Goal: Task Accomplishment & Management: Use online tool/utility

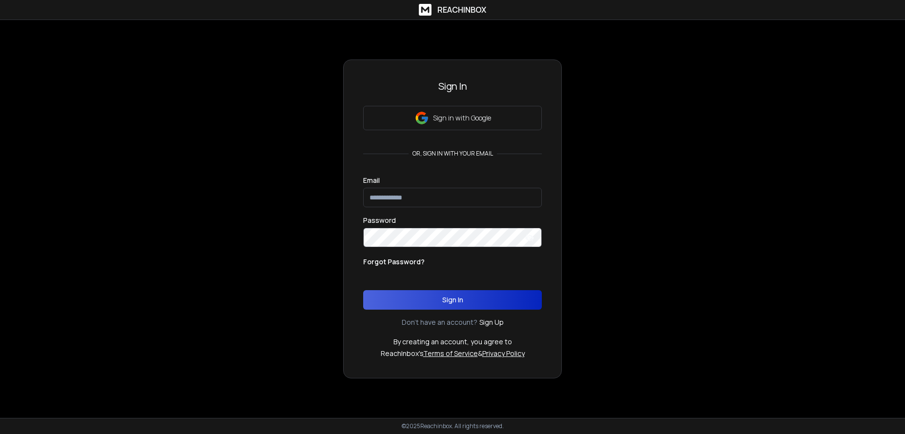
click at [437, 203] on input "email" at bounding box center [452, 198] width 179 height 20
type input "**********"
click at [429, 317] on div "**********" at bounding box center [452, 232] width 179 height 253
click at [438, 302] on button "Sign In" at bounding box center [452, 300] width 179 height 20
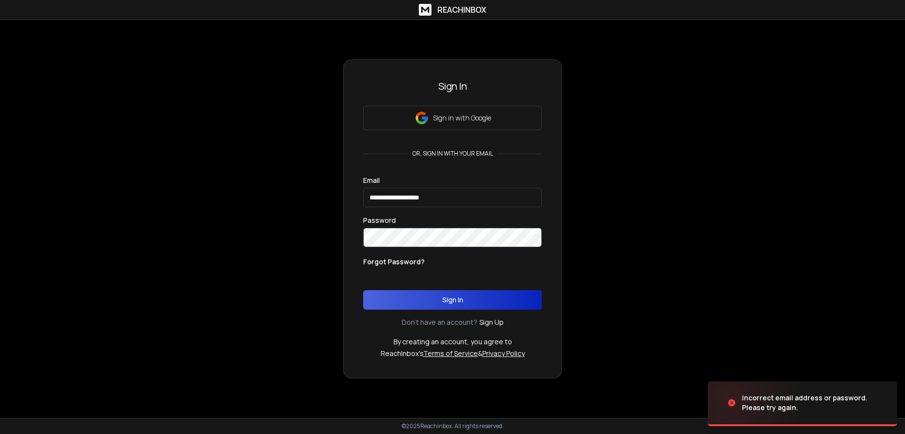
click at [284, 222] on div "**********" at bounding box center [452, 219] width 905 height 359
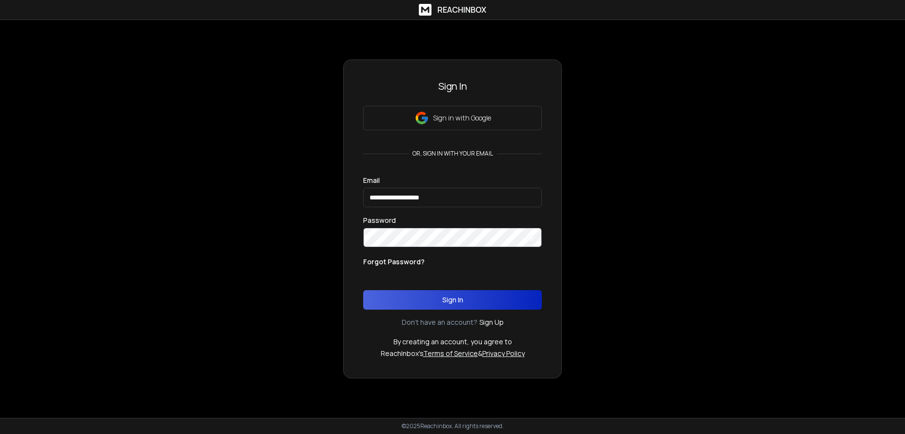
click at [363, 290] on button "Sign In" at bounding box center [452, 300] width 179 height 20
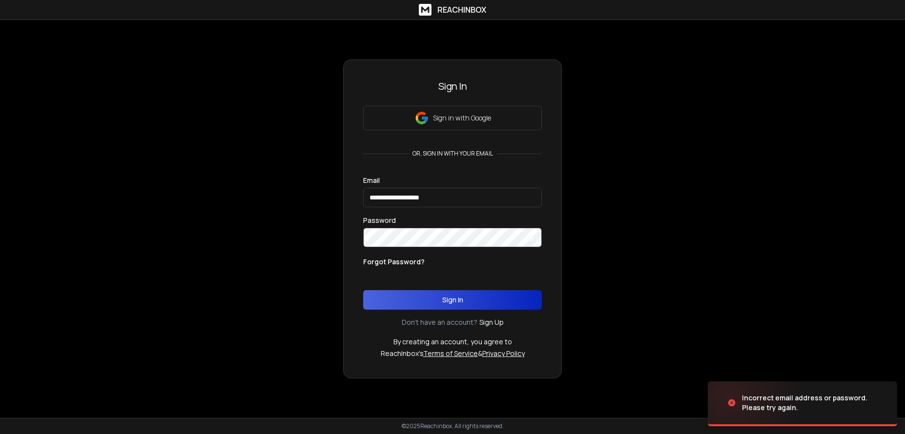
click at [528, 240] on icon at bounding box center [529, 238] width 9 height 6
click at [304, 237] on div "**********" at bounding box center [452, 219] width 905 height 359
click at [444, 197] on input "**********" at bounding box center [452, 198] width 179 height 20
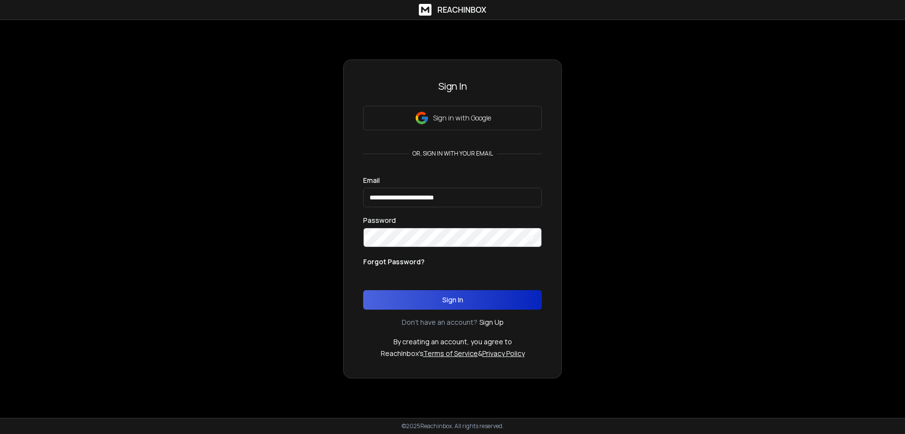
type input "**********"
click at [363, 290] on button "Sign In" at bounding box center [452, 300] width 179 height 20
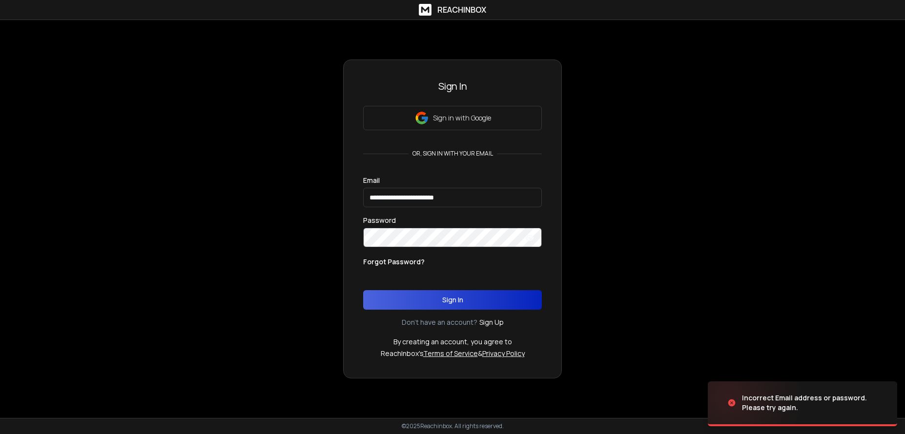
click at [442, 244] on form "**********" at bounding box center [452, 243] width 179 height 133
drag, startPoint x: 445, startPoint y: 249, endPoint x: 265, endPoint y: 233, distance: 181.3
click at [268, 234] on div "**********" at bounding box center [452, 219] width 905 height 359
click at [363, 290] on button "Sign In" at bounding box center [452, 300] width 179 height 20
click at [308, 234] on div "**********" at bounding box center [452, 219] width 905 height 359
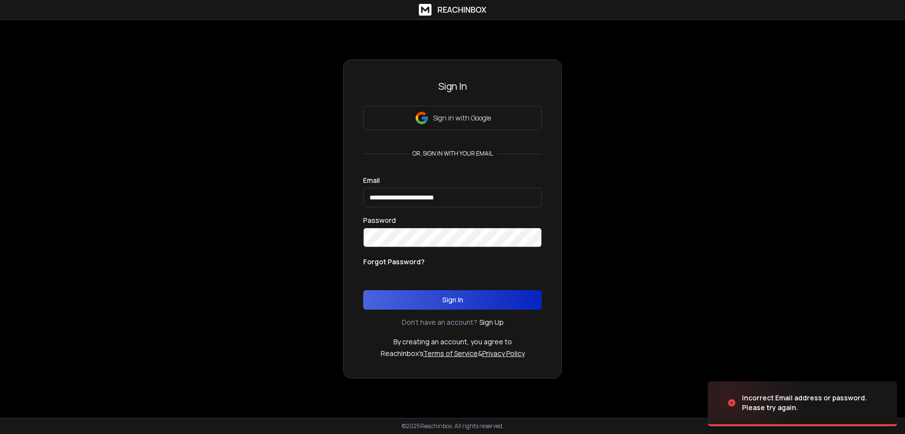
click at [363, 290] on button "Sign In" at bounding box center [452, 300] width 179 height 20
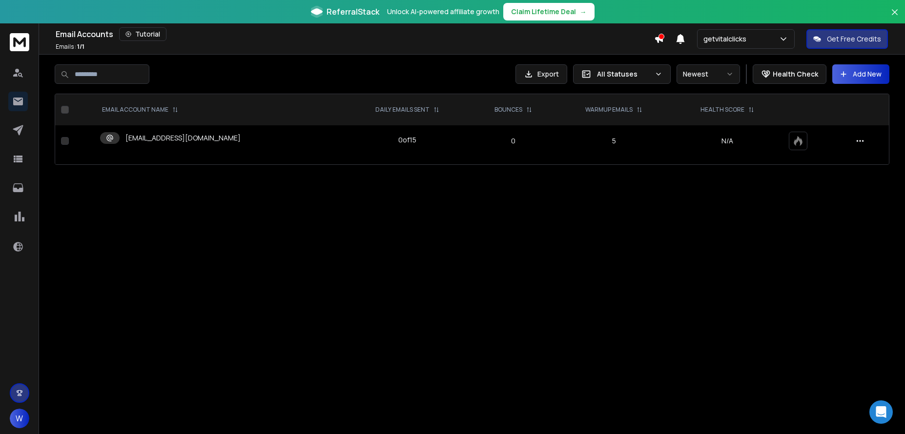
click at [556, 145] on td "5" at bounding box center [614, 140] width 116 height 31
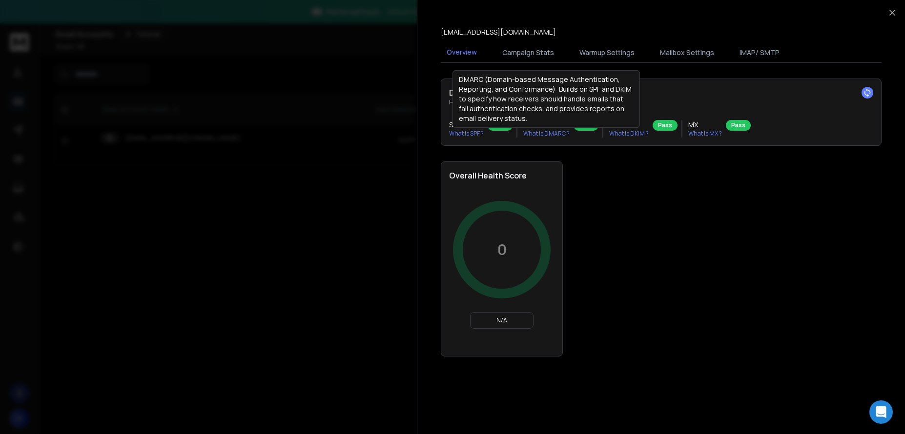
click at [527, 51] on button "Campaign Stats" at bounding box center [527, 52] width 63 height 21
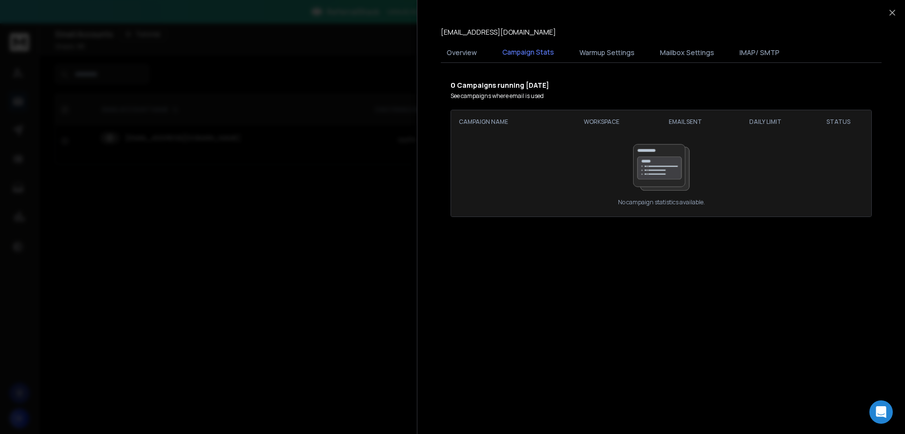
drag, startPoint x: 568, startPoint y: 49, endPoint x: 639, endPoint y: 50, distance: 71.7
click at [568, 49] on div "Overview Campaign Stats Warmup Settings Mailbox Settings IMAP/ SMTP" at bounding box center [661, 53] width 441 height 20
drag, startPoint x: 639, startPoint y: 50, endPoint x: 633, endPoint y: 50, distance: 6.4
click at [636, 50] on div "Overview Campaign Stats Warmup Settings Mailbox Settings IMAP/ SMTP" at bounding box center [661, 53] width 441 height 20
click at [626, 50] on button "Warmup Settings" at bounding box center [606, 52] width 67 height 21
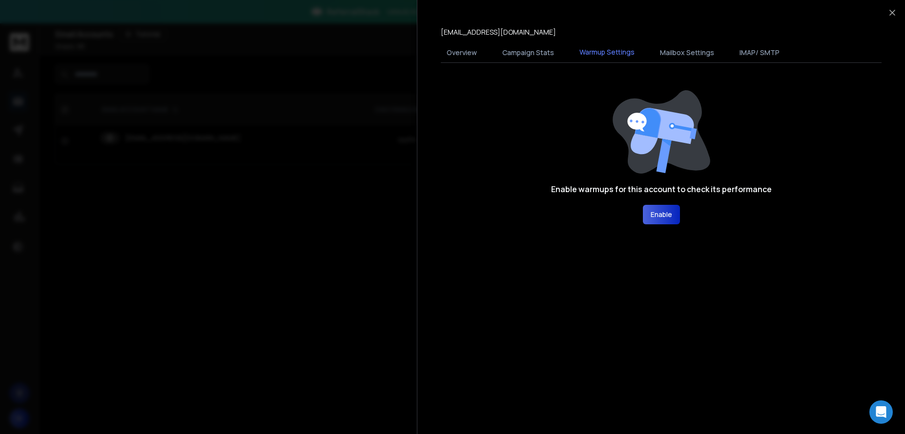
click at [652, 216] on button "Enable" at bounding box center [661, 215] width 37 height 20
click at [887, 11] on icon "button" at bounding box center [892, 13] width 10 height 10
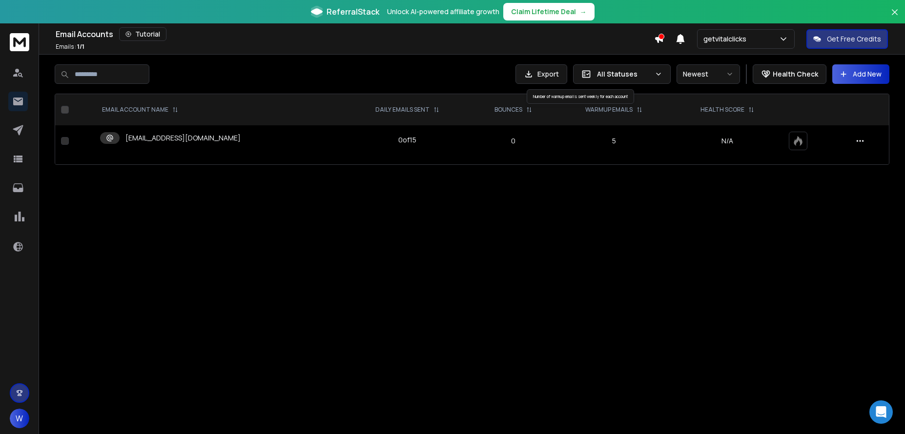
click at [493, 246] on div "ReferralStack Unlock AI-powered affiliate growth Lifetime Deals available! Clai…" at bounding box center [452, 217] width 905 height 434
click at [678, 40] on icon at bounding box center [680, 39] width 10 height 10
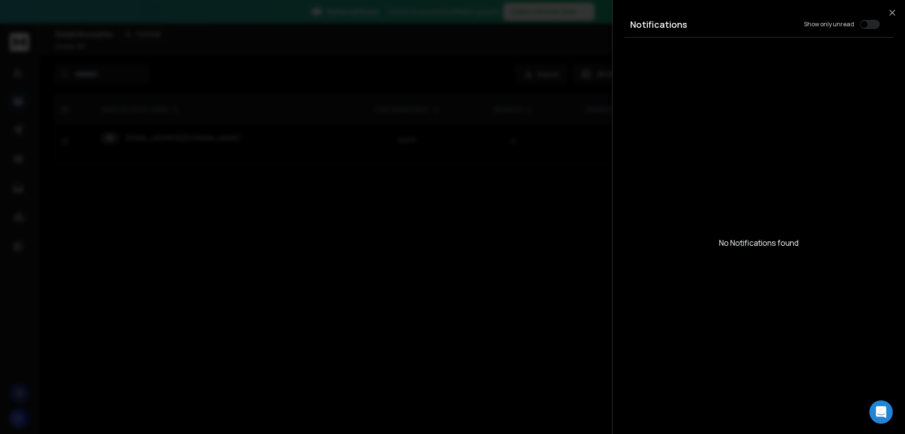
click at [896, 13] on div "Sheet Title Notifications Show only unread No Notifications found Close" at bounding box center [758, 217] width 293 height 434
click at [890, 13] on icon "button" at bounding box center [892, 13] width 10 height 10
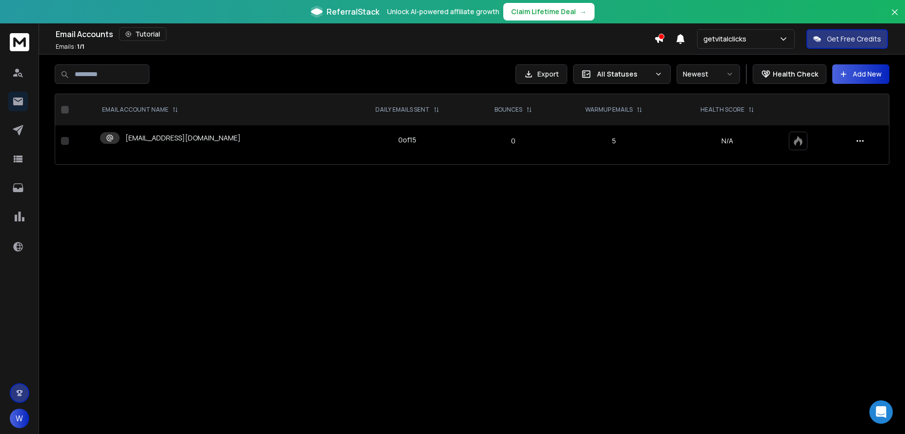
click at [587, 144] on td "5" at bounding box center [614, 140] width 116 height 31
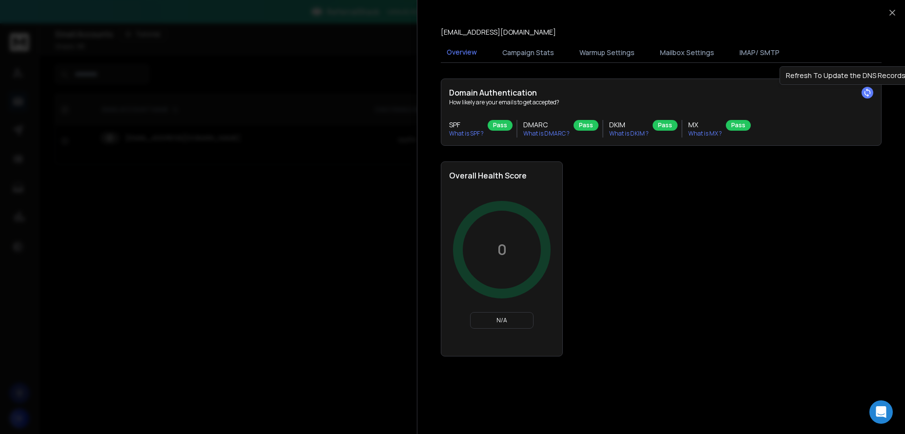
click at [868, 96] on icon at bounding box center [867, 93] width 10 height 10
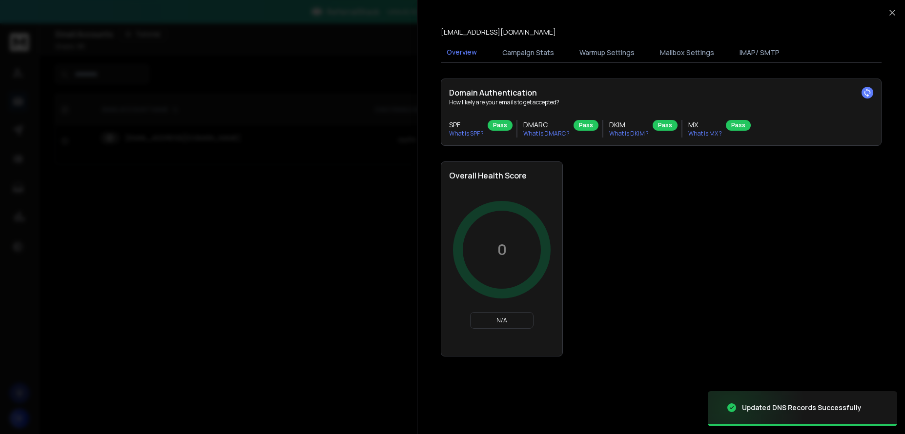
click at [547, 52] on button "Campaign Stats" at bounding box center [527, 52] width 63 height 21
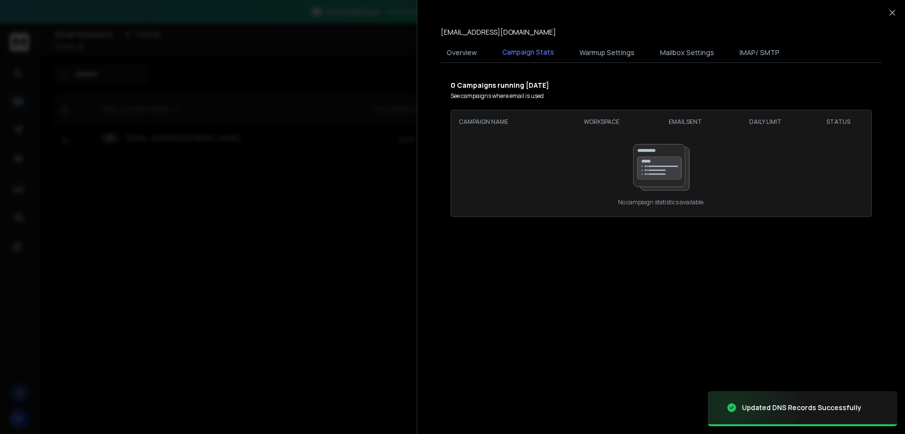
click at [585, 45] on button "Warmup Settings" at bounding box center [606, 52] width 67 height 21
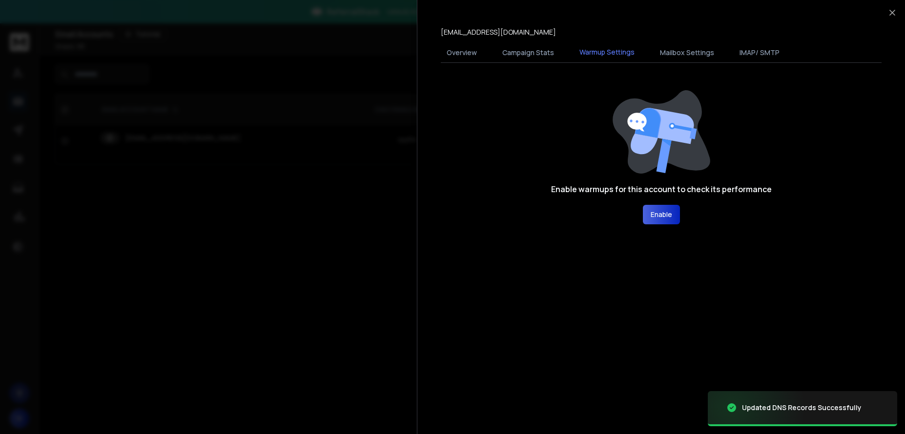
click at [657, 211] on button "Enable" at bounding box center [661, 215] width 37 height 20
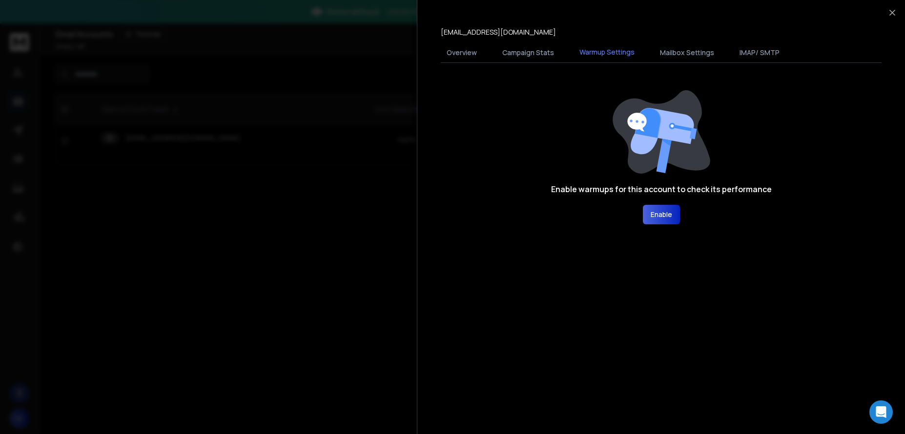
click at [295, 240] on div at bounding box center [452, 217] width 905 height 434
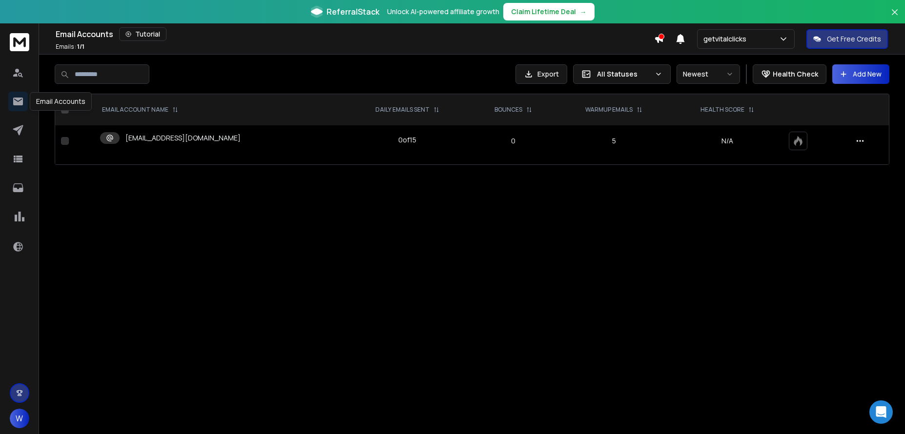
click at [19, 97] on icon at bounding box center [18, 102] width 12 height 12
click at [730, 41] on p "getvitalclicks" at bounding box center [726, 39] width 47 height 10
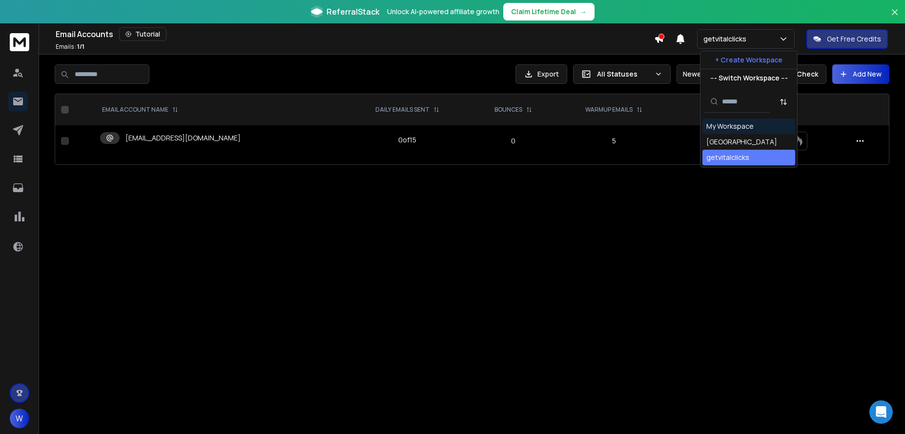
click at [728, 125] on div "My Workspace" at bounding box center [729, 127] width 47 height 10
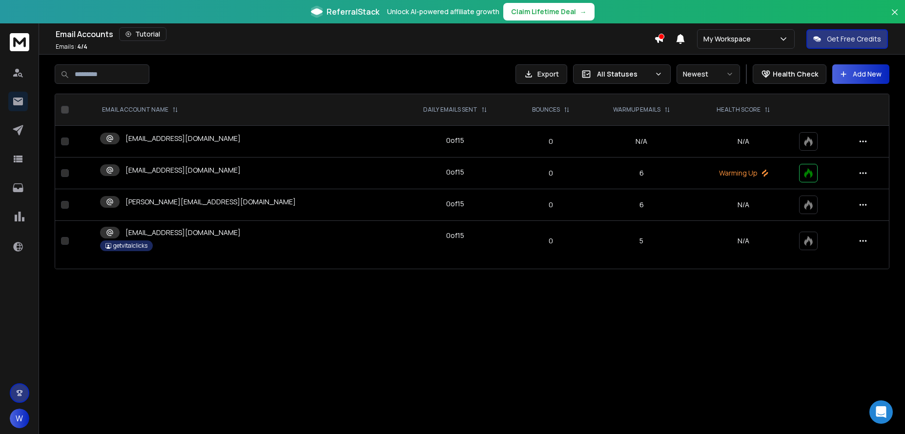
click at [711, 143] on p "N/A" at bounding box center [743, 142] width 88 height 10
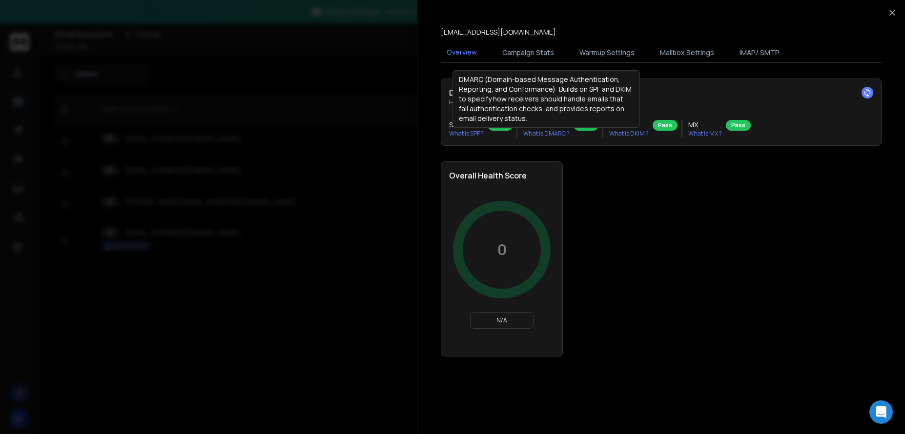
click at [604, 50] on button "Warmup Settings" at bounding box center [606, 52] width 67 height 21
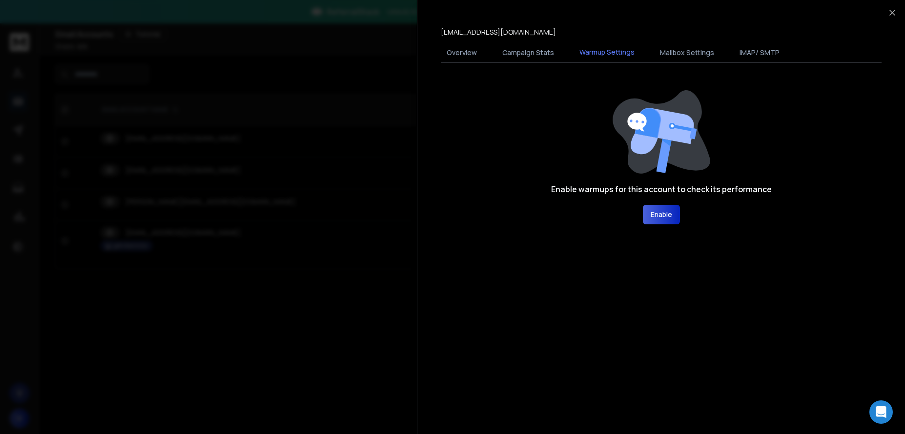
click at [654, 218] on button "Enable" at bounding box center [661, 215] width 37 height 20
click at [531, 51] on button "Campaign Stats" at bounding box center [527, 52] width 63 height 21
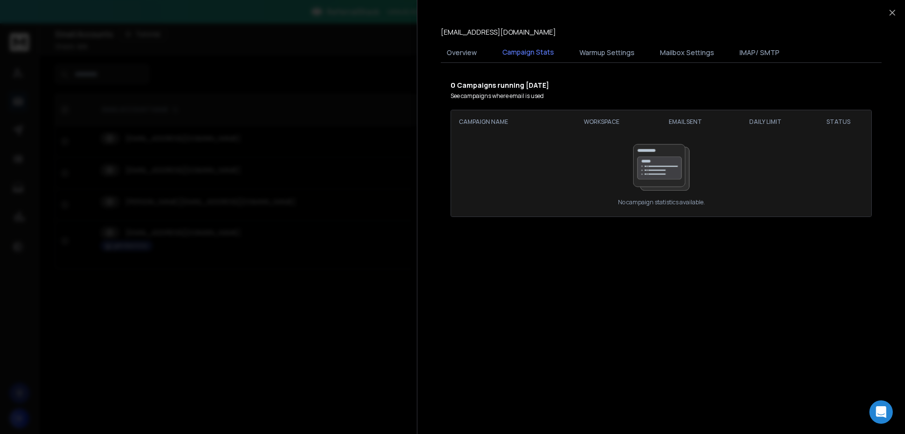
click at [663, 52] on button "Mailbox Settings" at bounding box center [687, 52] width 66 height 21
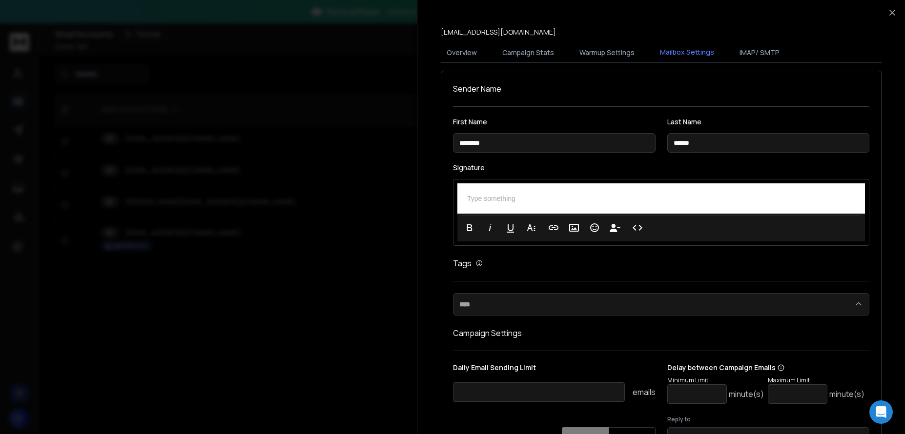
scroll to position [117, 0]
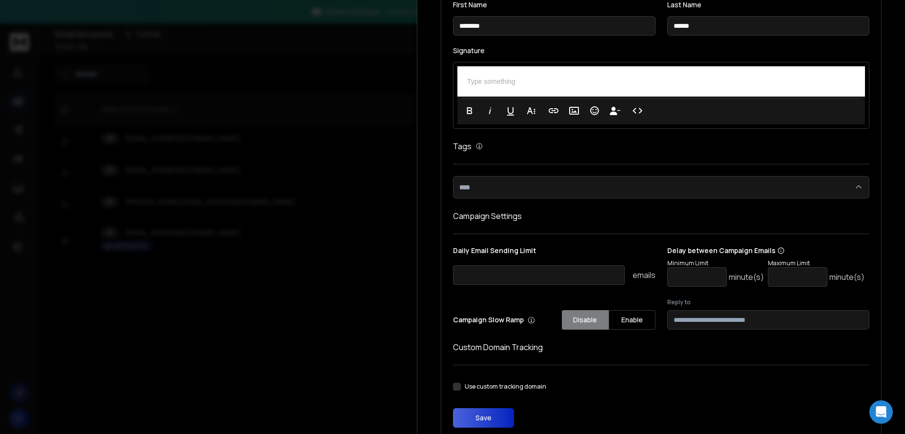
click at [562, 84] on div at bounding box center [661, 81] width 388 height 11
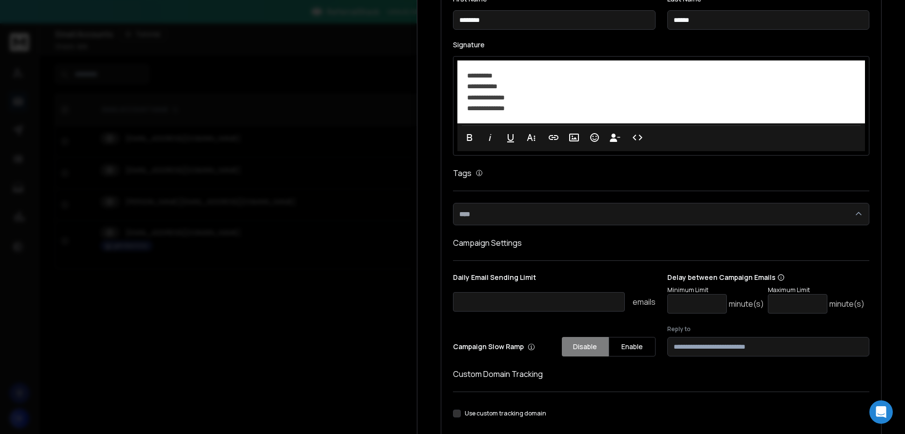
scroll to position [184, 0]
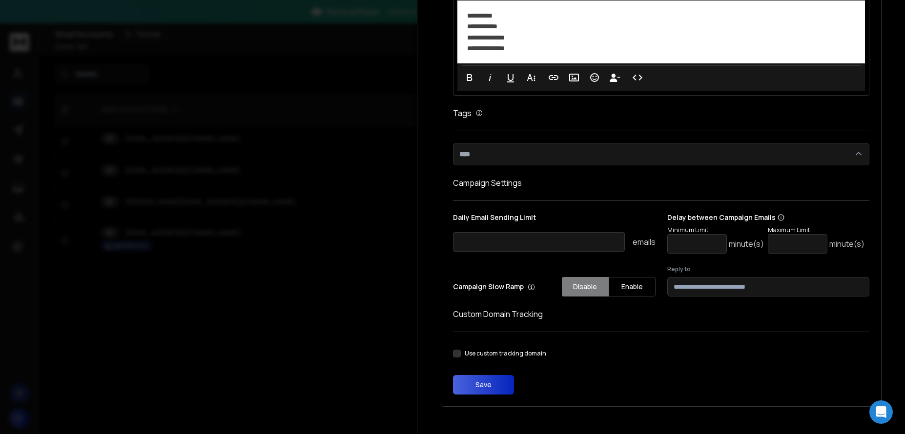
click at [487, 388] on button "Save" at bounding box center [483, 385] width 61 height 20
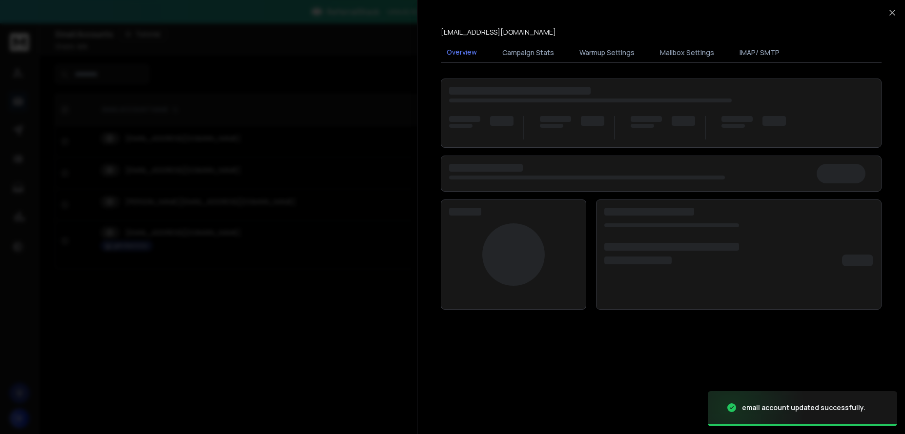
scroll to position [0, 0]
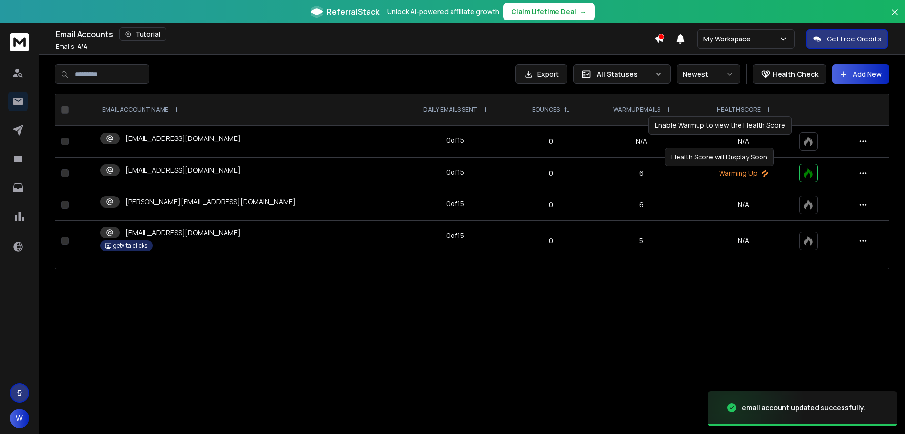
click at [714, 139] on p "N/A" at bounding box center [743, 142] width 88 height 10
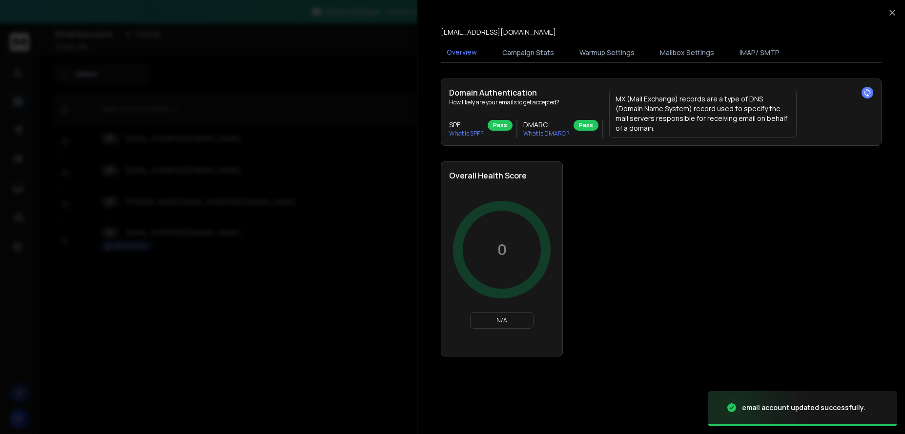
click at [665, 47] on button "Mailbox Settings" at bounding box center [687, 52] width 66 height 21
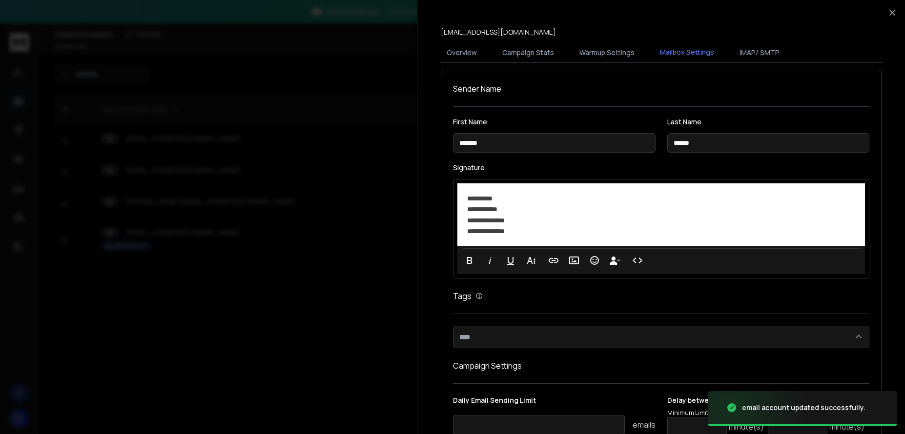
click at [748, 47] on button "IMAP/ SMTP" at bounding box center [760, 52] width 52 height 21
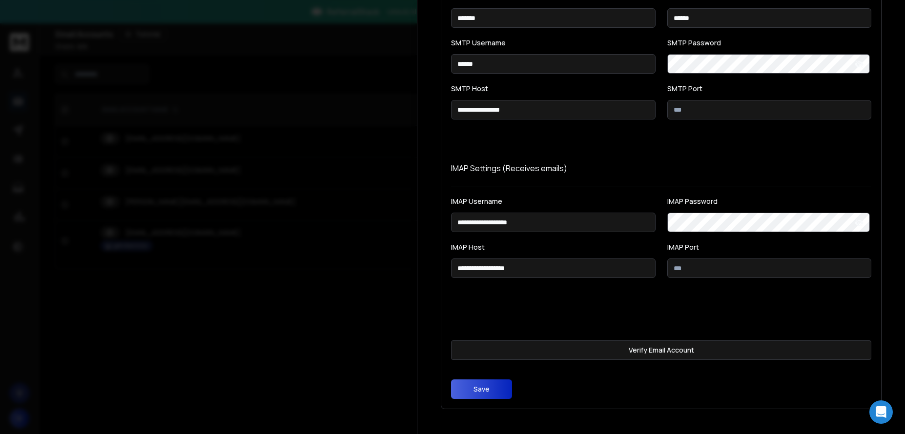
scroll to position [125, 0]
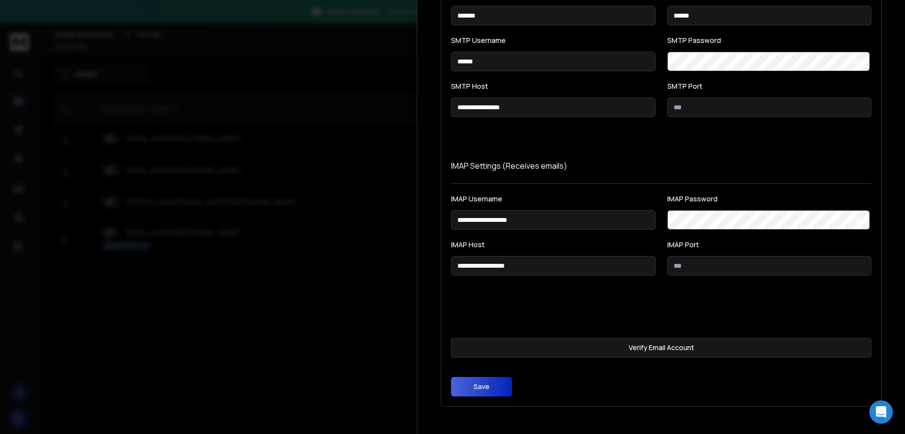
click at [608, 156] on form "**********" at bounding box center [661, 188] width 420 height 417
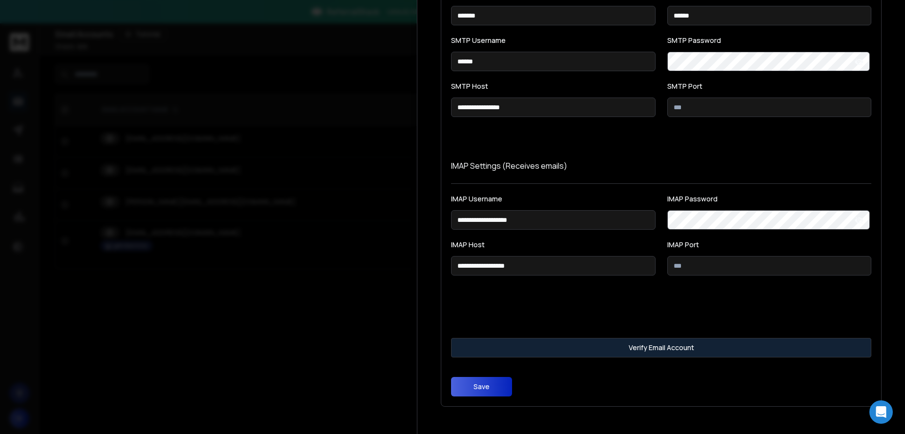
click at [628, 349] on button "Verify Email Account" at bounding box center [661, 348] width 420 height 20
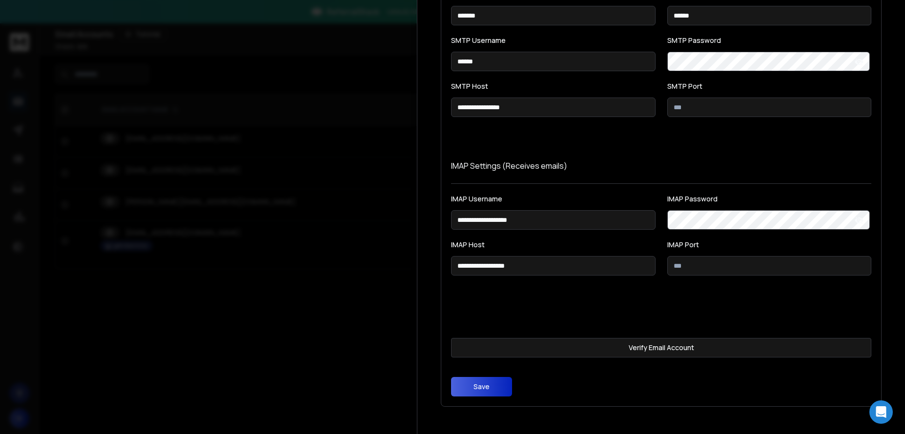
click at [486, 387] on button "Save" at bounding box center [481, 387] width 61 height 20
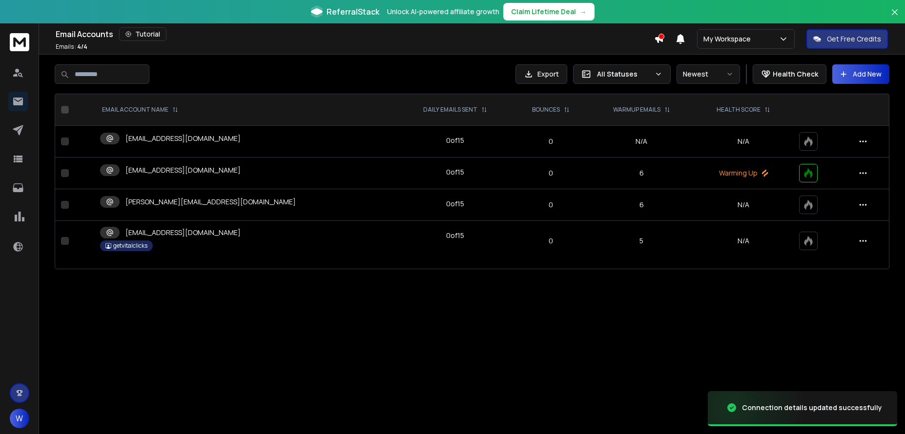
click at [634, 141] on td "N/A" at bounding box center [641, 142] width 104 height 32
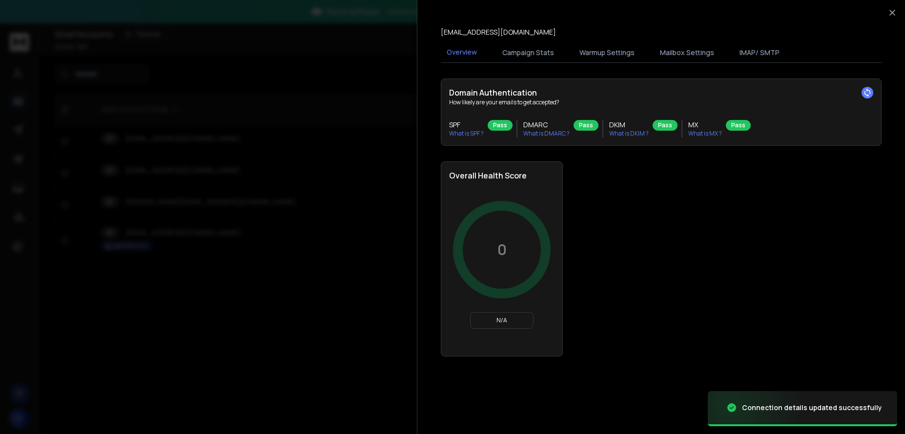
click at [536, 50] on button "Campaign Stats" at bounding box center [527, 52] width 63 height 21
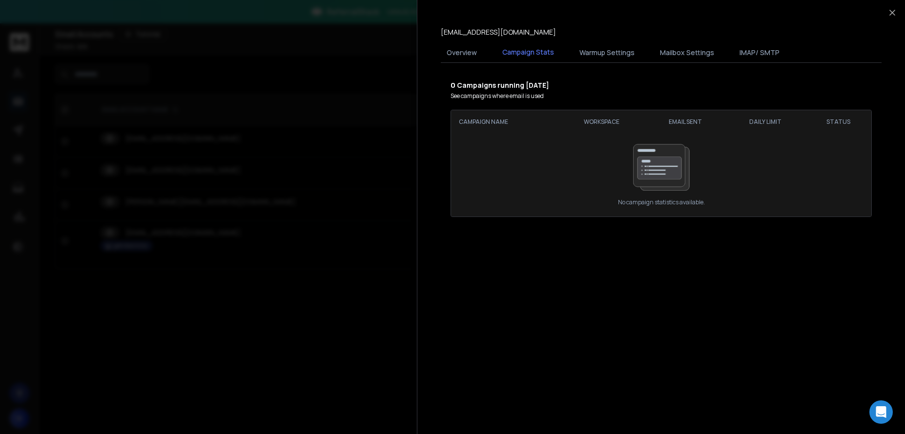
click at [595, 47] on button "Warmup Settings" at bounding box center [606, 52] width 67 height 21
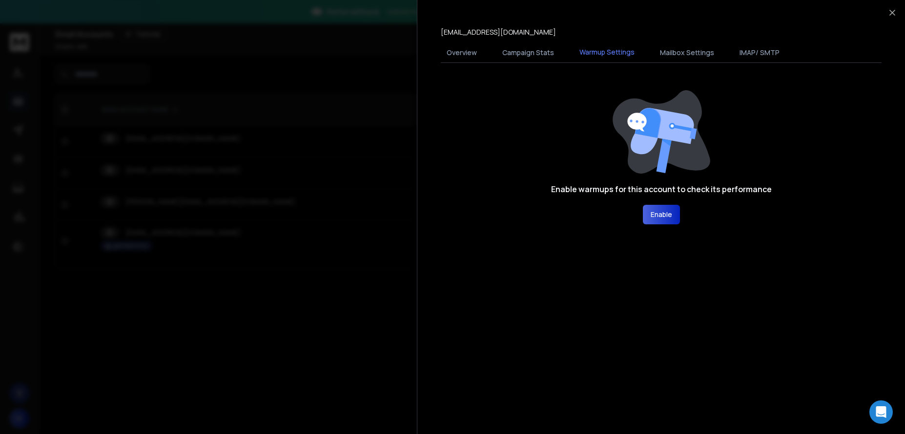
click at [662, 211] on button "Enable" at bounding box center [661, 215] width 37 height 20
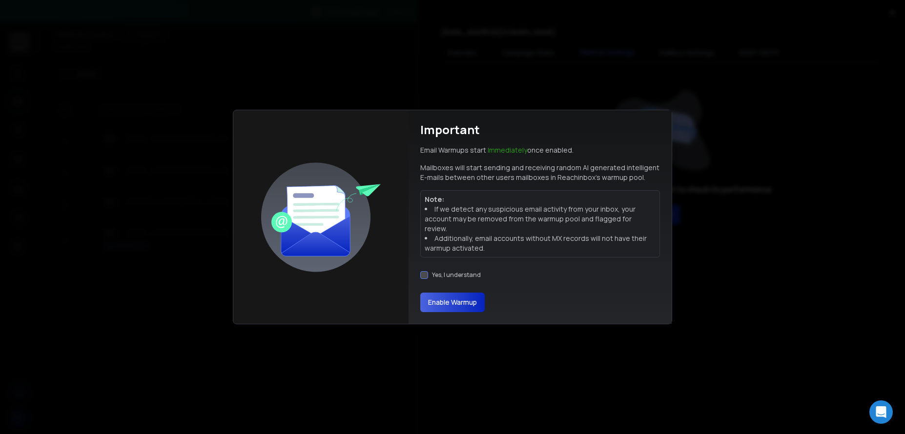
drag, startPoint x: 425, startPoint y: 272, endPoint x: 409, endPoint y: 266, distance: 16.9
click at [424, 272] on button "Yes, I understand" at bounding box center [424, 275] width 8 height 8
click at [428, 271] on button "Yes, I understand" at bounding box center [424, 275] width 8 height 8
click at [425, 271] on button "Yes, I understand" at bounding box center [424, 275] width 8 height 8
click at [439, 299] on button "Enable Warmup" at bounding box center [452, 303] width 64 height 20
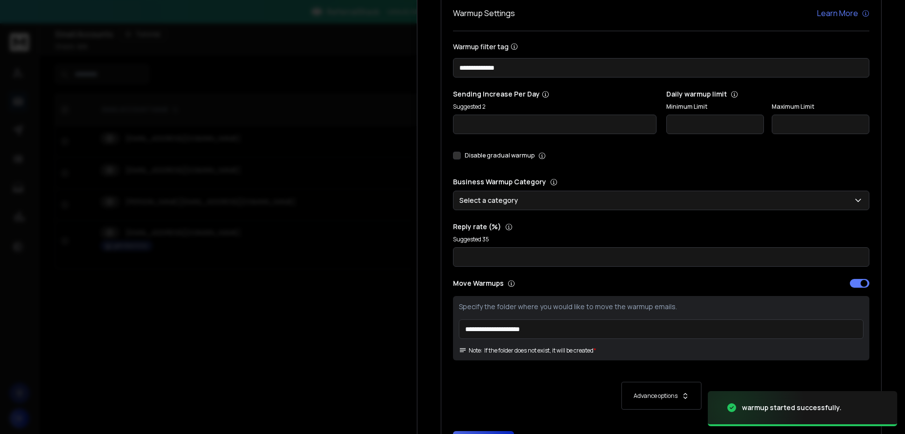
scroll to position [117, 0]
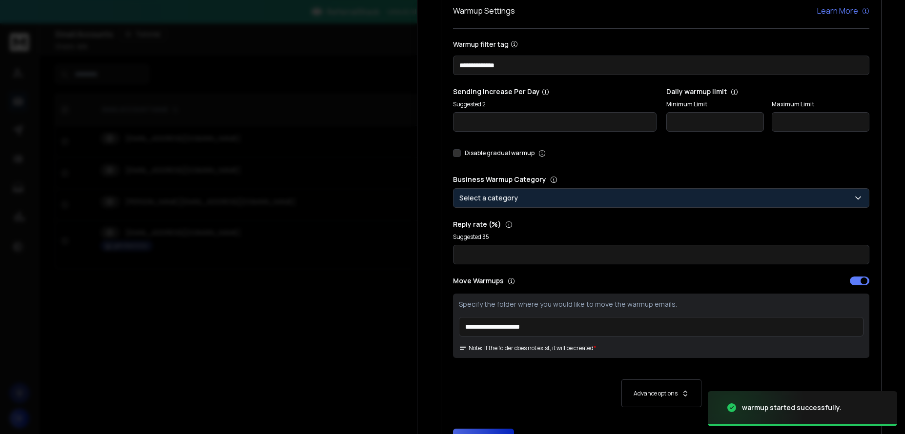
click at [563, 198] on div "Select a category" at bounding box center [661, 198] width 404 height 10
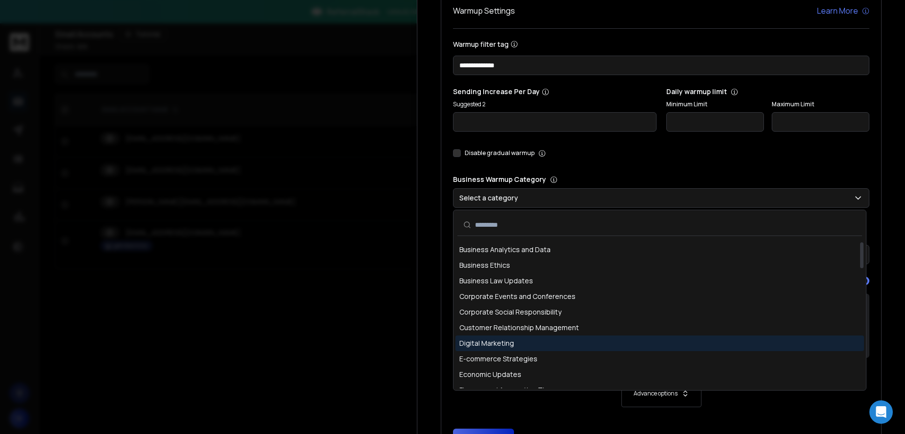
click at [498, 345] on span "Digital Marketing" at bounding box center [486, 344] width 55 height 10
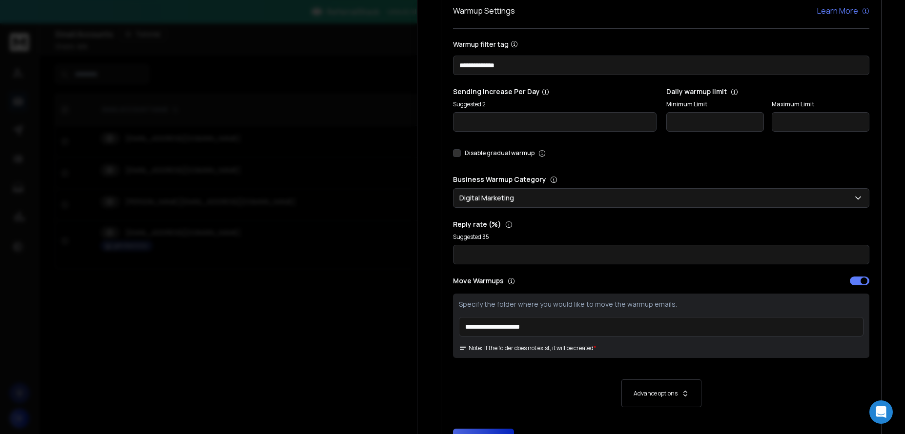
click at [596, 222] on p "Reply rate (%)" at bounding box center [661, 225] width 416 height 10
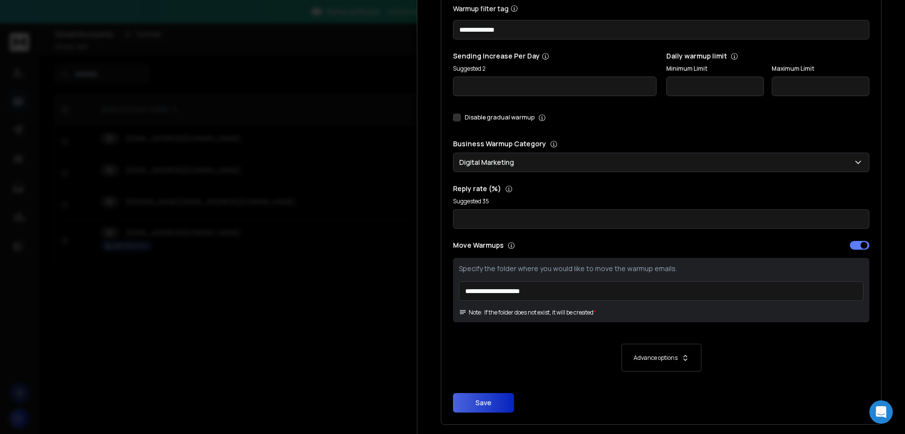
scroll to position [171, 0]
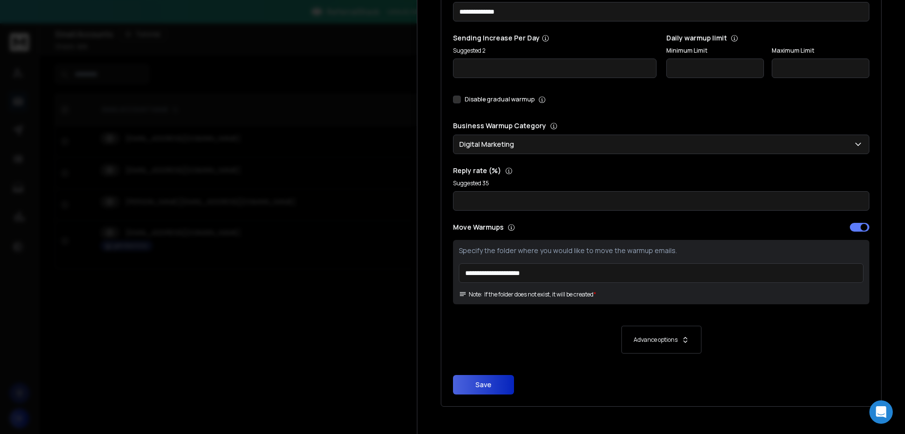
click at [485, 384] on button "Save" at bounding box center [483, 385] width 61 height 20
click at [666, 340] on p "Advance options" at bounding box center [655, 340] width 44 height 8
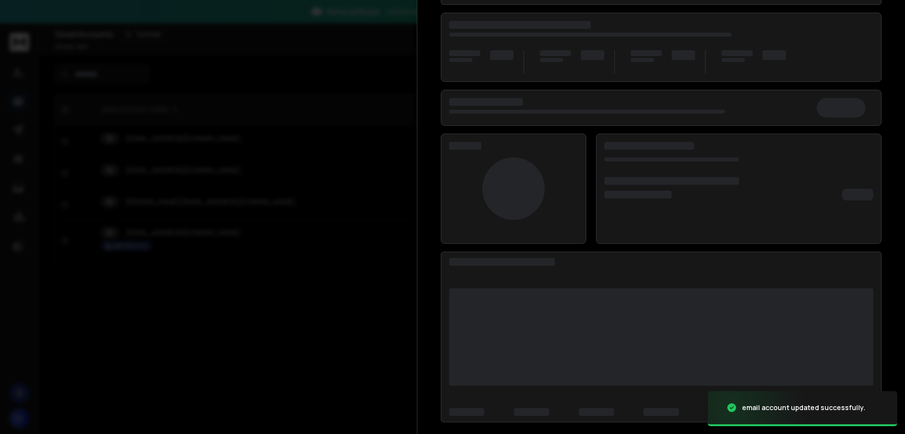
scroll to position [209, 0]
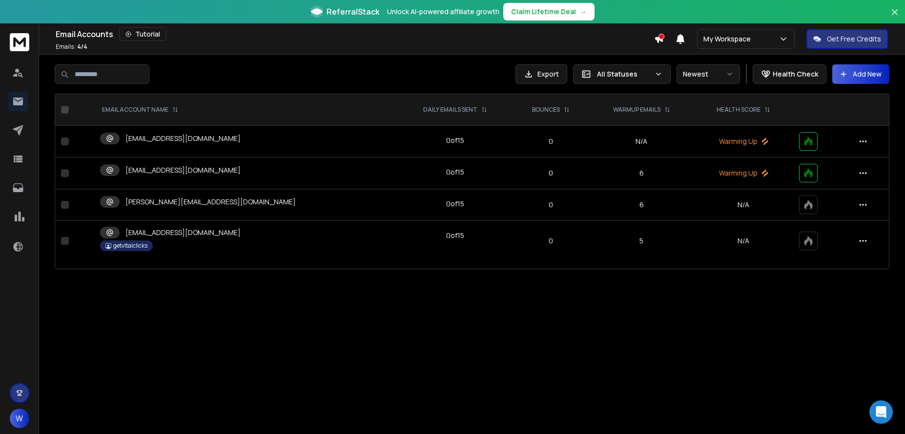
click at [110, 248] on icon at bounding box center [108, 247] width 4 height 4
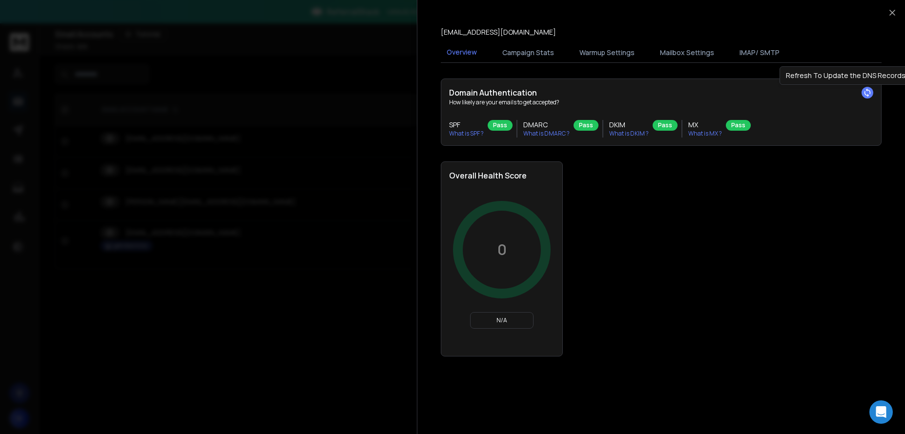
click at [867, 91] on icon at bounding box center [867, 93] width 10 height 10
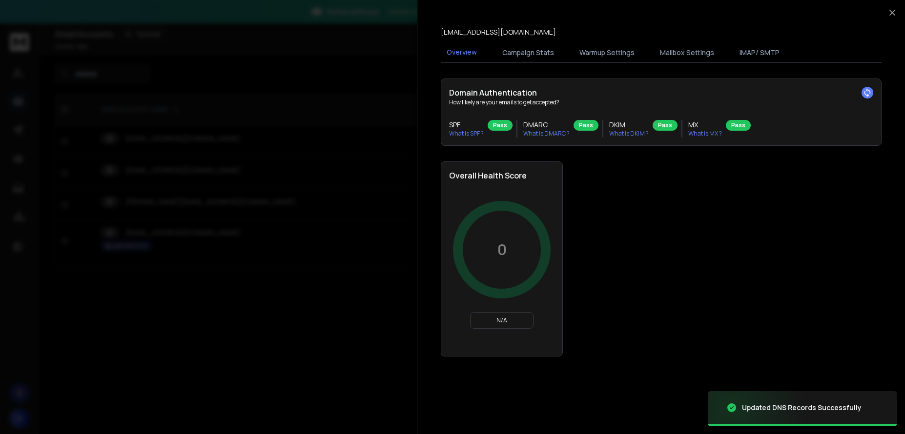
click at [743, 47] on button "IMAP/ SMTP" at bounding box center [760, 52] width 52 height 21
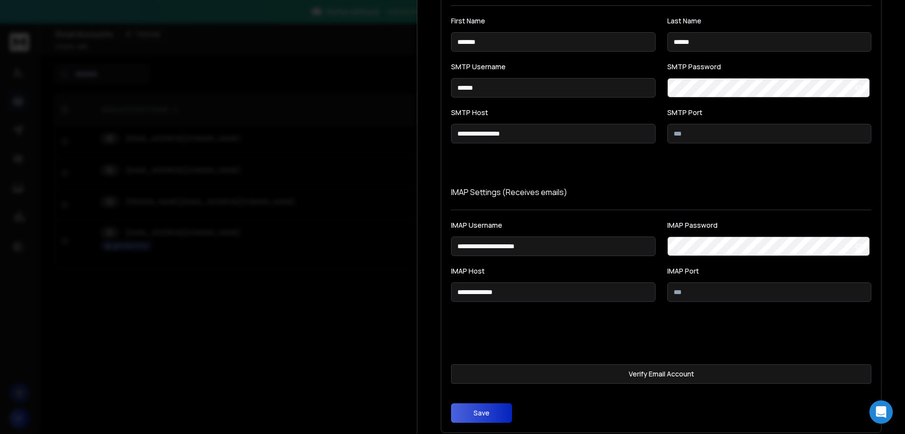
scroll to position [125, 0]
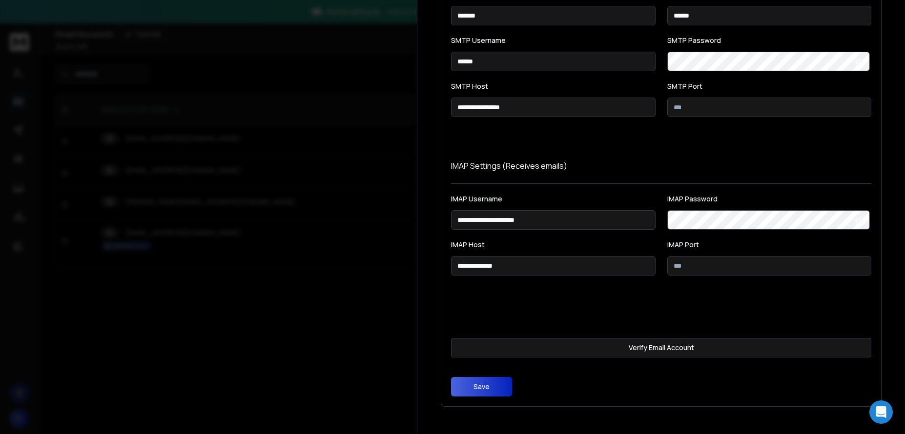
click at [860, 219] on div at bounding box center [862, 220] width 15 height 9
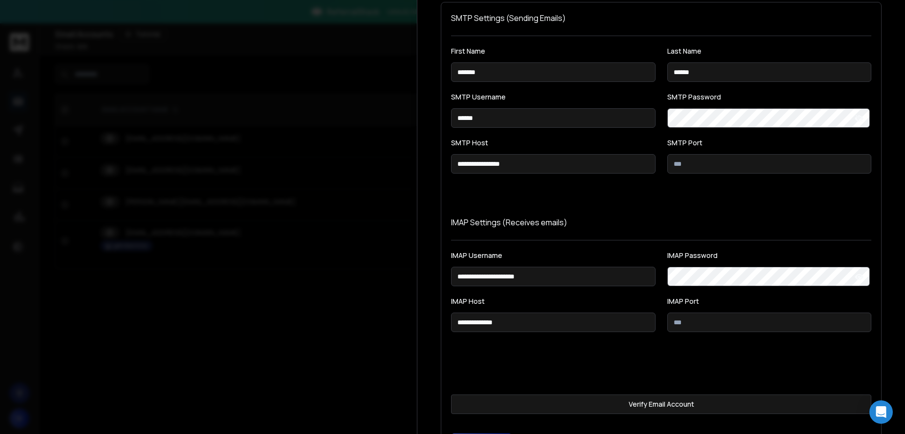
scroll to position [117, 0]
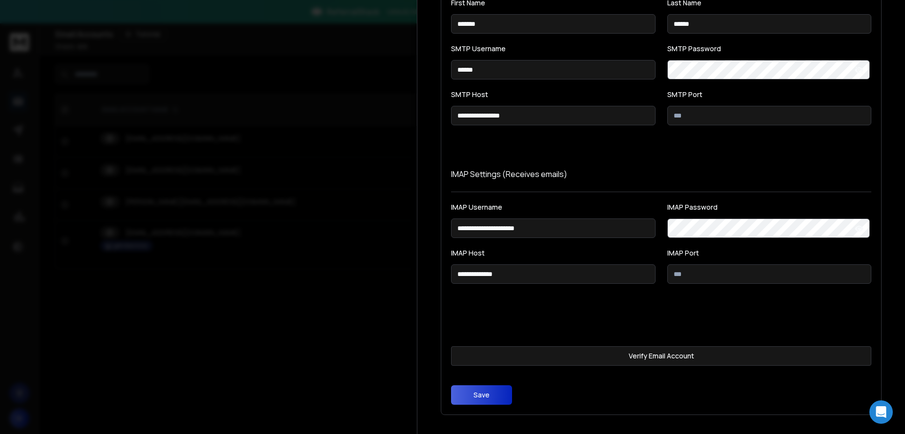
click at [304, 317] on div at bounding box center [452, 217] width 905 height 434
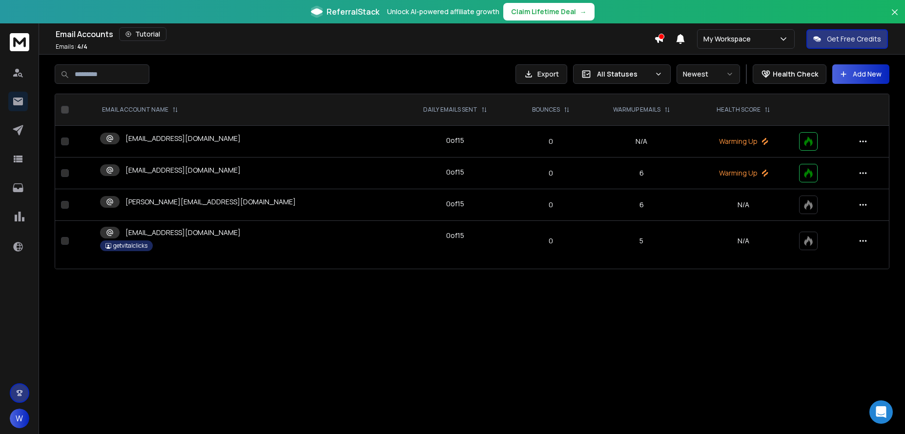
click at [175, 241] on div "getvitalclicks" at bounding box center [246, 246] width 292 height 11
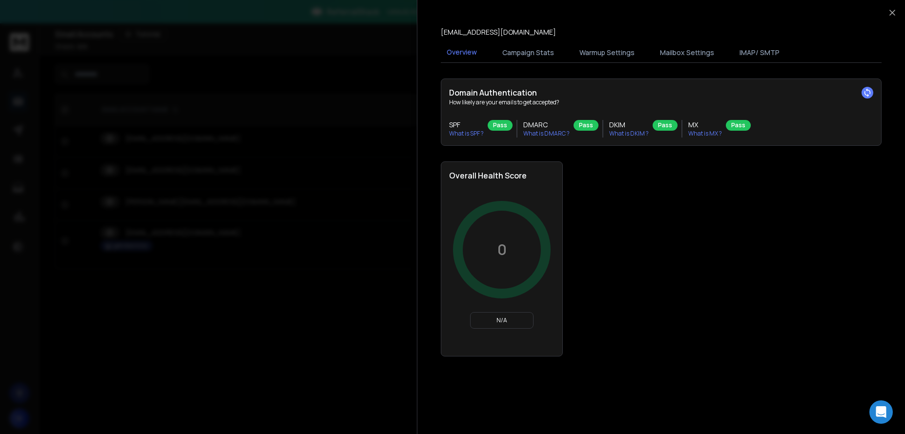
click at [759, 50] on button "IMAP/ SMTP" at bounding box center [760, 52] width 52 height 21
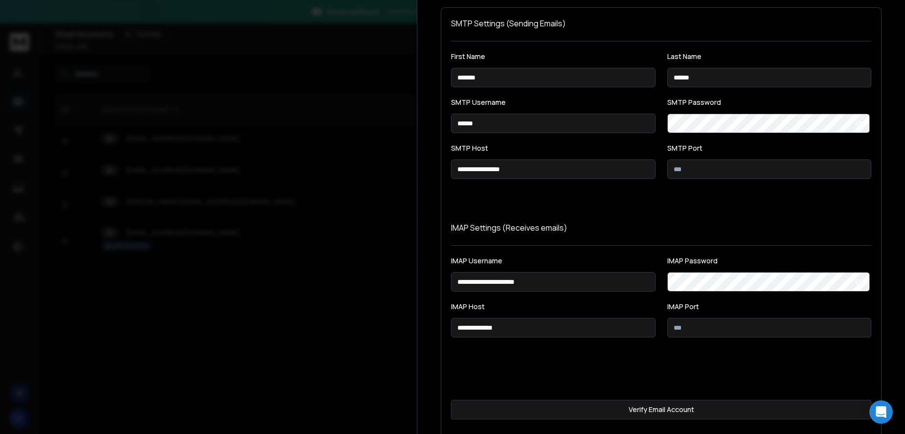
scroll to position [125, 0]
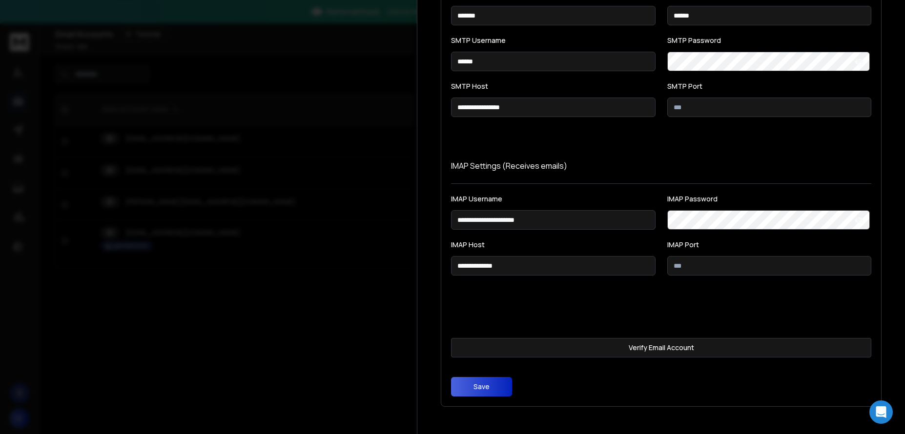
drag, startPoint x: 564, startPoint y: 220, endPoint x: 372, endPoint y: 209, distance: 191.6
click at [372, 209] on body "**********" at bounding box center [452, 217] width 905 height 434
click at [342, 318] on div at bounding box center [452, 217] width 905 height 434
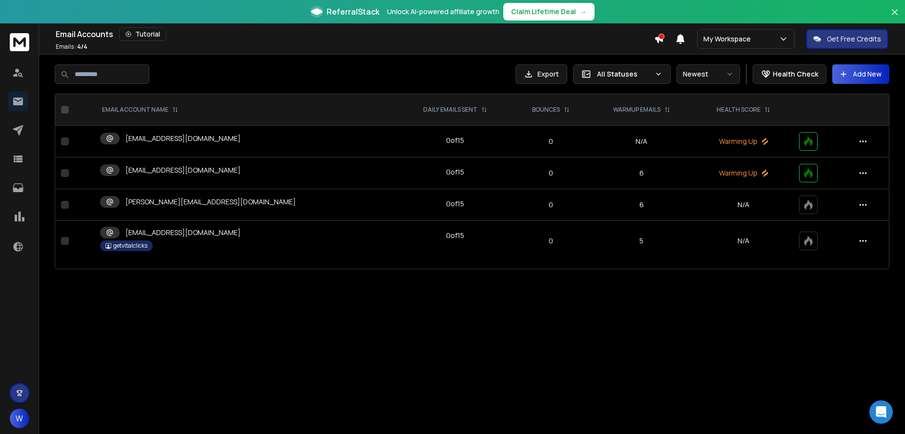
click at [170, 235] on p "[EMAIL_ADDRESS][DOMAIN_NAME]" at bounding box center [182, 233] width 115 height 10
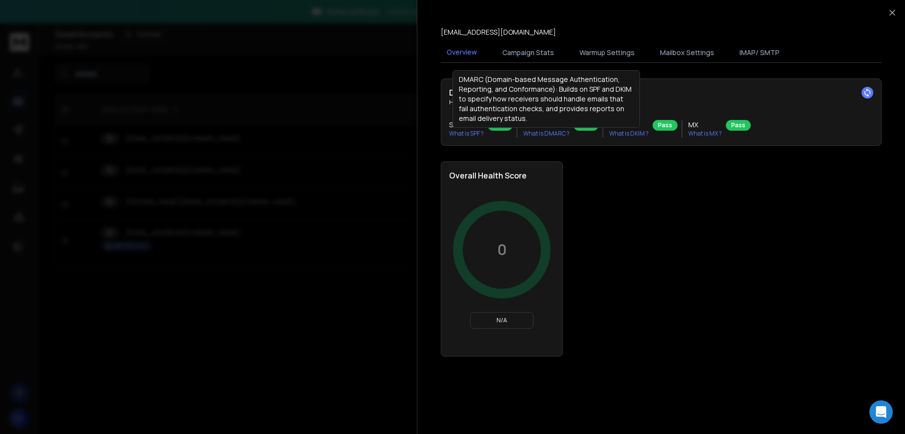
click at [605, 46] on button "Warmup Settings" at bounding box center [606, 52] width 67 height 21
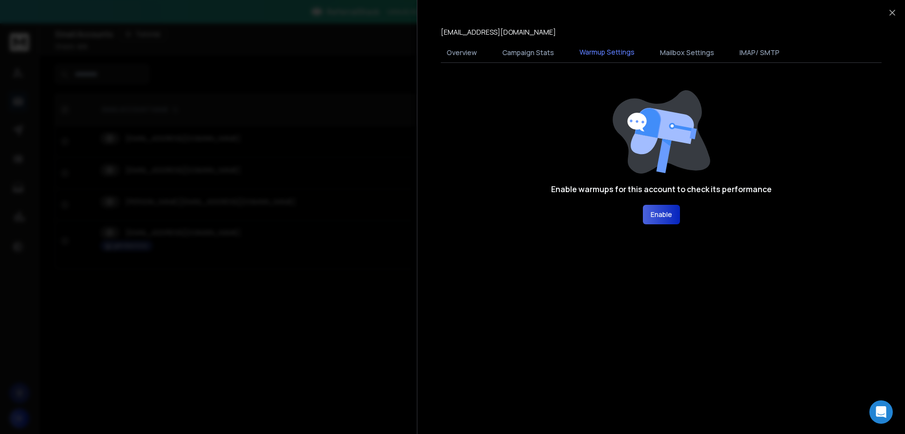
click at [663, 215] on button "Enable" at bounding box center [661, 215] width 37 height 20
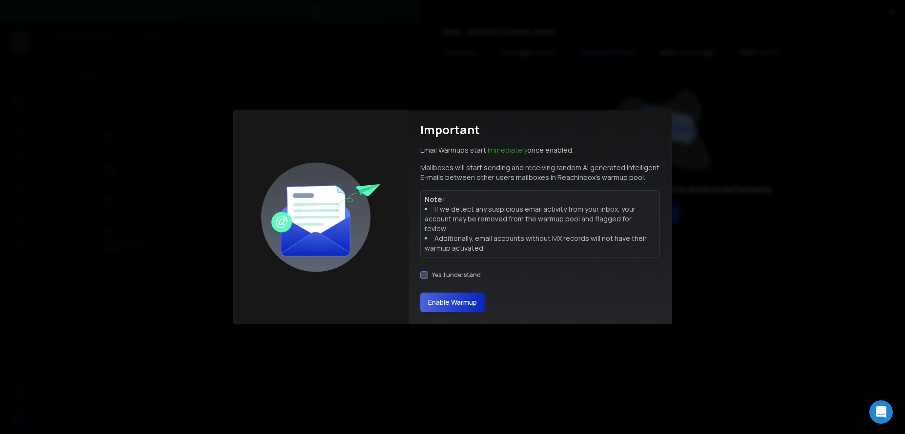
click at [440, 276] on div "Yes, I understand" at bounding box center [450, 275] width 61 height 20
click at [440, 271] on label "Yes, I understand" at bounding box center [456, 275] width 49 height 8
click at [424, 271] on button "Yes, I understand" at bounding box center [424, 275] width 8 height 8
click at [445, 299] on button "Enable Warmup" at bounding box center [452, 303] width 64 height 20
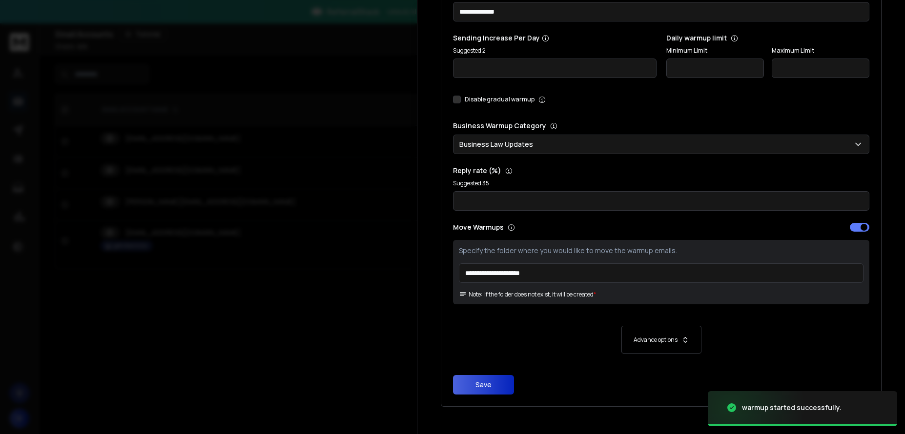
click at [475, 388] on button "Save" at bounding box center [483, 385] width 61 height 20
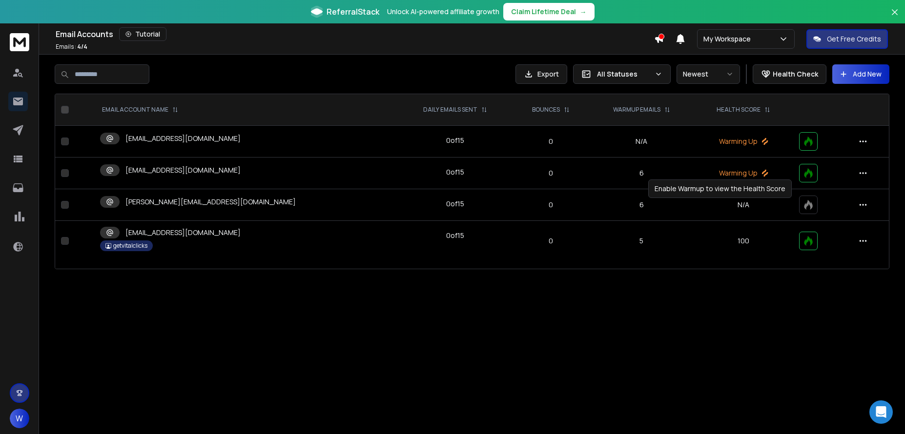
click at [860, 173] on icon at bounding box center [862, 172] width 7 height 1
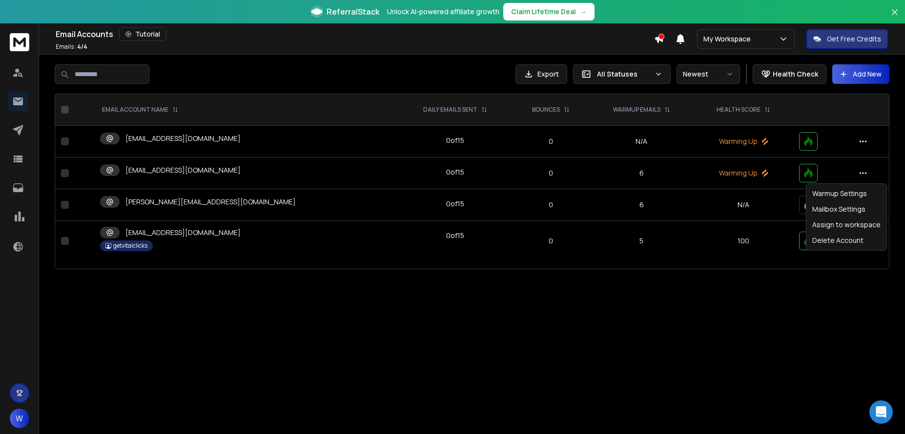
click at [601, 256] on td "5" at bounding box center [641, 241] width 104 height 41
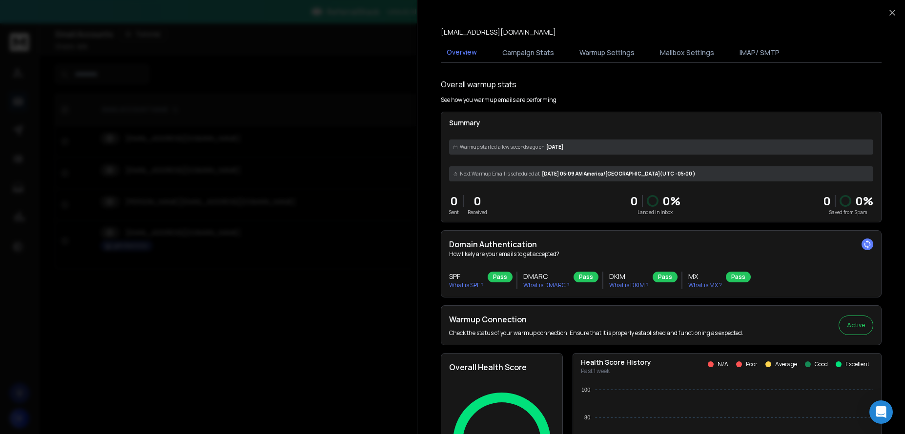
click at [609, 49] on button "Warmup Settings" at bounding box center [606, 52] width 67 height 21
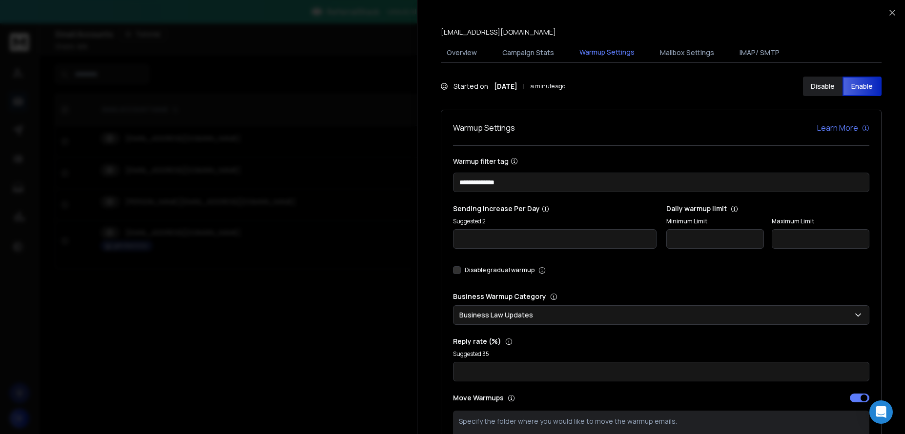
click at [695, 50] on button "Mailbox Settings" at bounding box center [687, 52] width 66 height 21
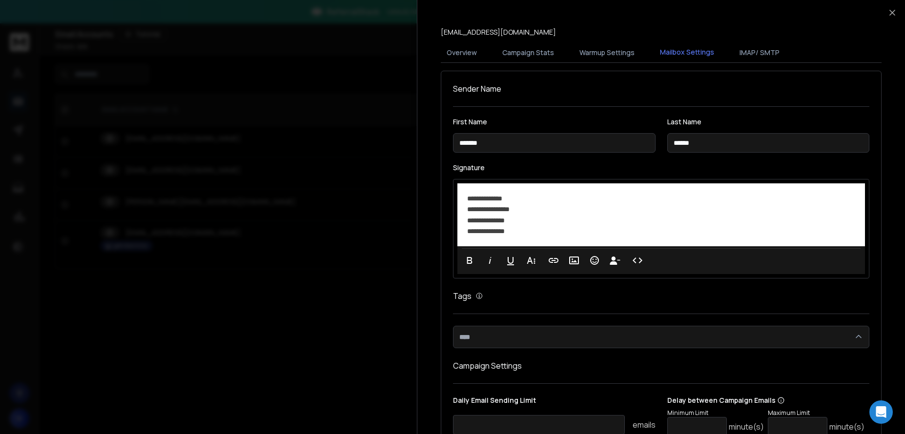
click at [759, 49] on button "IMAP/ SMTP" at bounding box center [760, 52] width 52 height 21
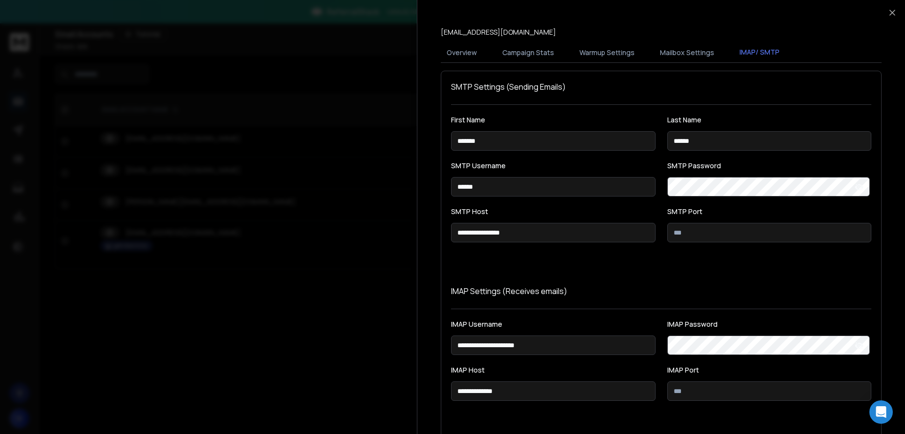
drag, startPoint x: 550, startPoint y: 349, endPoint x: 405, endPoint y: 343, distance: 145.6
click at [404, 343] on body "**********" at bounding box center [452, 217] width 905 height 434
type input "*"
type input "**********"
click at [860, 345] on div at bounding box center [862, 346] width 15 height 9
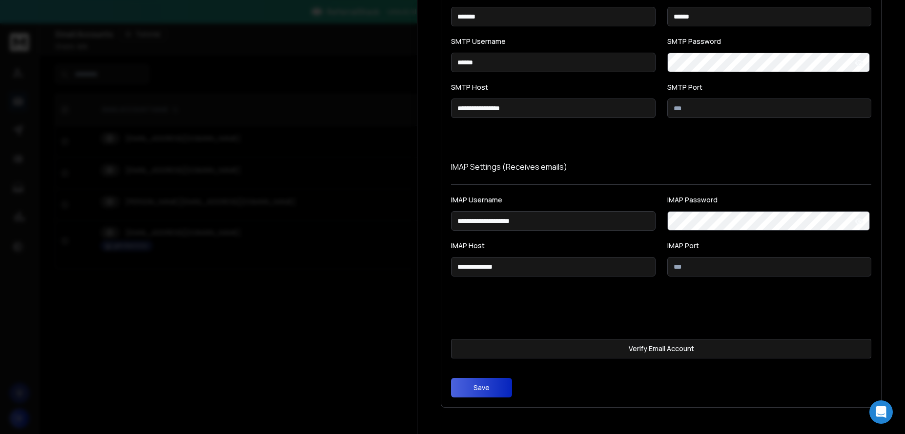
scroll to position [125, 0]
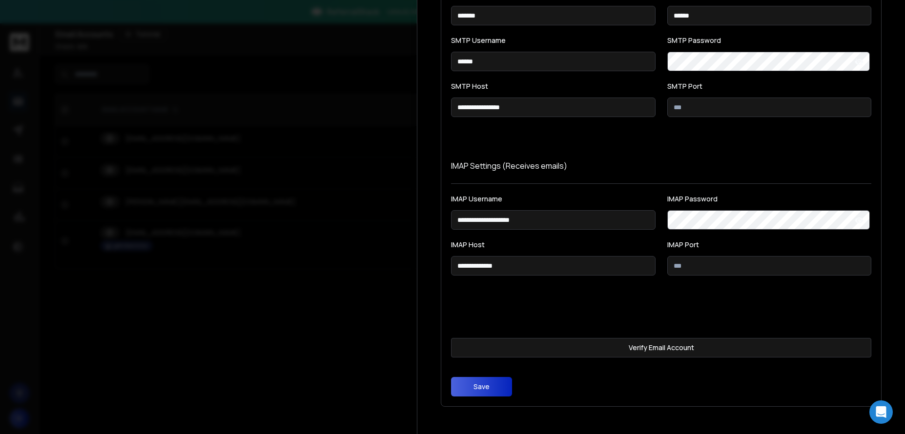
drag, startPoint x: 639, startPoint y: 328, endPoint x: 551, endPoint y: 124, distance: 221.9
click at [551, 124] on form "**********" at bounding box center [661, 188] width 420 height 417
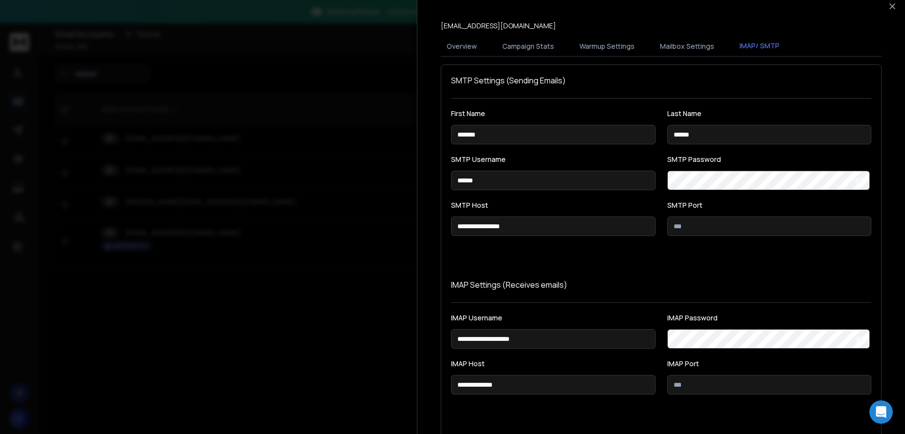
scroll to position [0, 0]
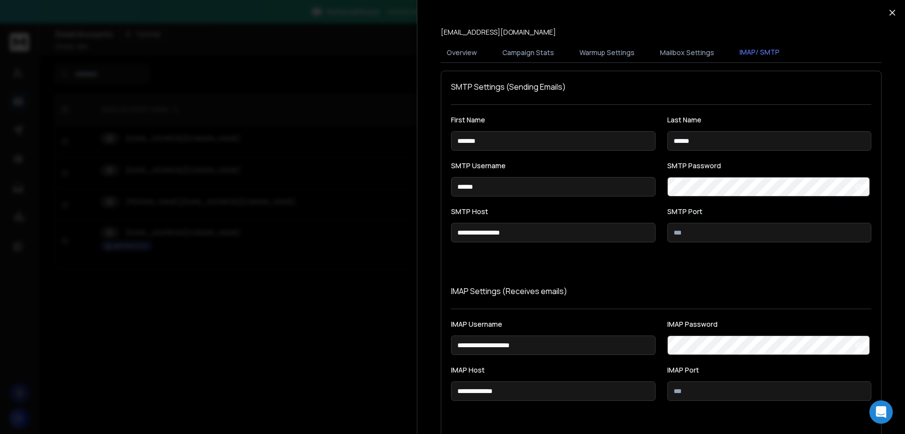
click at [887, 10] on icon "button" at bounding box center [892, 13] width 10 height 10
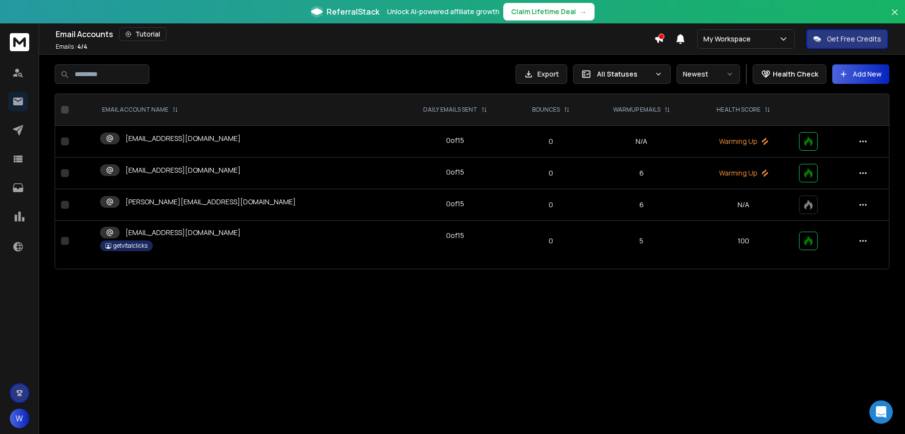
click at [184, 173] on p "[EMAIL_ADDRESS][DOMAIN_NAME]" at bounding box center [182, 170] width 115 height 10
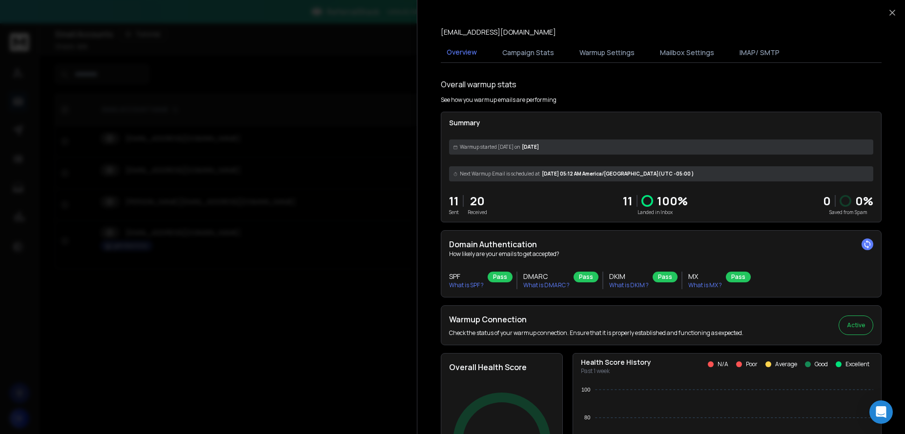
click at [740, 48] on button "IMAP/ SMTP" at bounding box center [760, 52] width 52 height 21
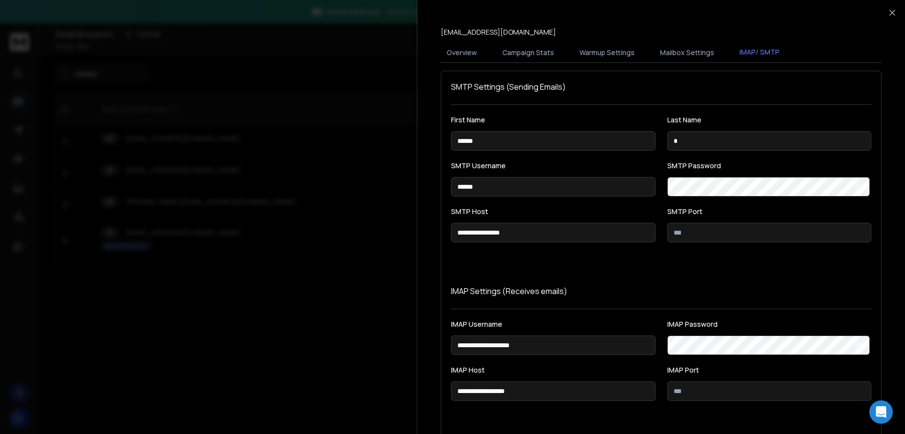
click at [508, 48] on button "Campaign Stats" at bounding box center [527, 52] width 63 height 21
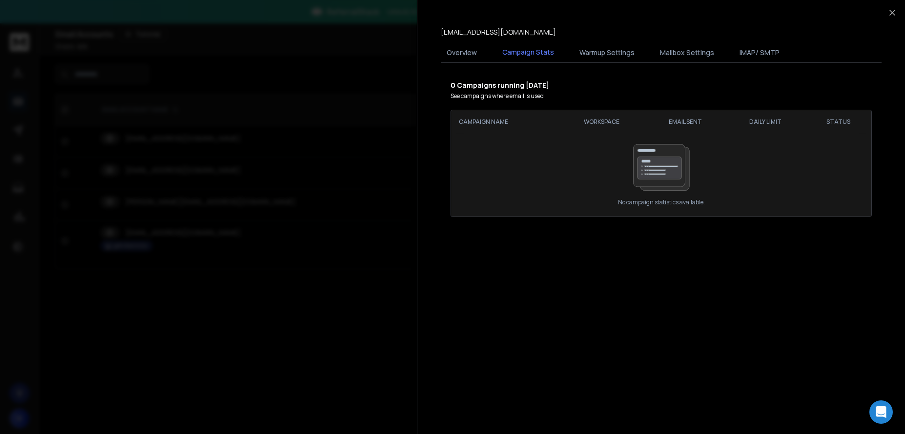
click at [454, 49] on button "Overview" at bounding box center [462, 52] width 42 height 21
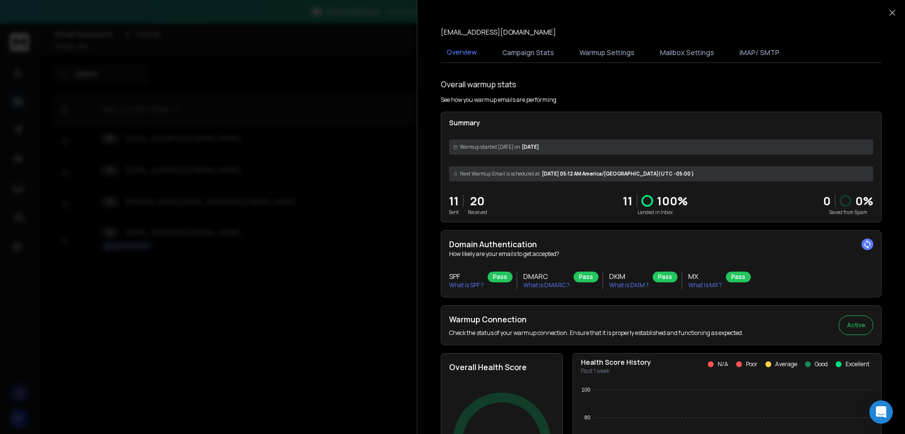
click at [749, 44] on button "IMAP/ SMTP" at bounding box center [760, 52] width 52 height 21
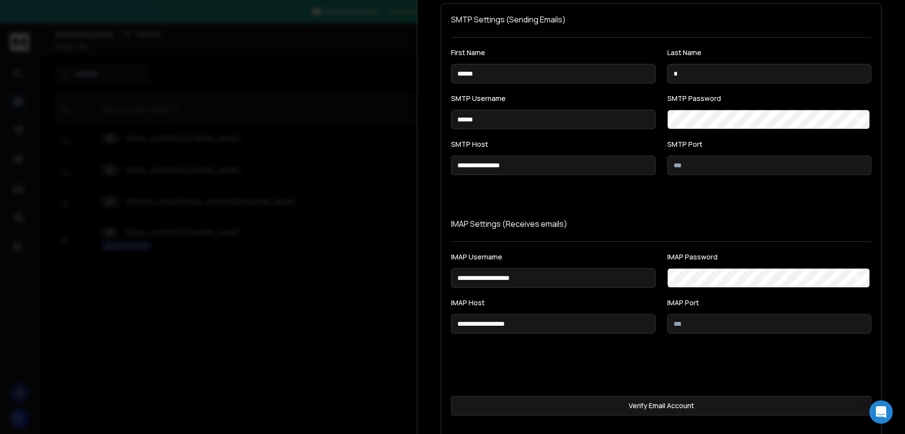
scroll to position [125, 0]
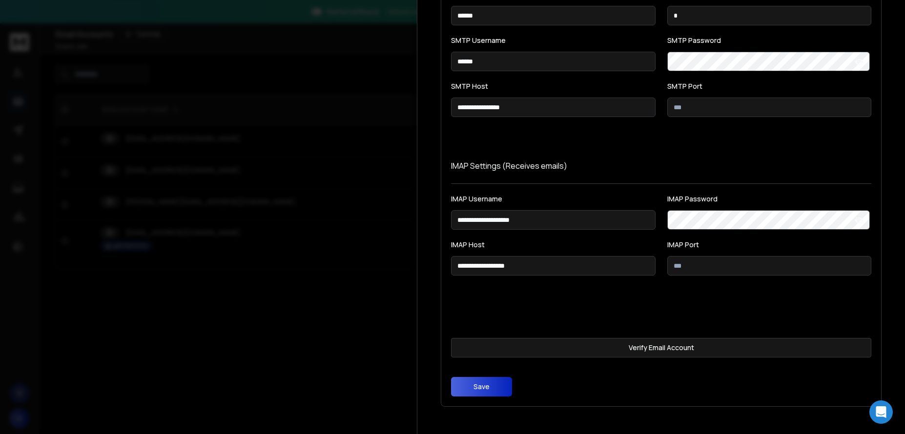
click at [856, 222] on icon at bounding box center [859, 220] width 9 height 9
click at [602, 211] on div "**********" at bounding box center [661, 213] width 420 height 34
click at [636, 164] on p "IMAP Settings (Receives emails)" at bounding box center [661, 166] width 420 height 12
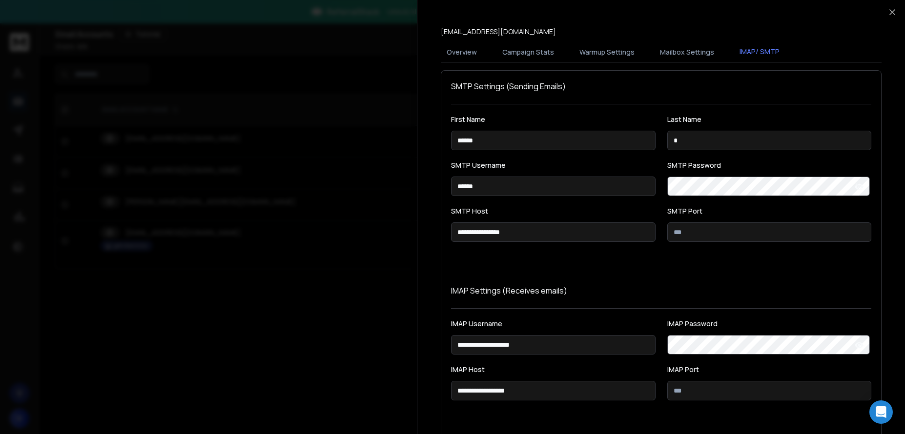
scroll to position [0, 0]
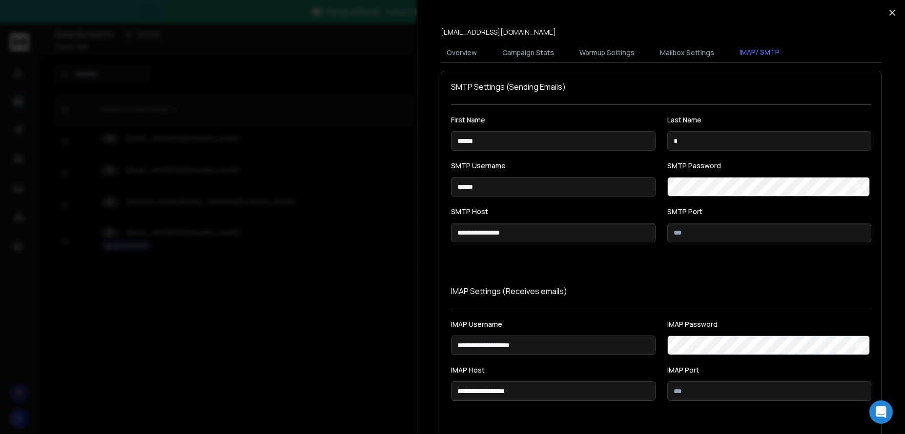
click at [887, 14] on icon "button" at bounding box center [892, 13] width 10 height 10
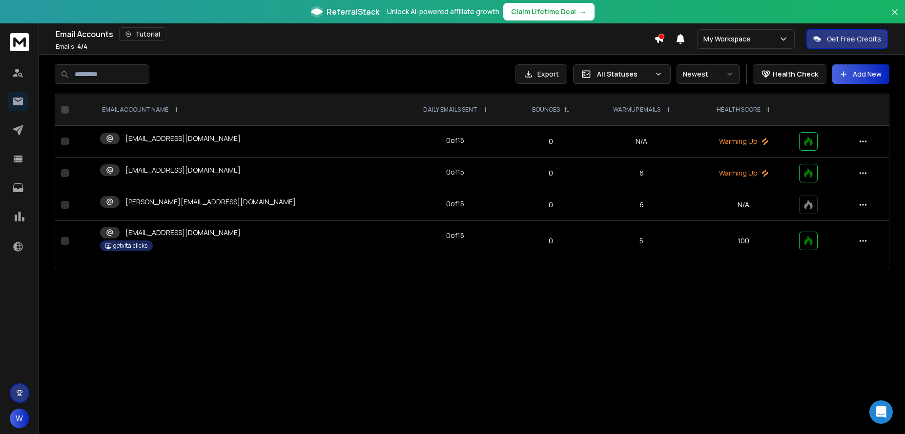
click at [186, 239] on td "hello@vitalgravity.com getvitalclicks" at bounding box center [246, 241] width 304 height 41
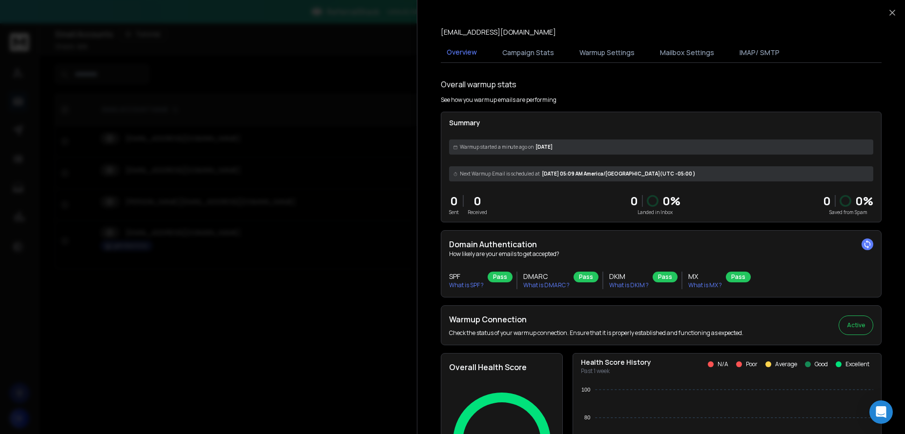
click at [680, 49] on button "Mailbox Settings" at bounding box center [687, 52] width 66 height 21
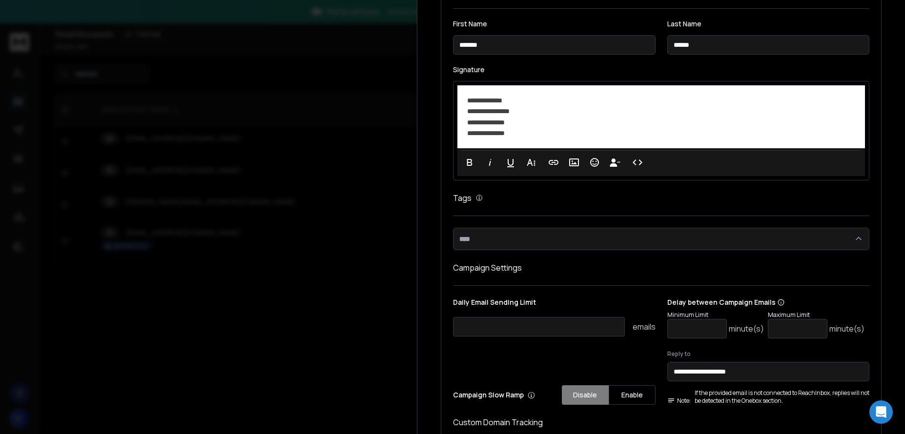
scroll to position [207, 0]
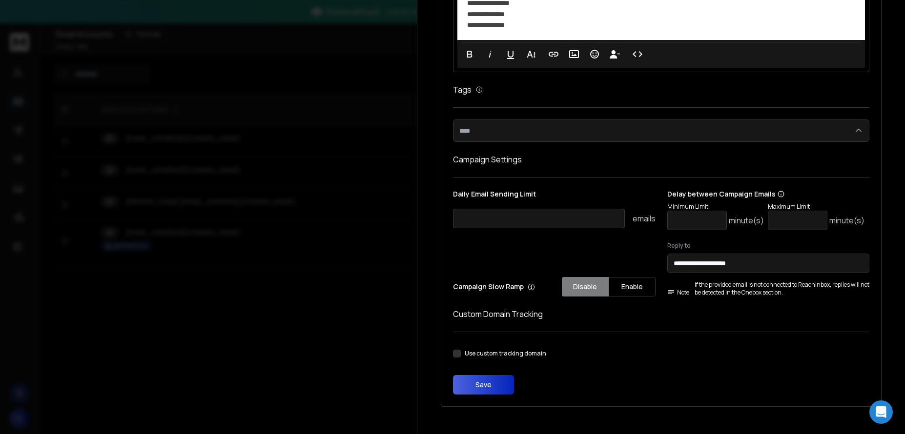
click at [768, 263] on input "**********" at bounding box center [768, 264] width 203 height 20
drag, startPoint x: 782, startPoint y: 263, endPoint x: 636, endPoint y: 255, distance: 146.6
click at [636, 255] on div "**********" at bounding box center [661, 242] width 416 height 107
click at [797, 264] on input "**********" at bounding box center [768, 264] width 203 height 20
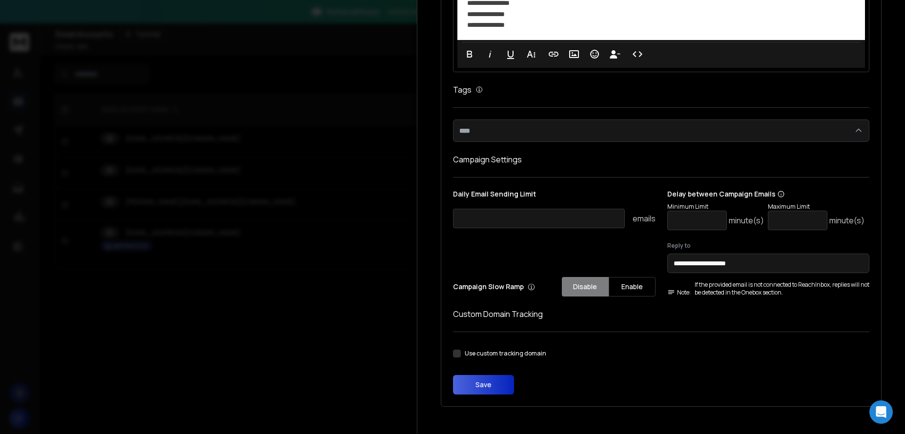
click at [785, 267] on input "**********" at bounding box center [768, 264] width 203 height 20
click at [643, 296] on button "Enable" at bounding box center [632, 287] width 47 height 20
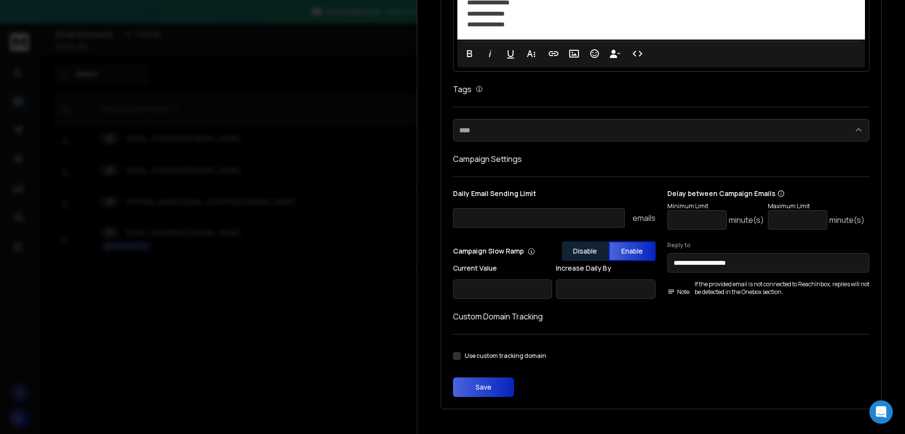
click at [574, 259] on button "Disable" at bounding box center [585, 252] width 47 height 20
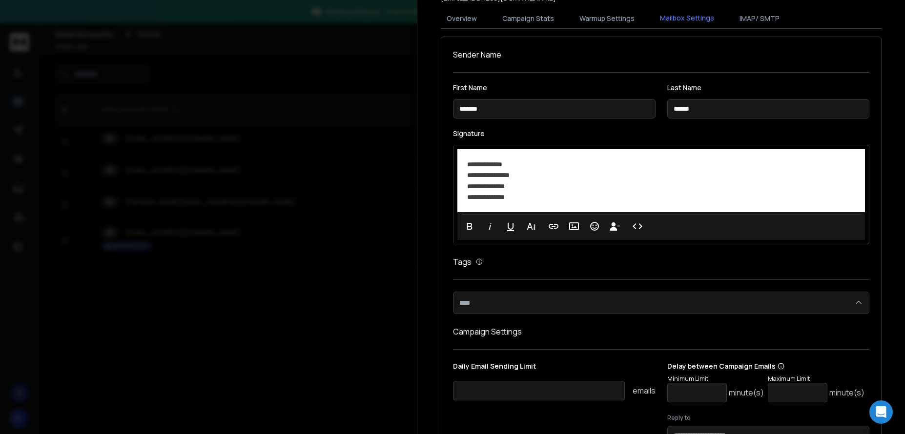
scroll to position [0, 0]
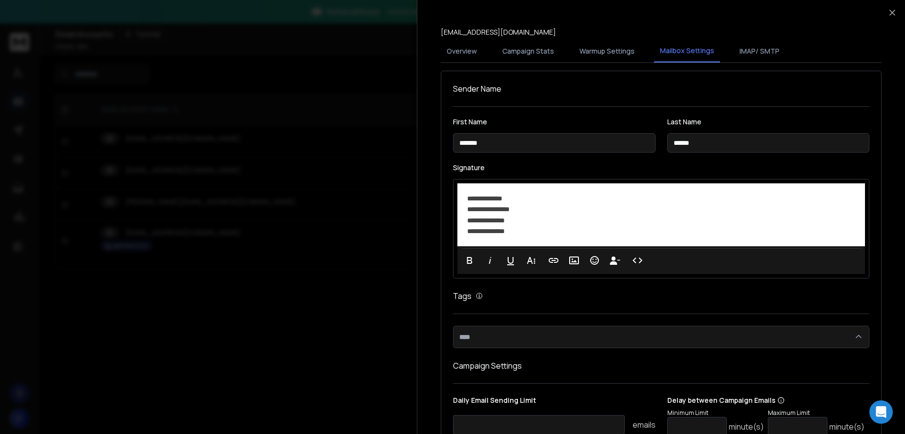
click at [754, 43] on button "IMAP/ SMTP" at bounding box center [760, 51] width 52 height 21
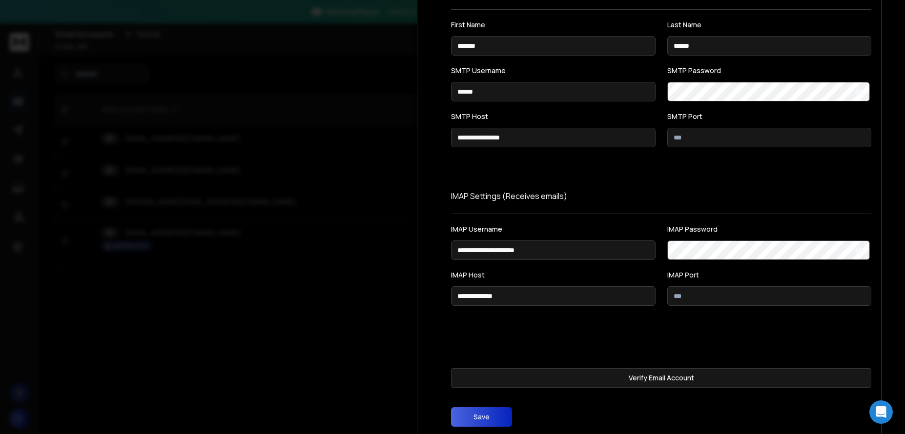
scroll to position [125, 0]
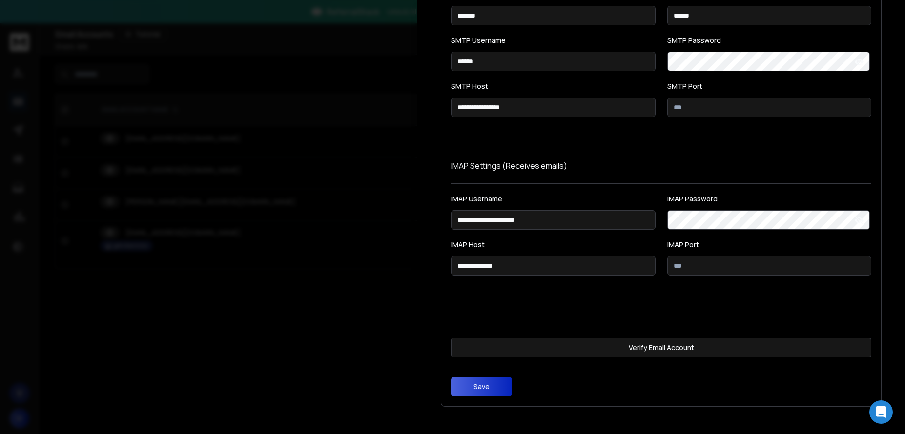
drag, startPoint x: 566, startPoint y: 223, endPoint x: 409, endPoint y: 211, distance: 157.1
click at [411, 211] on body "**********" at bounding box center [452, 217] width 905 height 434
type input "**********"
click at [859, 219] on icon at bounding box center [859, 221] width 9 height 6
click at [632, 211] on div "**********" at bounding box center [661, 213] width 420 height 34
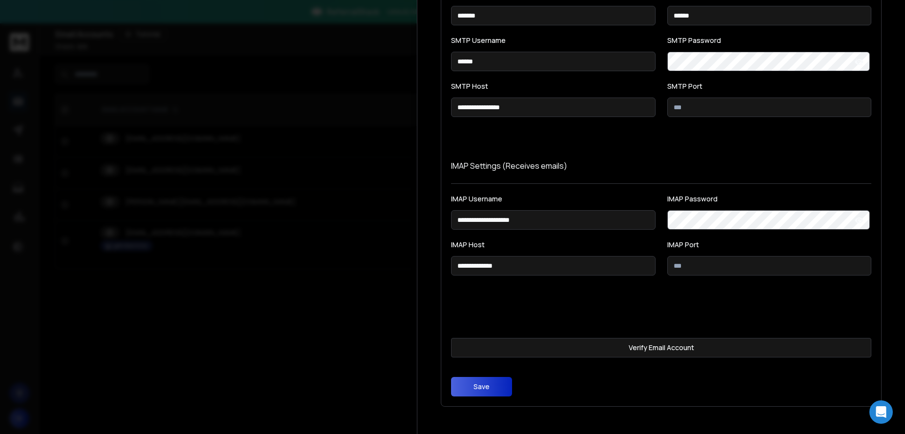
click at [690, 168] on p "IMAP Settings (Receives emails)" at bounding box center [661, 166] width 420 height 12
click at [478, 393] on button "Save" at bounding box center [481, 387] width 61 height 20
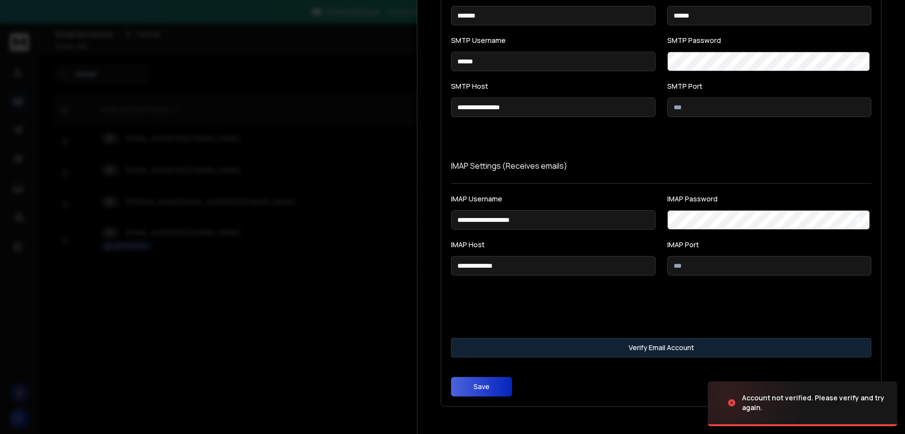
click at [626, 354] on button "Verify Email Account" at bounding box center [661, 348] width 420 height 20
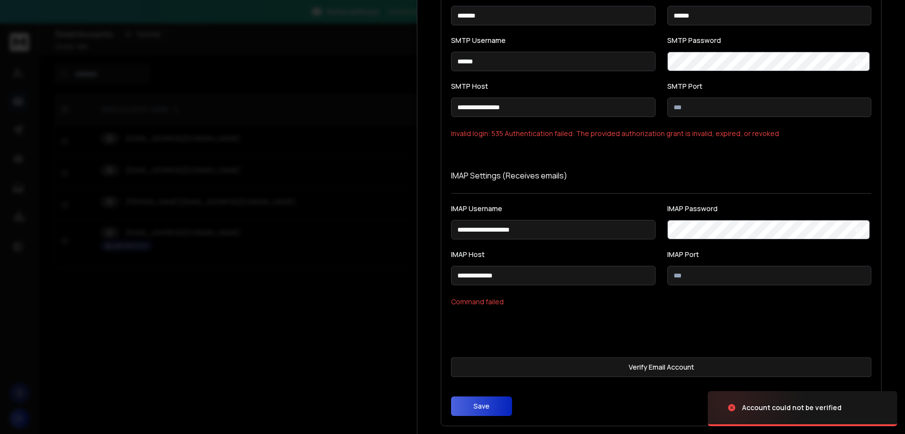
drag, startPoint x: 519, startPoint y: 267, endPoint x: 396, endPoint y: 264, distance: 123.0
click at [406, 265] on body "**********" at bounding box center [452, 217] width 905 height 434
drag, startPoint x: 512, startPoint y: 273, endPoint x: 470, endPoint y: 273, distance: 41.5
click at [474, 276] on input "**********" at bounding box center [553, 276] width 204 height 20
type input "*"
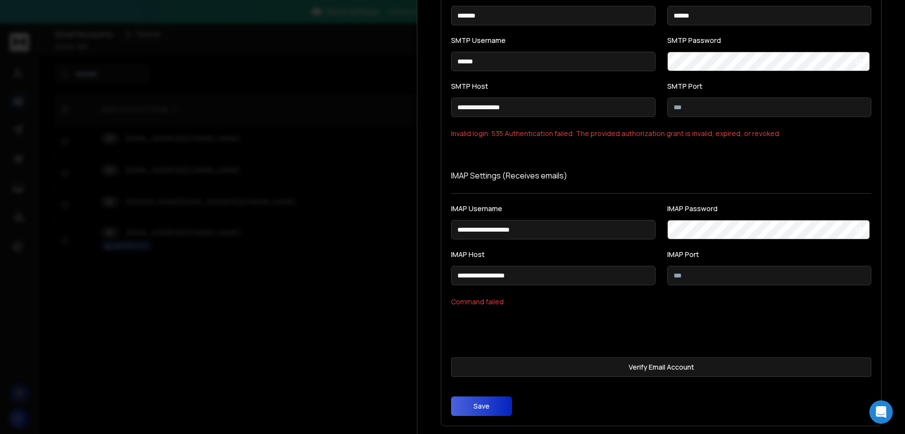
click at [510, 306] on span "Command failed" at bounding box center [661, 302] width 420 height 10
click at [613, 367] on button "Verify Email Account" at bounding box center [661, 368] width 420 height 20
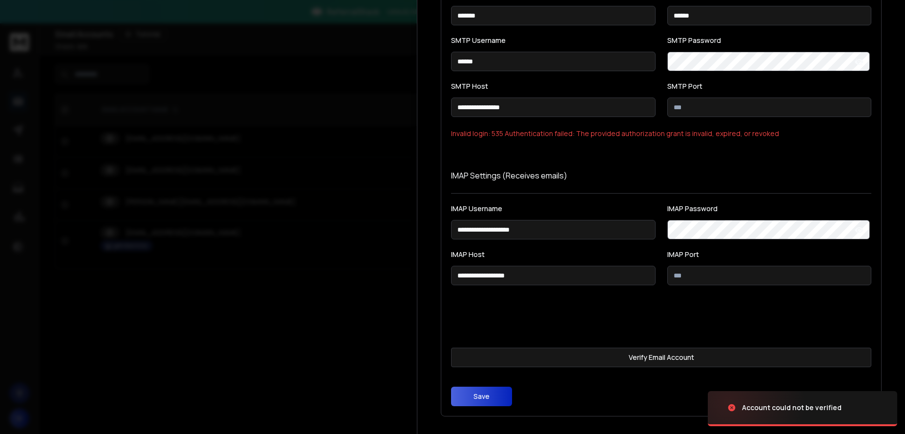
drag, startPoint x: 532, startPoint y: 279, endPoint x: 436, endPoint y: 276, distance: 96.2
click at [436, 276] on div "**********" at bounding box center [661, 159] width 464 height 546
click at [471, 277] on input "**********" at bounding box center [553, 276] width 204 height 20
click at [472, 277] on input "**********" at bounding box center [553, 276] width 204 height 20
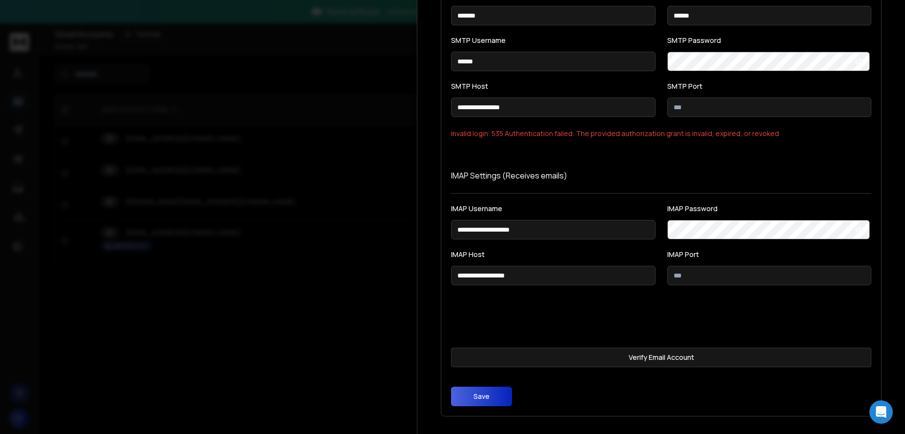
drag, startPoint x: 470, startPoint y: 275, endPoint x: 425, endPoint y: 271, distance: 45.0
click at [426, 272] on div "**********" at bounding box center [661, 217] width 488 height 434
click at [618, 327] on form "**********" at bounding box center [661, 193] width 420 height 427
click at [620, 369] on form "**********" at bounding box center [661, 193] width 420 height 427
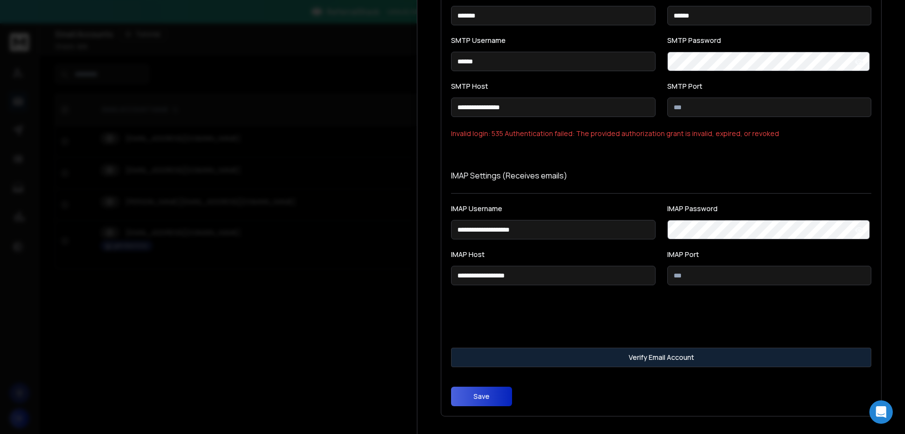
click at [626, 354] on button "Verify Email Account" at bounding box center [661, 358] width 420 height 20
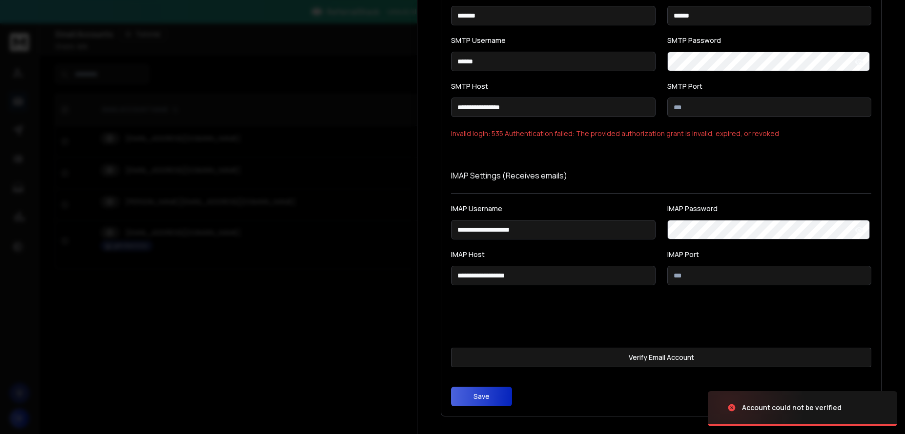
drag, startPoint x: 474, startPoint y: 278, endPoint x: 426, endPoint y: 273, distance: 48.1
click at [429, 273] on div "**********" at bounding box center [661, 217] width 488 height 434
click at [574, 334] on form "**********" at bounding box center [661, 193] width 420 height 427
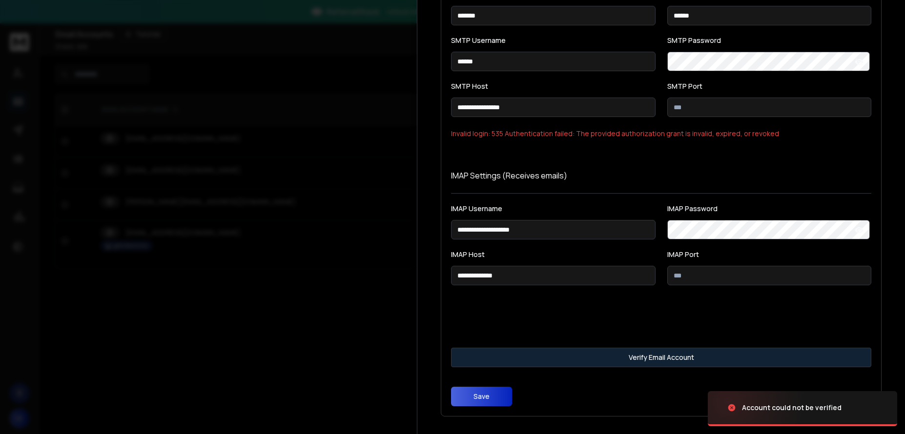
click at [625, 363] on button "Verify Email Account" at bounding box center [661, 358] width 420 height 20
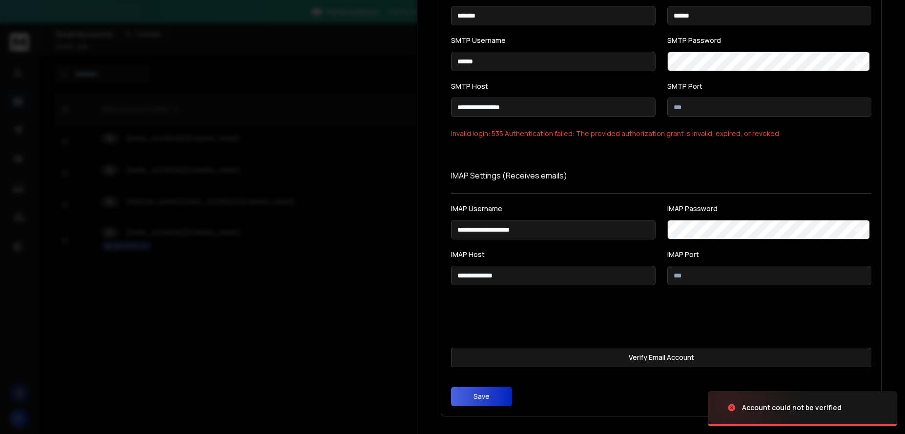
click at [458, 278] on input "**********" at bounding box center [553, 276] width 204 height 20
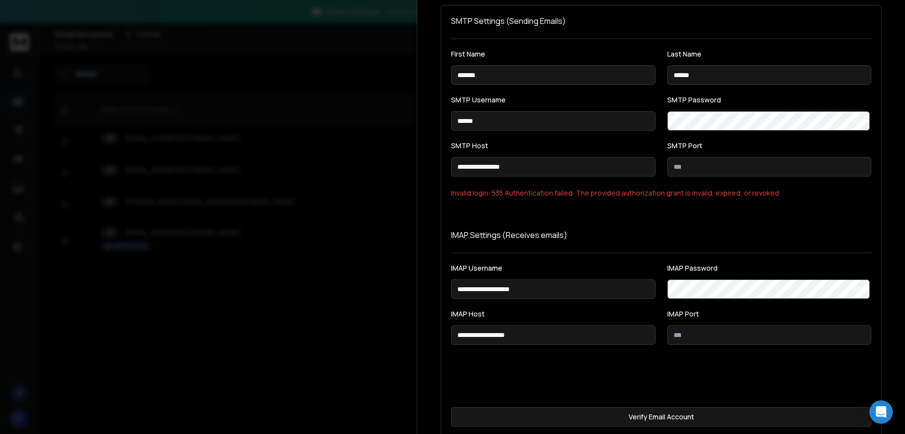
scroll to position [0, 0]
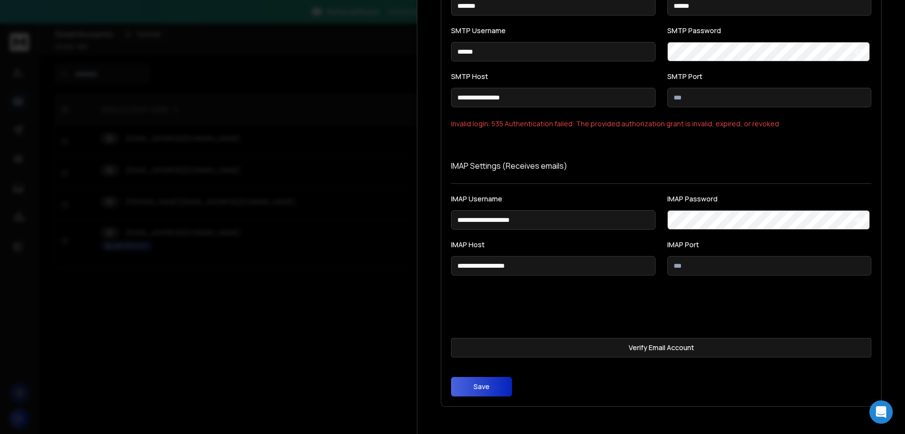
type input "**********"
click at [622, 323] on form "**********" at bounding box center [661, 183] width 420 height 427
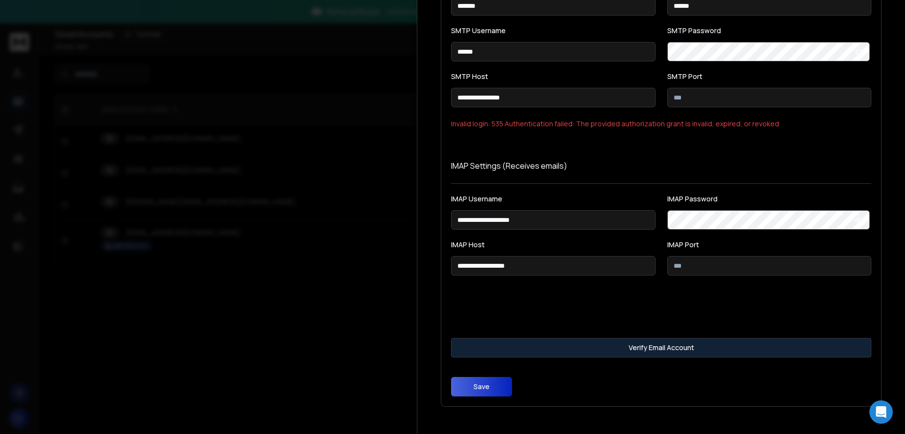
click at [631, 350] on button "Verify Email Account" at bounding box center [661, 348] width 420 height 20
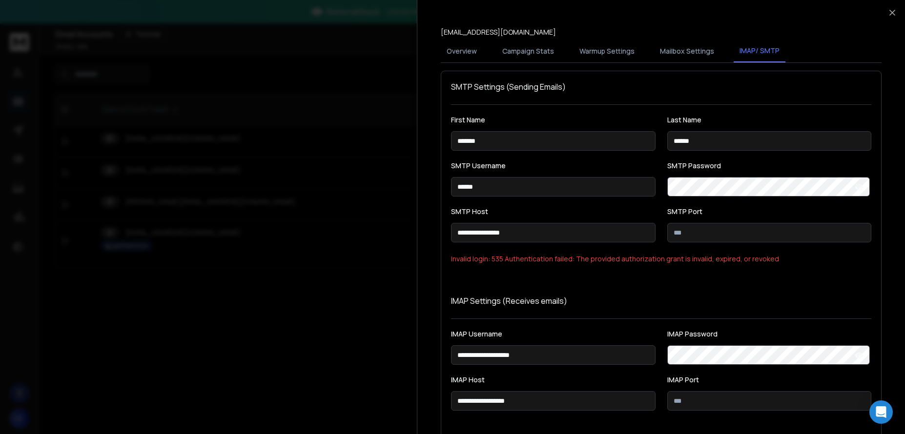
click at [859, 188] on icon at bounding box center [859, 187] width 9 height 6
click at [356, 301] on div at bounding box center [452, 217] width 905 height 434
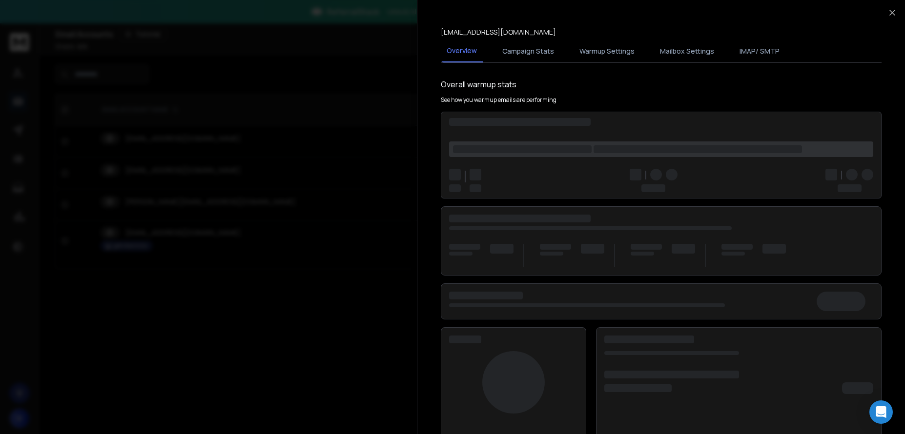
scroll to position [5, 0]
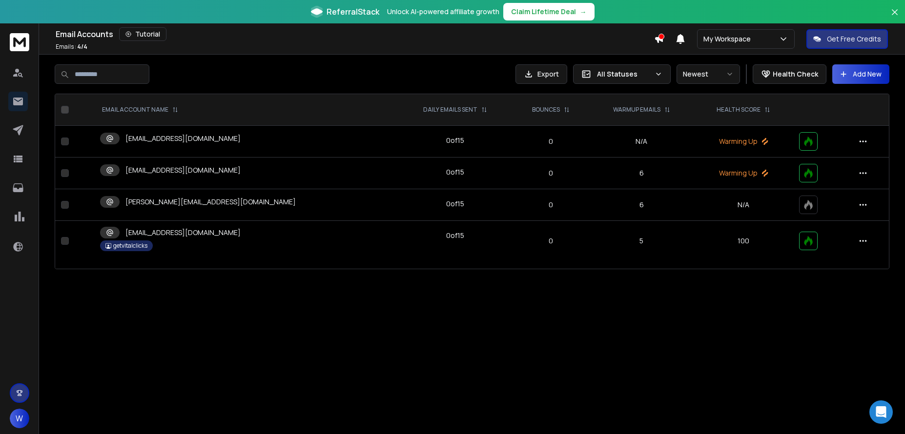
click at [589, 246] on td "5" at bounding box center [641, 241] width 104 height 41
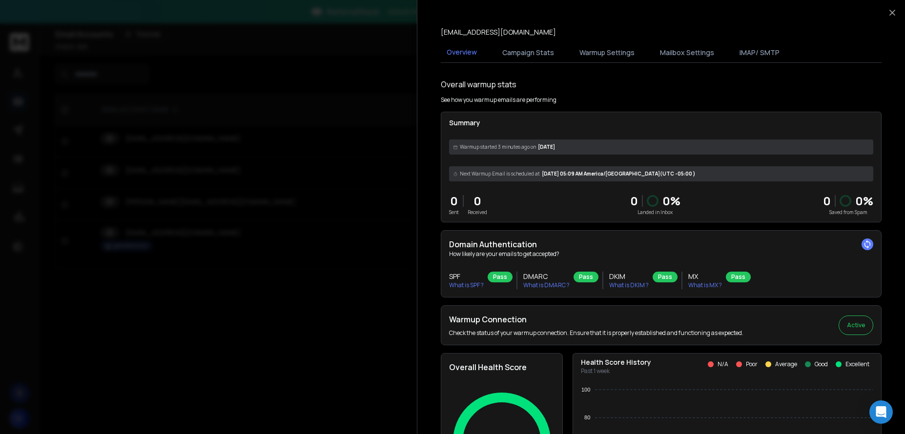
click at [592, 49] on button "Warmup Settings" at bounding box center [606, 52] width 67 height 21
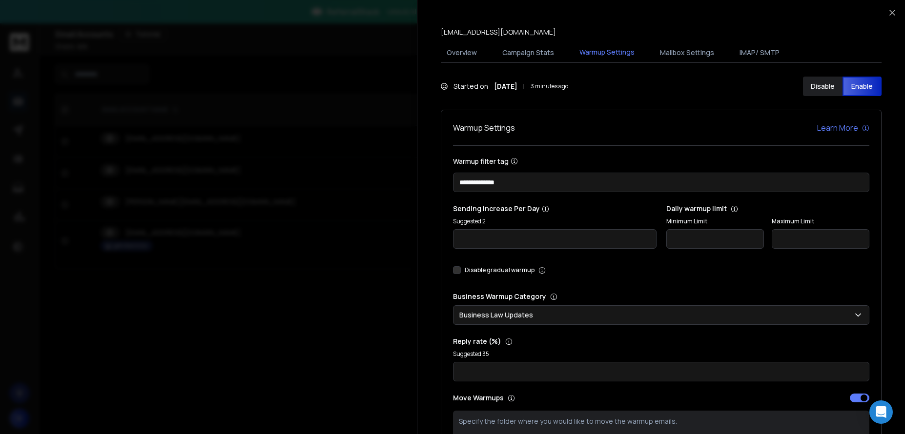
click at [528, 48] on button "Campaign Stats" at bounding box center [527, 52] width 63 height 21
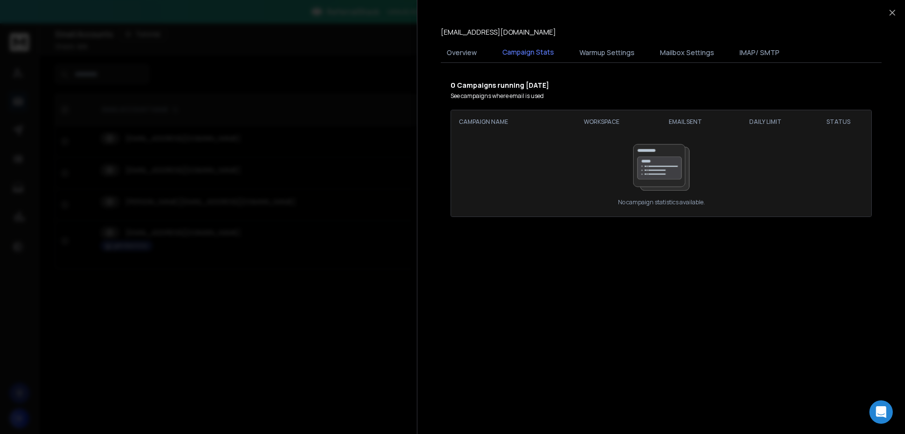
click at [728, 45] on div "Overview Campaign Stats Warmup Settings Mailbox Settings IMAP/ SMTP" at bounding box center [661, 53] width 441 height 20
click at [749, 47] on button "IMAP/ SMTP" at bounding box center [760, 52] width 52 height 21
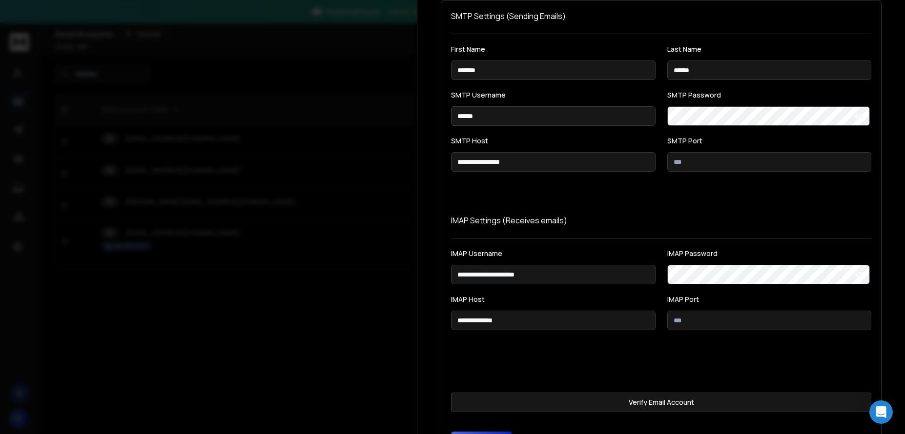
scroll to position [0, 0]
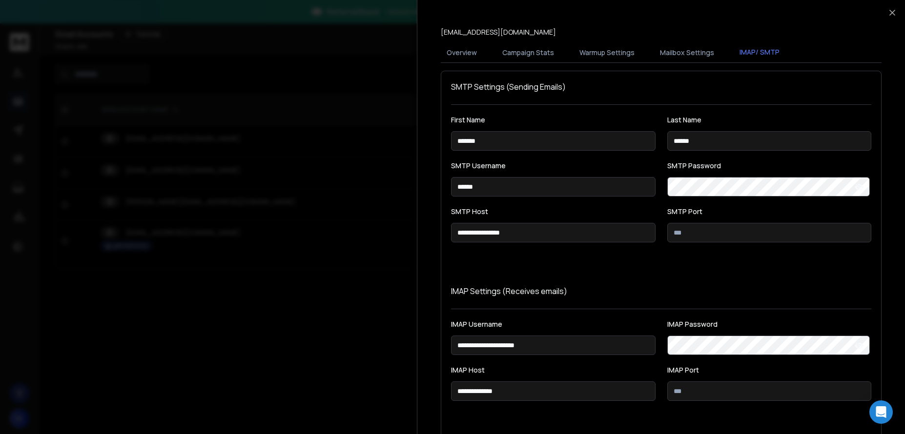
click at [292, 299] on div at bounding box center [452, 217] width 905 height 434
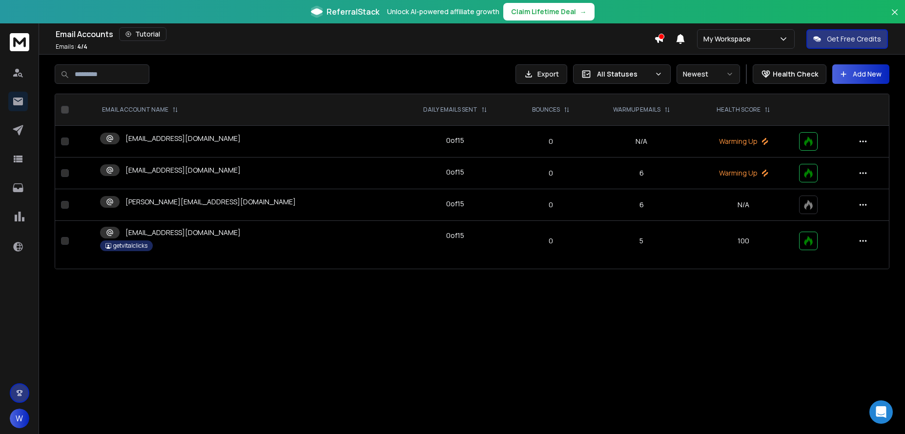
click at [178, 144] on td "[EMAIL_ADDRESS][DOMAIN_NAME]" at bounding box center [246, 142] width 304 height 32
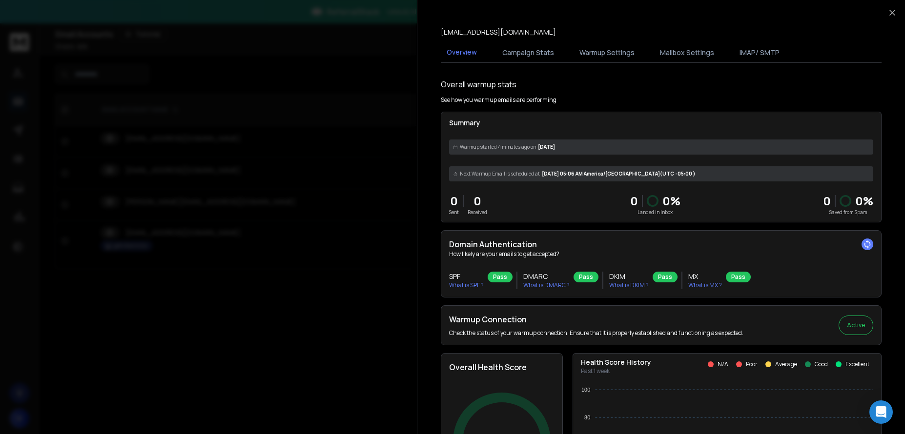
click at [749, 52] on button "IMAP/ SMTP" at bounding box center [760, 52] width 52 height 21
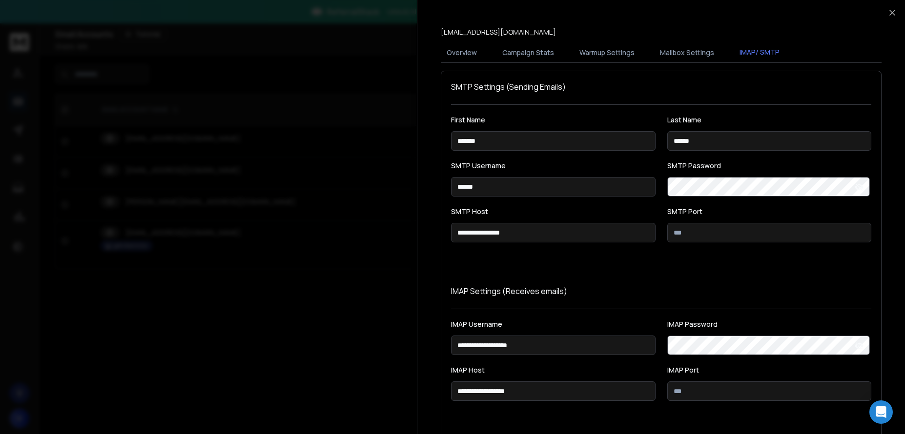
scroll to position [59, 0]
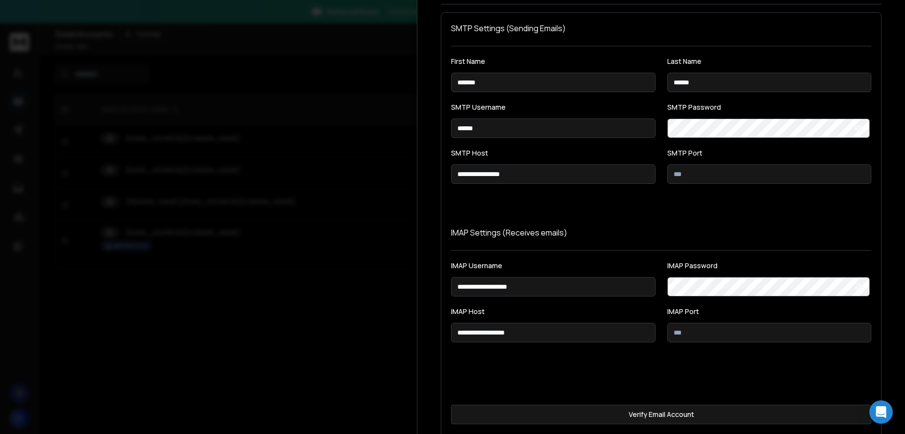
click at [855, 128] on icon at bounding box center [859, 129] width 9 height 6
click at [331, 338] on div at bounding box center [452, 217] width 905 height 434
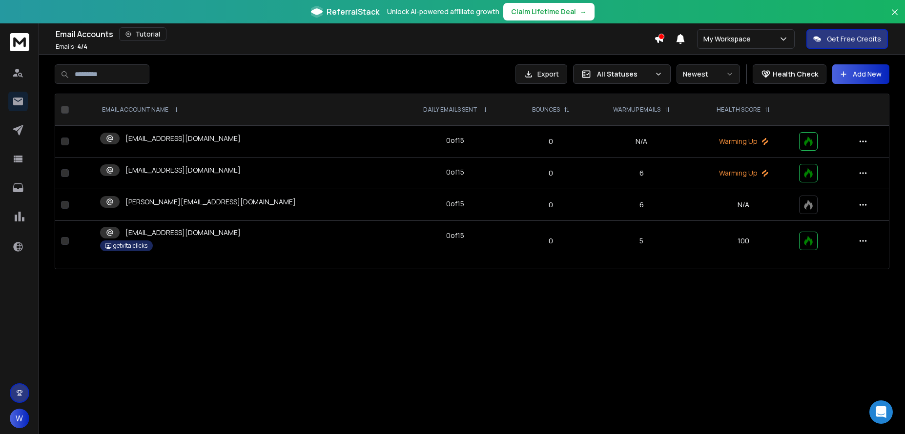
click at [180, 242] on div "getvitalclicks" at bounding box center [246, 246] width 292 height 11
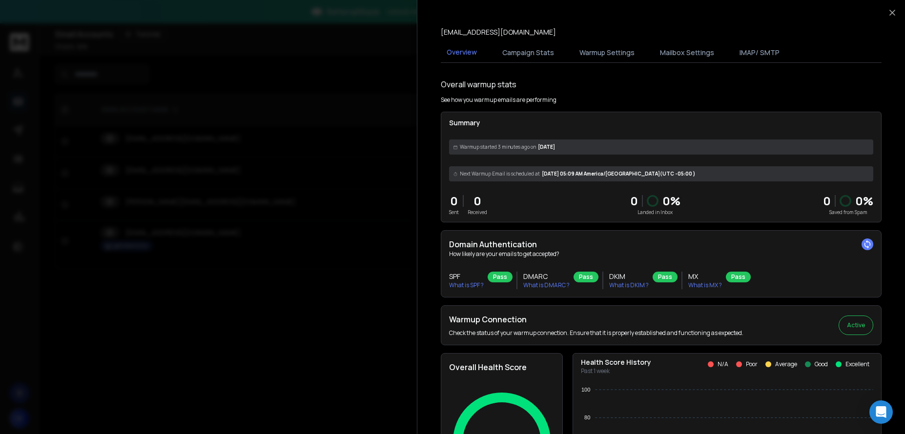
click at [745, 47] on button "IMAP/ SMTP" at bounding box center [760, 52] width 52 height 21
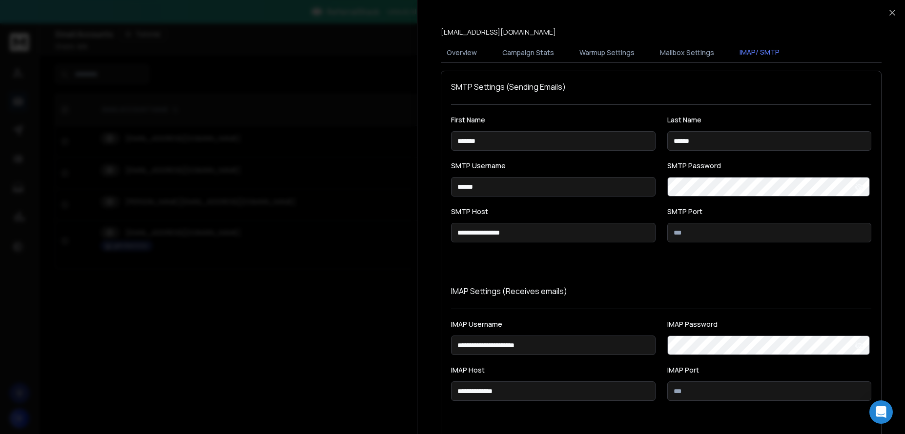
scroll to position [0, 0]
click at [699, 102] on div "**********" at bounding box center [661, 302] width 441 height 462
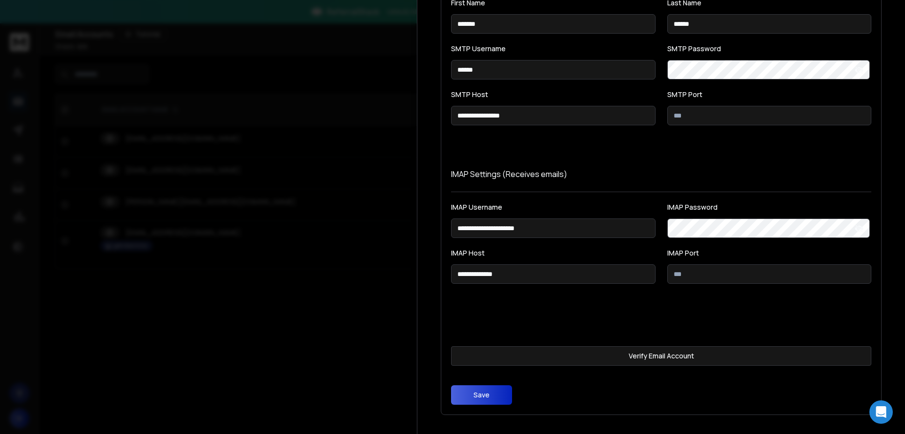
scroll to position [125, 0]
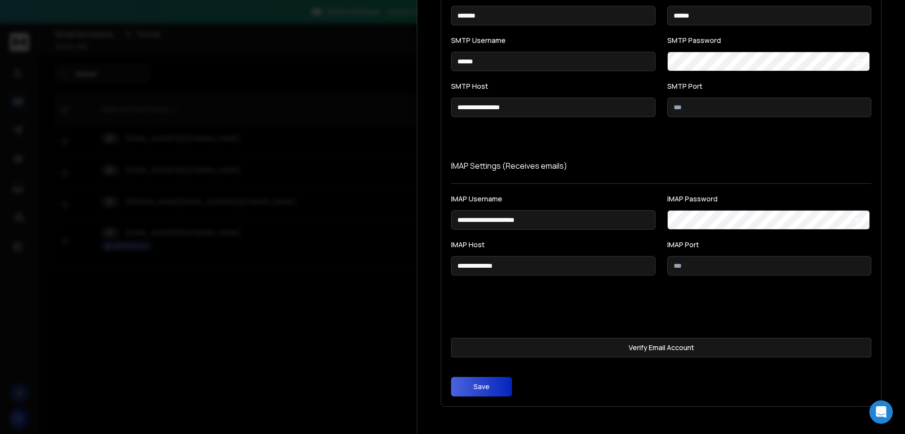
click at [863, 222] on div at bounding box center [862, 220] width 15 height 9
drag, startPoint x: 506, startPoint y: 222, endPoint x: 380, endPoint y: 219, distance: 125.9
click at [380, 219] on body "**********" at bounding box center [452, 217] width 905 height 434
click at [292, 309] on div at bounding box center [452, 217] width 905 height 434
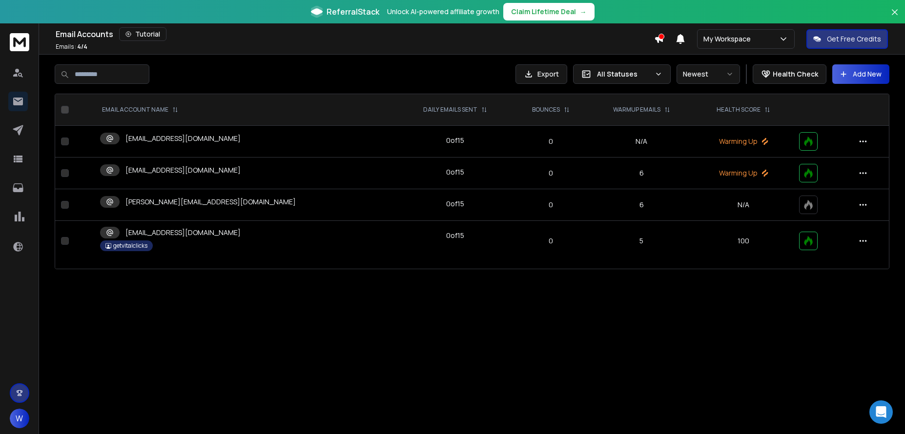
click at [145, 177] on td "[EMAIL_ADDRESS][DOMAIN_NAME]" at bounding box center [246, 174] width 304 height 32
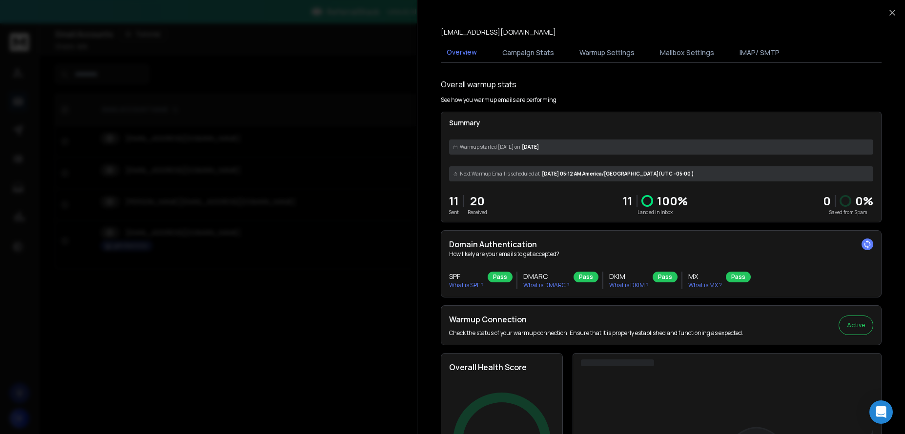
click at [757, 47] on button "IMAP/ SMTP" at bounding box center [760, 52] width 52 height 21
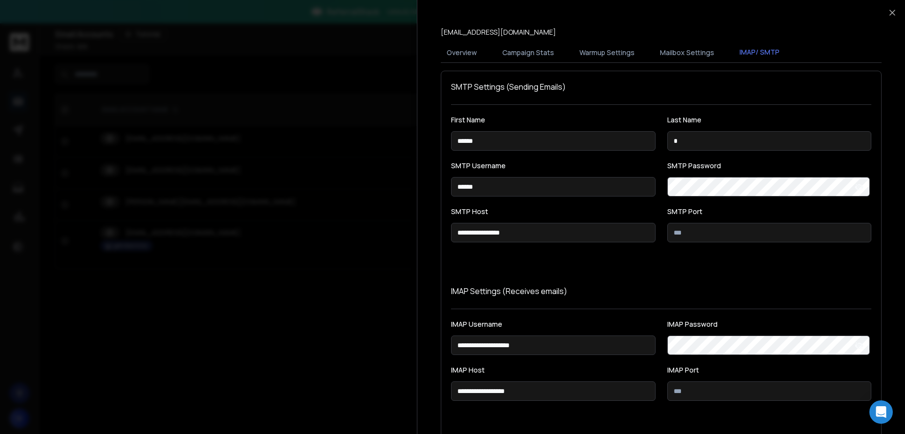
click at [855, 190] on icon at bounding box center [859, 187] width 9 height 6
click at [857, 348] on icon at bounding box center [859, 346] width 9 height 9
click at [349, 323] on div at bounding box center [452, 217] width 905 height 434
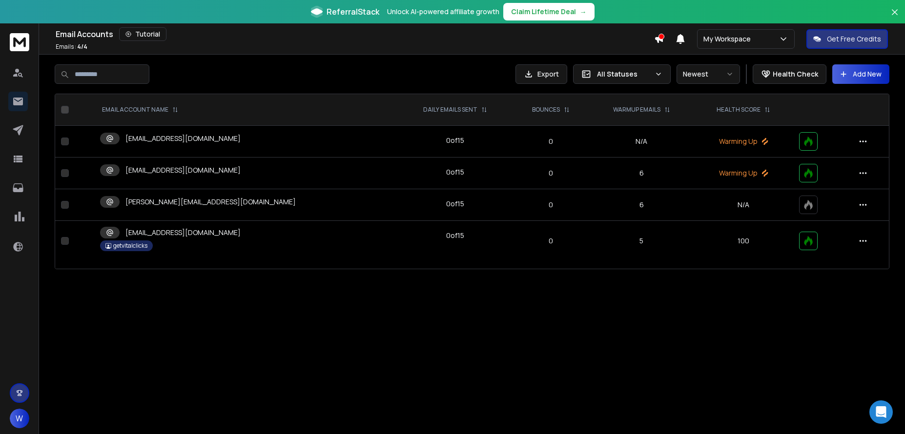
click at [219, 234] on div "[EMAIL_ADDRESS][DOMAIN_NAME]" at bounding box center [246, 233] width 292 height 12
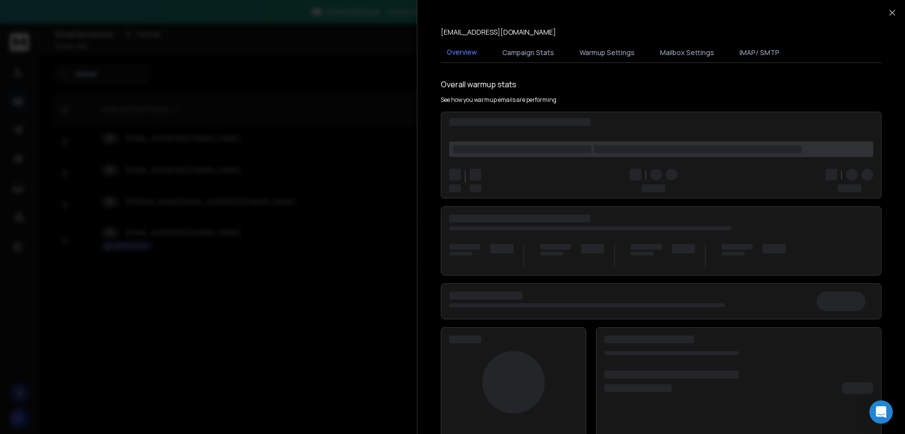
click at [345, 319] on div at bounding box center [452, 217] width 905 height 434
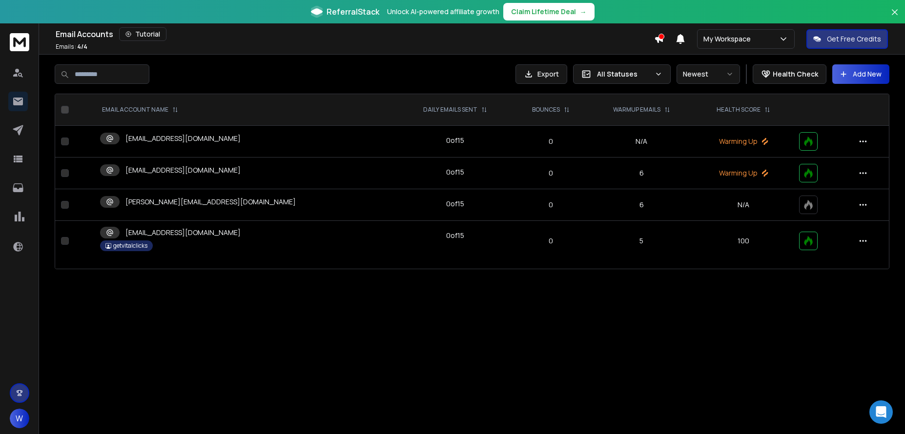
click at [271, 243] on div "getvitalclicks" at bounding box center [246, 246] width 292 height 11
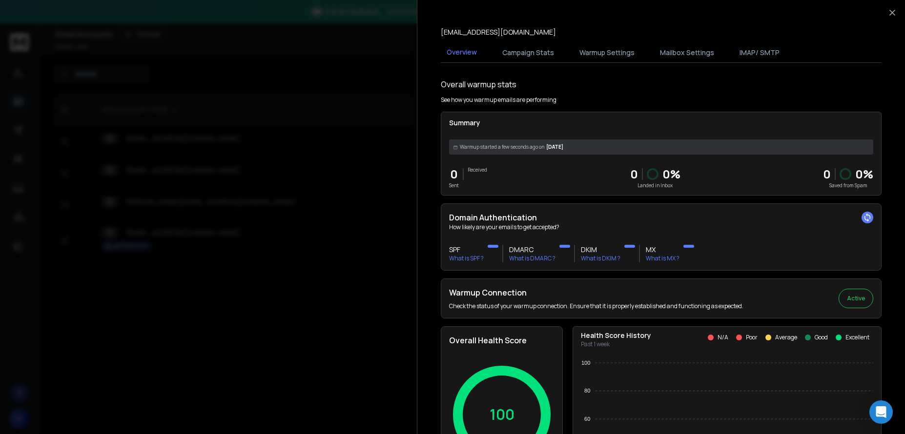
click at [739, 51] on button "IMAP/ SMTP" at bounding box center [760, 52] width 52 height 21
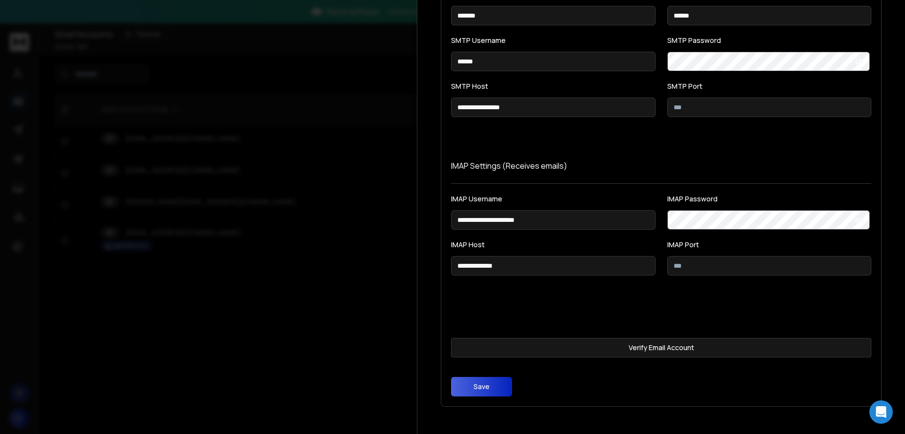
drag, startPoint x: 564, startPoint y: 224, endPoint x: 426, endPoint y: 219, distance: 138.7
click at [406, 221] on body "**********" at bounding box center [452, 217] width 905 height 434
type input "*"
type input "**********"
type input "*"
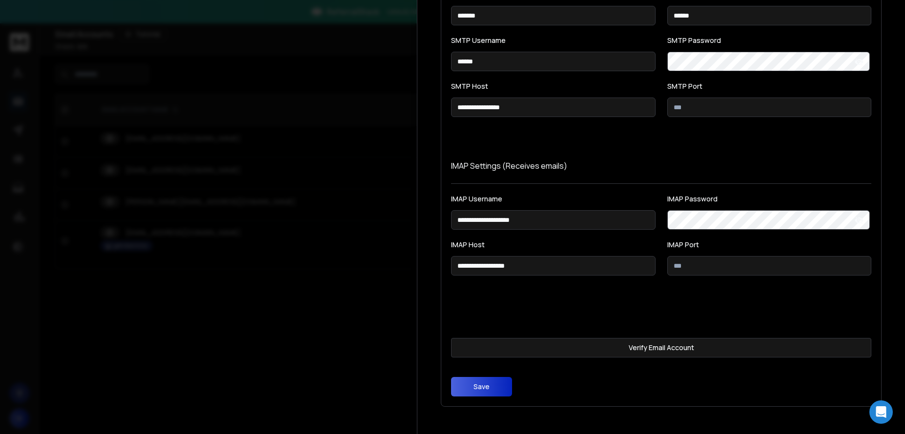
type input "**********"
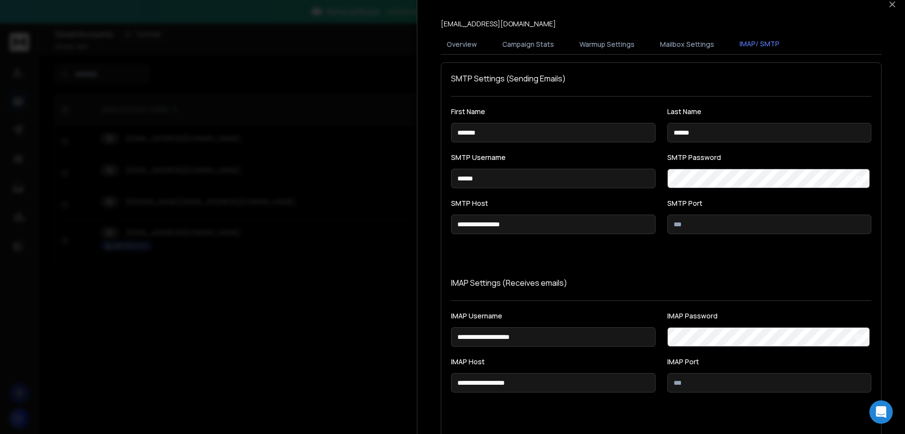
scroll to position [0, 131]
click at [594, 271] on form "**********" at bounding box center [661, 305] width 420 height 417
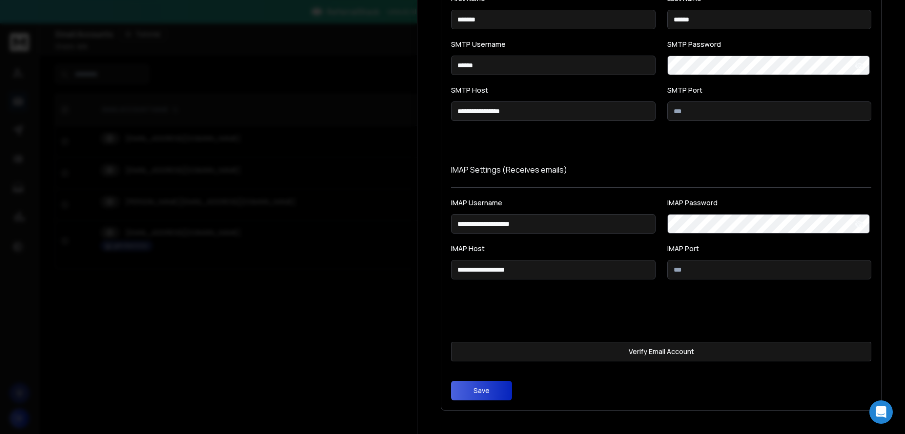
scroll to position [125, 0]
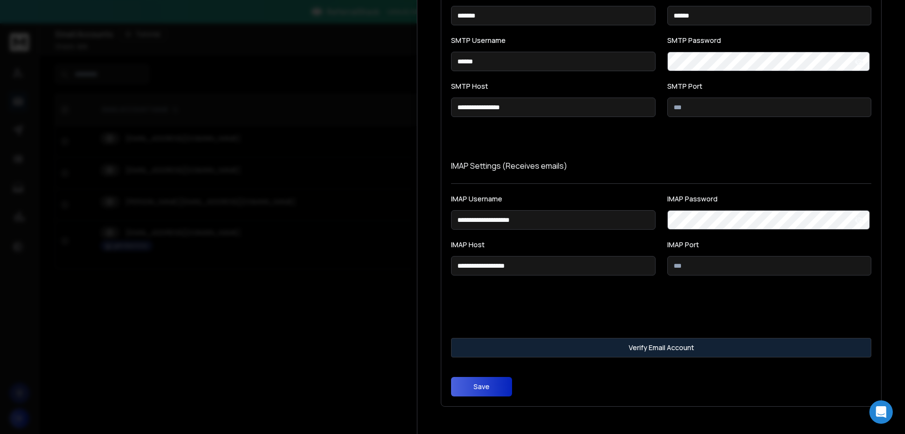
click at [535, 354] on button "Verify Email Account" at bounding box center [661, 348] width 420 height 20
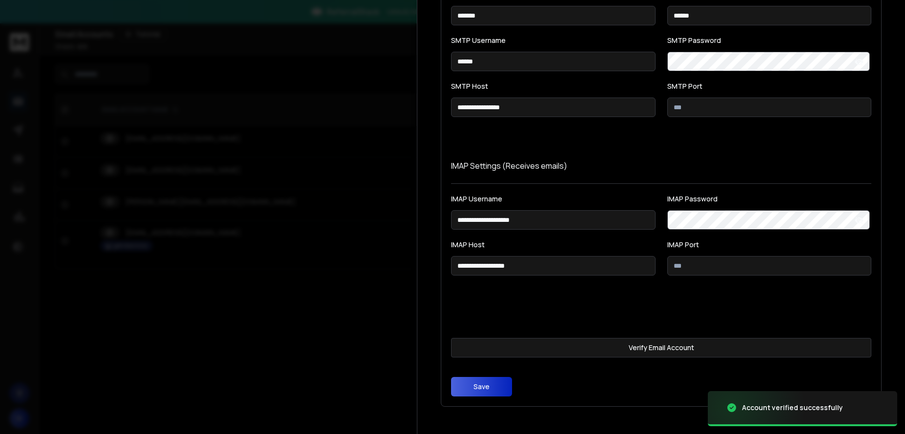
click at [489, 393] on button "Save" at bounding box center [481, 387] width 61 height 20
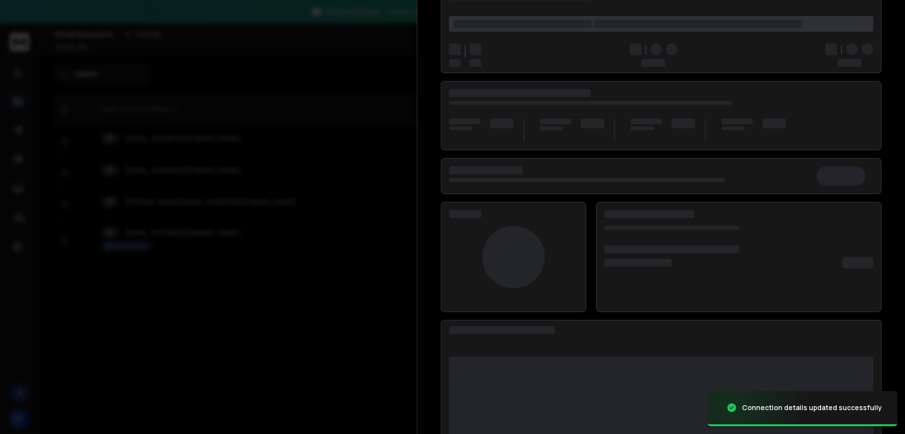
scroll to position [73, 0]
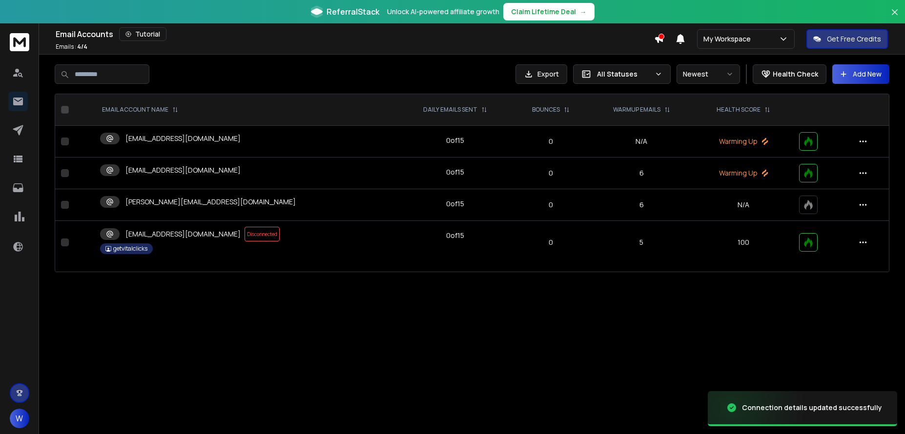
click at [489, 317] on div "ReferralStack Unlock AI-powered affiliate growth Lifetime Deals available! Clai…" at bounding box center [452, 217] width 905 height 434
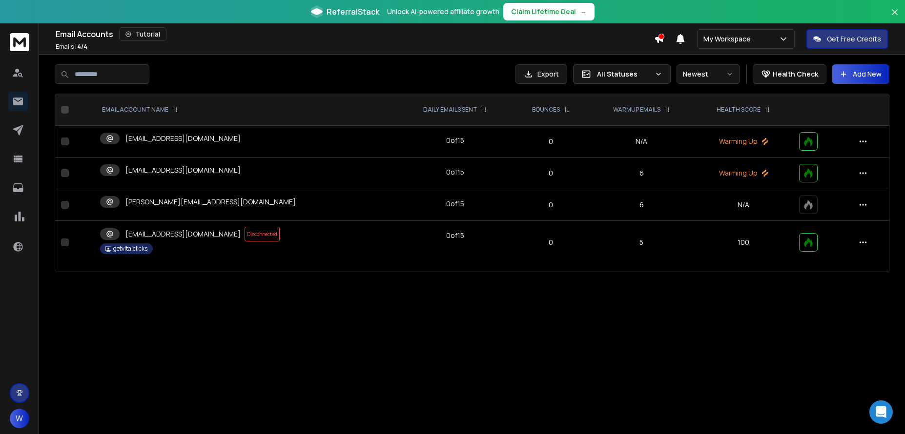
click at [245, 237] on span "Disconnected" at bounding box center [262, 234] width 35 height 15
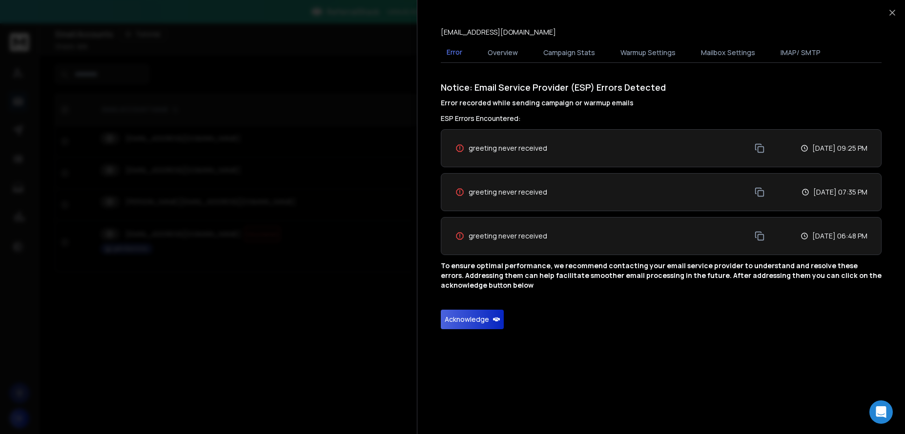
click at [725, 52] on button "Mailbox Settings" at bounding box center [728, 52] width 66 height 21
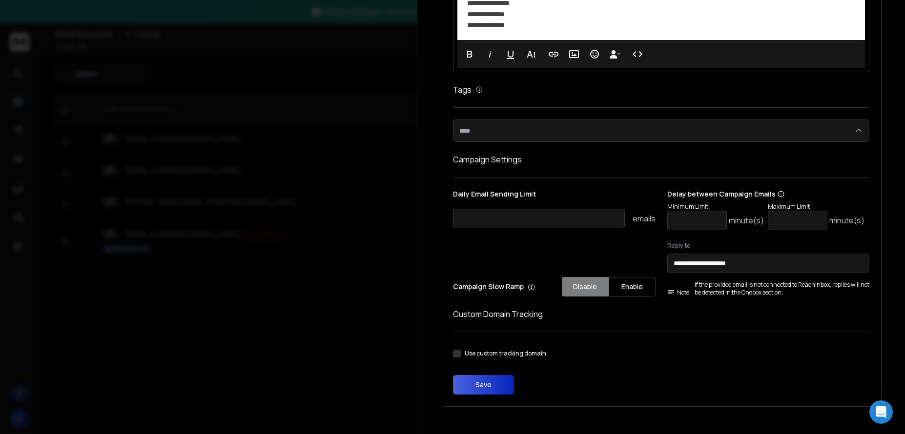
scroll to position [0, 0]
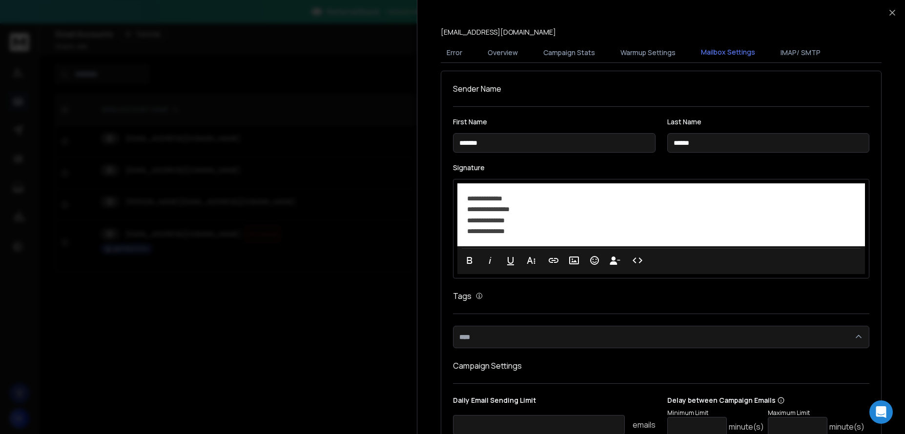
click at [792, 45] on button "IMAP/ SMTP" at bounding box center [801, 52] width 52 height 21
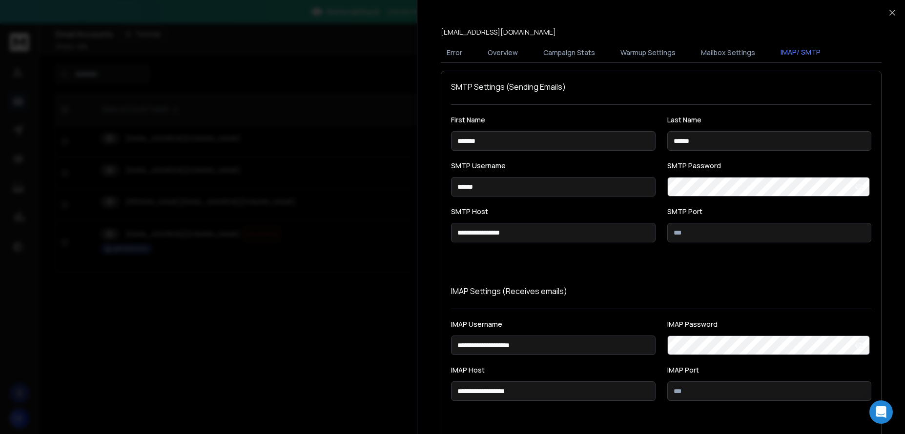
drag, startPoint x: 686, startPoint y: 46, endPoint x: 659, endPoint y: 44, distance: 26.9
click at [674, 45] on div "Error Overview Campaign Stats Warmup Settings Mailbox Settings IMAP/ SMTP" at bounding box center [661, 53] width 441 height 20
click at [654, 47] on button "Warmup Settings" at bounding box center [647, 52] width 67 height 21
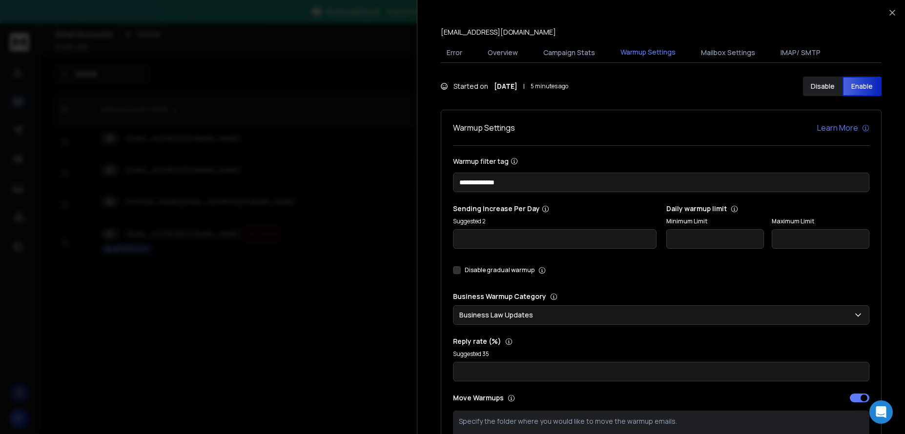
click at [502, 44] on button "Overview" at bounding box center [503, 52] width 42 height 21
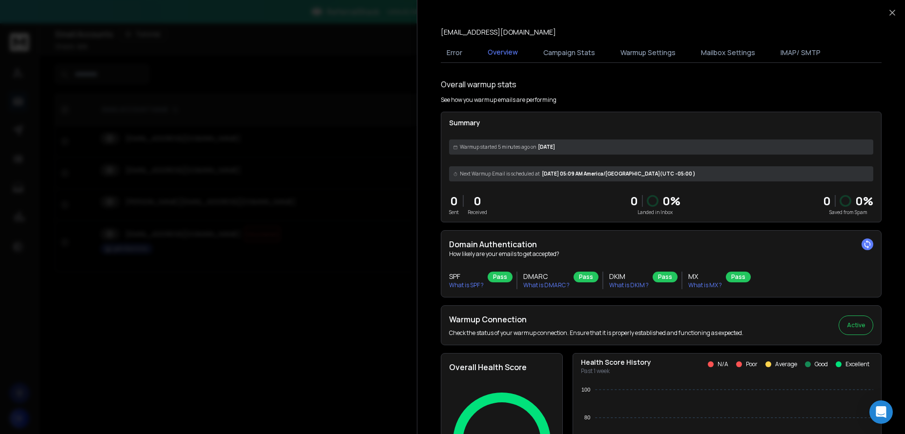
scroll to position [117, 0]
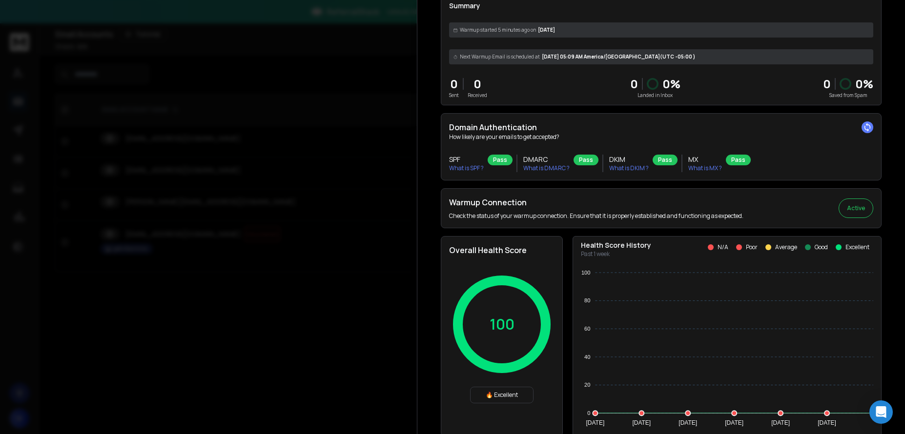
click at [864, 127] on icon at bounding box center [867, 127] width 10 height 10
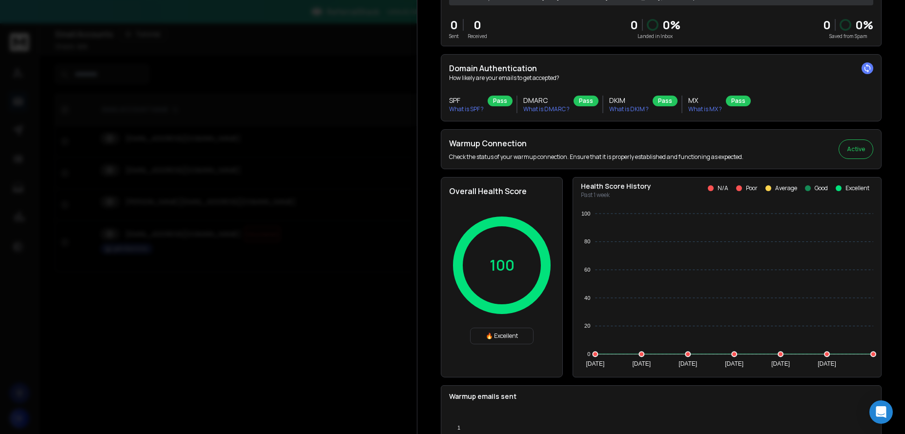
scroll to position [0, 0]
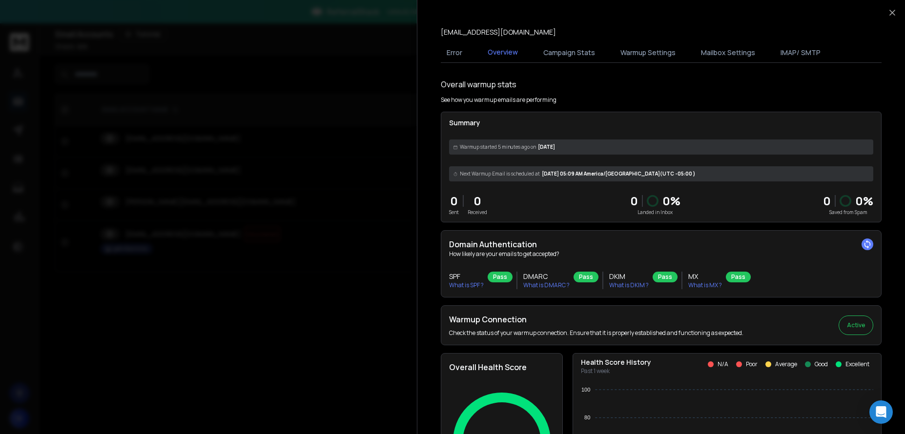
click at [449, 42] on div "hello@vitalgravity.com Error Overview Campaign Stats Warmup Settings Mailbox Se…" at bounding box center [661, 401] width 464 height 778
click at [450, 47] on button "Error" at bounding box center [454, 52] width 27 height 21
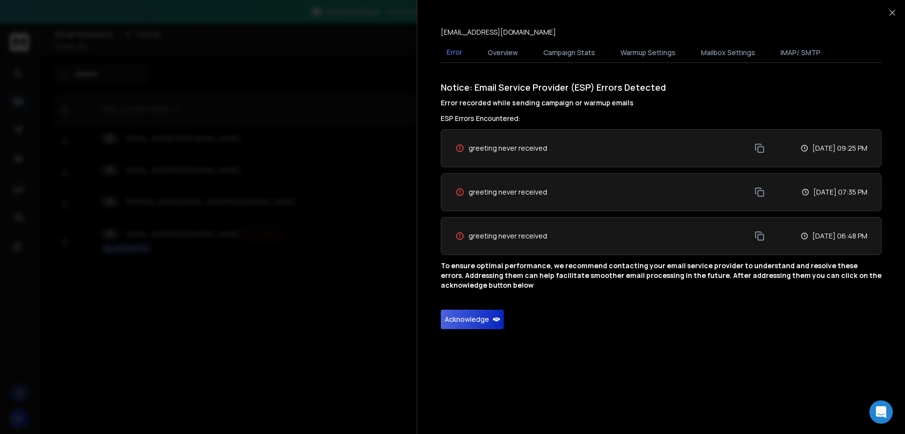
click at [473, 324] on button "Acknowledge" at bounding box center [472, 320] width 63 height 20
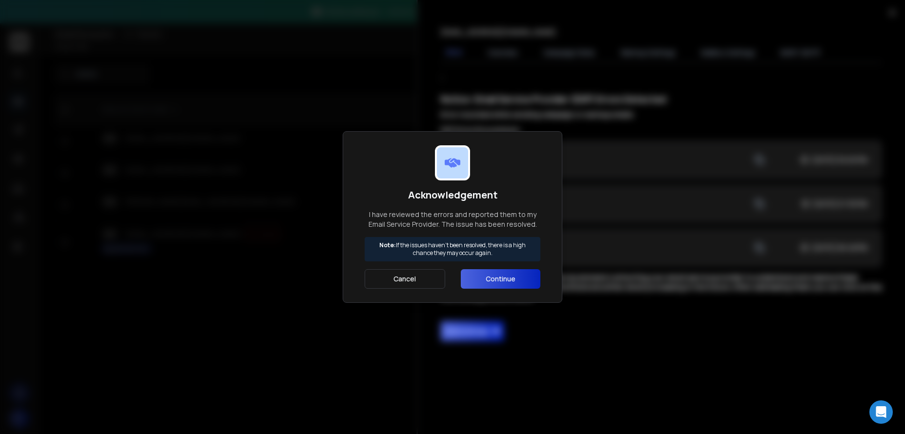
click at [484, 280] on button "Continue" at bounding box center [501, 279] width 80 height 20
click at [484, 280] on div "Cancel Continue" at bounding box center [453, 279] width 176 height 20
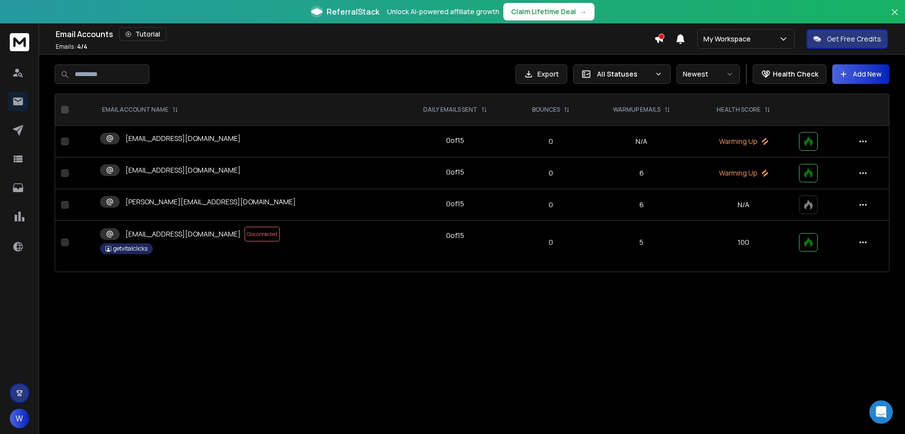
click at [346, 296] on div "ReferralStack Unlock AI-powered affiliate growth Lifetime Deals available! Clai…" at bounding box center [452, 217] width 905 height 434
click at [171, 237] on p "[EMAIL_ADDRESS][DOMAIN_NAME]" at bounding box center [182, 234] width 115 height 10
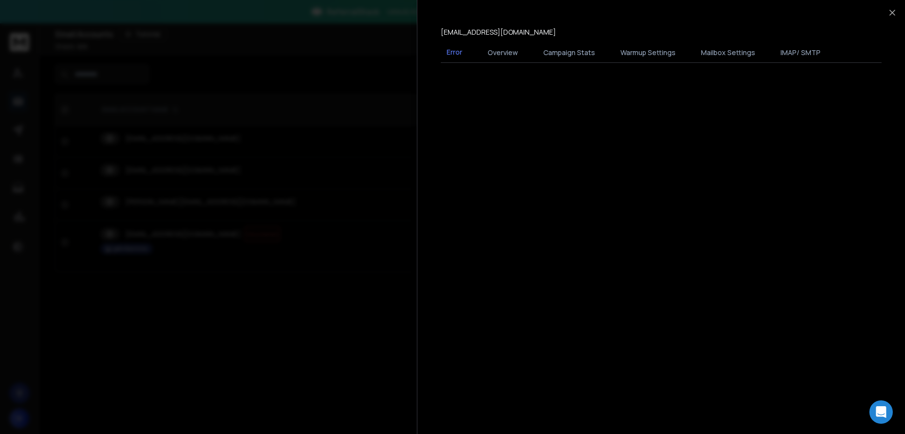
click at [504, 51] on button "Overview" at bounding box center [503, 52] width 42 height 21
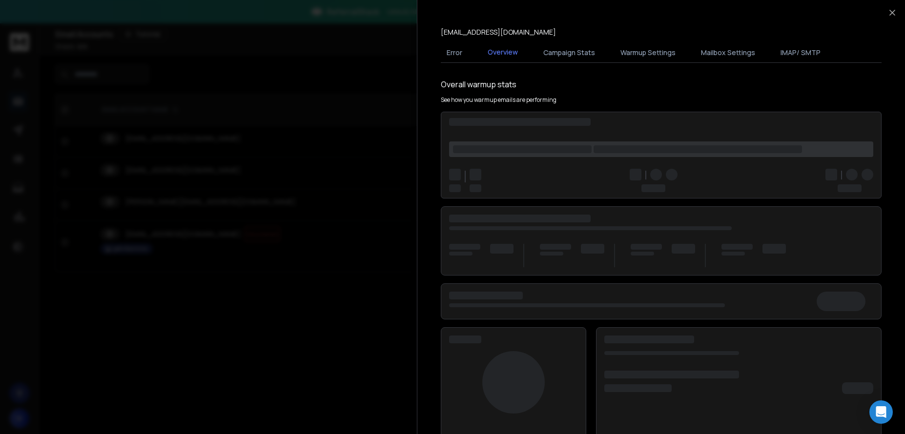
click at [395, 289] on div at bounding box center [452, 217] width 905 height 434
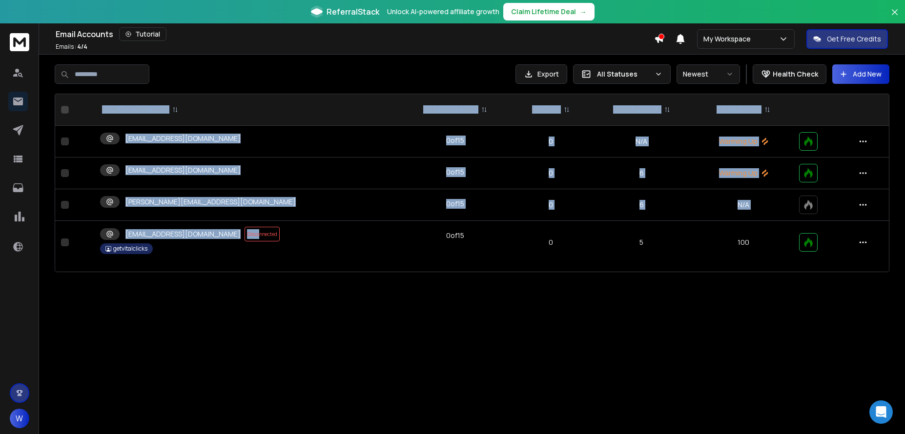
drag, startPoint x: 215, startPoint y: 238, endPoint x: 664, endPoint y: 306, distance: 454.1
click at [663, 306] on div "ReferralStack Unlock AI-powered affiliate growth Lifetime Deals available! Clai…" at bounding box center [452, 217] width 905 height 434
click at [859, 242] on icon at bounding box center [862, 242] width 7 height 1
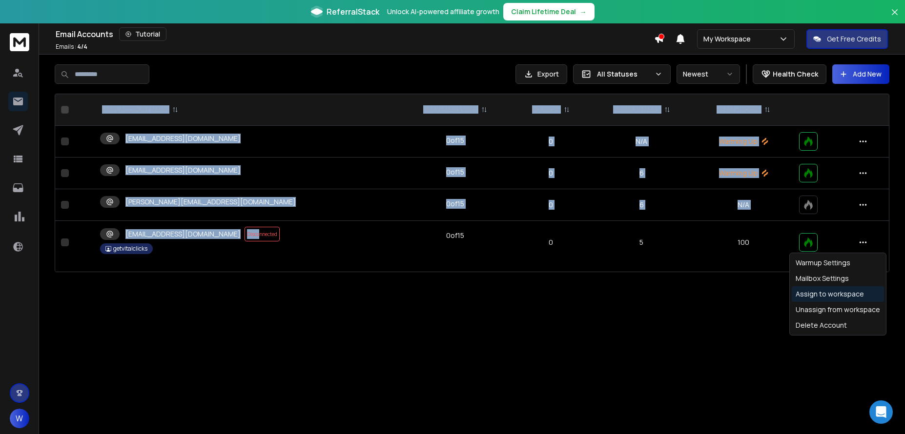
click at [822, 295] on div "Assign to workspace" at bounding box center [838, 294] width 92 height 16
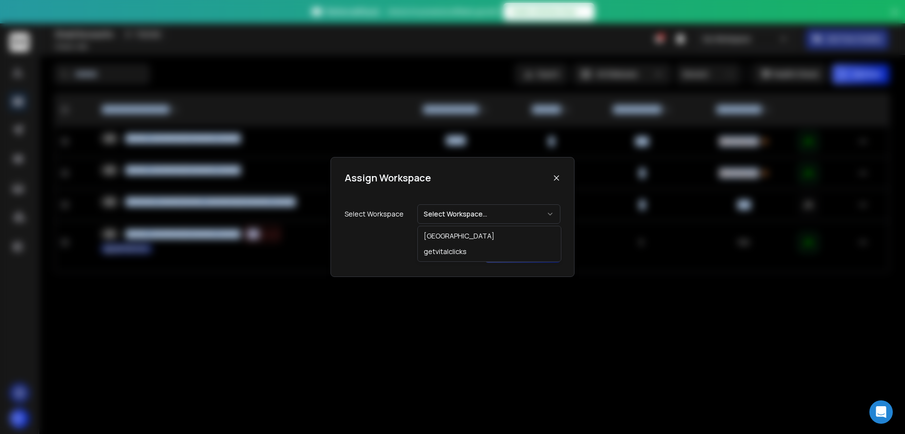
click at [459, 213] on button "Select Workspace..." at bounding box center [488, 214] width 143 height 20
drag, startPoint x: 443, startPoint y: 255, endPoint x: 460, endPoint y: 194, distance: 63.4
click at [460, 194] on body "ReferralStack Unlock AI-powered affiliate growth Lifetime Deals available! Clai…" at bounding box center [452, 217] width 905 height 434
click at [460, 193] on div "Assign Workspace" at bounding box center [453, 187] width 216 height 33
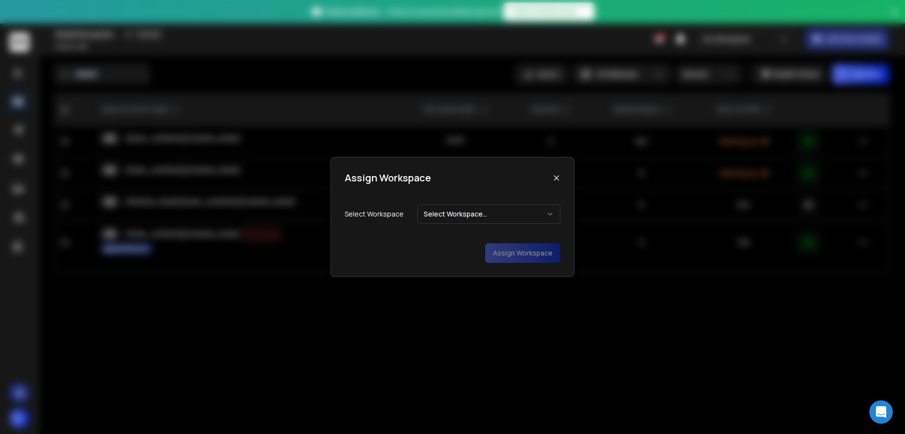
click at [554, 180] on icon at bounding box center [556, 178] width 8 height 8
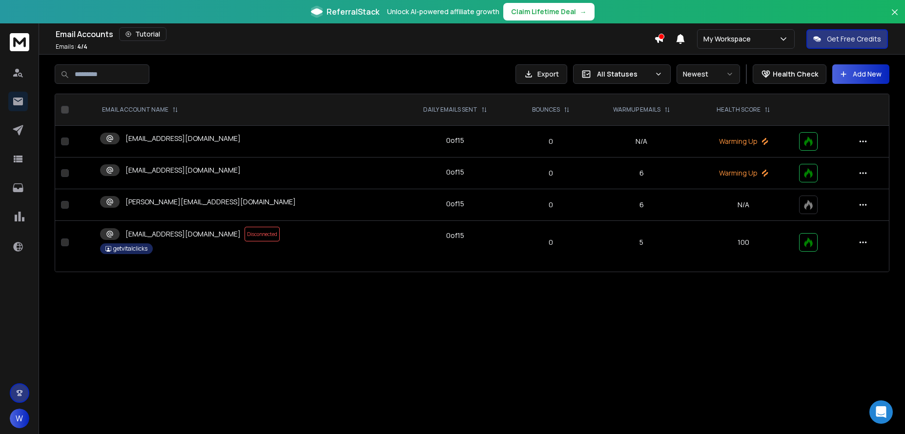
click at [292, 273] on div "Export All Statuses Newest Health Check Add New EMAIL ACCOUNT NAME DAILY EMAILS…" at bounding box center [472, 168] width 866 height 227
click at [245, 234] on span "Disconnected" at bounding box center [262, 234] width 35 height 15
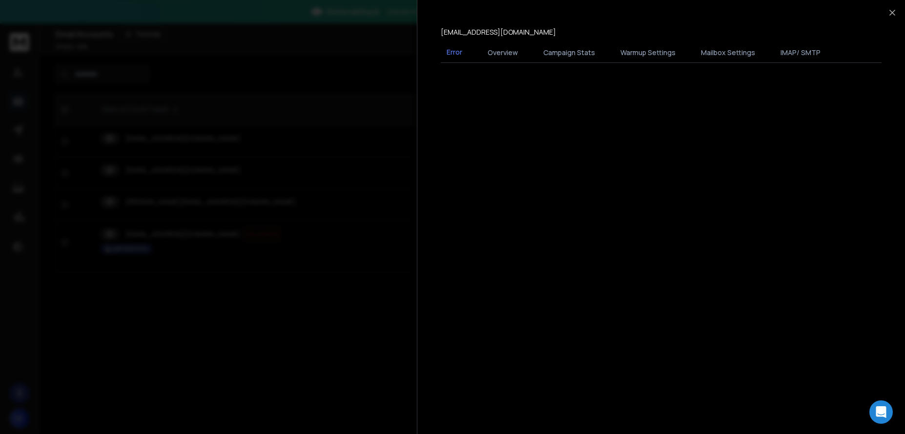
drag, startPoint x: 319, startPoint y: 339, endPoint x: 366, endPoint y: 321, distance: 50.2
click at [320, 339] on div at bounding box center [452, 217] width 905 height 434
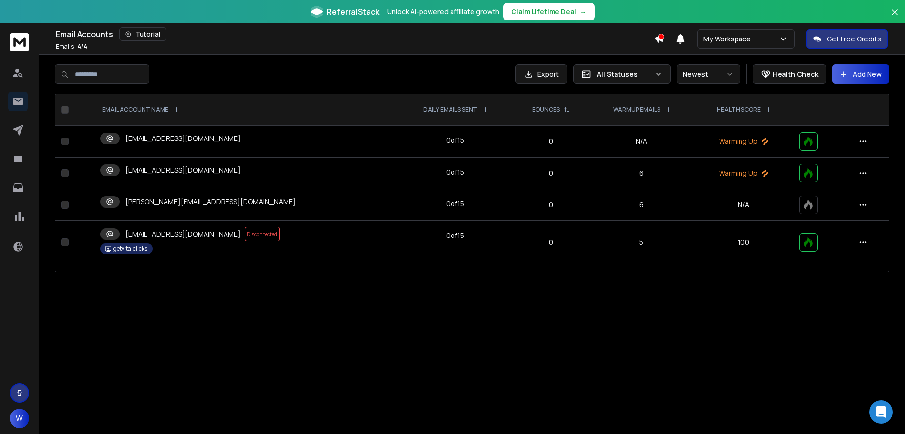
click at [418, 62] on div "Export All Statuses Newest Health Check Add New EMAIL ACCOUNT NAME DAILY EMAILS…" at bounding box center [472, 168] width 866 height 227
click at [15, 130] on icon at bounding box center [18, 130] width 10 height 10
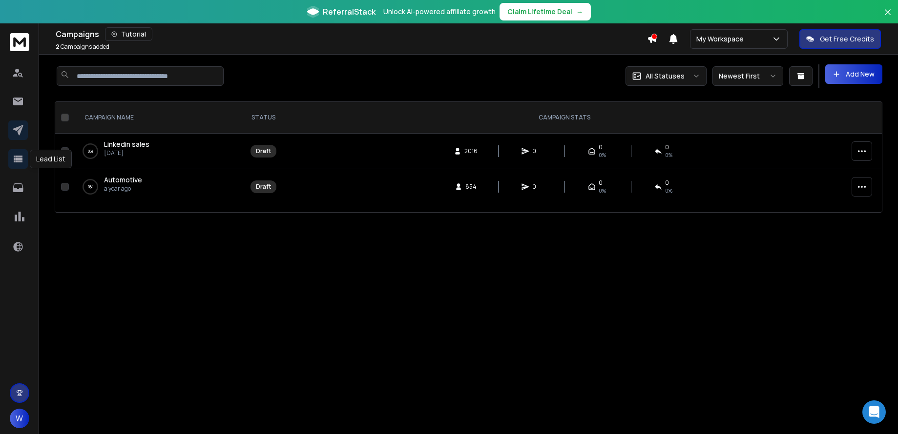
click at [17, 159] on icon at bounding box center [18, 159] width 9 height 7
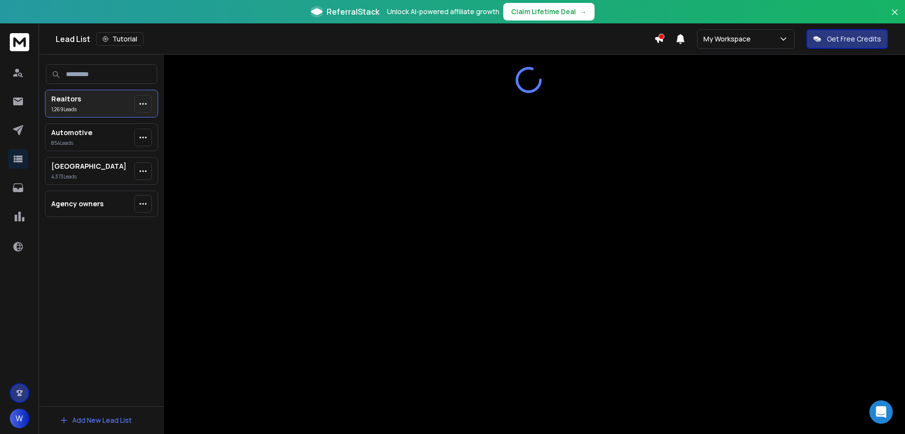
click at [91, 205] on p "Agency owners" at bounding box center [77, 204] width 52 height 10
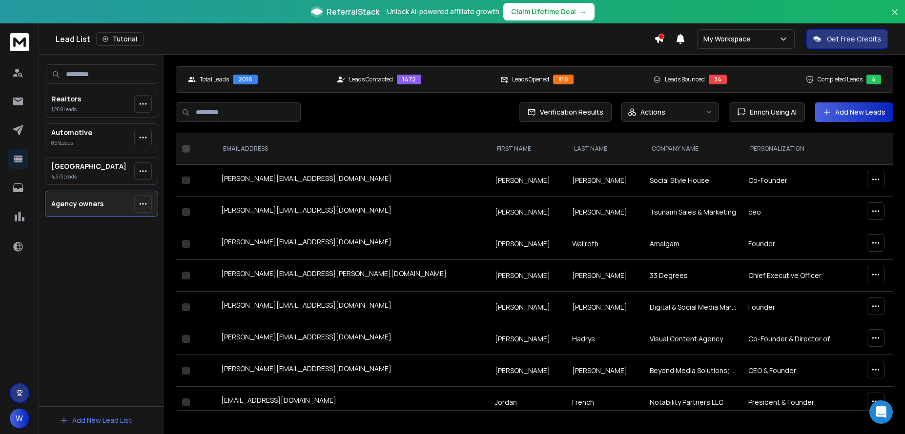
scroll to position [410, 0]
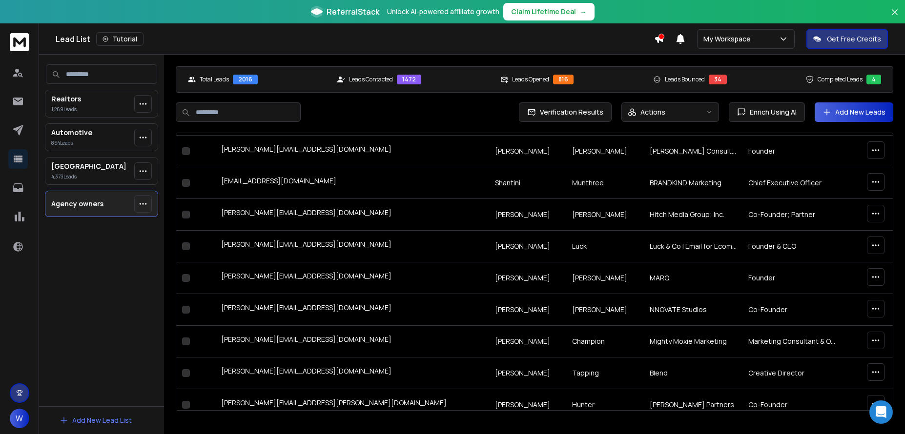
click at [137, 205] on button "button" at bounding box center [143, 204] width 18 height 18
click at [137, 204] on button "button" at bounding box center [143, 204] width 18 height 18
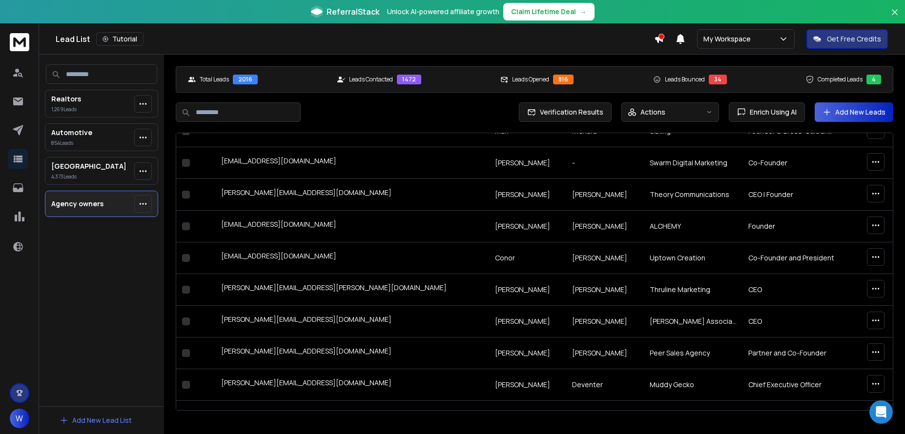
scroll to position [2934, 0]
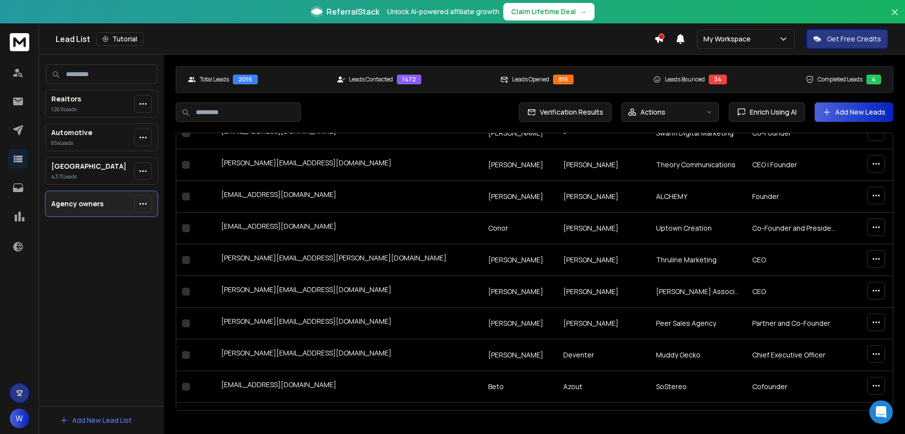
click at [89, 138] on div "Automotive 854 Lead s" at bounding box center [71, 137] width 41 height 19
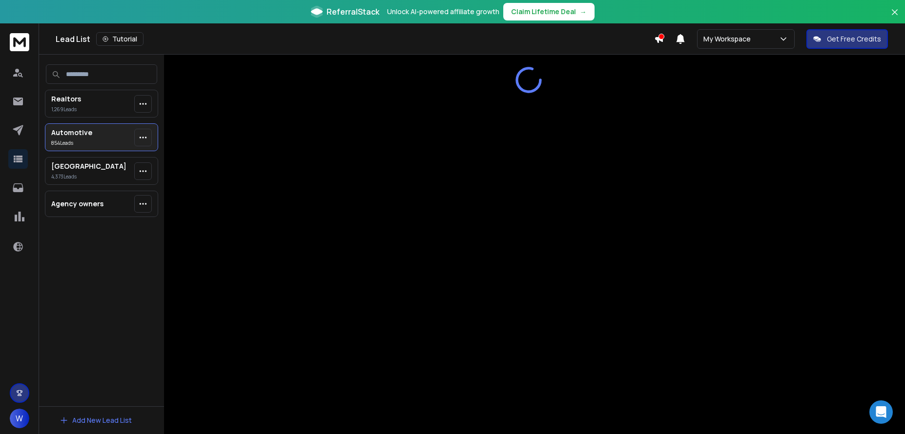
click at [89, 166] on div "[GEOGRAPHIC_DATA] 4,373 Lead s" at bounding box center [101, 171] width 113 height 28
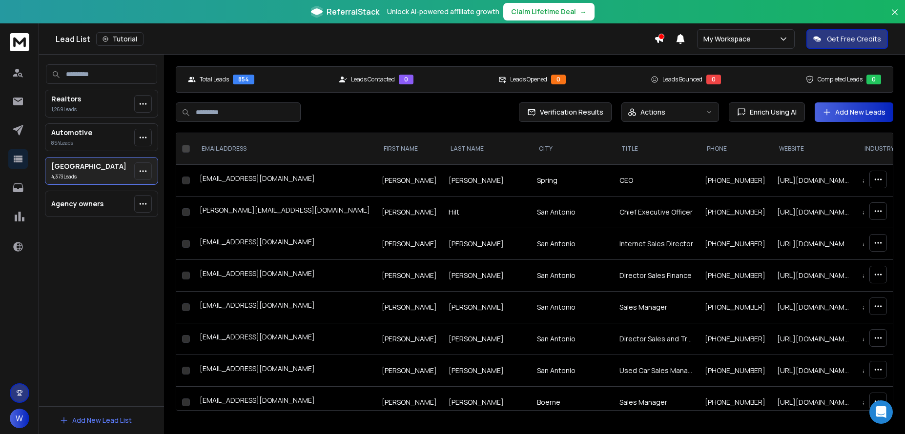
click at [88, 198] on div "Agency owners" at bounding box center [101, 204] width 113 height 26
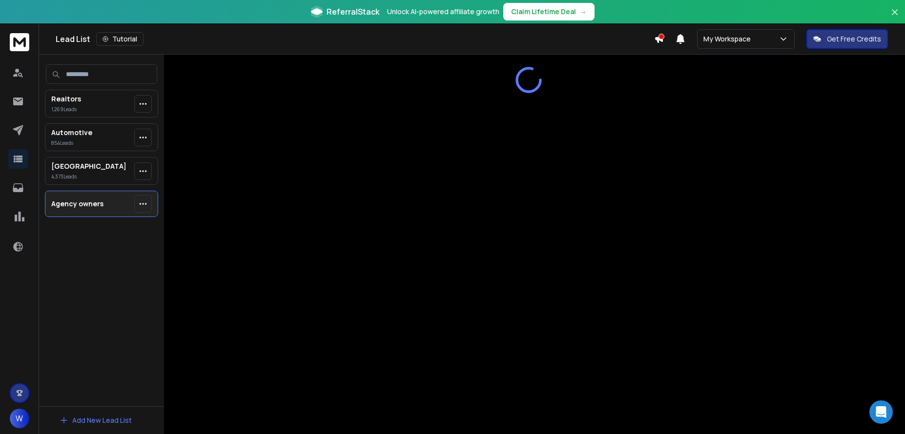
click at [140, 204] on icon "button" at bounding box center [143, 203] width 7 height 1
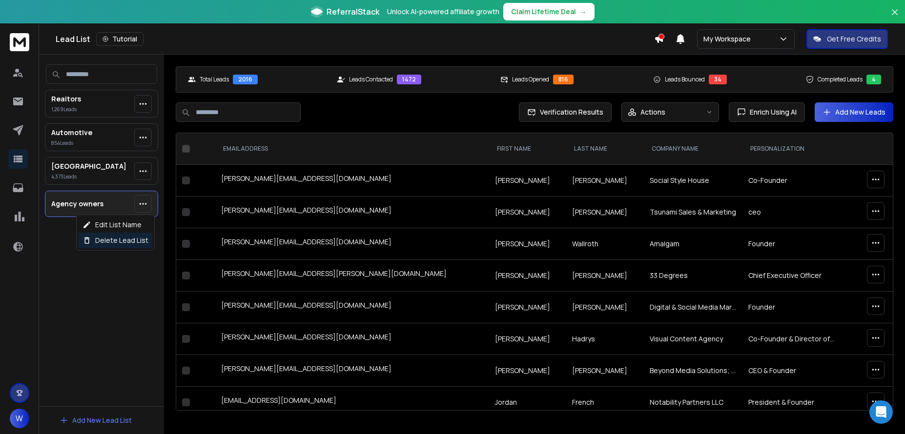
click at [72, 283] on div "Realtors 1,269 Lead s Automotive 854 Lead s Dubai 4,373 Lead s Agency owners" at bounding box center [101, 243] width 125 height 306
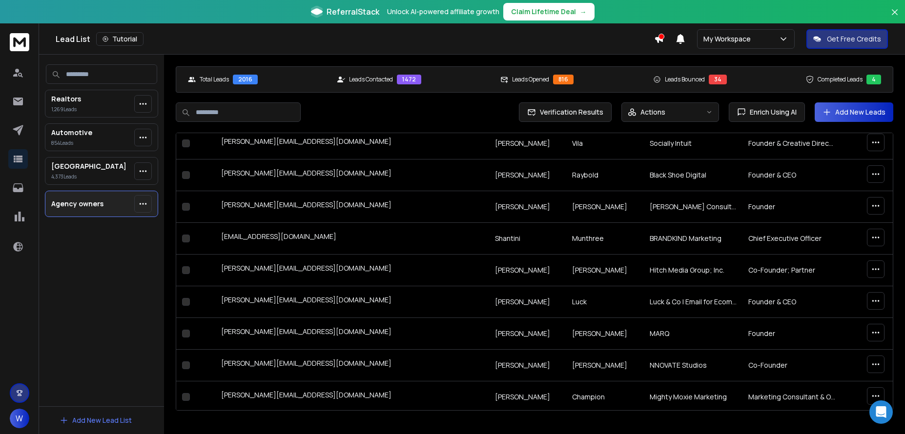
scroll to position [0, 0]
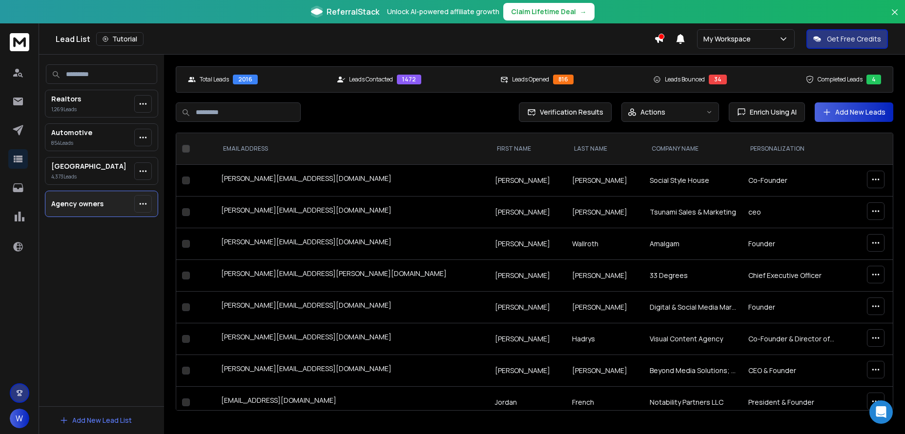
click at [89, 420] on button "Add New Lead List" at bounding box center [96, 421] width 88 height 20
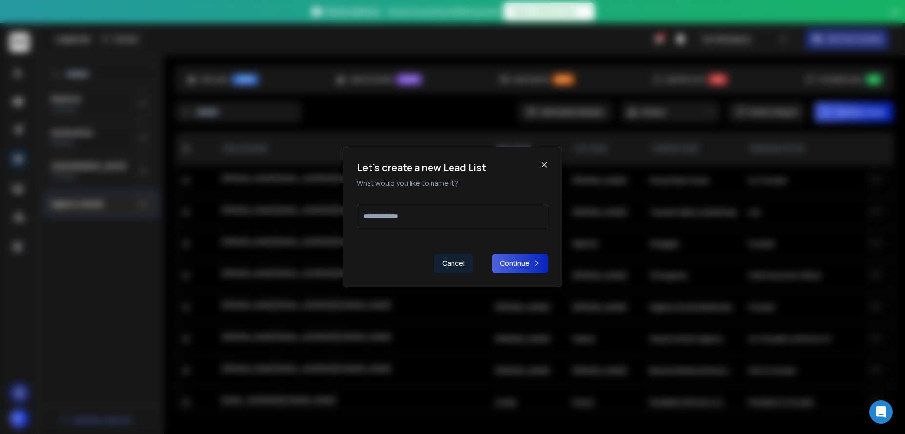
click at [469, 271] on button "Cancel" at bounding box center [453, 264] width 38 height 20
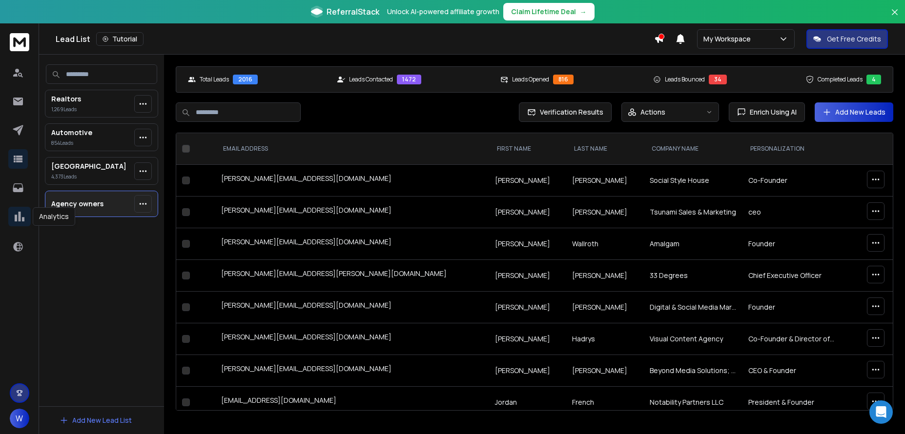
click at [19, 220] on icon at bounding box center [20, 217] width 10 height 10
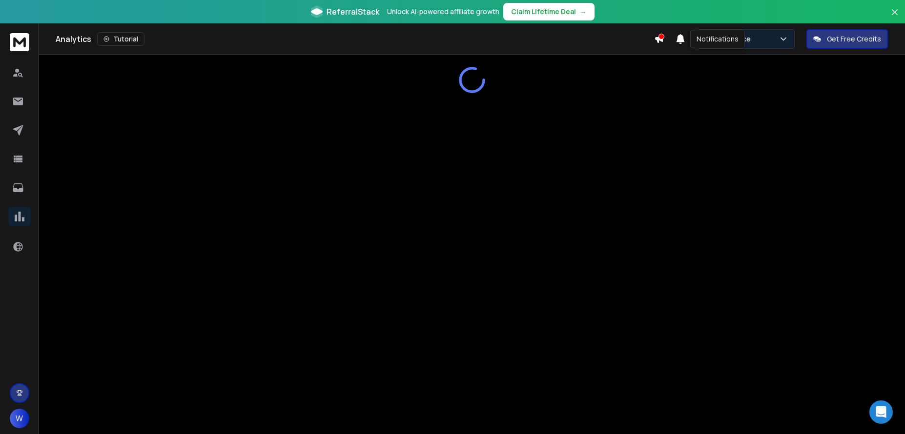
click at [769, 35] on div "My Workspace" at bounding box center [745, 39] width 85 height 10
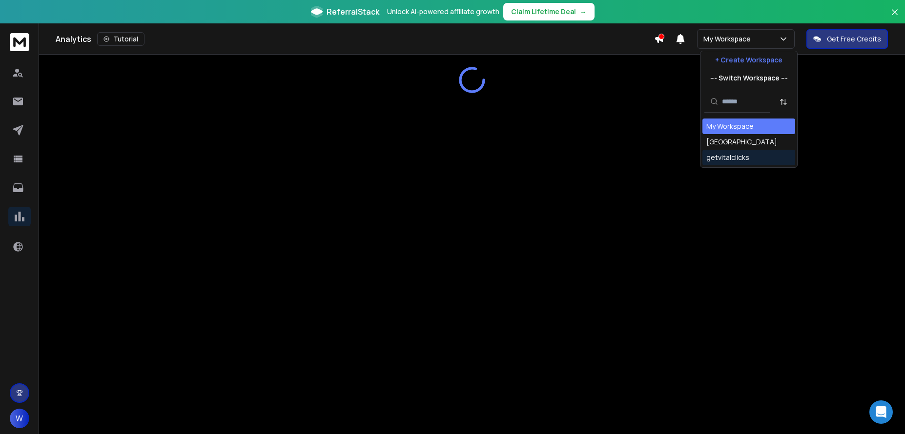
click at [715, 159] on div "getvitalclicks" at bounding box center [727, 158] width 43 height 10
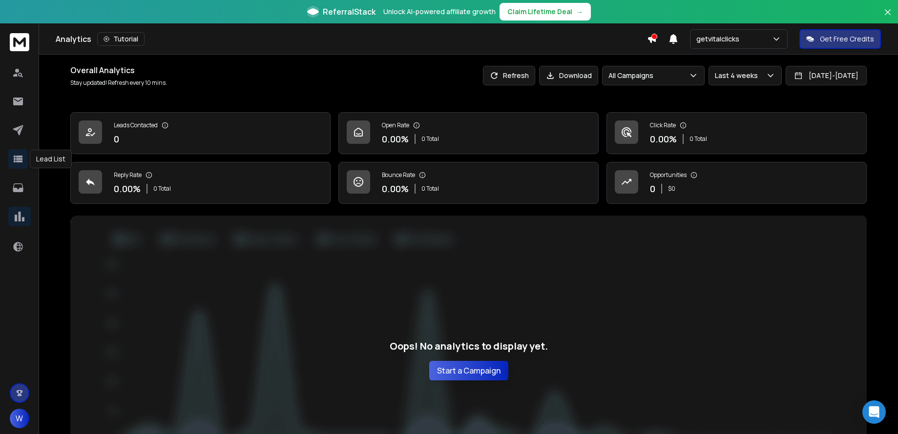
click at [20, 155] on icon at bounding box center [18, 159] width 12 height 12
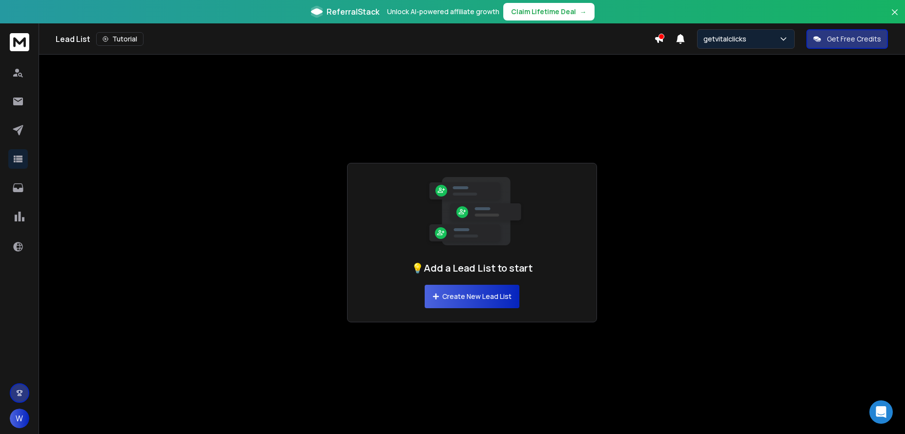
click at [761, 41] on div "getvitalclicks" at bounding box center [745, 39] width 85 height 10
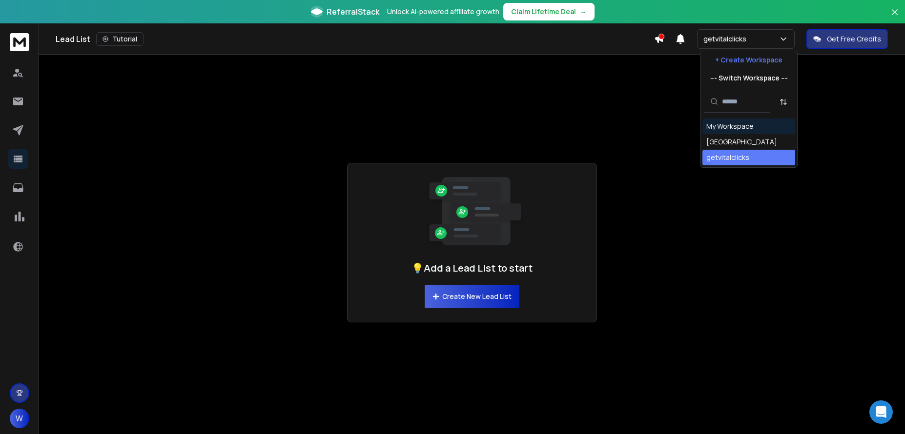
click at [727, 126] on div "My Workspace" at bounding box center [729, 127] width 47 height 10
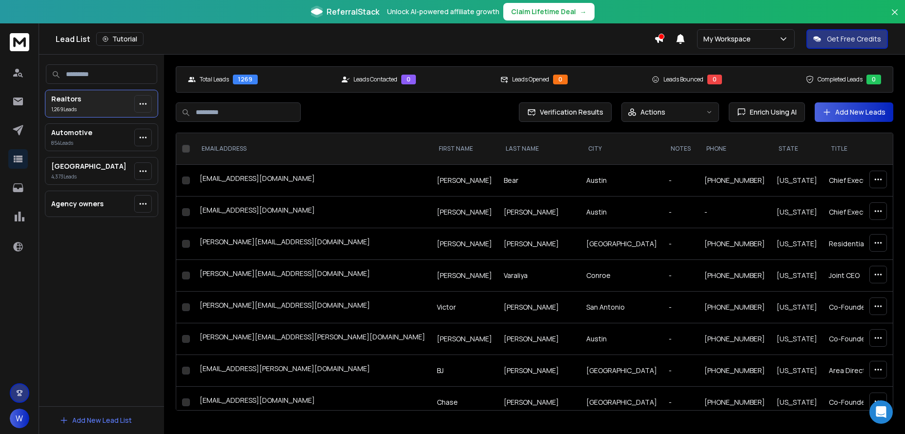
click at [142, 171] on icon "button" at bounding box center [143, 171] width 9 height 9
click at [135, 162] on div "[GEOGRAPHIC_DATA] 4,373 Lead s" at bounding box center [101, 171] width 113 height 28
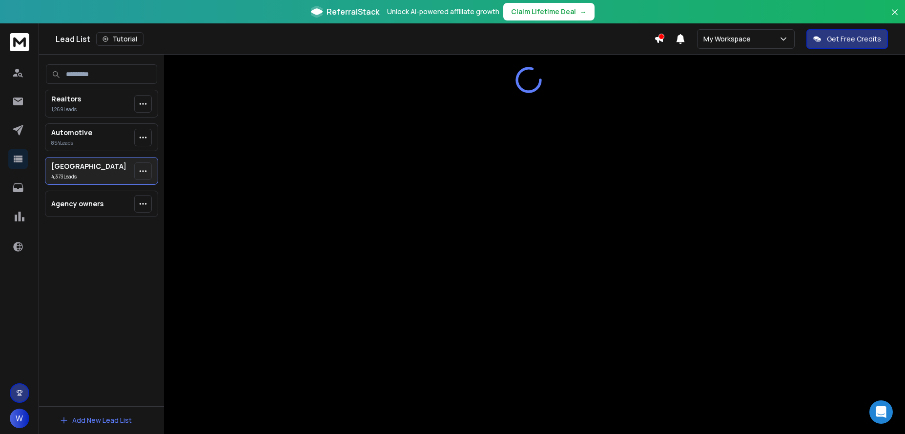
click at [144, 133] on icon "button" at bounding box center [143, 137] width 9 height 9
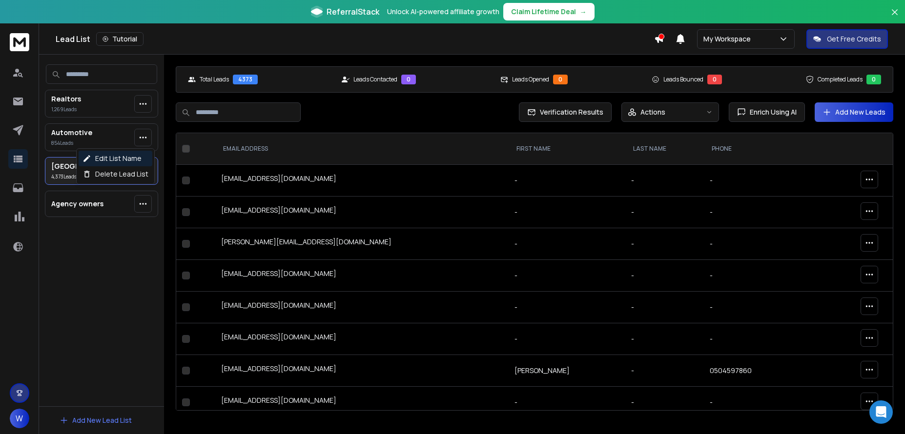
click at [150, 107] on button "button" at bounding box center [143, 104] width 18 height 18
click at [105, 271] on div "Realtors 1,269 Lead s Automotive 854 Lead s Dubai 4,373 Lead s Agency owners" at bounding box center [101, 243] width 125 height 306
click at [102, 284] on div "Realtors 1,269 Lead s Automotive 854 Lead s Dubai 4,373 Lead s Agency owners" at bounding box center [101, 243] width 125 height 306
click at [95, 420] on button "Add New Lead List" at bounding box center [96, 421] width 88 height 20
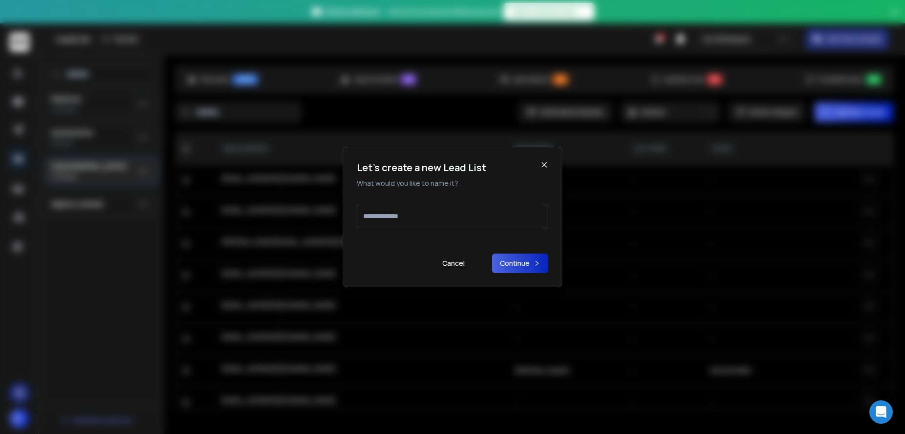
click at [416, 213] on input at bounding box center [452, 216] width 191 height 24
type input "*"
type input "**********"
click at [518, 259] on button "Continue" at bounding box center [520, 264] width 56 height 20
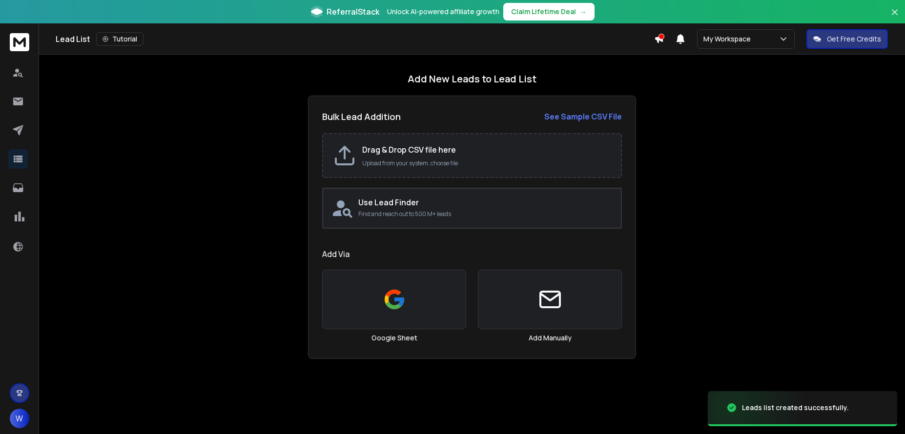
click at [413, 163] on p "Upload from your system, choose file" at bounding box center [486, 164] width 249 height 8
type input "**********"
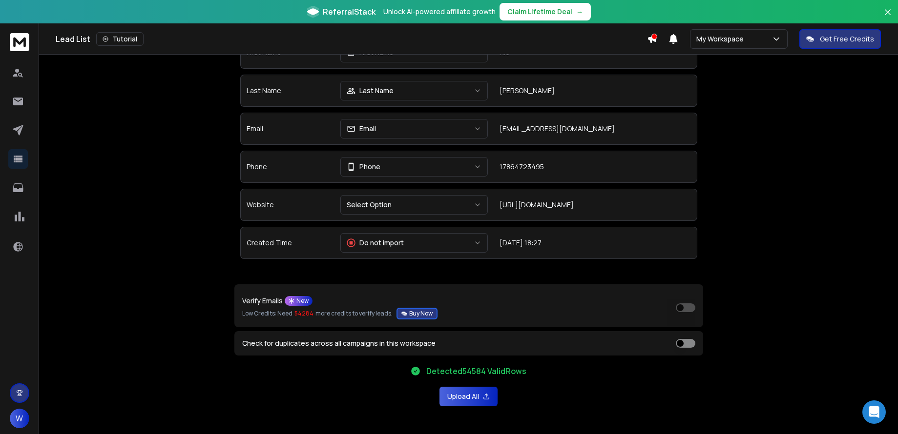
scroll to position [306, 0]
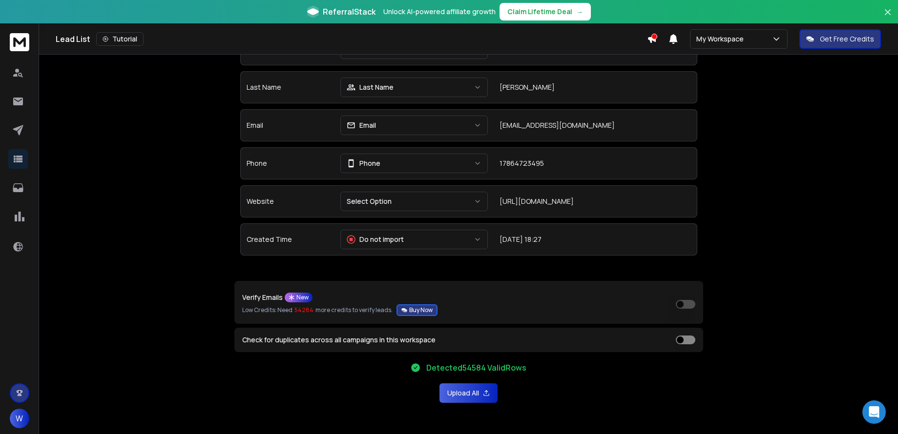
click at [682, 342] on button "Check for duplicates across all campaigns in this workspace" at bounding box center [685, 340] width 20 height 9
click at [688, 341] on button "Check for duplicates across all campaigns in this workspace" at bounding box center [685, 340] width 20 height 9
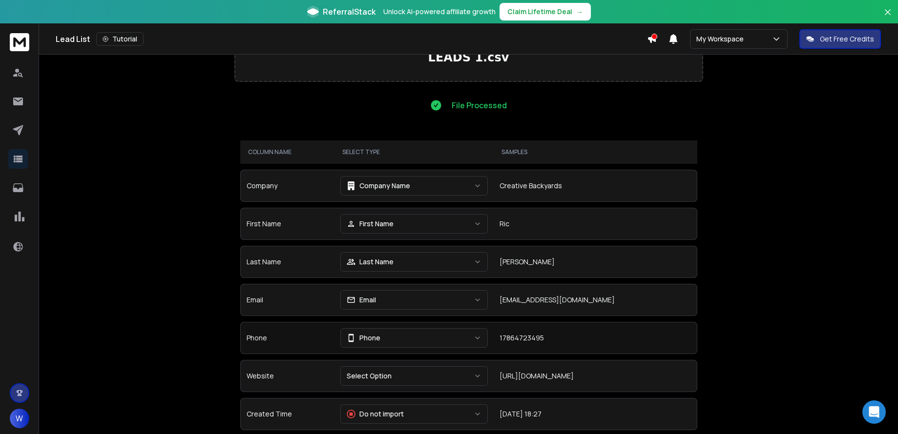
scroll to position [130, 0]
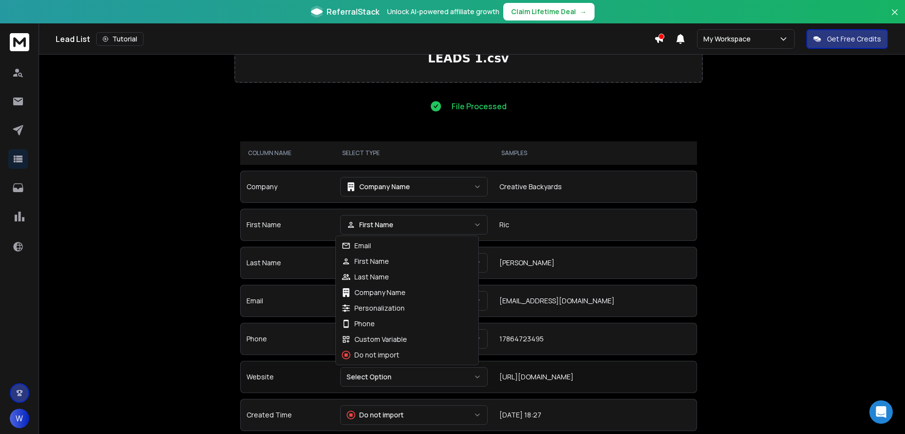
click at [420, 379] on button "Select Option" at bounding box center [413, 377] width 147 height 20
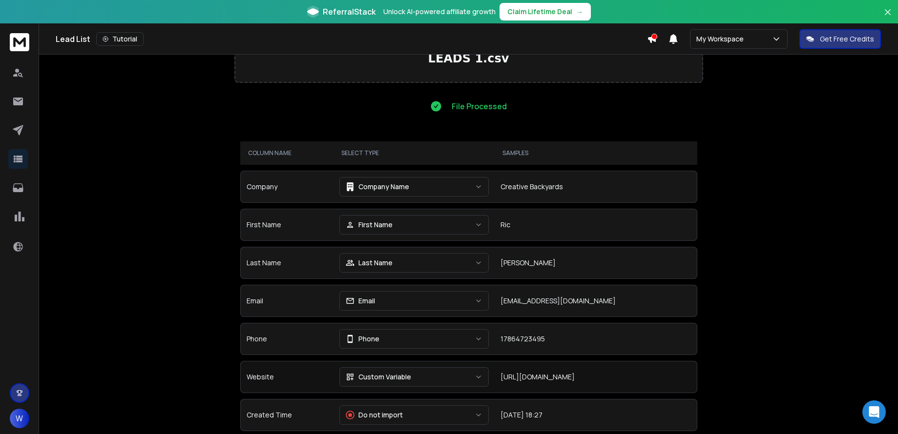
click at [378, 389] on td "Custom Variable" at bounding box center [413, 377] width 161 height 32
click at [383, 381] on div "Custom Variable" at bounding box center [378, 377] width 65 height 10
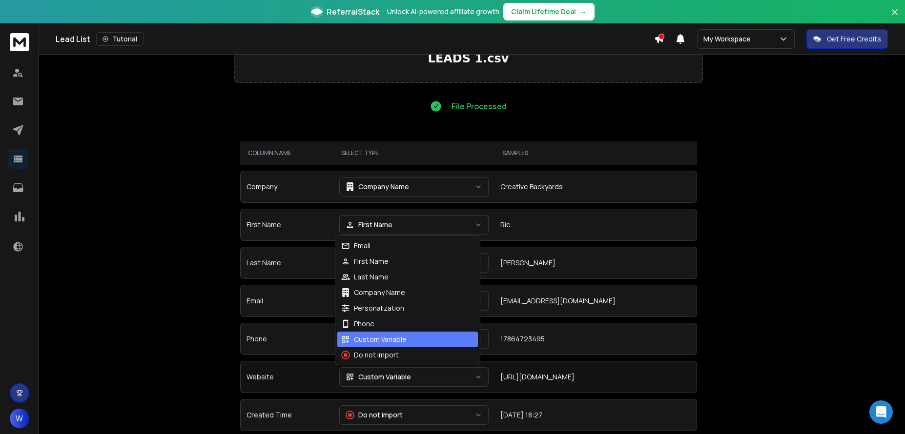
click at [381, 373] on div "Custom Variable" at bounding box center [378, 377] width 65 height 10
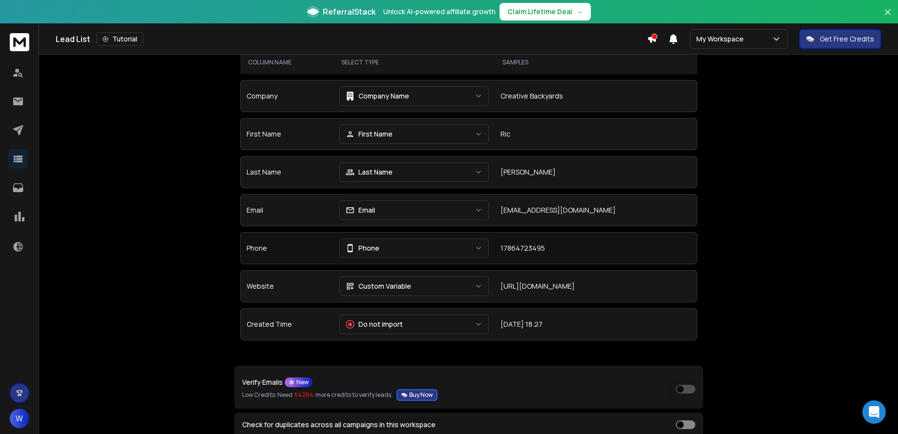
scroll to position [247, 0]
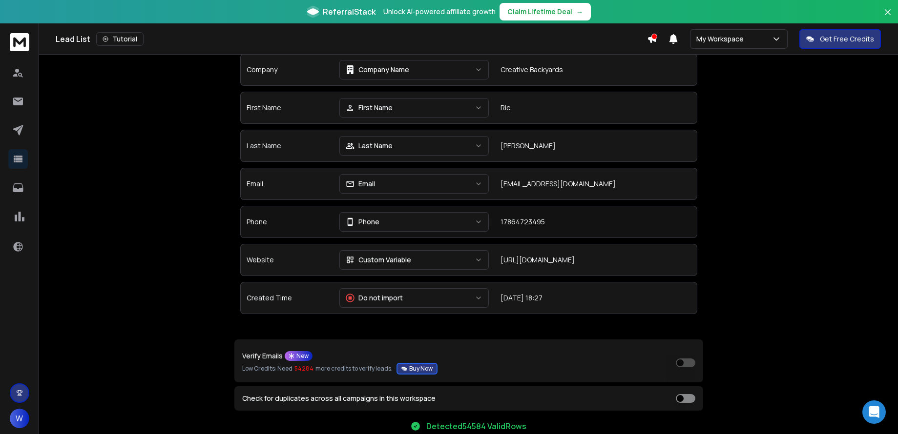
click at [405, 265] on div "Custom Variable" at bounding box center [378, 260] width 65 height 10
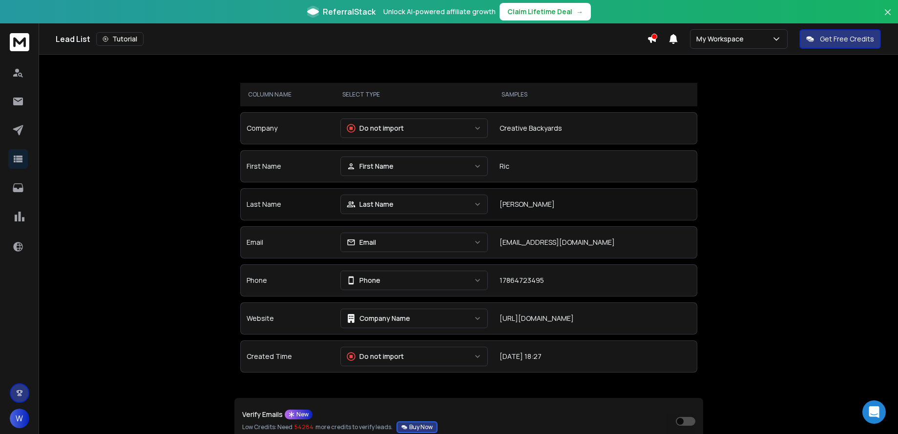
scroll to position [306, 0]
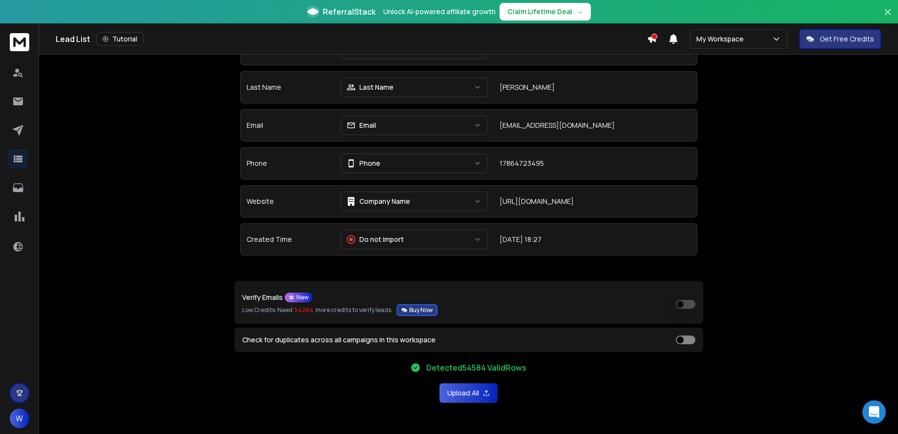
click at [317, 275] on div "LEADS 1.csv File Processed COLUMN NAME SELECT TYPE SAMPLES Company Do not impor…" at bounding box center [468, 127] width 469 height 552
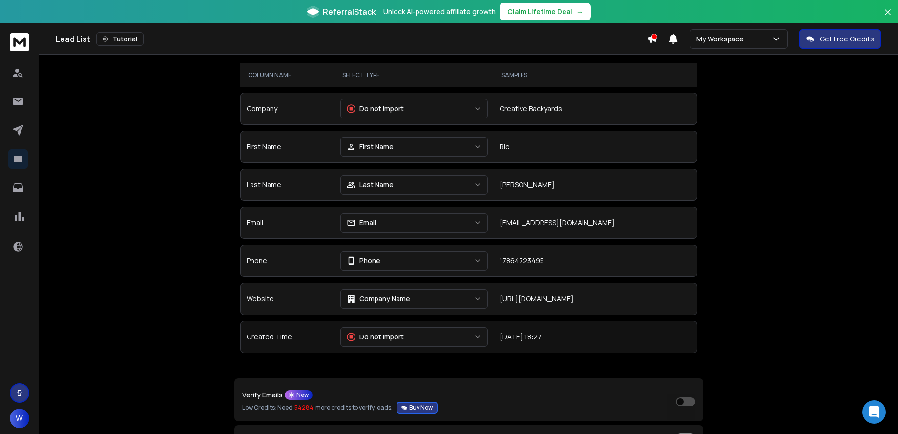
scroll to position [188, 0]
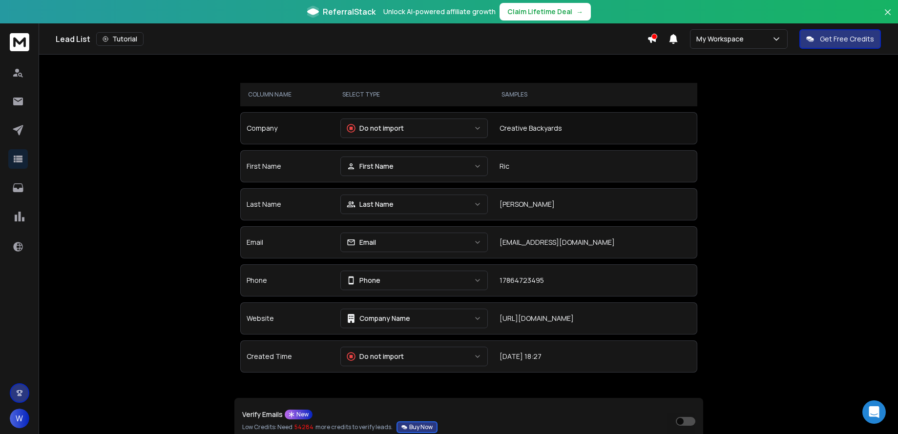
click at [468, 115] on td "Do not import" at bounding box center [413, 128] width 159 height 32
click at [448, 125] on button "Do not import" at bounding box center [413, 129] width 147 height 20
click at [354, 314] on div "Do not import" at bounding box center [375, 319] width 57 height 10
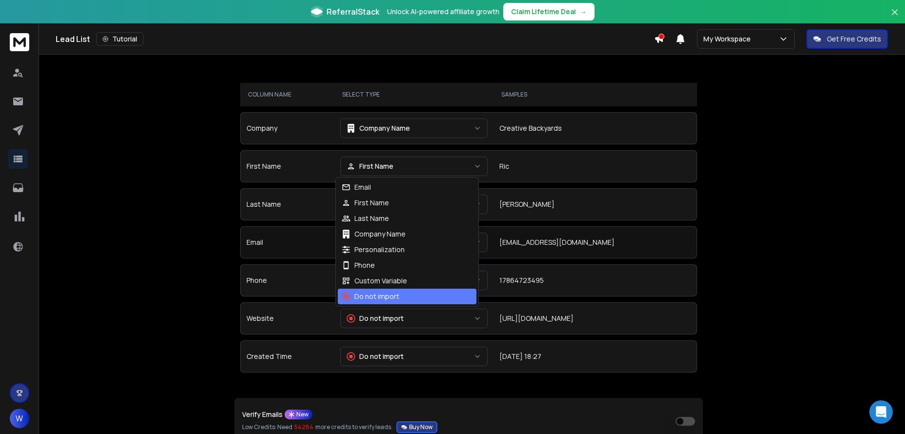
drag, startPoint x: 368, startPoint y: 282, endPoint x: 375, endPoint y: 252, distance: 31.0
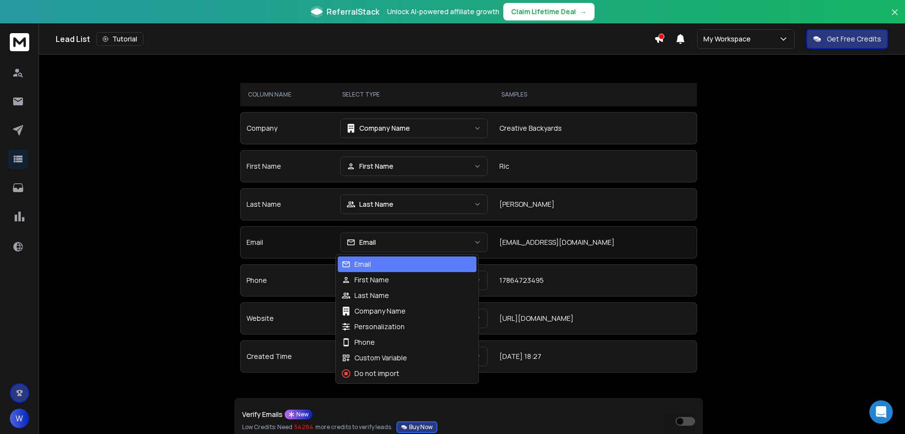
click at [649, 292] on tbody "Company Company Name Creative Backyards First Name First Name [PERSON_NAME] Las…" at bounding box center [468, 242] width 457 height 261
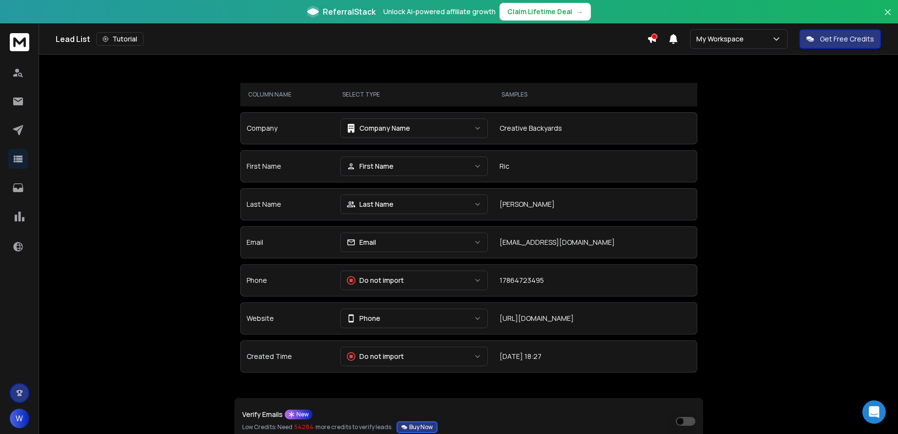
click at [762, 303] on div "Add New Leads to Lead List Add Leads in Bulk See Sample CSV file LEADS 1.csv Fi…" at bounding box center [449, 193] width 898 height 716
click at [412, 282] on button "Do not import" at bounding box center [413, 281] width 147 height 20
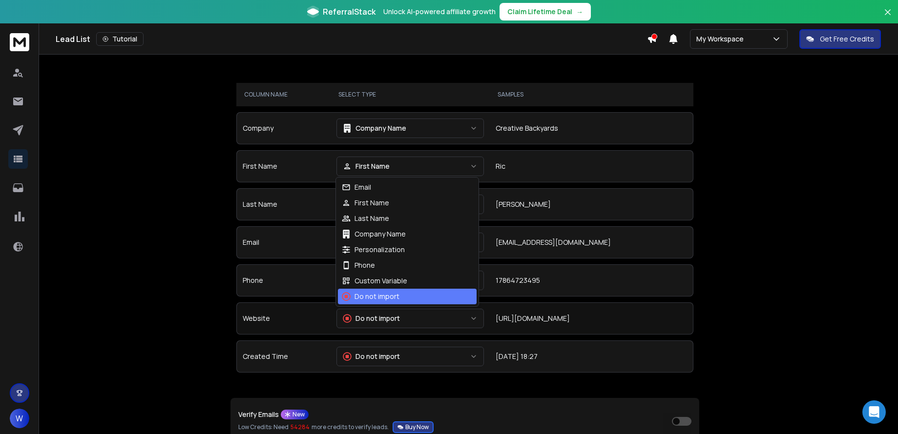
click at [409, 322] on button "Do not import" at bounding box center [409, 319] width 147 height 20
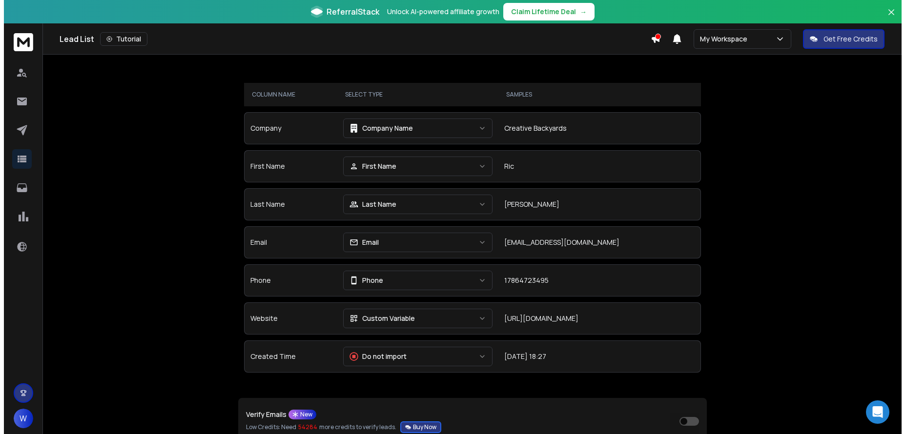
scroll to position [306, 0]
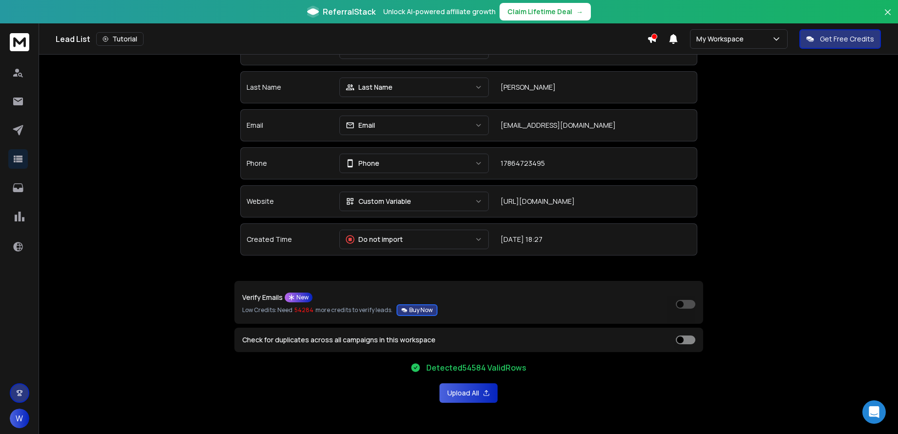
click at [465, 395] on button "Upload All" at bounding box center [468, 394] width 58 height 20
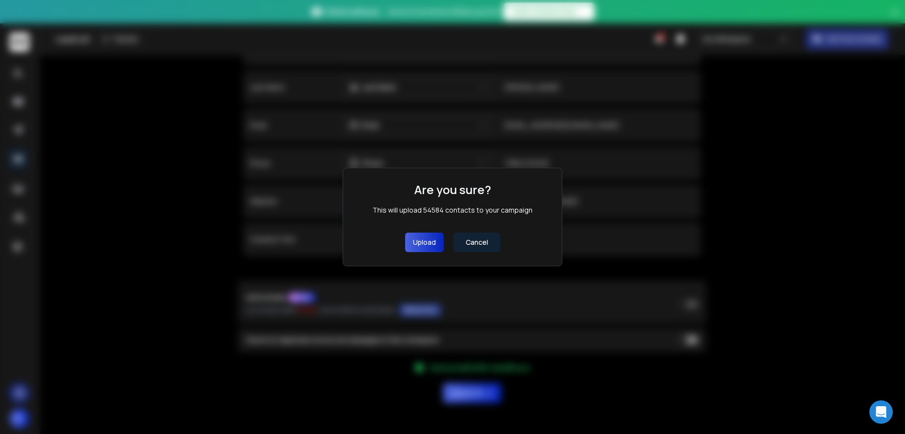
click at [423, 248] on button "Upload" at bounding box center [424, 243] width 39 height 20
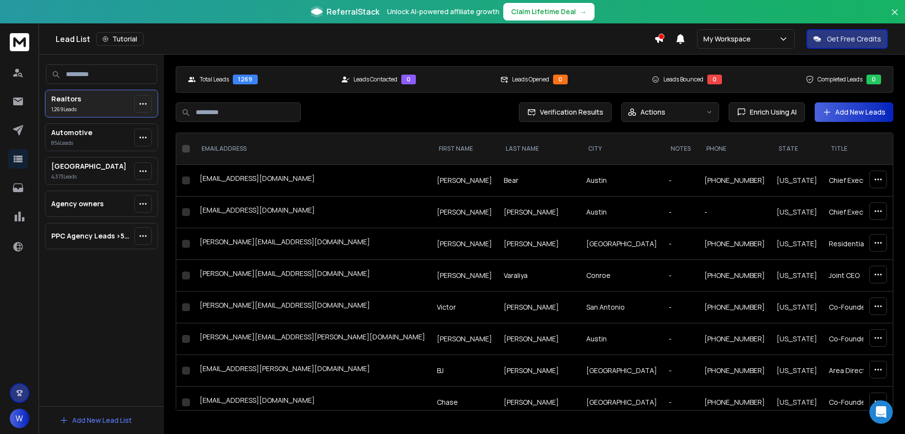
click at [77, 236] on p "PPC Agency Leads >500k have run google ads" at bounding box center [90, 236] width 79 height 10
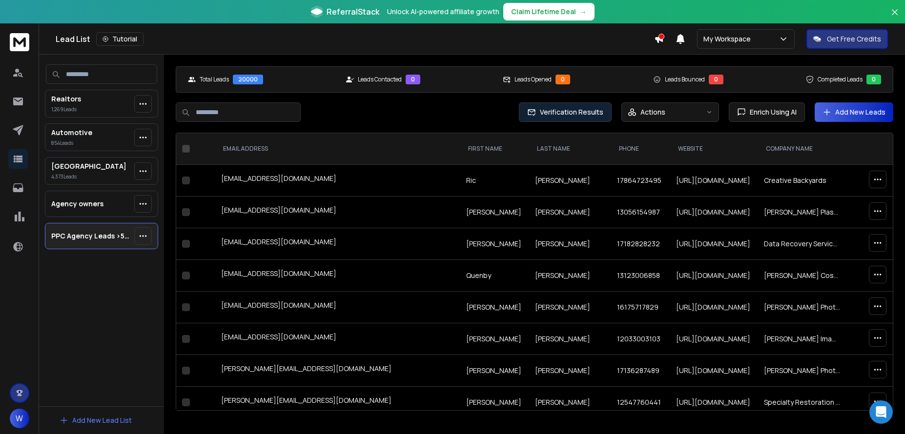
click at [584, 114] on span "Verification Results" at bounding box center [569, 112] width 67 height 10
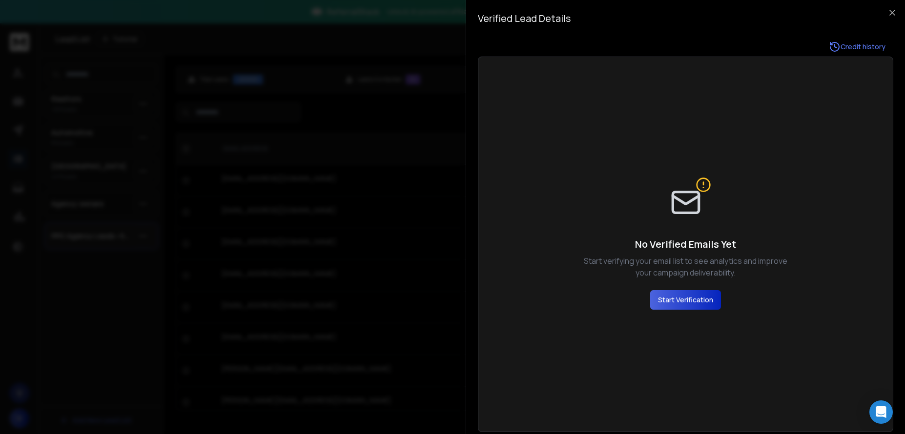
click at [584, 114] on body "ReferralStack Unlock AI-powered affiliate growth Lifetime Deals available! Clai…" at bounding box center [452, 217] width 905 height 434
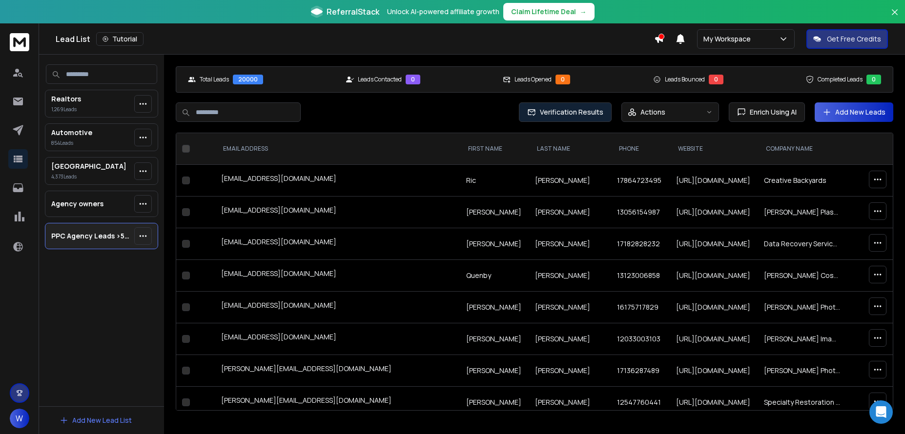
click at [561, 116] on span "Verification Results" at bounding box center [569, 112] width 67 height 10
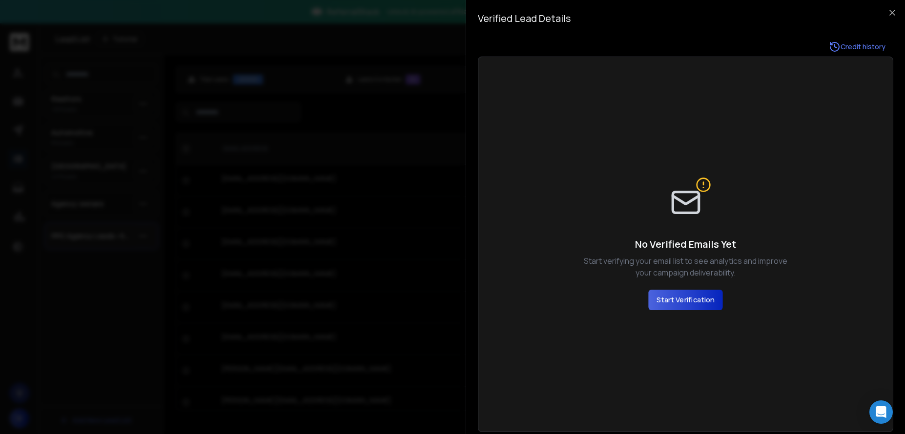
click at [686, 301] on button "Start Verification" at bounding box center [685, 300] width 74 height 20
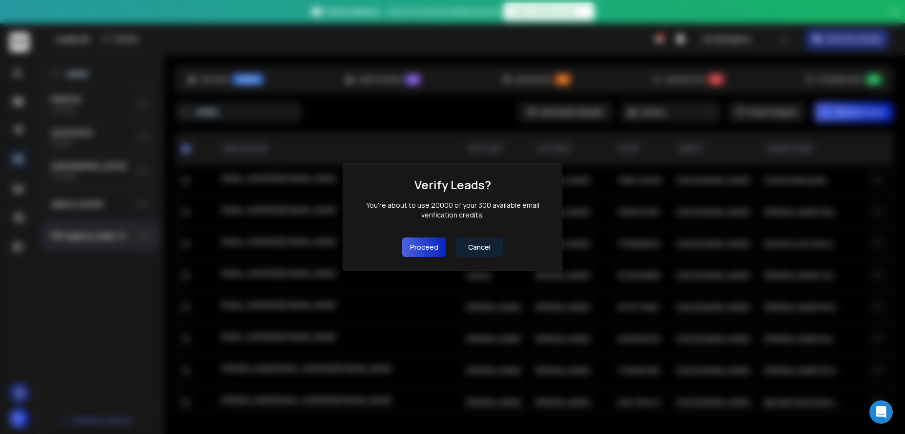
click at [475, 248] on button "Cancel" at bounding box center [479, 248] width 47 height 20
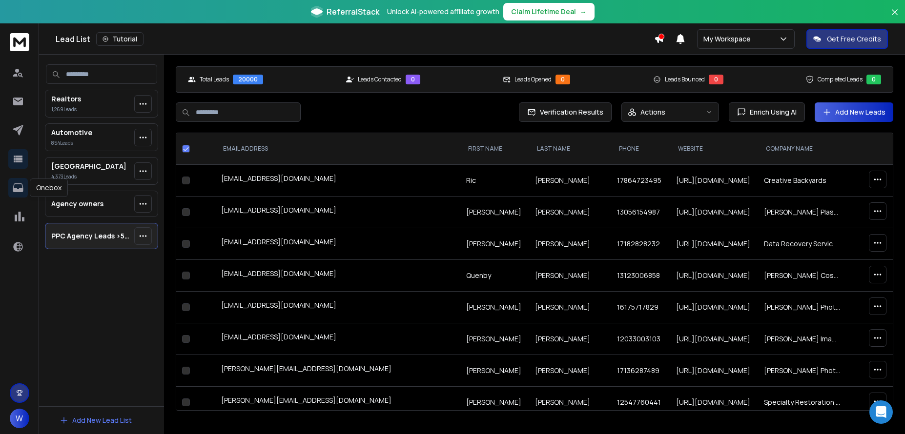
click at [20, 183] on icon at bounding box center [18, 188] width 12 height 12
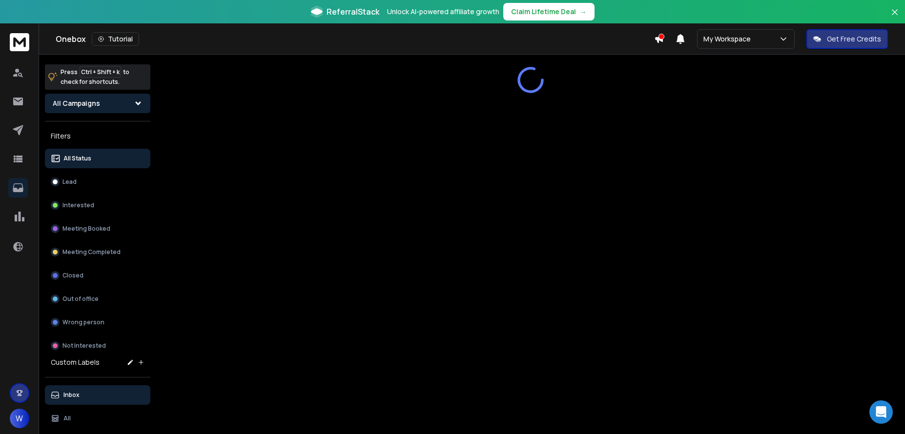
click at [101, 104] on button "All Campaigns" at bounding box center [97, 104] width 105 height 20
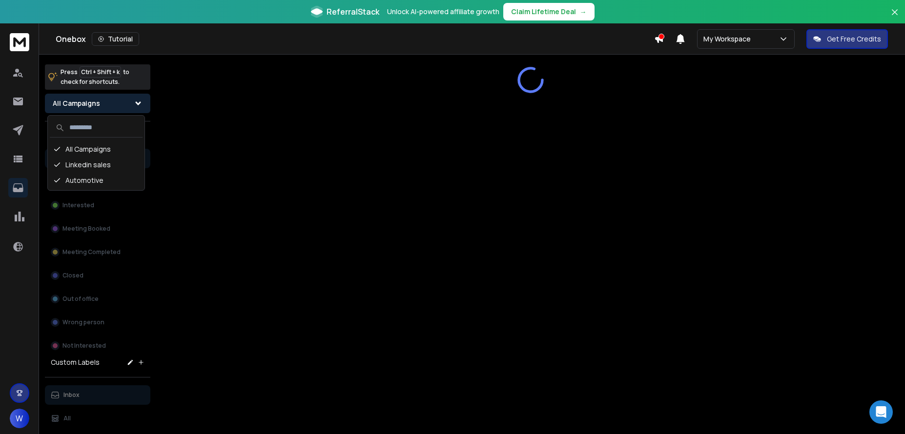
click at [108, 103] on button "All Campaigns" at bounding box center [97, 104] width 105 height 20
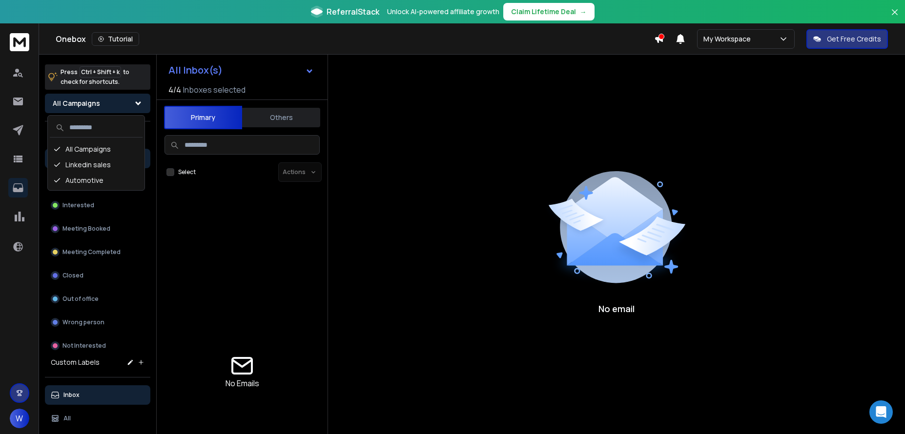
click at [107, 106] on button "All Campaigns" at bounding box center [97, 104] width 105 height 20
click at [297, 81] on div "All Inbox(s) 4 / 4 Inboxes selected Primary Others Select Actions No Emails" at bounding box center [242, 272] width 171 height 434
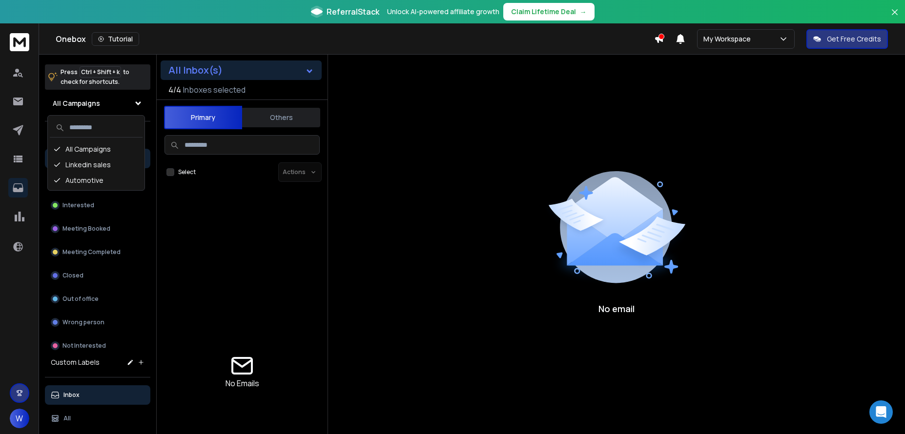
click at [307, 73] on icon at bounding box center [309, 71] width 9 height 9
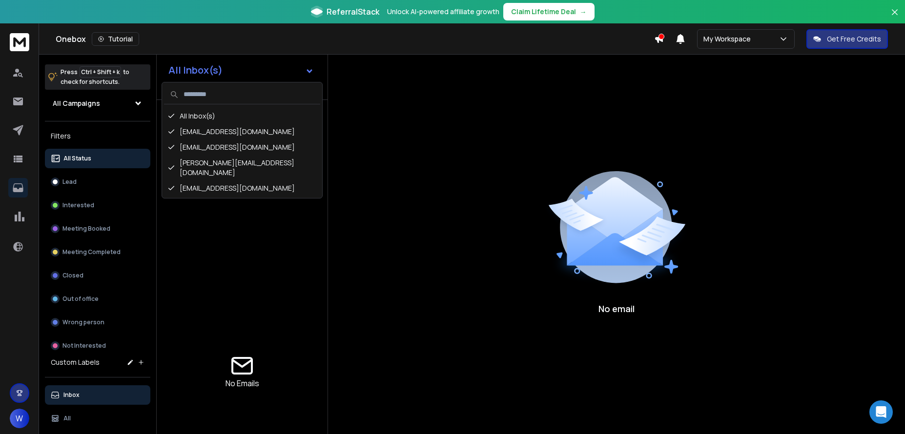
click at [217, 204] on div "No Emails" at bounding box center [242, 353] width 163 height 322
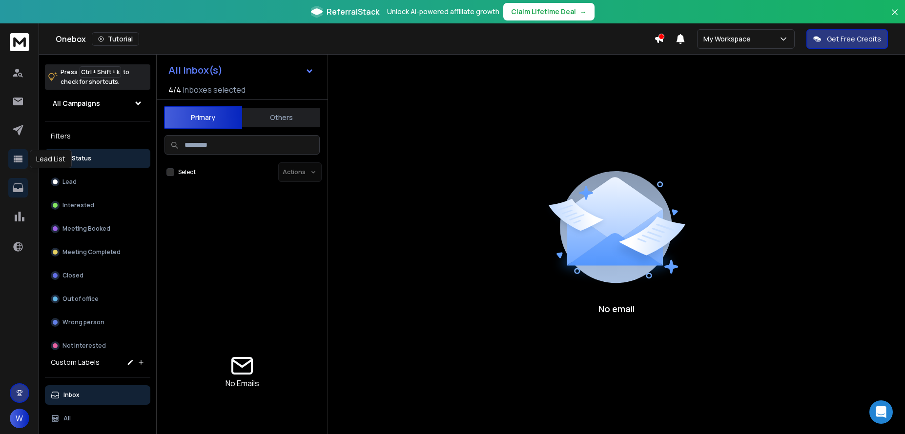
click at [17, 160] on icon at bounding box center [18, 159] width 9 height 7
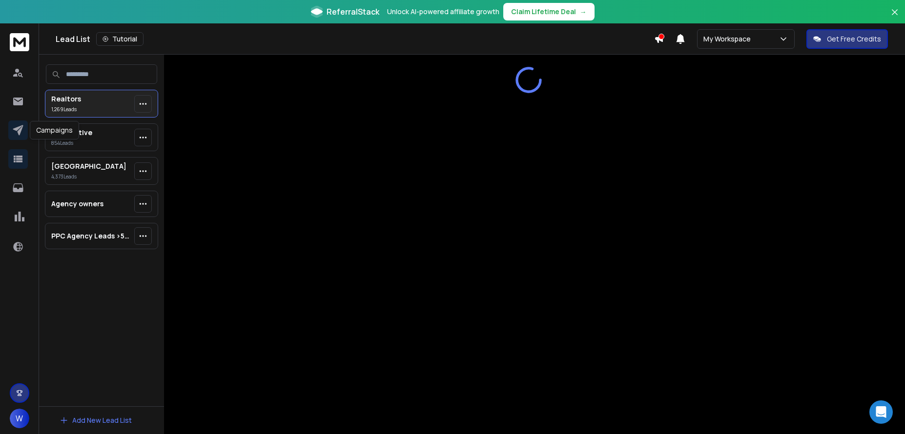
click at [20, 131] on icon at bounding box center [18, 130] width 10 height 10
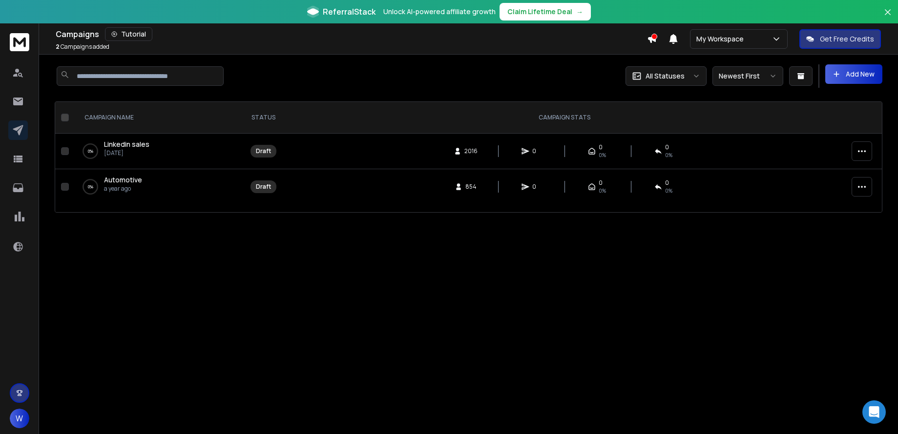
click at [67, 150] on button "button" at bounding box center [65, 151] width 8 height 8
click at [61, 192] on td at bounding box center [64, 187] width 18 height 36
click at [64, 188] on button "button" at bounding box center [65, 187] width 8 height 8
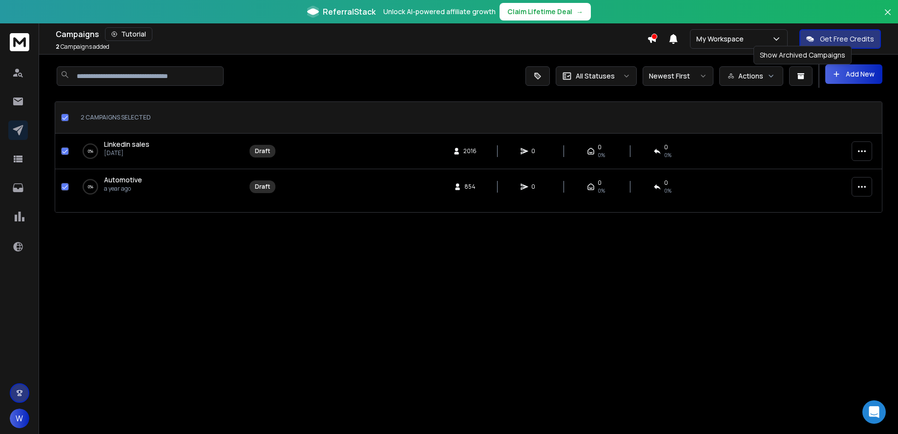
drag, startPoint x: 806, startPoint y: 79, endPoint x: 805, endPoint y: 129, distance: 49.8
click at [805, 129] on div "Campaigns 2 Campaigns Added All Statuses Newest First Actions Add New 2 campaig…" at bounding box center [468, 281] width 827 height 434
click at [863, 154] on icon "button" at bounding box center [862, 151] width 10 height 10
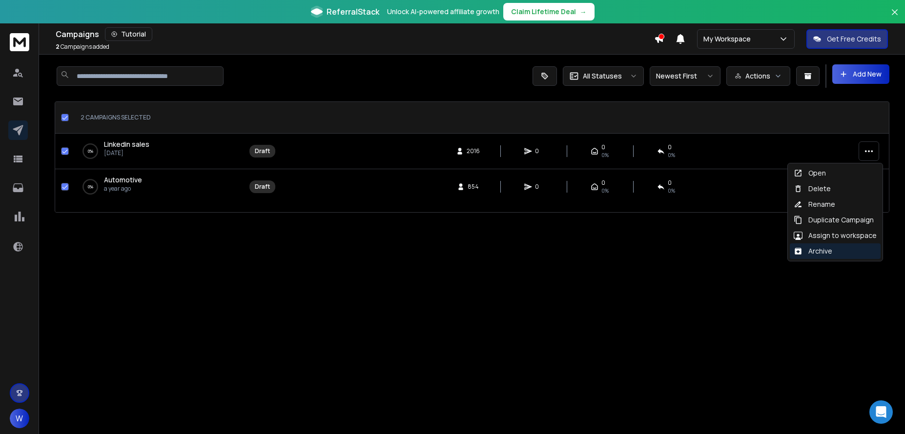
click at [821, 256] on div "Archive" at bounding box center [813, 251] width 39 height 10
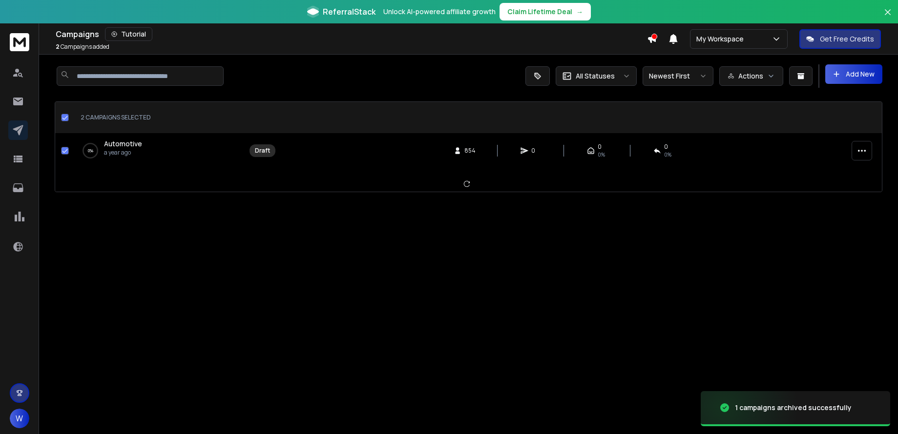
click at [864, 154] on icon "button" at bounding box center [862, 151] width 10 height 10
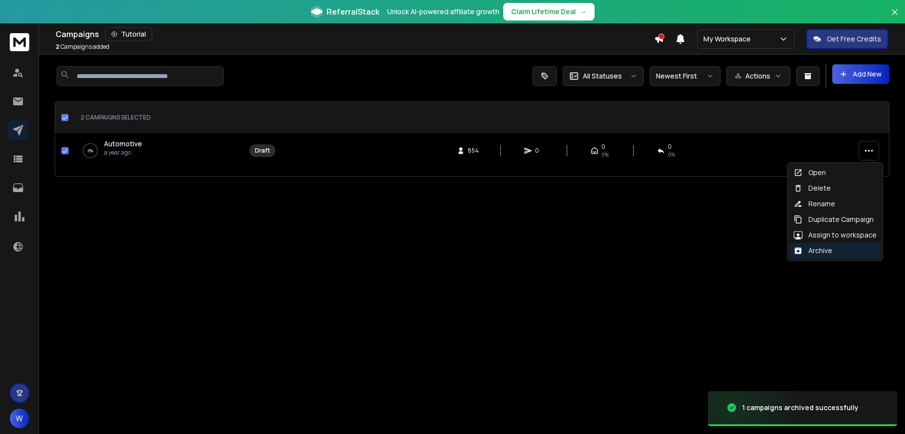
click at [833, 251] on div "Archive" at bounding box center [835, 251] width 91 height 16
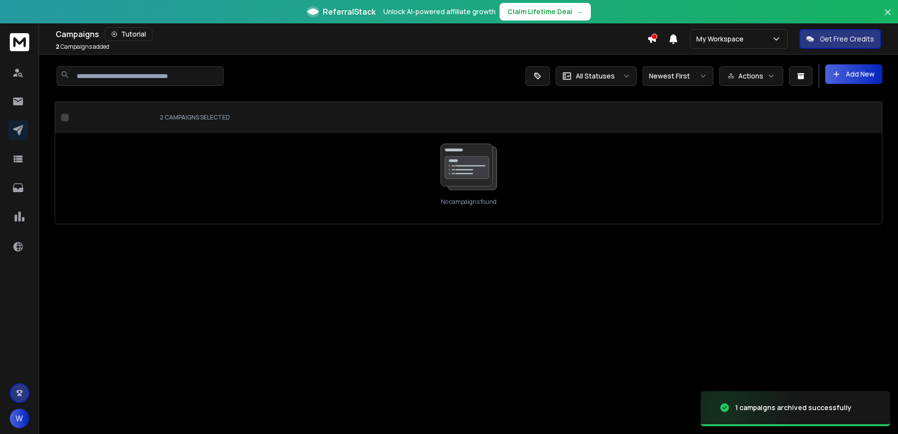
click at [663, 242] on div "Campaigns 2 Campaigns Added All Statuses Newest First Actions Add New 2 campaig…" at bounding box center [468, 281] width 827 height 434
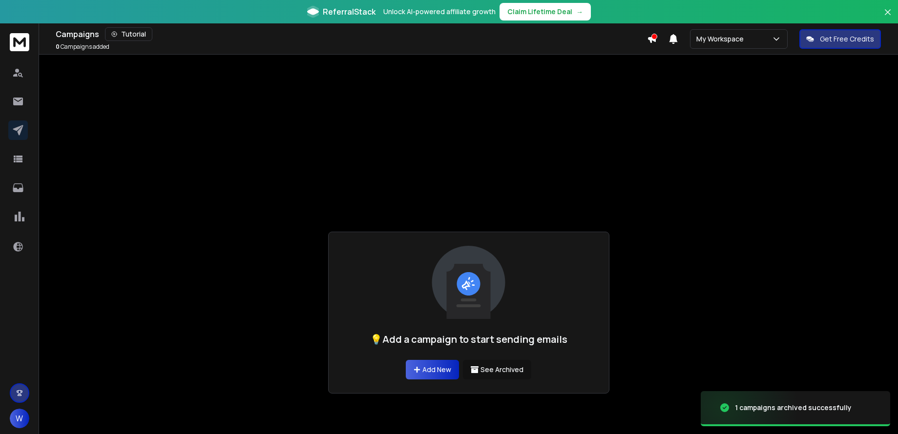
click at [431, 374] on link "Add New" at bounding box center [432, 370] width 53 height 20
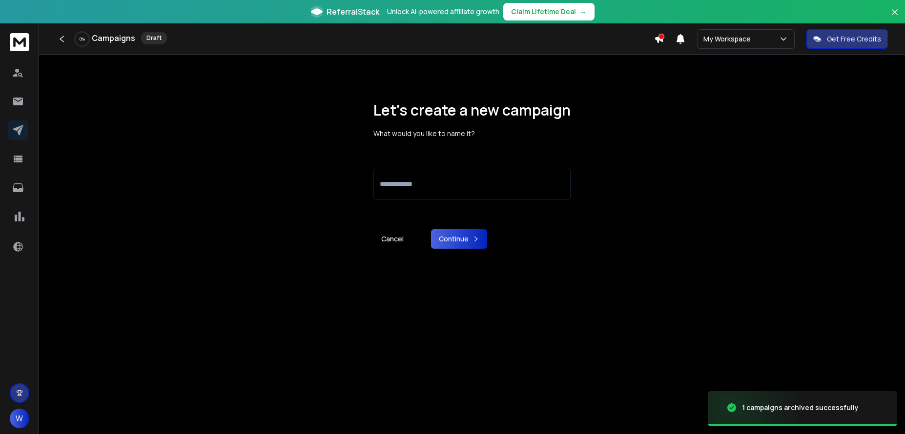
click at [427, 190] on input at bounding box center [471, 184] width 197 height 32
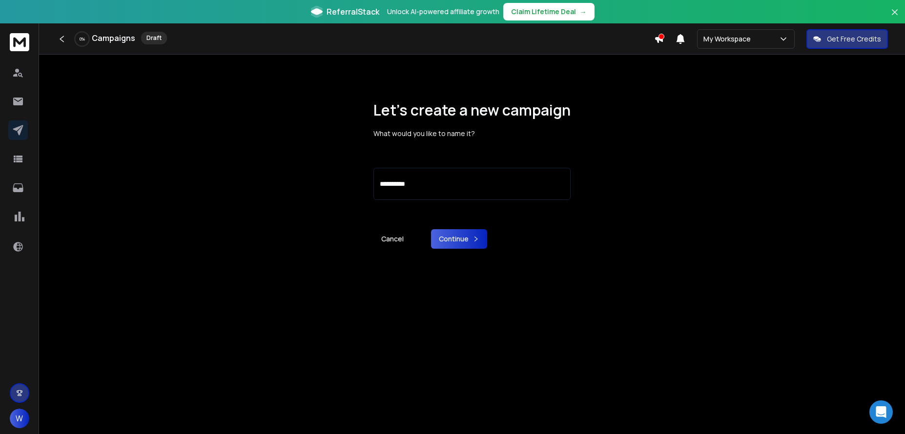
type input "**********"
click at [460, 238] on button "Continue" at bounding box center [459, 239] width 56 height 20
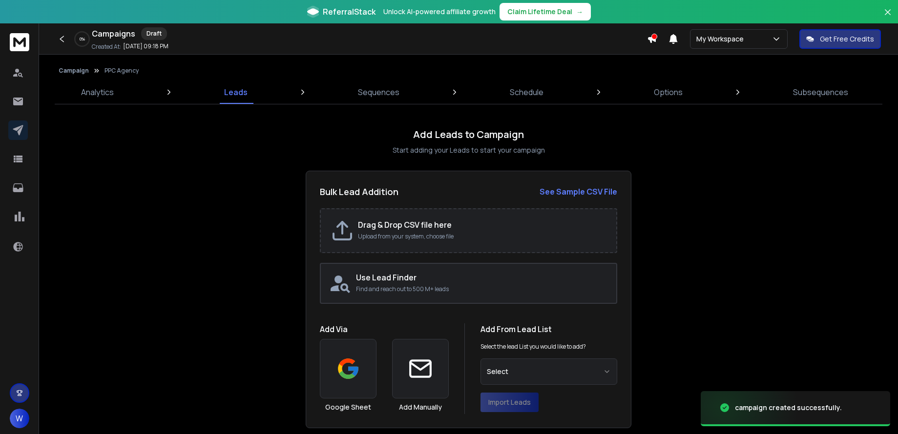
scroll to position [9, 0]
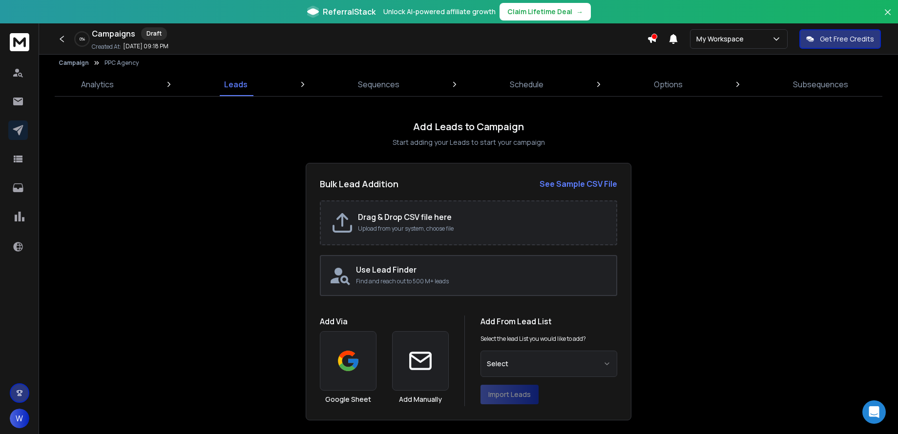
click at [505, 362] on span "Select" at bounding box center [497, 364] width 21 height 10
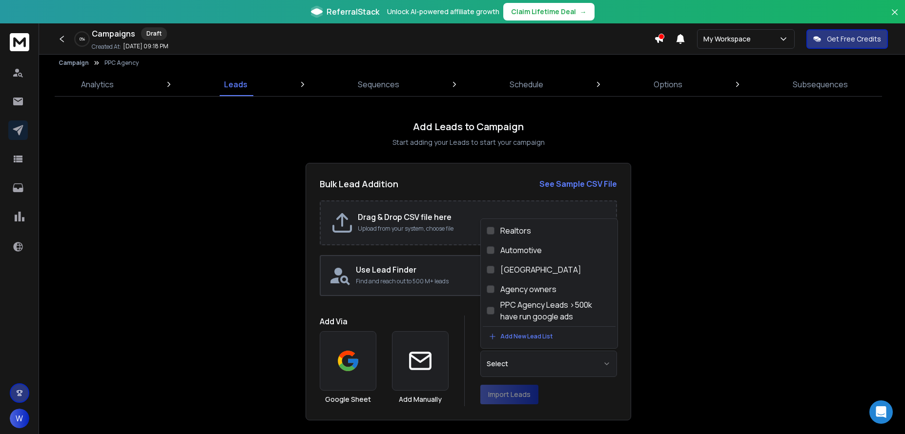
drag, startPoint x: 493, startPoint y: 309, endPoint x: 487, endPoint y: 317, distance: 10.4
click at [493, 309] on button "button" at bounding box center [491, 311] width 8 height 8
click at [562, 395] on div "Select the lead List you would like to add? PPC Agency Leads >500k have run goo…" at bounding box center [548, 369] width 137 height 69
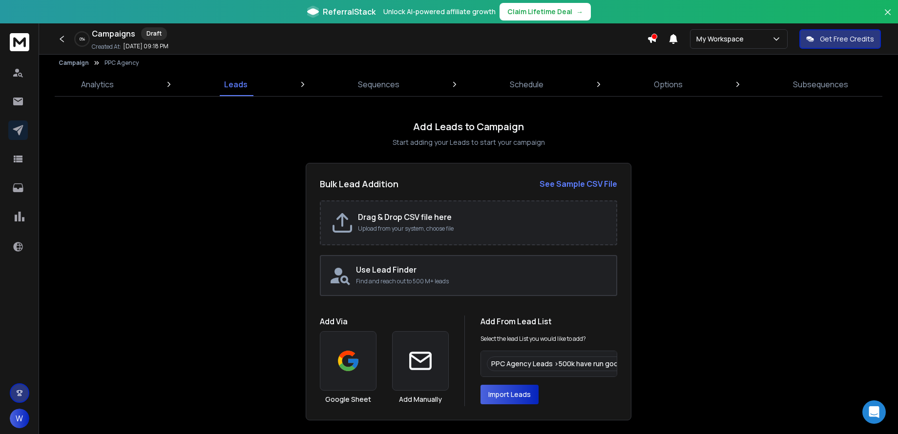
click at [486, 389] on button "Import Leads" at bounding box center [509, 395] width 58 height 20
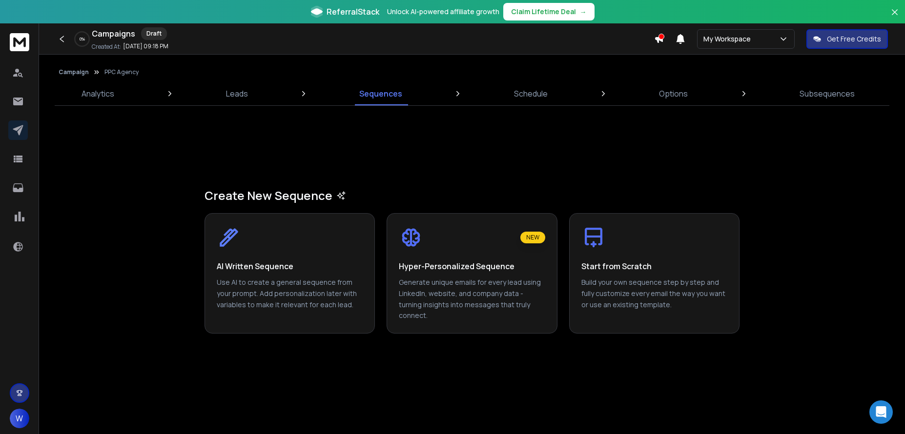
click at [442, 293] on p "Generate unique emails for every lead using LinkedIn, website, and company data…" at bounding box center [472, 299] width 146 height 44
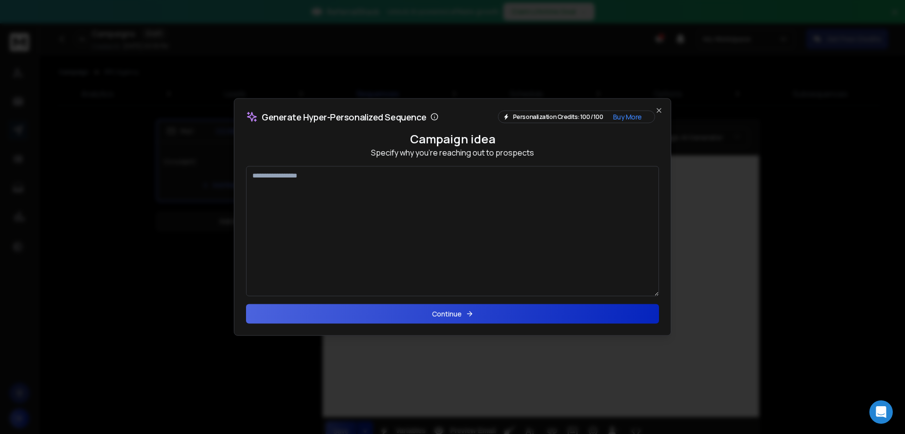
click at [436, 212] on textarea at bounding box center [452, 231] width 413 height 130
click at [659, 111] on icon "button" at bounding box center [659, 111] width 4 height 4
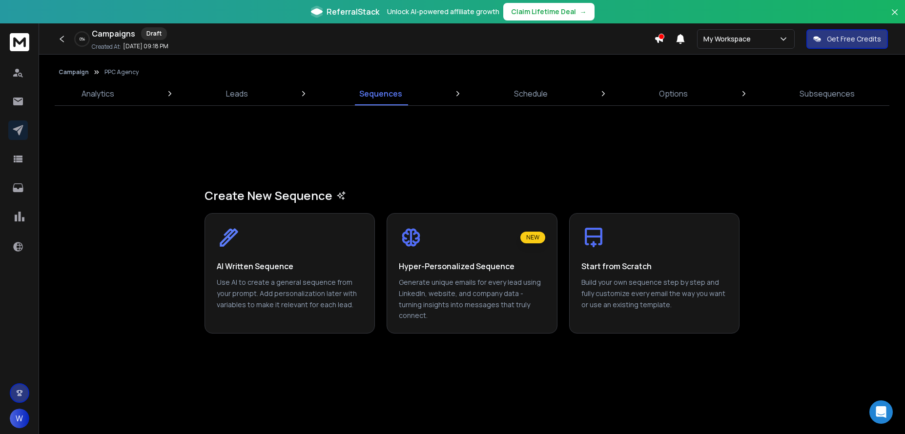
click at [314, 278] on p "Use AI to create a general sequence from your prompt. Add personalization later…" at bounding box center [290, 299] width 146 height 44
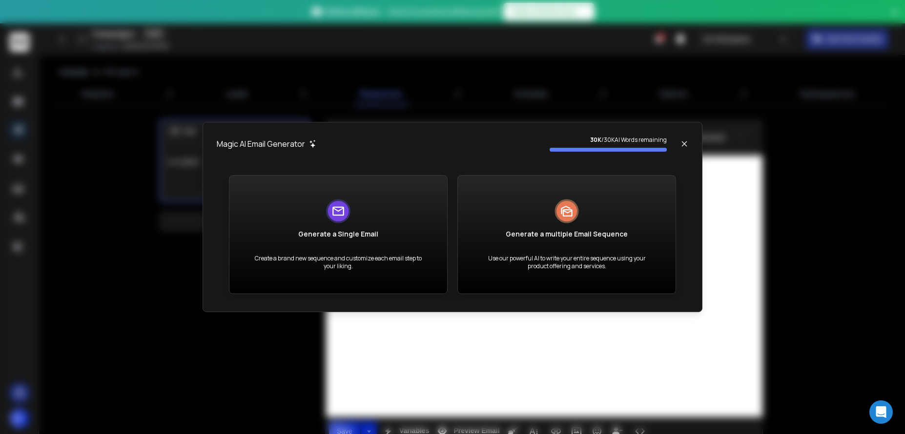
click at [551, 234] on h1 "Generate a multiple Email Sequence" at bounding box center [567, 234] width 122 height 10
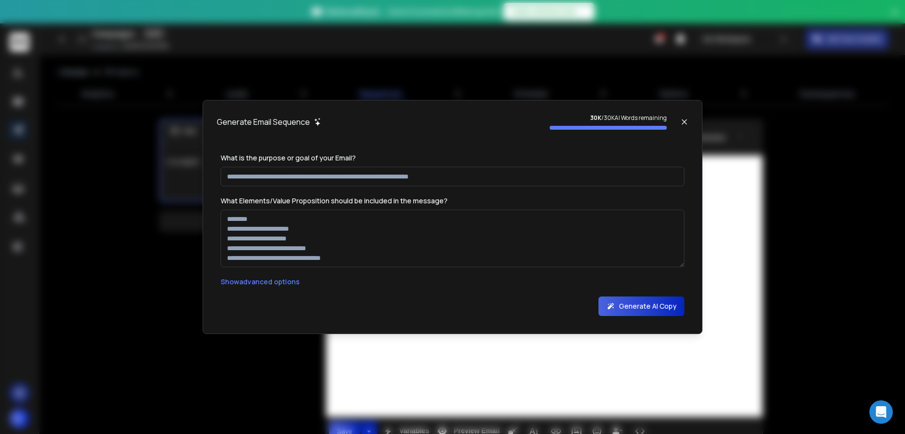
click at [291, 224] on textarea at bounding box center [453, 239] width 464 height 58
click at [281, 178] on input at bounding box center [453, 177] width 464 height 20
click at [276, 177] on input at bounding box center [453, 177] width 464 height 20
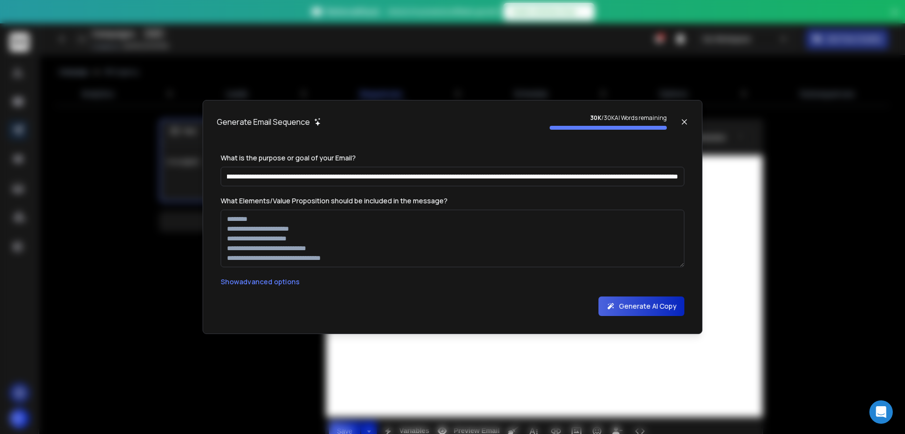
scroll to position [0, 125]
type input "**********"
click at [297, 234] on textarea at bounding box center [453, 239] width 464 height 58
paste textarea "**********"
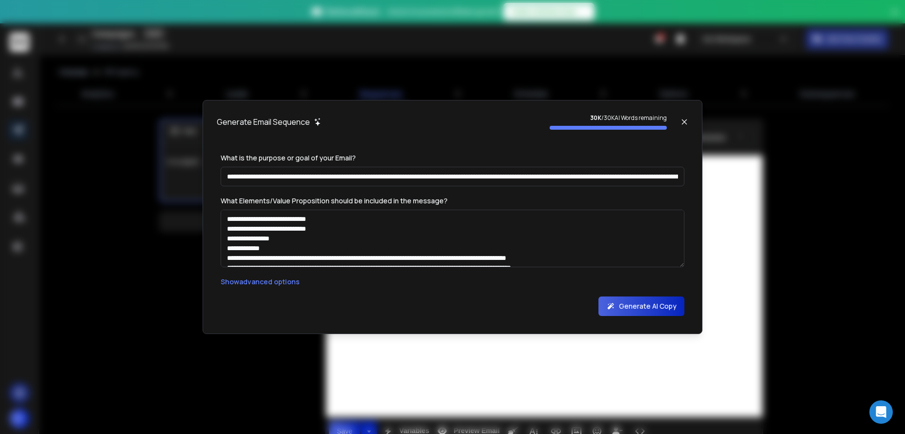
click at [276, 230] on textarea "**********" at bounding box center [453, 239] width 464 height 58
click at [312, 235] on textarea "**********" at bounding box center [453, 239] width 464 height 58
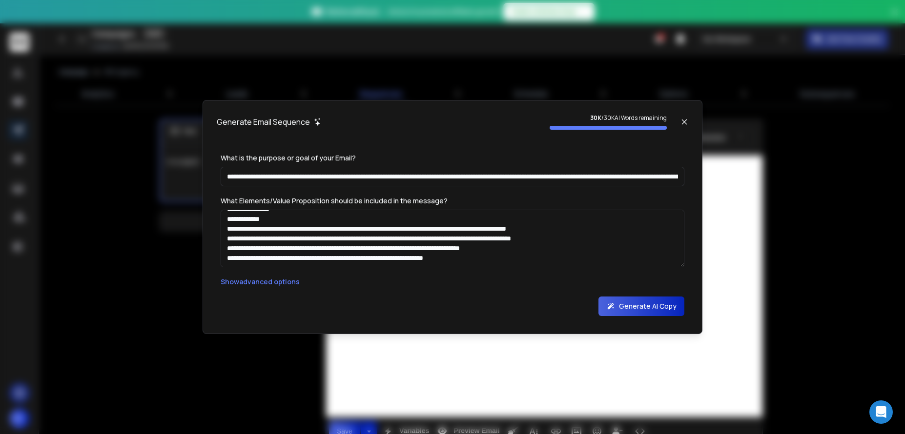
click at [469, 259] on textarea "**********" at bounding box center [453, 239] width 464 height 58
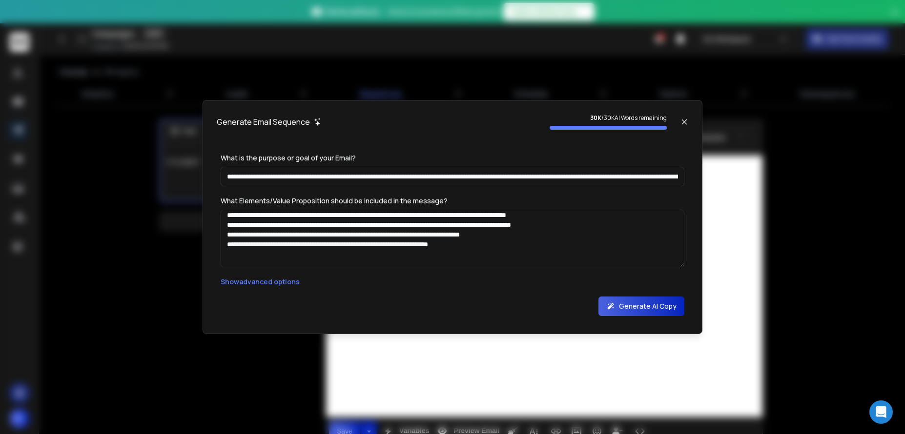
scroll to position [68, 0]
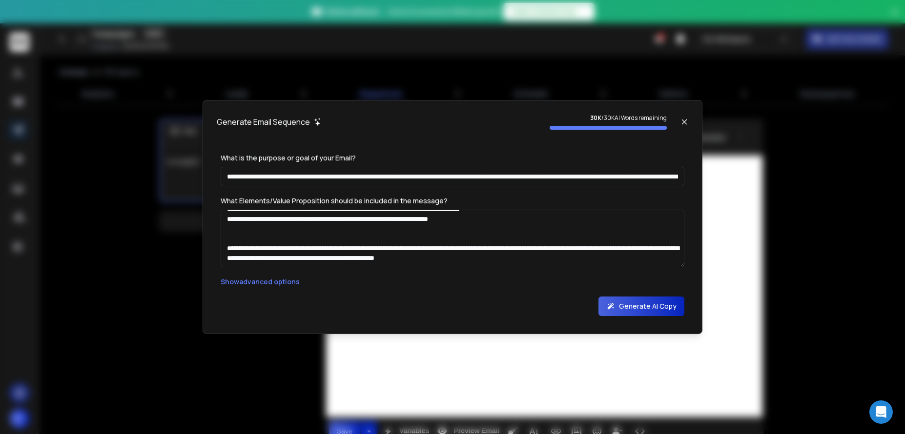
click at [554, 261] on textarea "**********" at bounding box center [453, 239] width 464 height 58
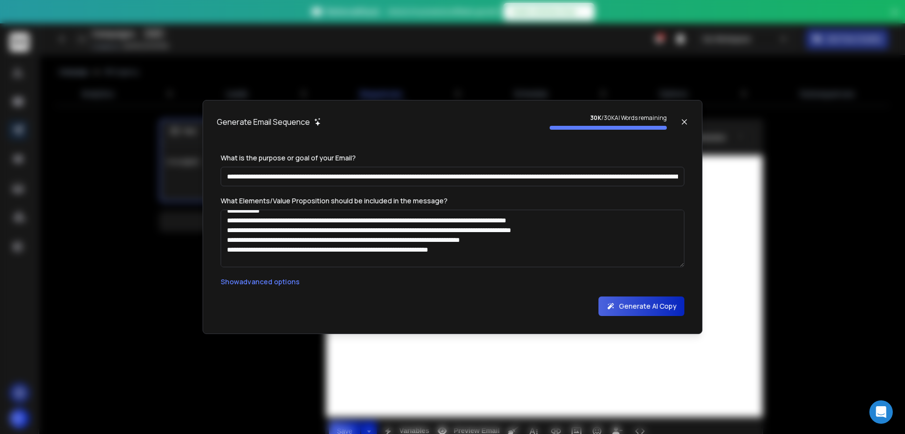
scroll to position [17, 0]
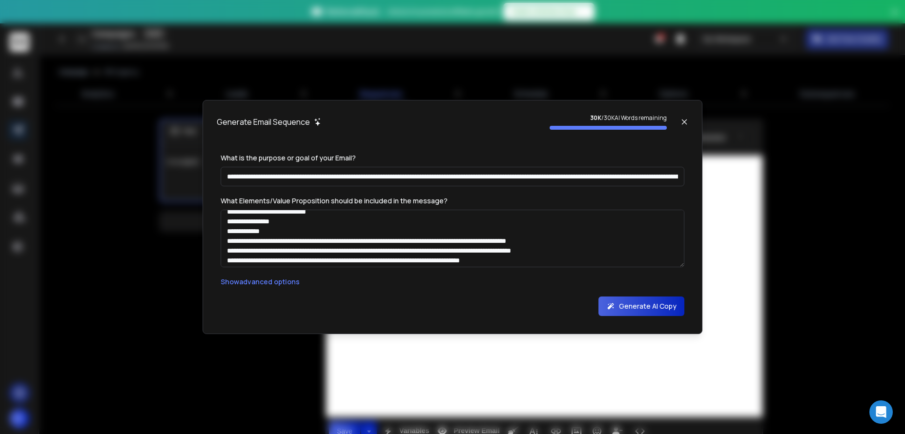
type textarea "**********"
click at [272, 288] on div "**********" at bounding box center [453, 234] width 464 height 163
click at [274, 286] on p "Show advanced options" at bounding box center [453, 282] width 464 height 10
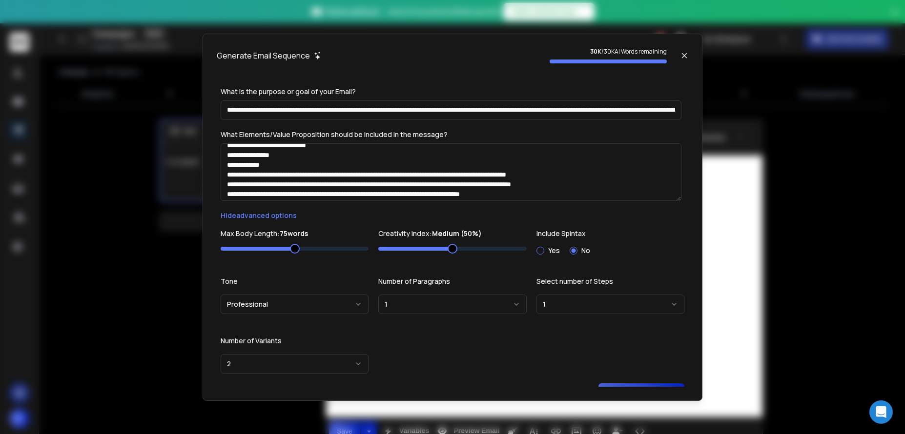
click at [294, 252] on span at bounding box center [295, 249] width 10 height 10
click at [450, 249] on span at bounding box center [453, 249] width 10 height 10
click at [540, 252] on button "Yes" at bounding box center [540, 251] width 8 height 8
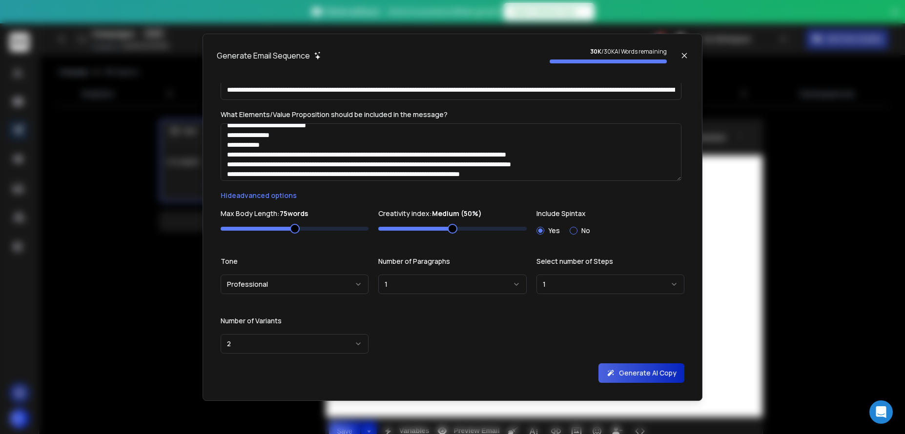
click at [293, 280] on button "Professional" at bounding box center [295, 285] width 148 height 20
click at [258, 280] on button "To-the-point" at bounding box center [295, 285] width 148 height 20
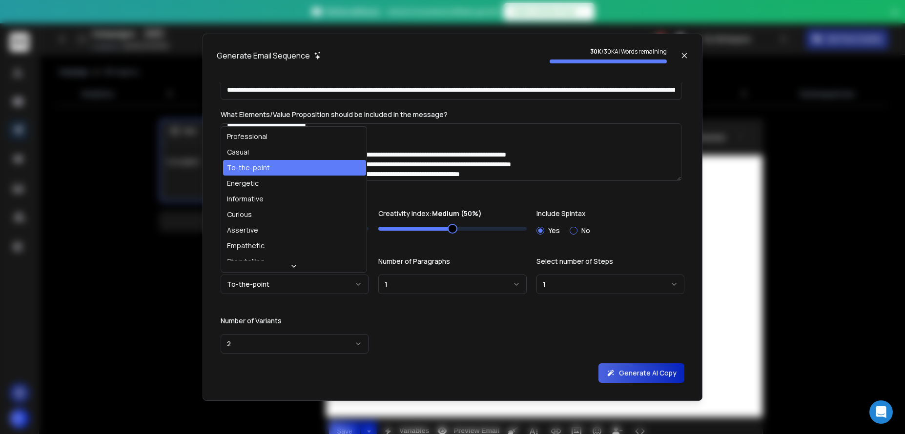
select select "******"
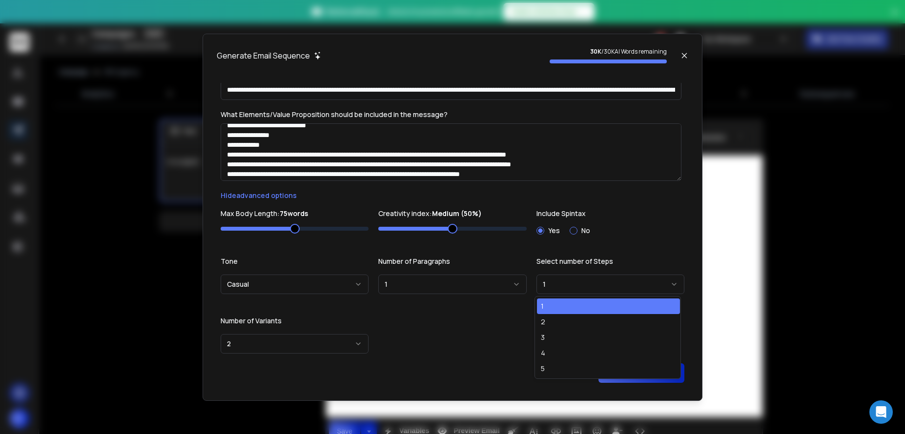
click at [587, 281] on button "1" at bounding box center [610, 285] width 148 height 20
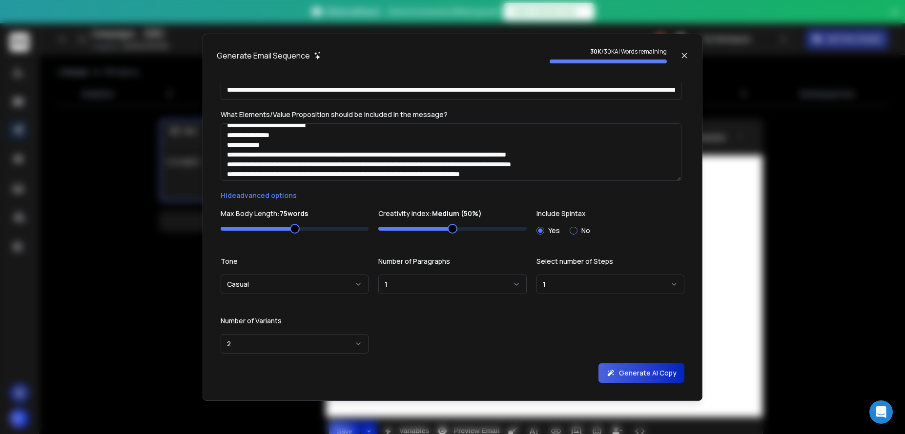
click at [587, 281] on button "1" at bounding box center [610, 285] width 148 height 20
click at [435, 323] on div "**********" at bounding box center [453, 281] width 464 height 143
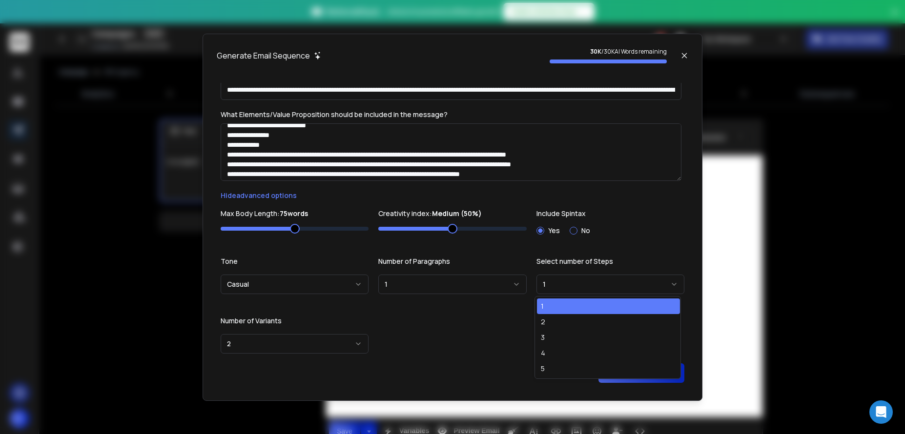
click at [562, 275] on button "1" at bounding box center [610, 285] width 148 height 20
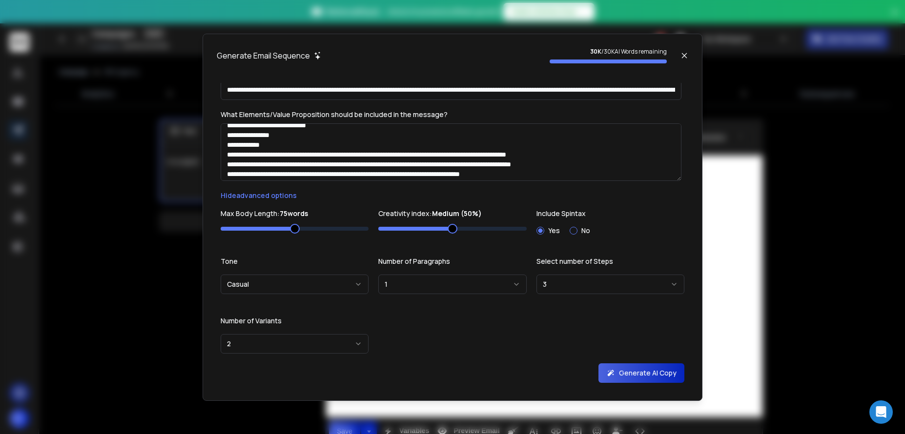
click at [466, 334] on div "**********" at bounding box center [453, 281] width 464 height 143
click at [555, 295] on div "**********" at bounding box center [453, 281] width 464 height 143
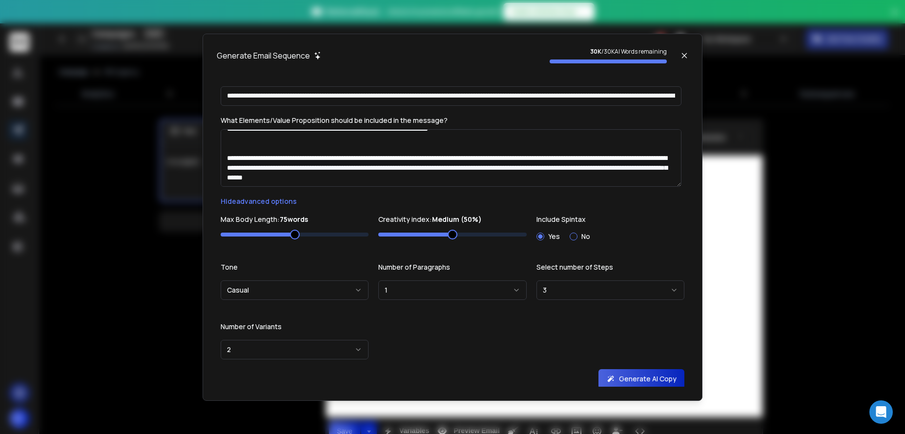
scroll to position [20, 0]
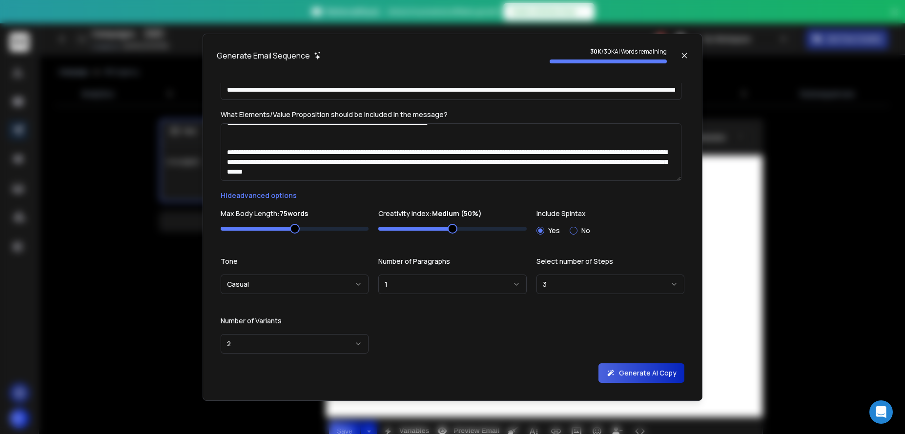
click at [563, 286] on button "3" at bounding box center [610, 285] width 148 height 20
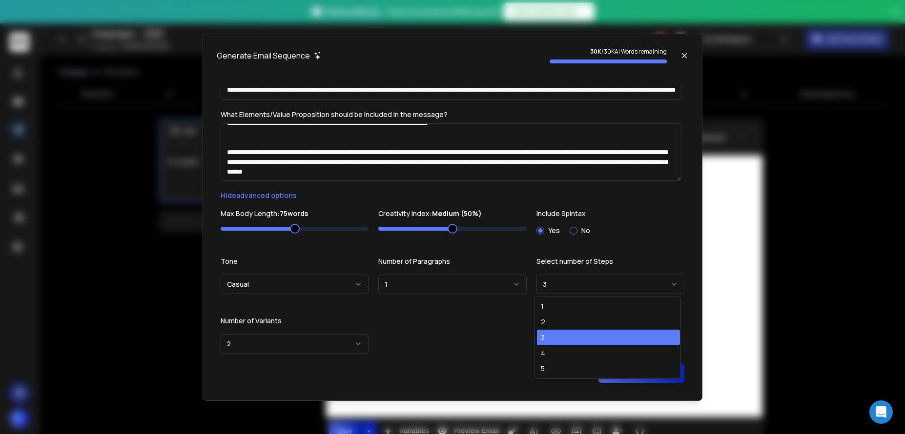
select select "*"
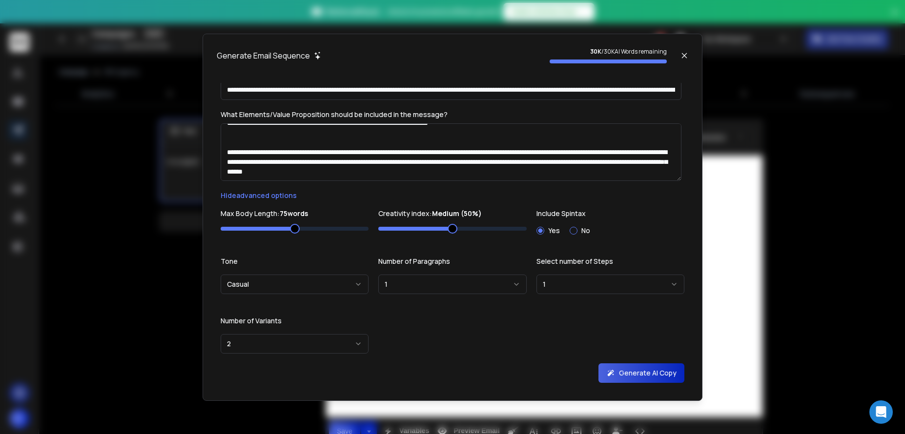
click at [501, 327] on div "**********" at bounding box center [453, 281] width 464 height 143
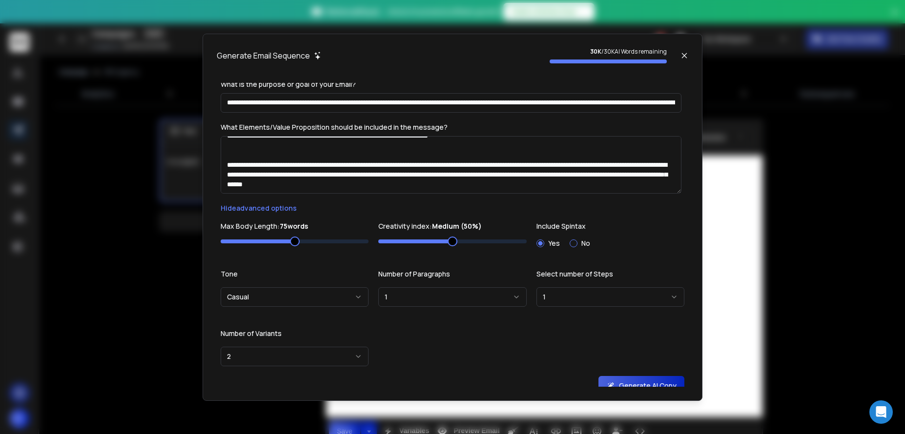
scroll to position [0, 0]
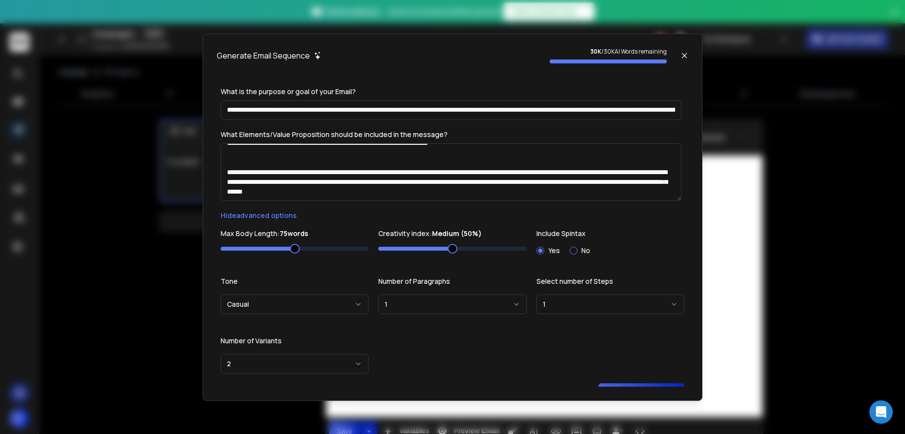
click at [496, 192] on textarea "**********" at bounding box center [451, 172] width 461 height 58
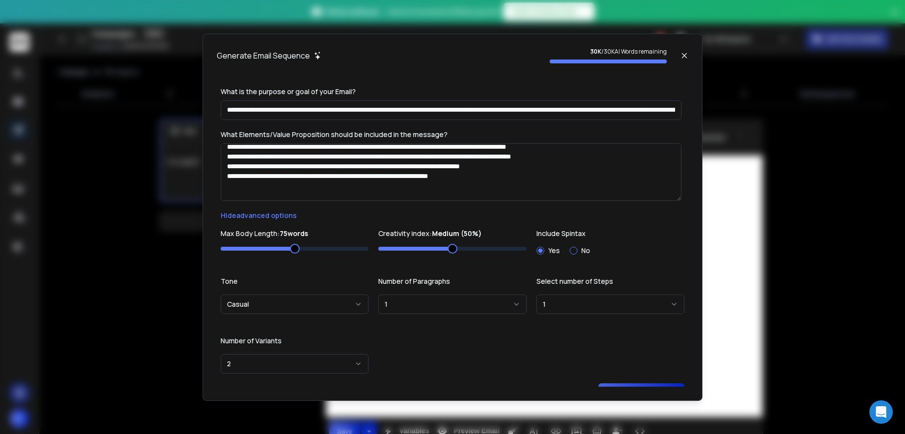
scroll to position [21, 0]
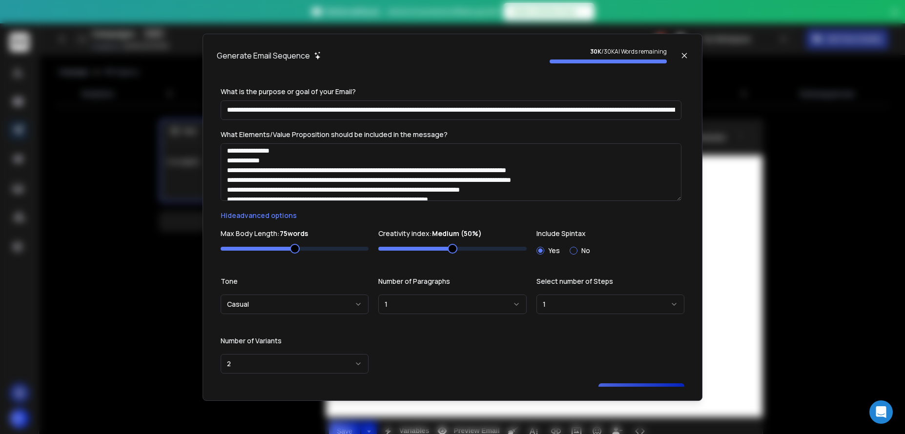
drag, startPoint x: 475, startPoint y: 180, endPoint x: 469, endPoint y: 181, distance: 7.0
click at [469, 181] on textarea "**********" at bounding box center [451, 172] width 461 height 58
click at [451, 186] on textarea "**********" at bounding box center [451, 172] width 461 height 58
click at [360, 178] on textarea "**********" at bounding box center [451, 172] width 461 height 58
click at [337, 182] on textarea "**********" at bounding box center [451, 172] width 461 height 58
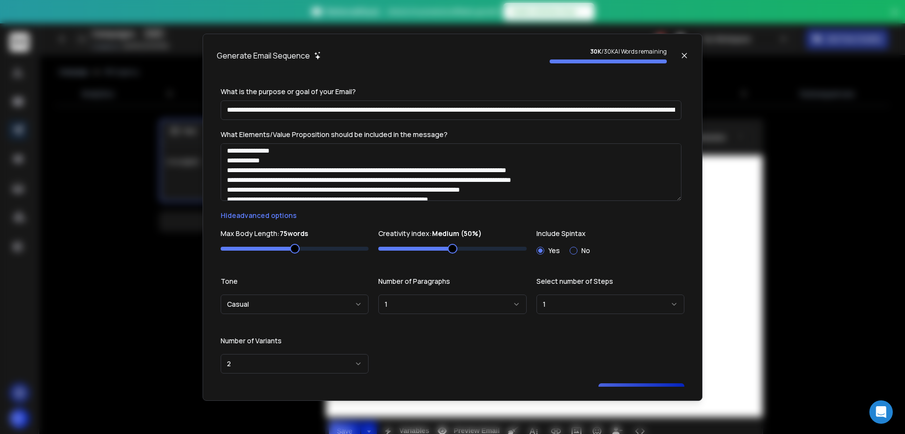
click at [308, 181] on textarea "**********" at bounding box center [451, 172] width 461 height 58
click at [573, 182] on textarea "**********" at bounding box center [451, 172] width 461 height 58
drag, startPoint x: 573, startPoint y: 182, endPoint x: 598, endPoint y: 182, distance: 25.4
click at [598, 182] on textarea "**********" at bounding box center [451, 172] width 461 height 58
click at [606, 180] on textarea "**********" at bounding box center [451, 172] width 461 height 58
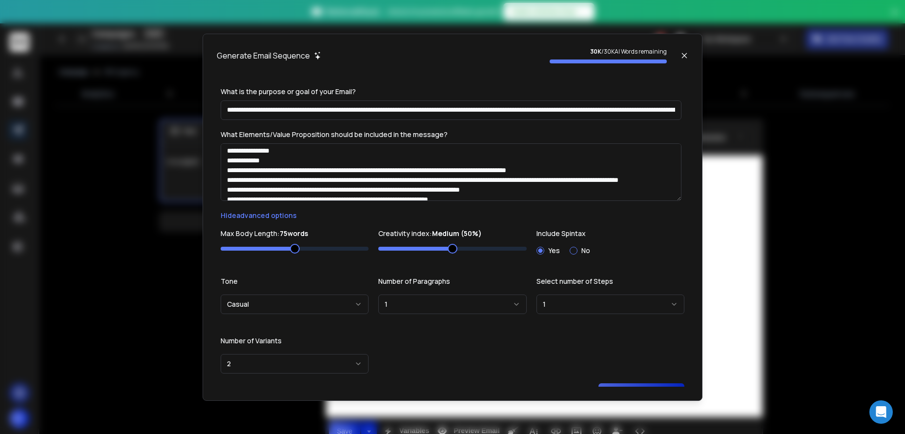
click at [317, 191] on textarea "**********" at bounding box center [451, 172] width 461 height 58
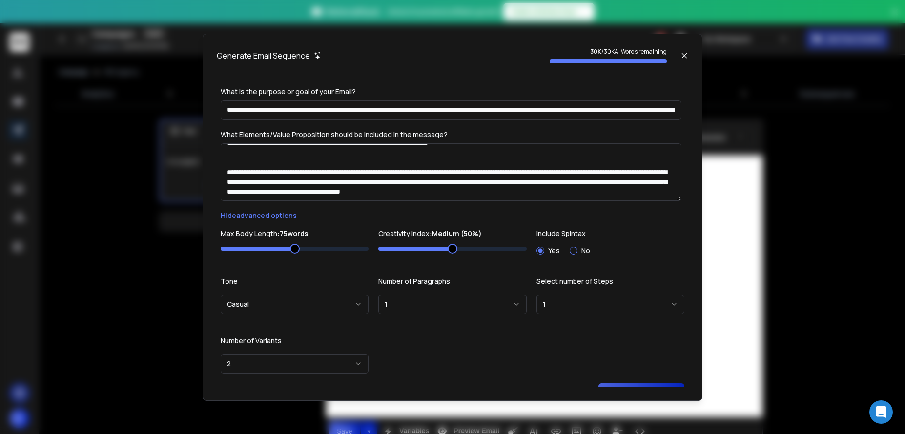
scroll to position [59, 0]
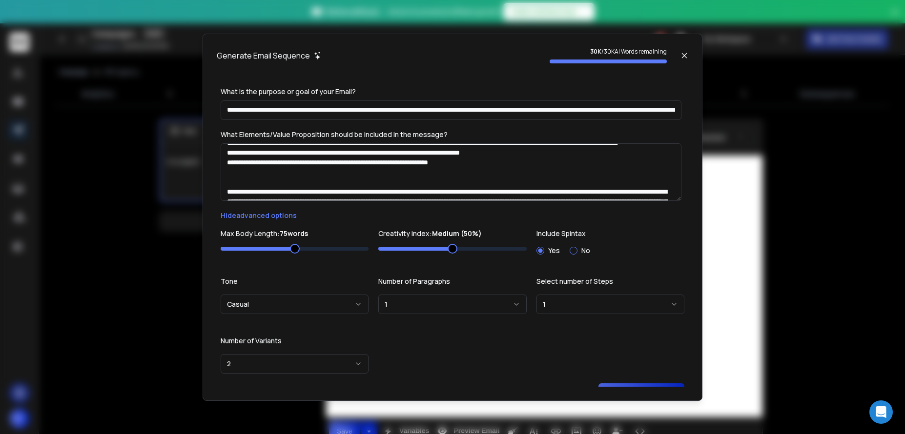
drag, startPoint x: 526, startPoint y: 164, endPoint x: 518, endPoint y: 164, distance: 7.8
click at [518, 164] on textarea "**********" at bounding box center [451, 172] width 461 height 58
drag, startPoint x: 536, startPoint y: 163, endPoint x: 207, endPoint y: 163, distance: 328.9
click at [207, 163] on div "**********" at bounding box center [453, 217] width 500 height 367
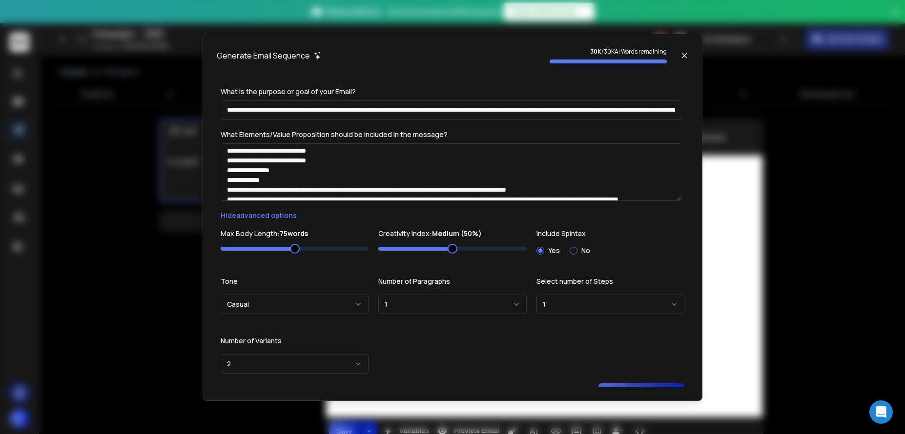
click at [529, 190] on textarea "**********" at bounding box center [451, 172] width 461 height 58
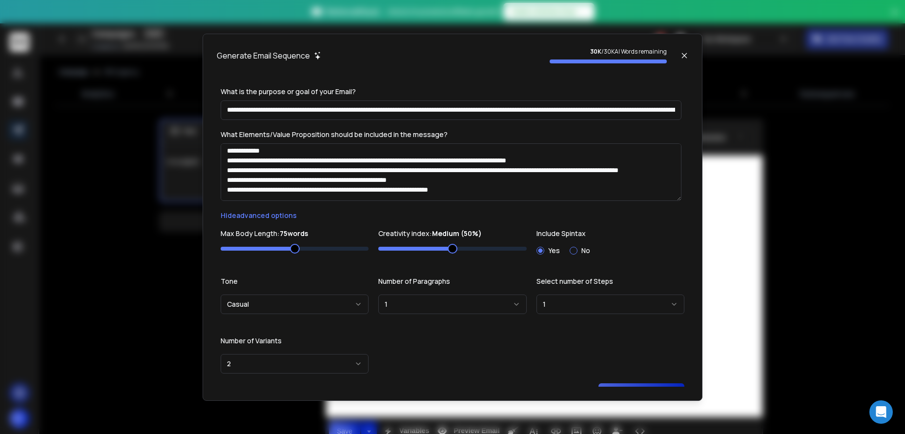
scroll to position [33, 0]
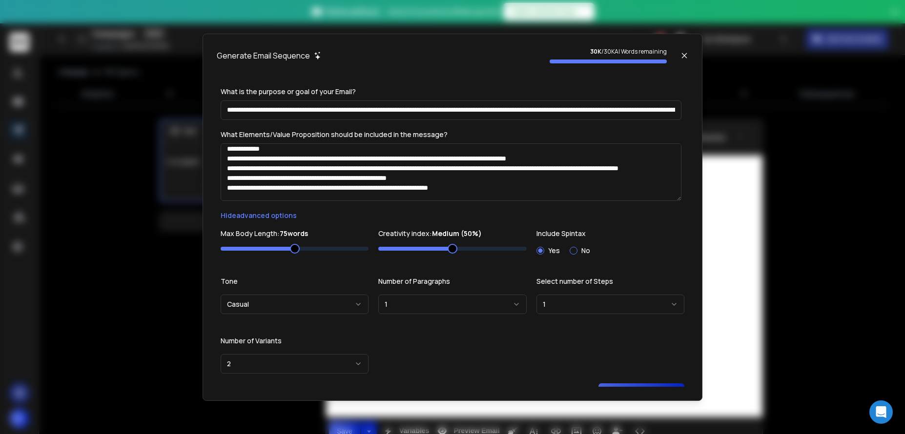
drag, startPoint x: 528, startPoint y: 190, endPoint x: 491, endPoint y: 160, distance: 47.1
click at [491, 160] on textarea "**********" at bounding box center [451, 172] width 461 height 58
click at [444, 161] on textarea "**********" at bounding box center [451, 172] width 461 height 58
drag, startPoint x: 466, startPoint y: 159, endPoint x: 443, endPoint y: 158, distance: 23.0
click at [444, 159] on textarea "**********" at bounding box center [451, 172] width 461 height 58
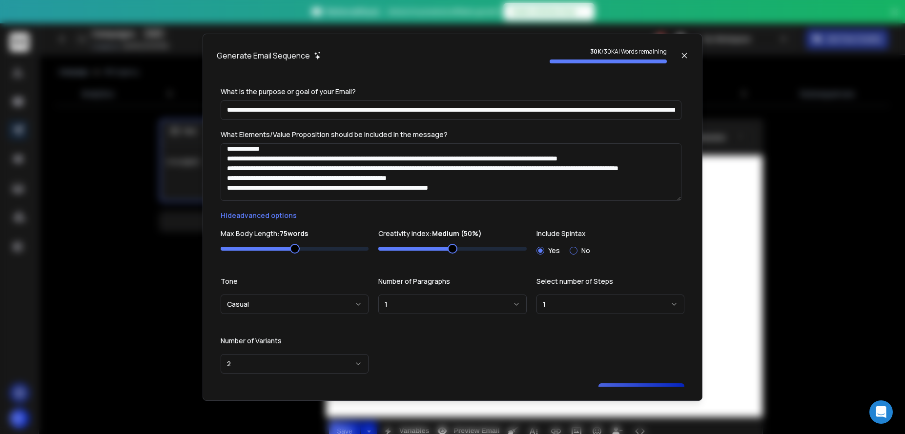
click at [648, 158] on textarea "**********" at bounding box center [451, 172] width 461 height 58
click at [387, 180] on textarea "**********" at bounding box center [451, 172] width 461 height 58
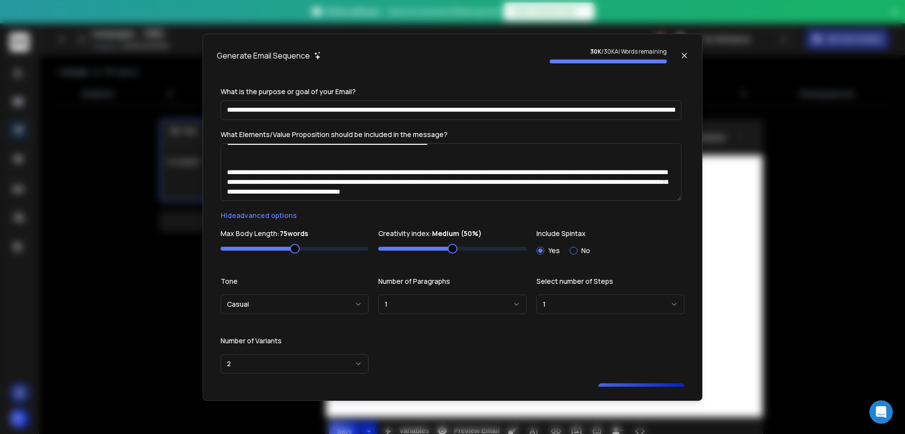
scroll to position [31, 0]
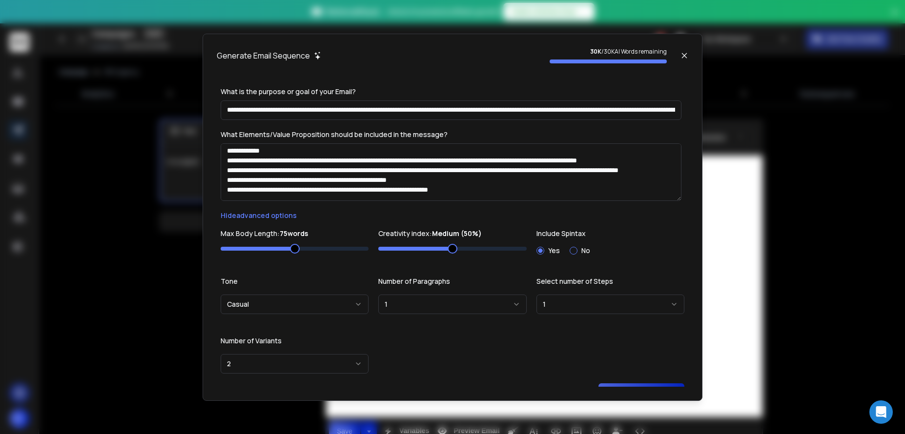
drag, startPoint x: 317, startPoint y: 182, endPoint x: 224, endPoint y: 182, distance: 92.7
click at [224, 182] on textarea "**********" at bounding box center [451, 172] width 461 height 58
click at [594, 171] on textarea "**********" at bounding box center [451, 172] width 461 height 58
click at [608, 169] on textarea "**********" at bounding box center [451, 172] width 461 height 58
drag, startPoint x: 263, startPoint y: 190, endPoint x: 233, endPoint y: 181, distance: 31.5
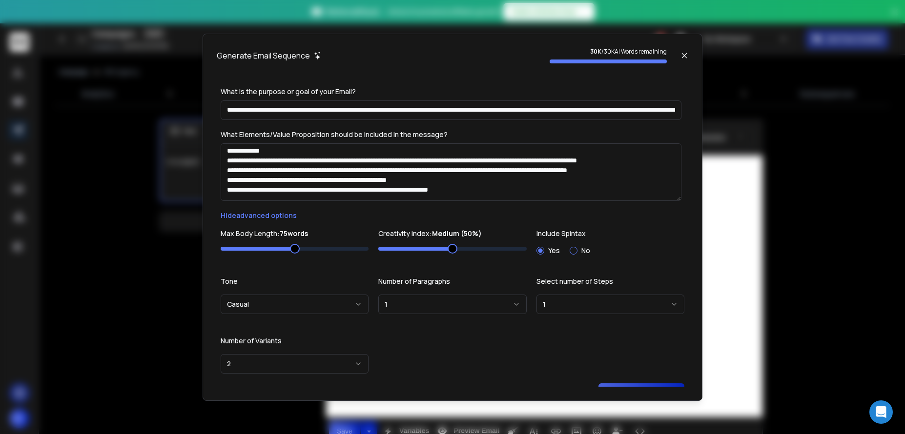
click at [238, 191] on textarea "**********" at bounding box center [451, 172] width 461 height 58
drag, startPoint x: 448, startPoint y: 189, endPoint x: 402, endPoint y: 190, distance: 46.4
click at [402, 190] on textarea "**********" at bounding box center [451, 172] width 461 height 58
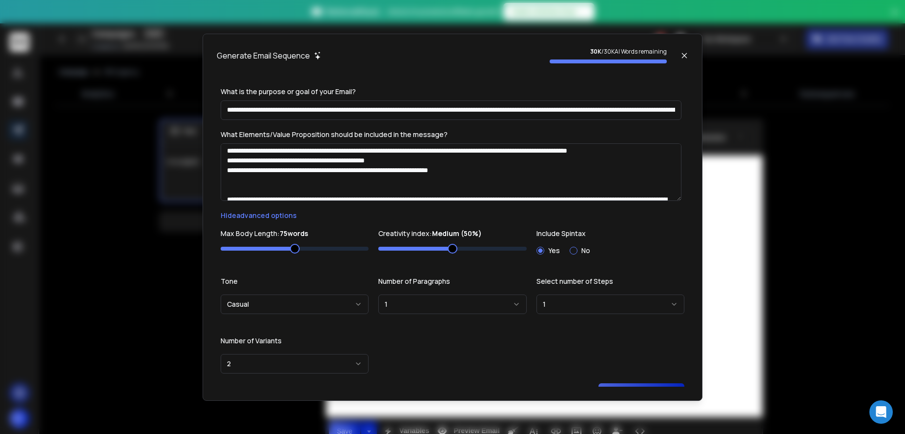
click at [408, 166] on textarea "**********" at bounding box center [451, 172] width 461 height 58
click at [418, 170] on textarea "**********" at bounding box center [451, 172] width 461 height 58
drag, startPoint x: 471, startPoint y: 181, endPoint x: 449, endPoint y: 182, distance: 23.0
click at [449, 182] on textarea "**********" at bounding box center [451, 172] width 461 height 58
click at [435, 174] on textarea "**********" at bounding box center [451, 172] width 461 height 58
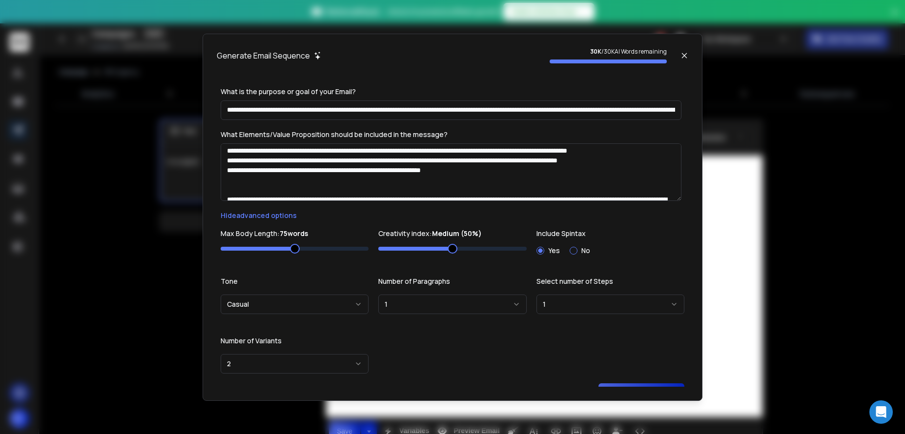
click at [464, 184] on textarea "**********" at bounding box center [451, 172] width 461 height 58
drag, startPoint x: 490, startPoint y: 186, endPoint x: 485, endPoint y: 185, distance: 5.4
click at [485, 185] on textarea "**********" at bounding box center [451, 172] width 461 height 58
drag, startPoint x: 271, startPoint y: 182, endPoint x: 207, endPoint y: 176, distance: 64.7
click at [212, 178] on div "**********" at bounding box center [453, 217] width 500 height 367
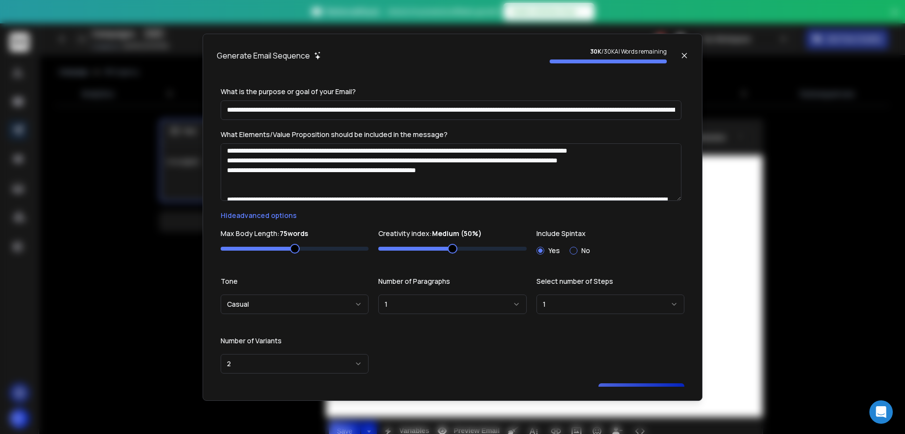
click at [374, 179] on textarea "**********" at bounding box center [451, 172] width 461 height 58
click at [412, 182] on textarea "**********" at bounding box center [451, 172] width 461 height 58
click at [346, 182] on textarea "**********" at bounding box center [451, 172] width 461 height 58
click at [474, 184] on textarea "**********" at bounding box center [451, 172] width 461 height 58
drag, startPoint x: 487, startPoint y: 185, endPoint x: 206, endPoint y: 177, distance: 280.2
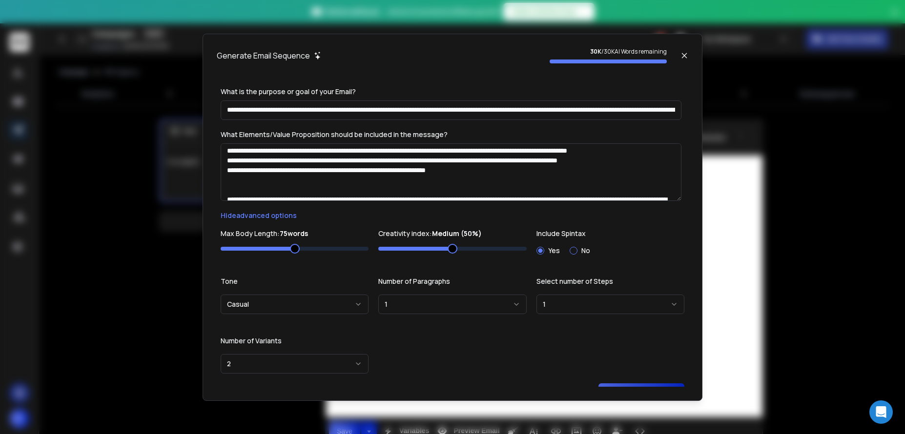
click at [206, 177] on div "**********" at bounding box center [453, 217] width 500 height 367
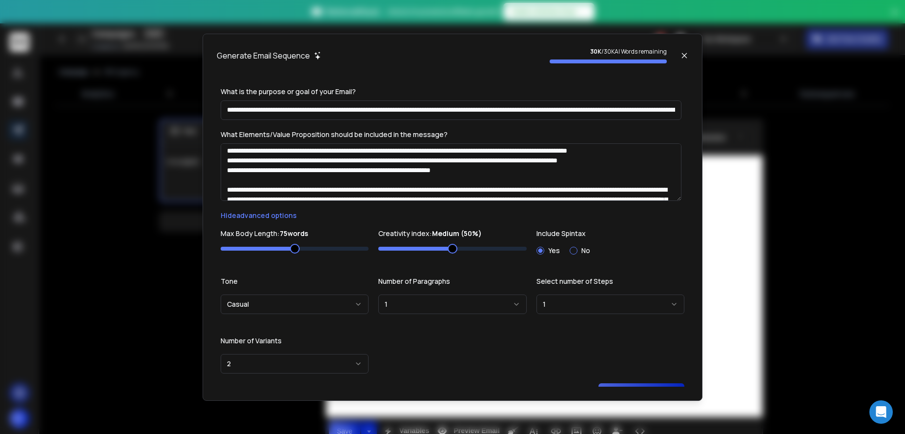
drag, startPoint x: 320, startPoint y: 180, endPoint x: 323, endPoint y: 163, distance: 16.8
click at [320, 180] on textarea "**********" at bounding box center [451, 172] width 461 height 58
click at [550, 175] on textarea at bounding box center [451, 172] width 461 height 58
click at [545, 184] on textarea at bounding box center [451, 172] width 461 height 58
click at [542, 181] on textarea at bounding box center [451, 172] width 461 height 58
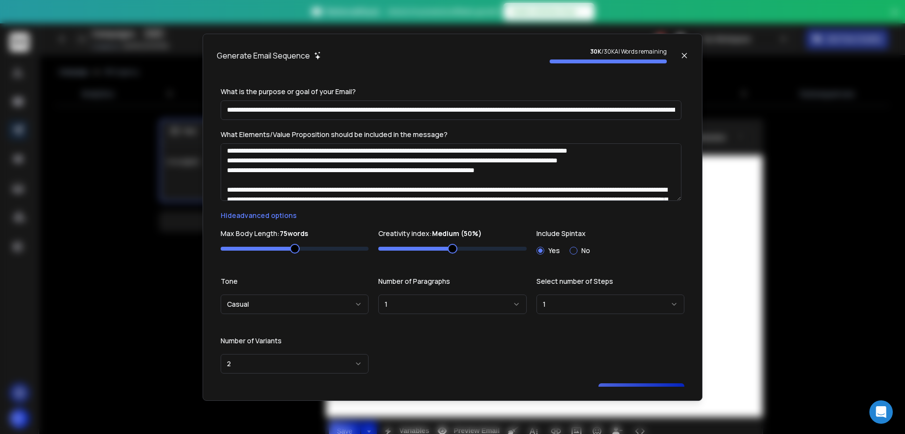
click at [542, 180] on textarea at bounding box center [451, 172] width 461 height 58
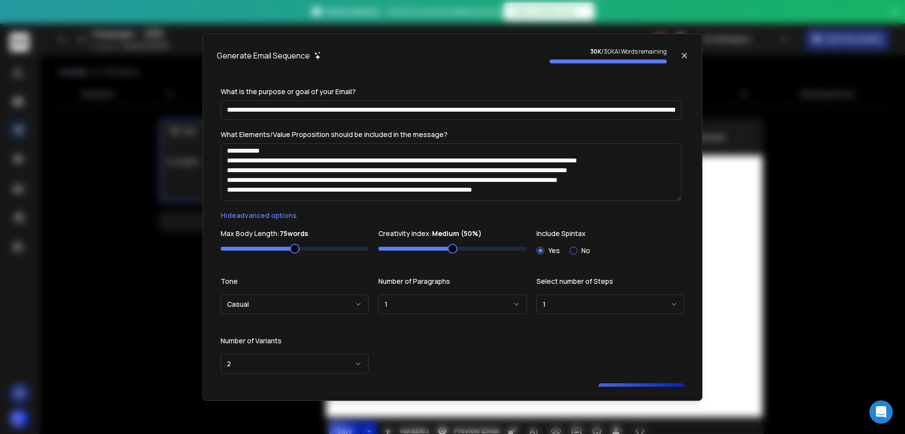
click at [539, 197] on textarea at bounding box center [451, 172] width 461 height 58
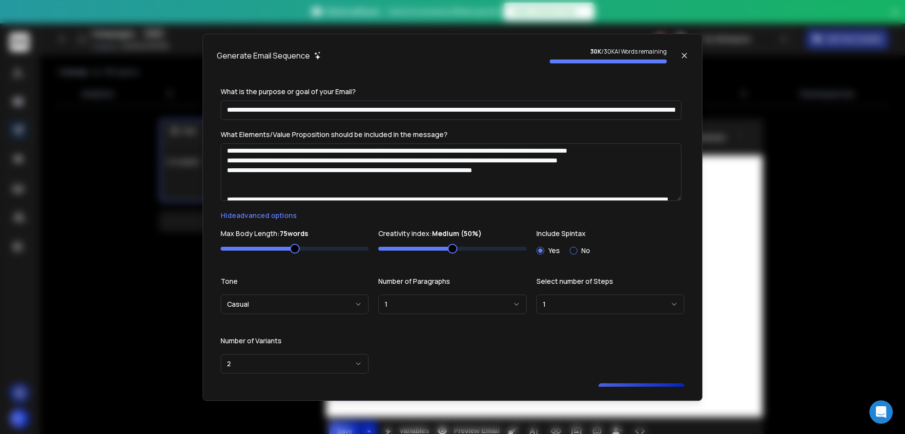
click at [547, 178] on textarea at bounding box center [451, 172] width 461 height 58
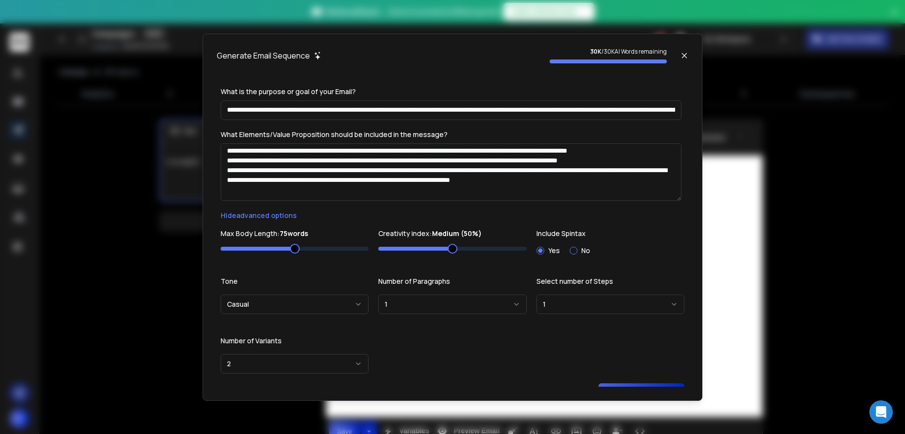
click at [605, 191] on textarea at bounding box center [451, 172] width 461 height 58
click at [608, 190] on textarea at bounding box center [451, 172] width 461 height 58
click at [545, 191] on textarea at bounding box center [451, 172] width 461 height 58
click at [632, 186] on textarea at bounding box center [451, 172] width 461 height 58
click at [535, 181] on textarea at bounding box center [451, 172] width 461 height 58
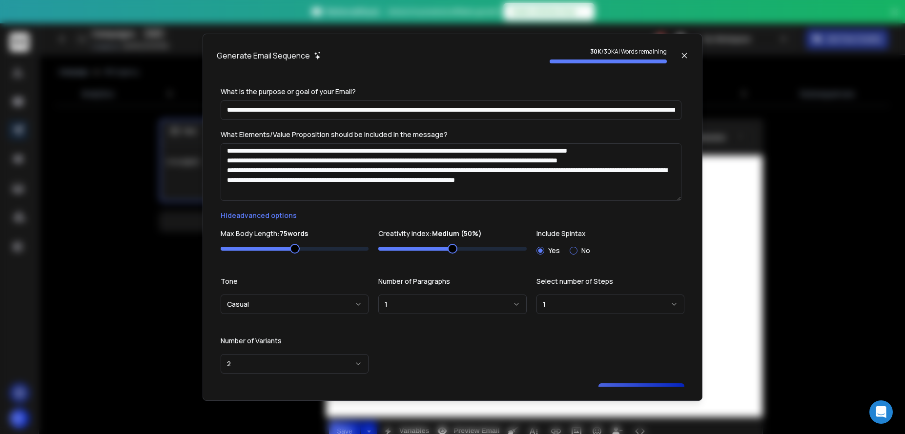
click at [558, 181] on textarea at bounding box center [451, 172] width 461 height 58
drag, startPoint x: 563, startPoint y: 181, endPoint x: 574, endPoint y: 189, distance: 14.1
click at [563, 181] on textarea at bounding box center [451, 172] width 461 height 58
click at [605, 193] on textarea at bounding box center [451, 172] width 461 height 58
click at [634, 191] on textarea at bounding box center [451, 172] width 461 height 58
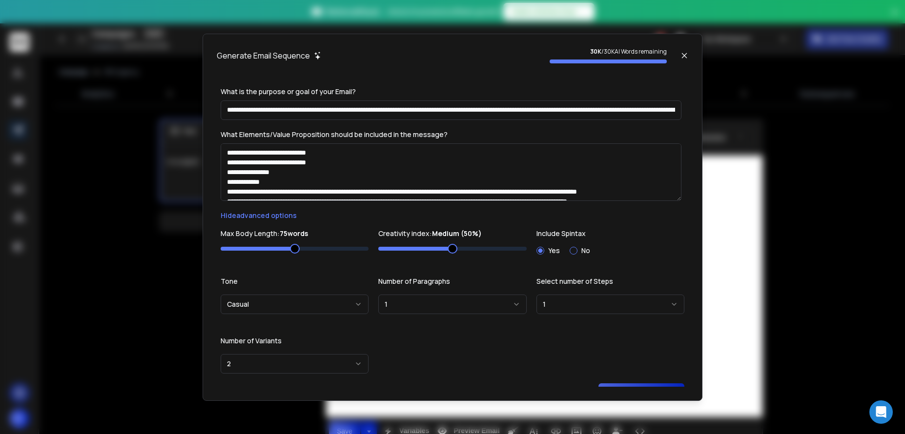
scroll to position [57, 0]
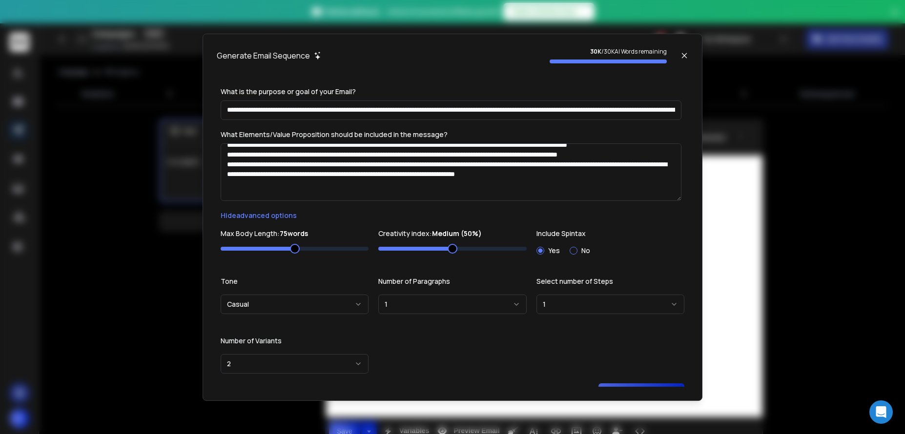
drag, startPoint x: 650, startPoint y: 165, endPoint x: 220, endPoint y: 164, distance: 430.0
click at [220, 164] on div "**********" at bounding box center [452, 235] width 471 height 304
drag, startPoint x: 537, startPoint y: 175, endPoint x: 626, endPoint y: 189, distance: 90.5
click at [626, 189] on textarea at bounding box center [451, 172] width 461 height 58
click at [523, 173] on textarea at bounding box center [451, 172] width 461 height 58
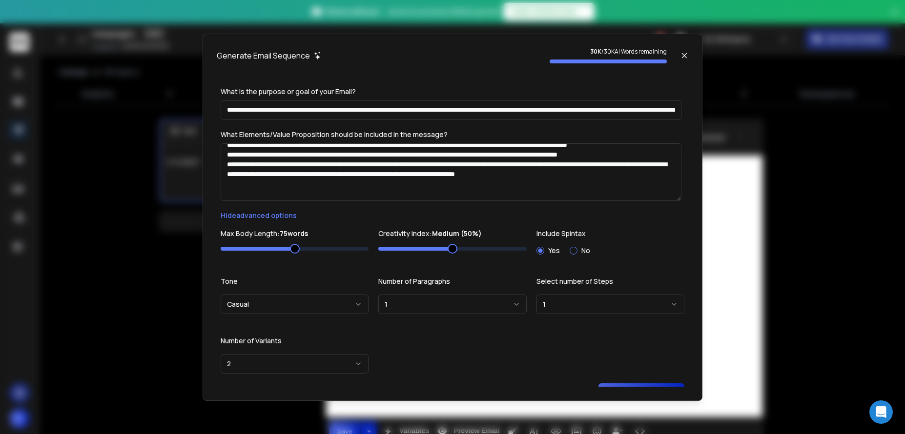
click at [537, 175] on textarea at bounding box center [451, 172] width 461 height 58
click at [618, 184] on textarea at bounding box center [451, 172] width 461 height 58
click at [535, 175] on textarea at bounding box center [451, 172] width 461 height 58
click at [645, 165] on textarea at bounding box center [451, 172] width 461 height 58
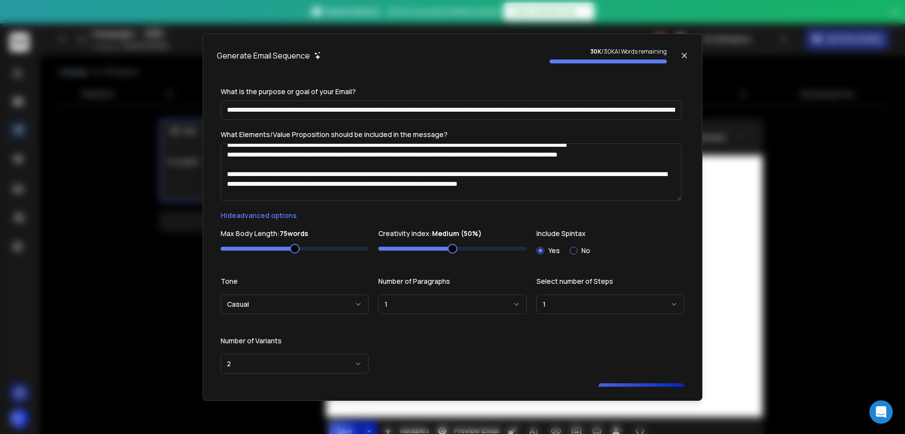
click at [308, 156] on textarea at bounding box center [451, 172] width 461 height 58
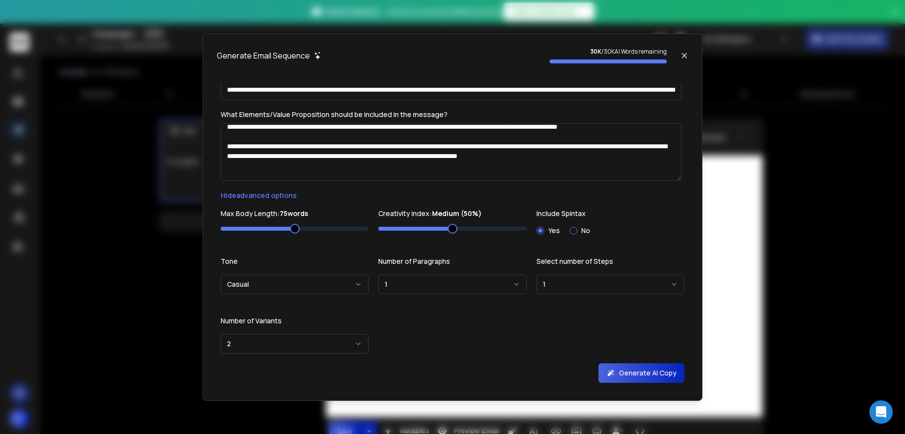
scroll to position [90, 0]
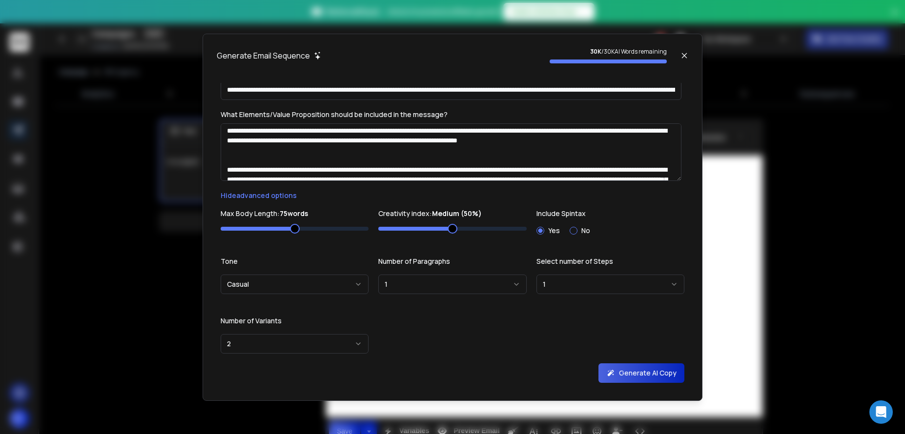
drag, startPoint x: 556, startPoint y: 171, endPoint x: 546, endPoint y: 140, distance: 32.9
click at [546, 140] on textarea at bounding box center [451, 152] width 461 height 58
click at [511, 150] on textarea at bounding box center [451, 152] width 461 height 58
click at [606, 151] on textarea at bounding box center [451, 152] width 461 height 58
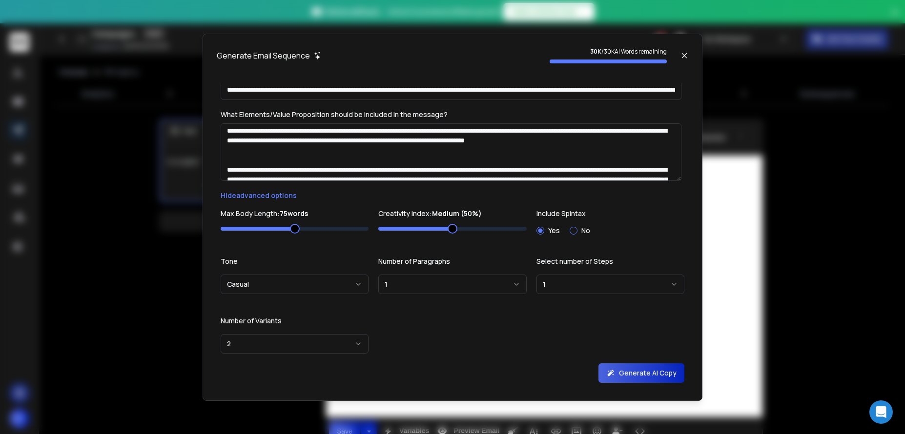
click at [646, 150] on textarea at bounding box center [451, 152] width 461 height 58
drag, startPoint x: 629, startPoint y: 151, endPoint x: 591, endPoint y: 153, distance: 38.6
click at [591, 153] on textarea at bounding box center [451, 152] width 461 height 58
click at [629, 149] on textarea at bounding box center [451, 152] width 461 height 58
drag, startPoint x: 629, startPoint y: 151, endPoint x: 590, endPoint y: 152, distance: 39.1
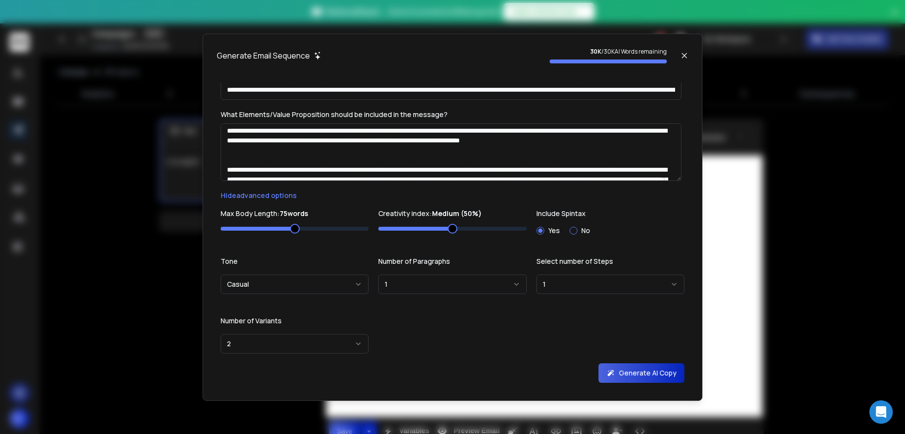
click at [590, 152] on textarea at bounding box center [451, 152] width 461 height 58
drag, startPoint x: 589, startPoint y: 151, endPoint x: 575, endPoint y: 152, distance: 13.7
click at [575, 152] on textarea at bounding box center [451, 152] width 461 height 58
click at [596, 150] on textarea at bounding box center [451, 152] width 461 height 58
click at [618, 151] on textarea at bounding box center [451, 152] width 461 height 58
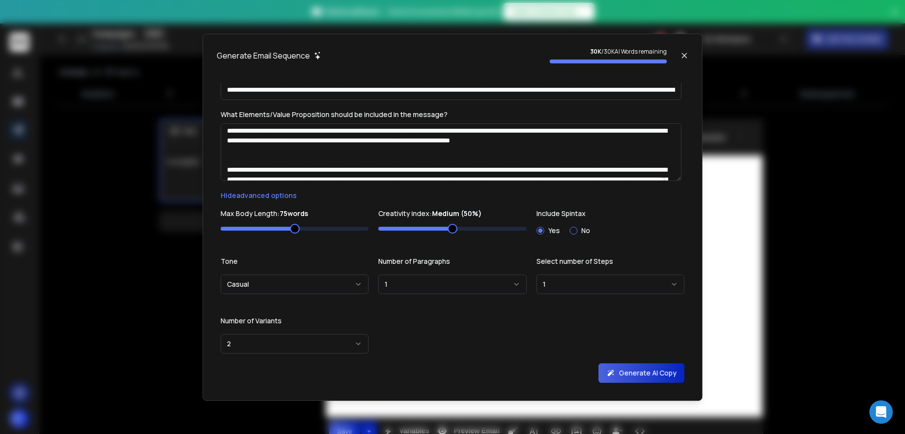
click at [588, 150] on textarea at bounding box center [451, 152] width 461 height 58
drag, startPoint x: 660, startPoint y: 151, endPoint x: 630, endPoint y: 150, distance: 30.8
click at [630, 150] on textarea at bounding box center [451, 152] width 461 height 58
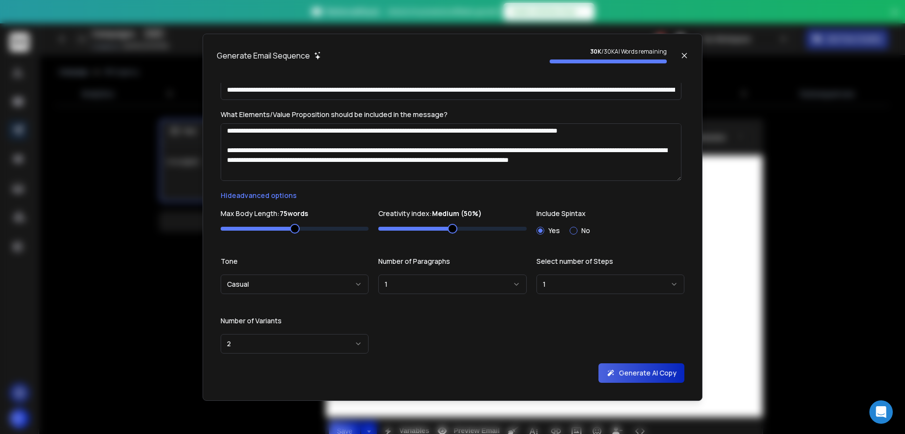
scroll to position [127, 0]
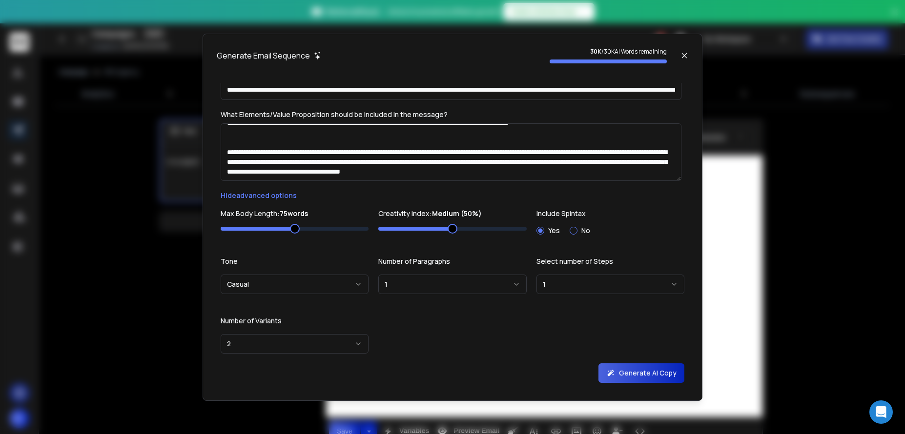
click at [316, 131] on textarea at bounding box center [451, 152] width 461 height 58
click at [287, 134] on textarea at bounding box center [451, 152] width 461 height 58
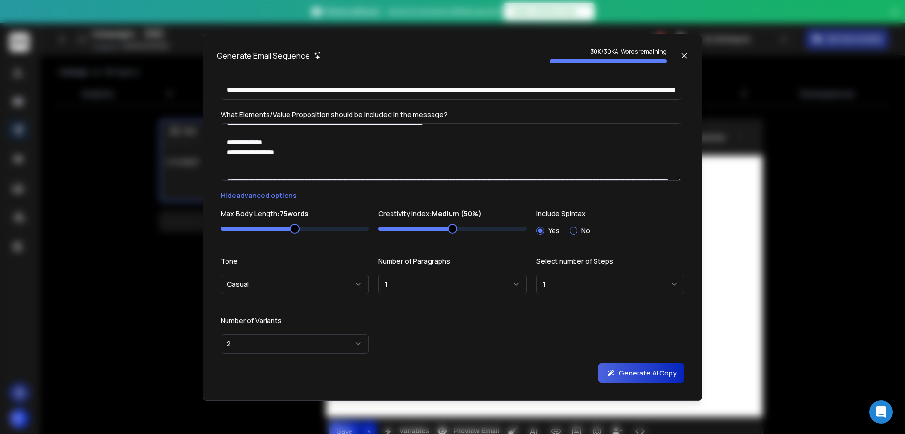
scroll to position [133, 0]
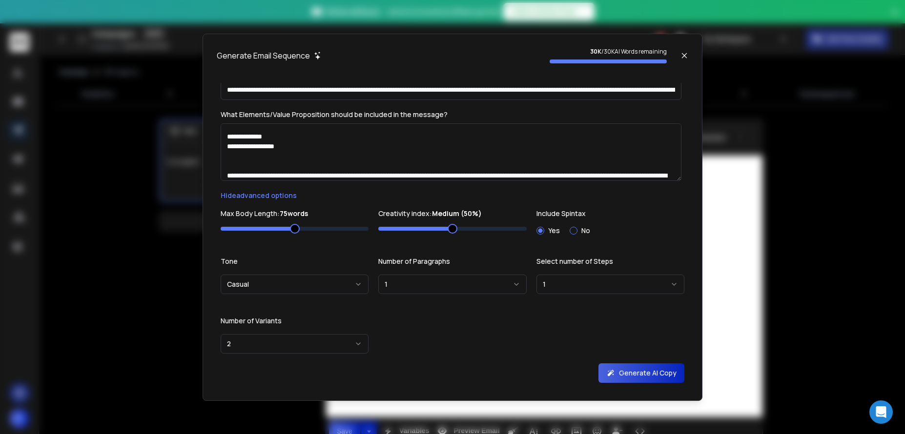
click at [480, 140] on textarea at bounding box center [451, 152] width 461 height 58
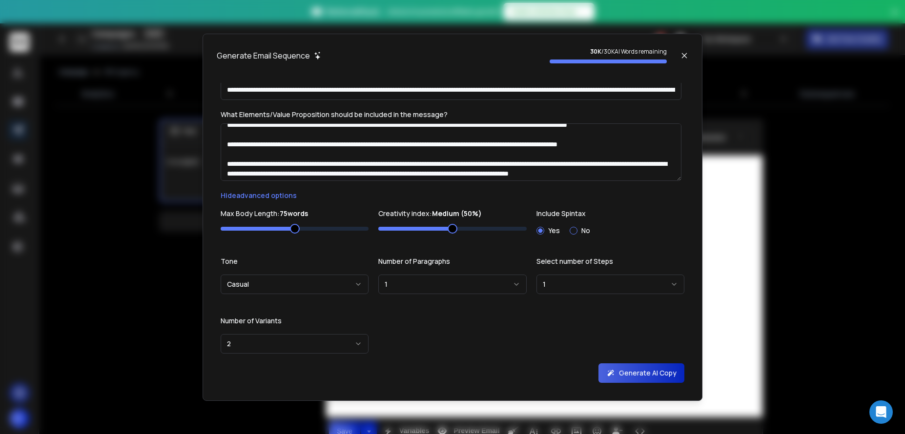
scroll to position [0, 0]
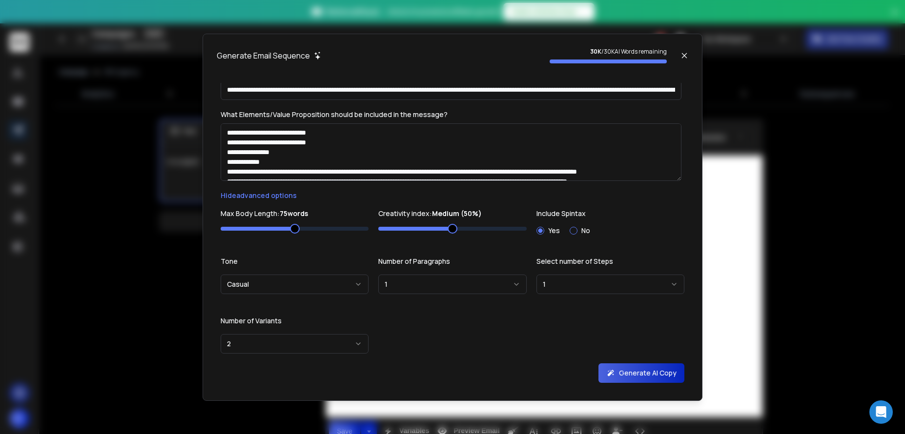
click at [226, 171] on textarea at bounding box center [451, 152] width 461 height 58
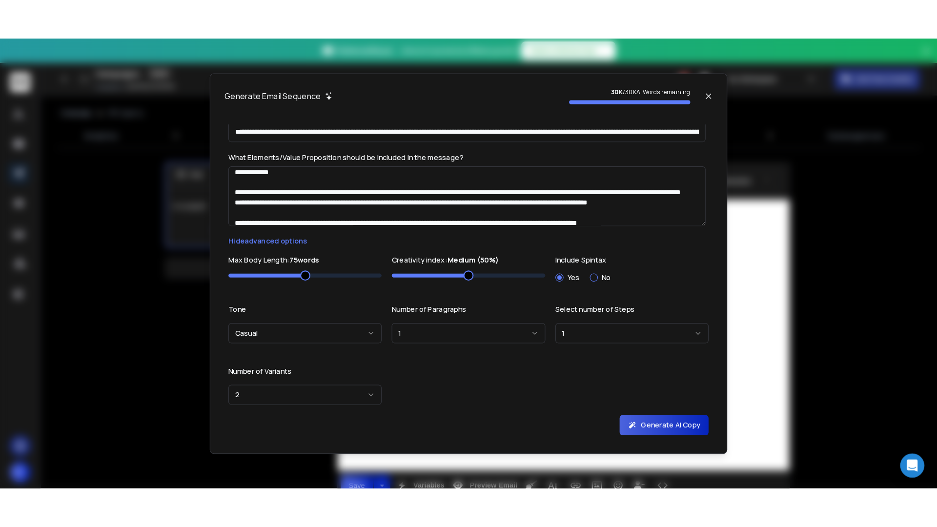
scroll to position [45, 0]
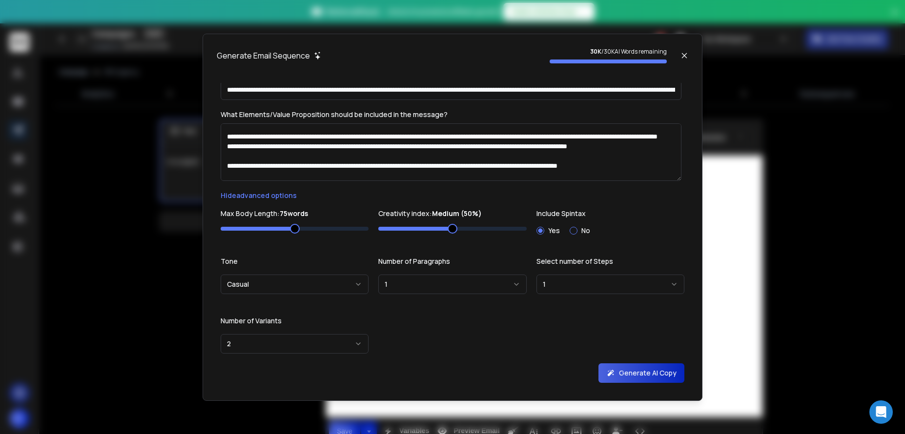
drag, startPoint x: 571, startPoint y: 140, endPoint x: 551, endPoint y: 139, distance: 20.0
click at [551, 139] on textarea at bounding box center [451, 152] width 461 height 58
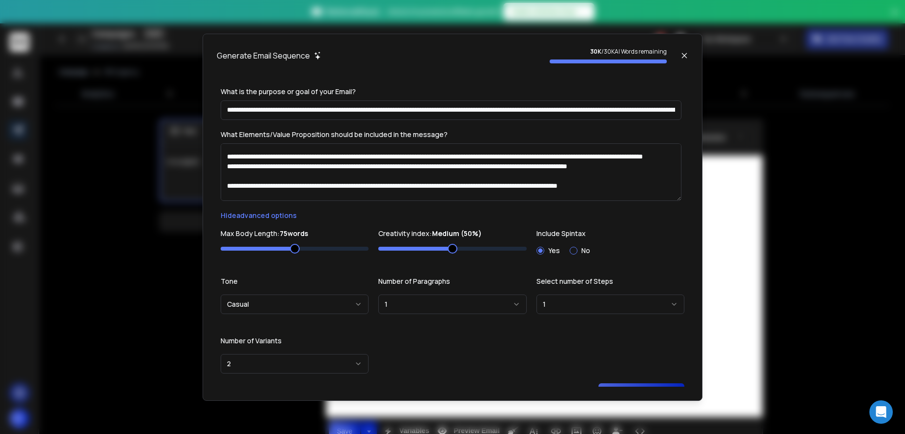
drag, startPoint x: 575, startPoint y: 157, endPoint x: 553, endPoint y: 157, distance: 22.0
click at [553, 158] on textarea at bounding box center [451, 172] width 461 height 58
drag, startPoint x: 263, startPoint y: 168, endPoint x: 216, endPoint y: 166, distance: 46.9
click at [216, 167] on div "**********" at bounding box center [453, 217] width 500 height 367
click at [313, 168] on textarea at bounding box center [451, 172] width 461 height 58
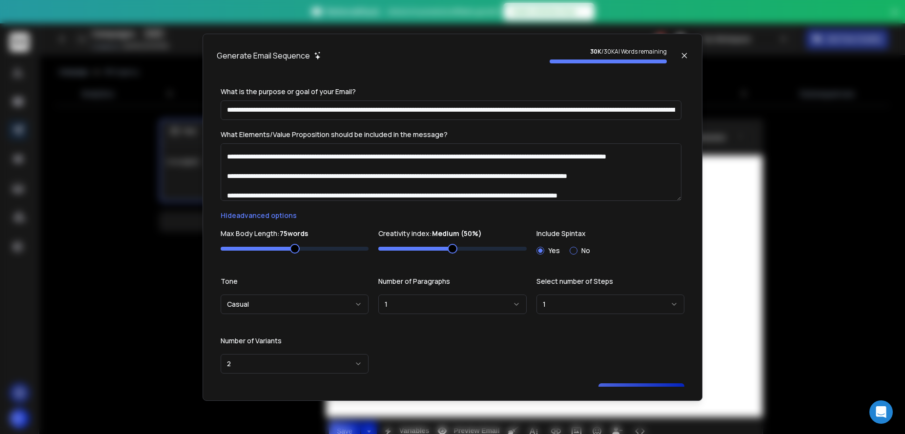
scroll to position [55, 0]
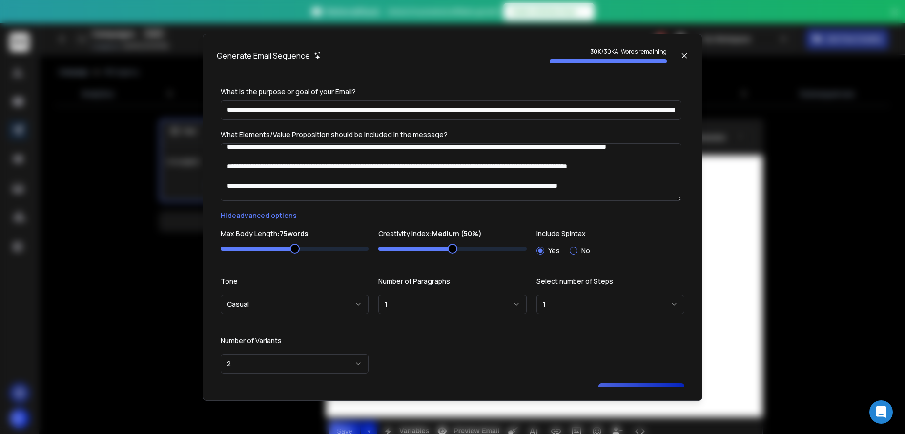
click at [336, 178] on textarea at bounding box center [451, 172] width 461 height 58
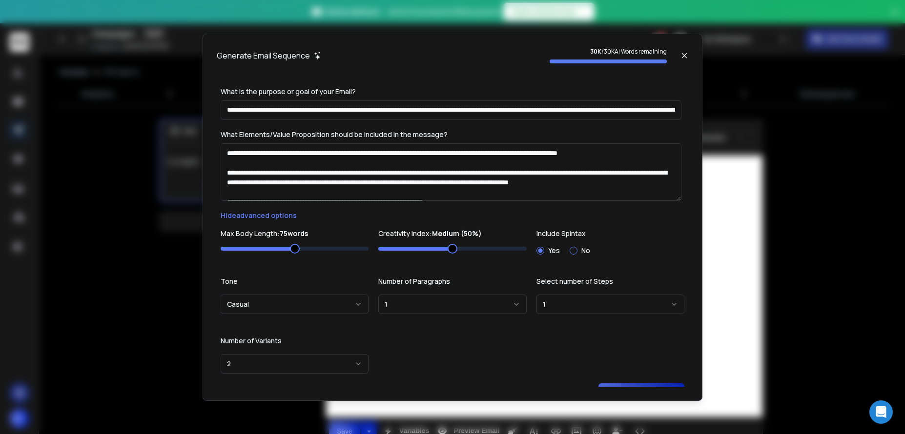
scroll to position [111, 0]
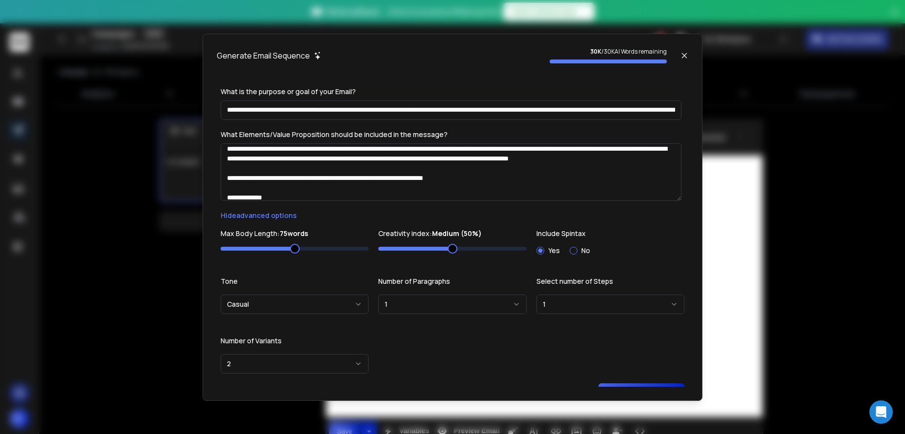
click at [465, 150] on textarea at bounding box center [451, 172] width 461 height 58
click at [472, 156] on textarea at bounding box center [451, 172] width 461 height 58
click at [650, 152] on textarea at bounding box center [451, 172] width 461 height 58
click at [429, 150] on textarea at bounding box center [451, 172] width 461 height 58
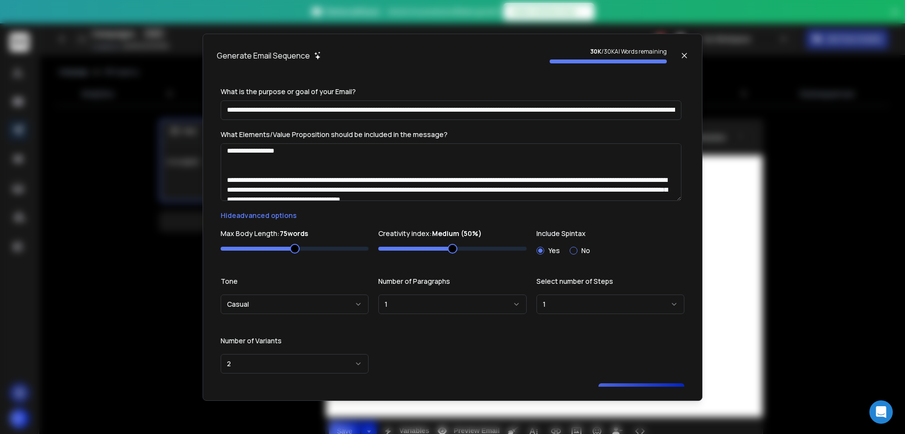
click at [337, 167] on textarea at bounding box center [451, 172] width 461 height 58
click at [336, 163] on textarea at bounding box center [451, 172] width 461 height 58
click at [332, 170] on textarea at bounding box center [451, 172] width 461 height 58
click at [298, 187] on textarea at bounding box center [451, 172] width 461 height 58
click at [473, 152] on textarea at bounding box center [451, 172] width 461 height 58
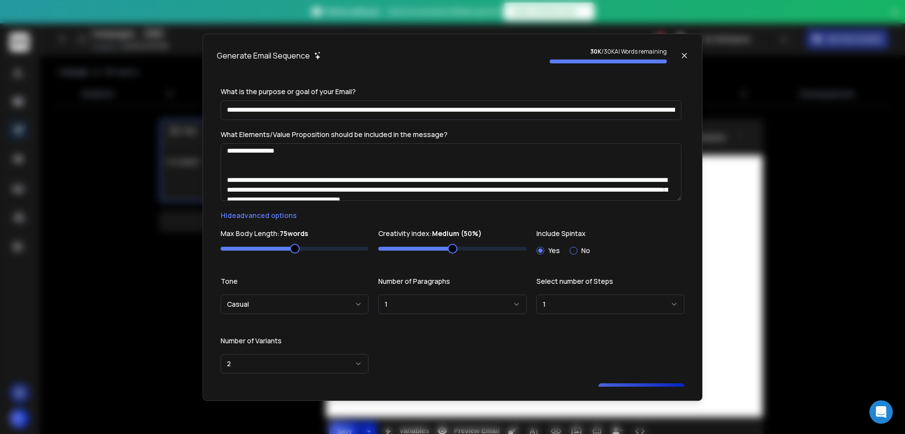
scroll to position [165, 0]
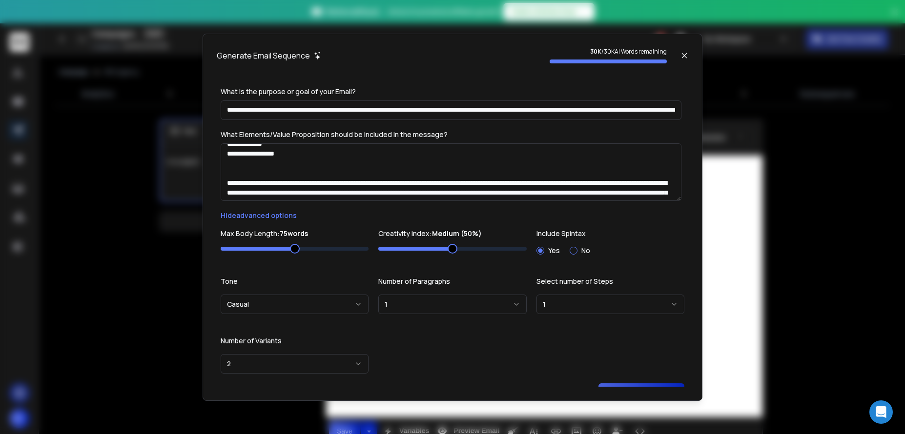
drag, startPoint x: 484, startPoint y: 155, endPoint x: 305, endPoint y: 155, distance: 179.1
click at [305, 155] on textarea at bounding box center [451, 172] width 461 height 58
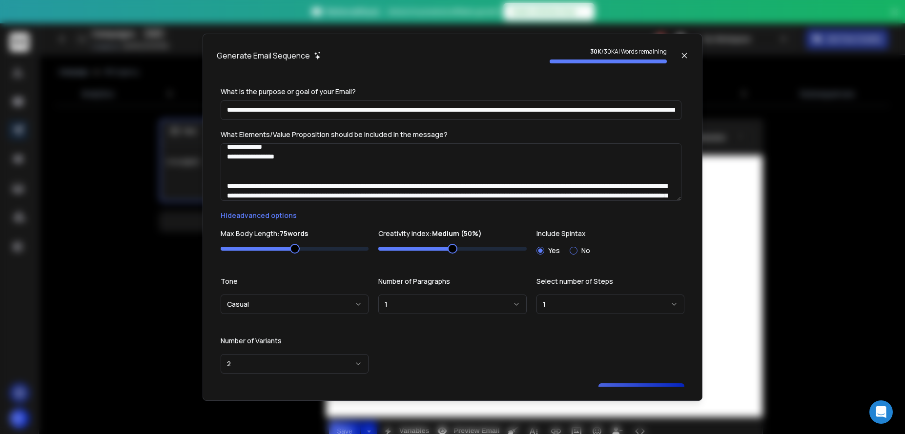
drag, startPoint x: 303, startPoint y: 155, endPoint x: 205, endPoint y: 154, distance: 97.6
click at [205, 154] on div "**********" at bounding box center [453, 217] width 500 height 367
click at [206, 154] on div "**********" at bounding box center [453, 217] width 500 height 367
drag, startPoint x: 302, startPoint y: 158, endPoint x: 227, endPoint y: 156, distance: 74.2
click at [227, 156] on textarea at bounding box center [451, 172] width 461 height 58
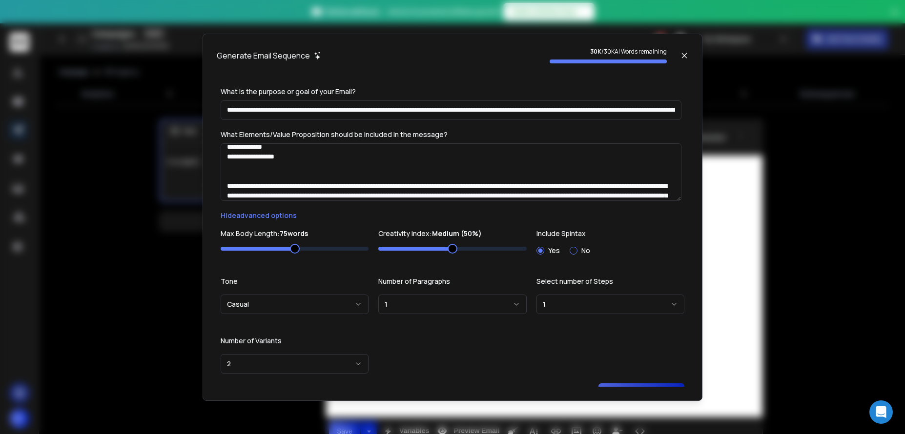
scroll to position [160, 0]
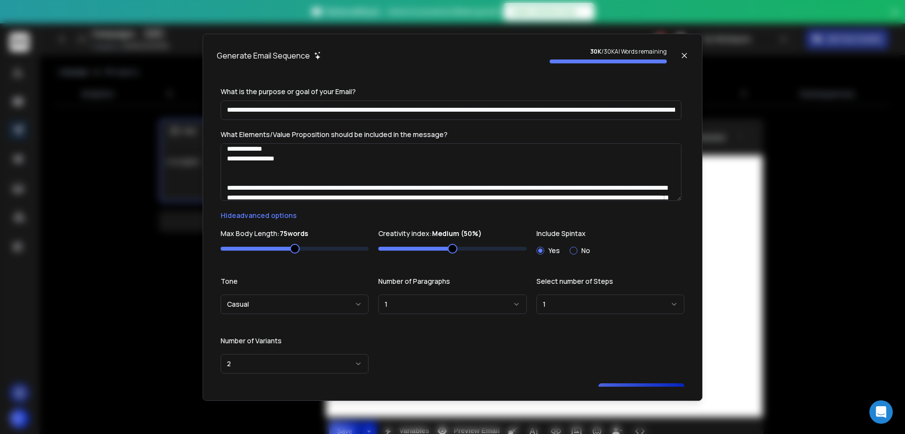
click at [509, 162] on textarea at bounding box center [451, 172] width 461 height 58
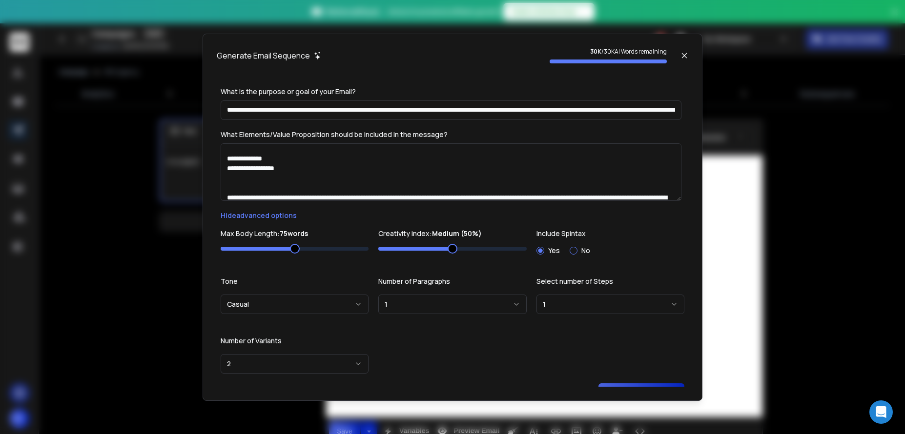
scroll to position [180, 0]
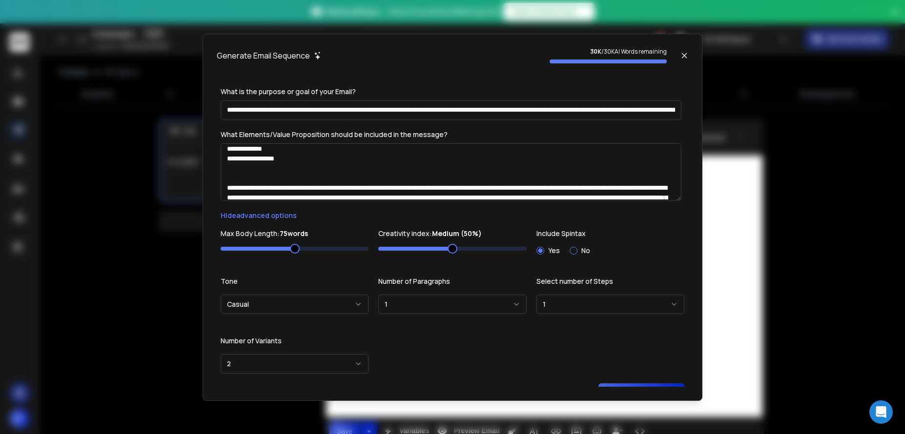
paste textarea "**********"
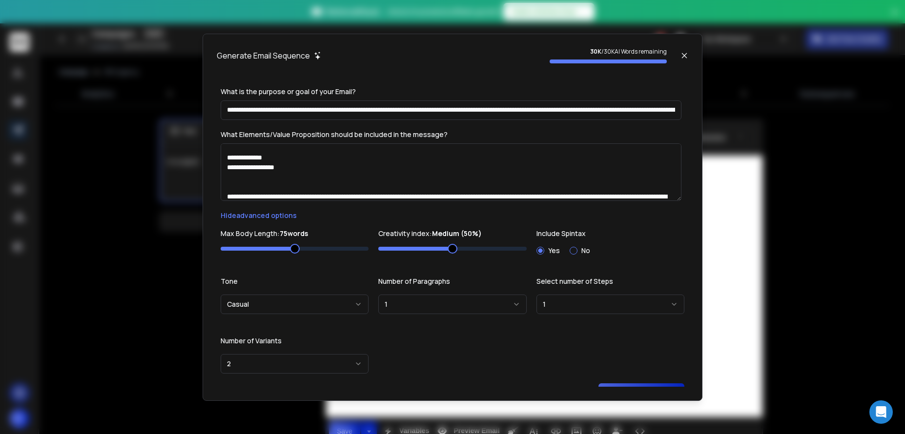
scroll to position [224, 0]
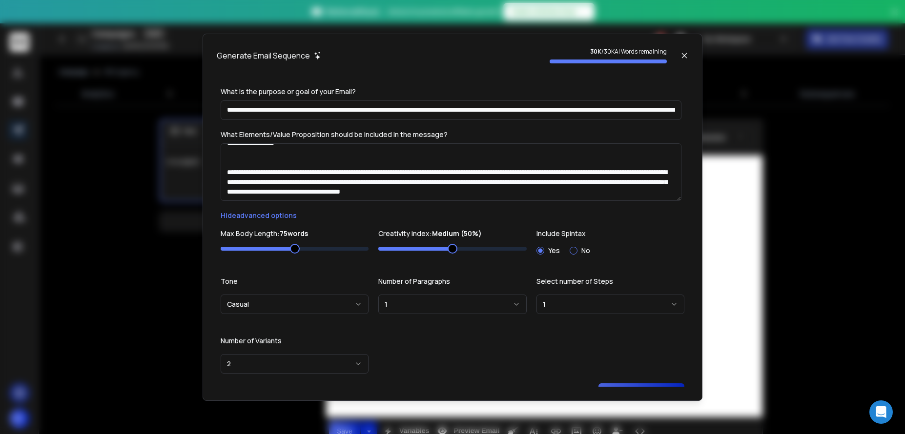
type textarea "**********"
click at [409, 300] on button "1" at bounding box center [452, 305] width 148 height 20
select select "*"
click at [426, 356] on div "**********" at bounding box center [453, 301] width 464 height 143
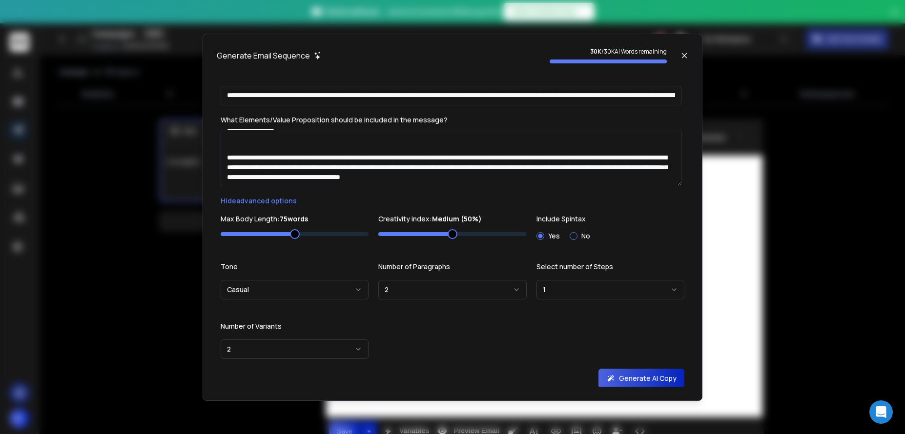
scroll to position [20, 0]
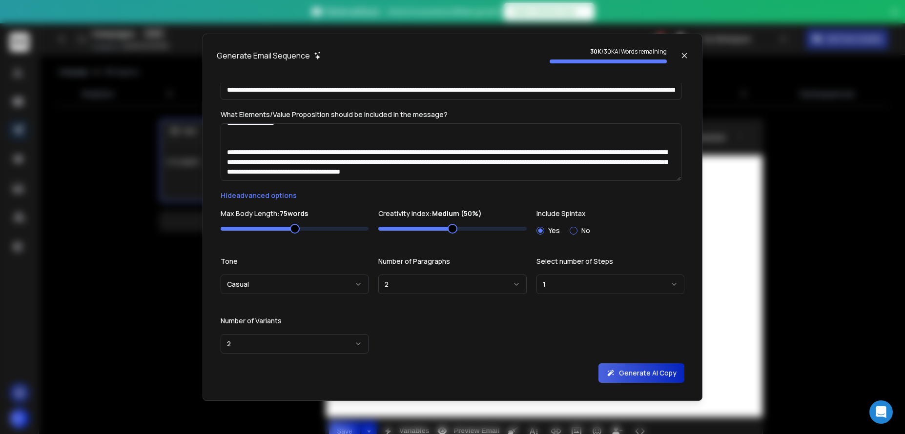
click at [577, 168] on textarea at bounding box center [451, 152] width 461 height 58
click at [612, 172] on textarea at bounding box center [451, 152] width 461 height 58
click at [539, 173] on textarea at bounding box center [451, 152] width 461 height 58
click at [640, 173] on textarea at bounding box center [451, 152] width 461 height 58
type textarea "**********"
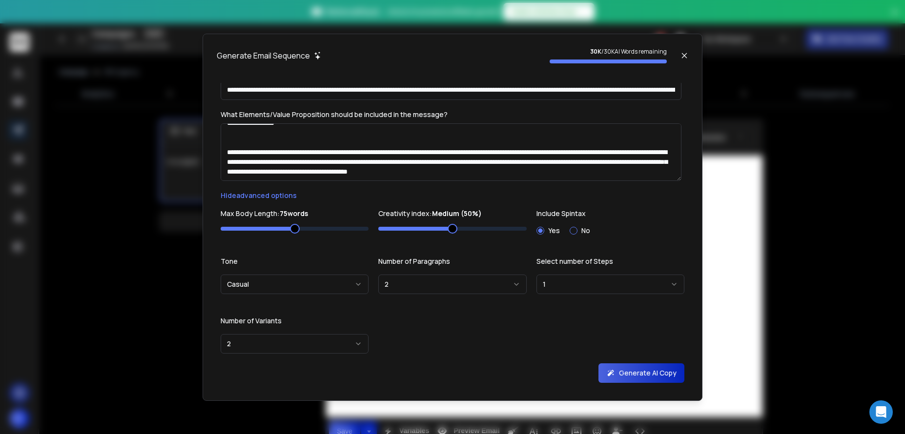
click at [339, 345] on button "2" at bounding box center [295, 344] width 148 height 20
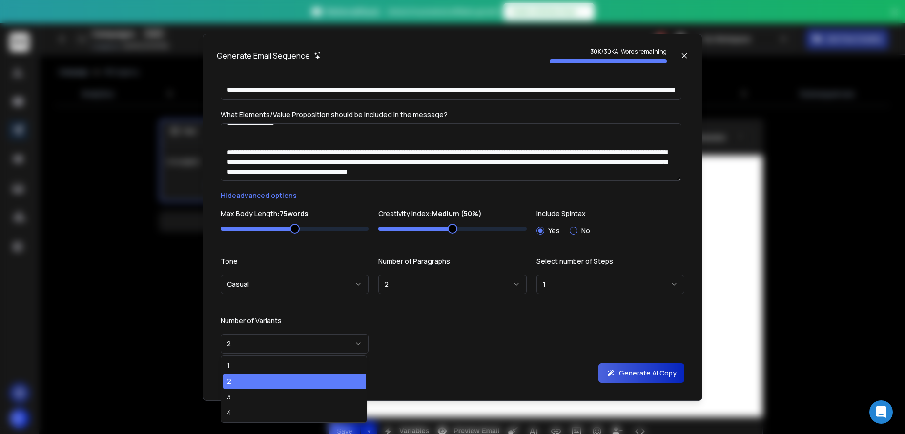
click at [341, 345] on button "2" at bounding box center [295, 344] width 148 height 20
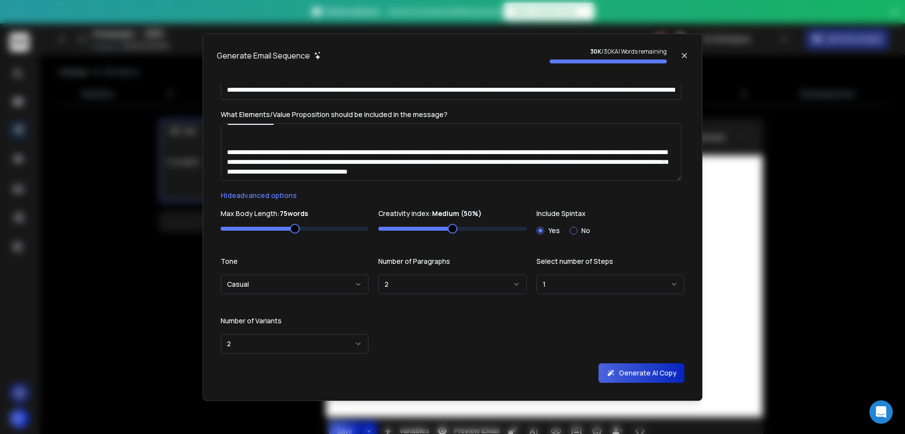
click at [437, 339] on div "**********" at bounding box center [453, 281] width 464 height 143
click at [540, 338] on div "**********" at bounding box center [453, 281] width 464 height 143
click at [571, 283] on button "1" at bounding box center [610, 285] width 148 height 20
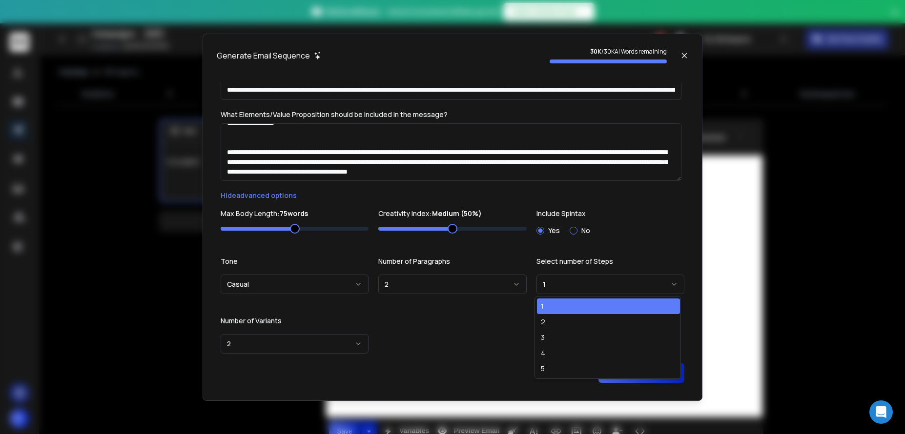
select select "*"
drag, startPoint x: 558, startPoint y: 368, endPoint x: 553, endPoint y: 338, distance: 30.6
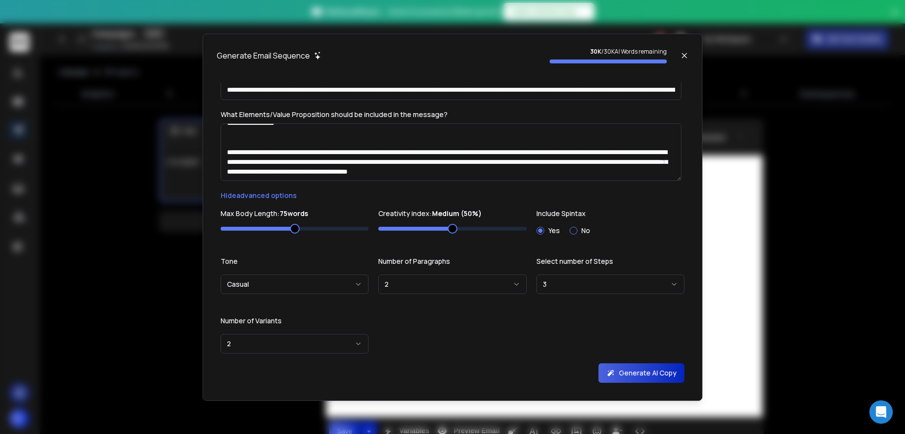
click at [553, 338] on div "**********" at bounding box center [453, 281] width 464 height 143
click at [536, 347] on div "**********" at bounding box center [453, 281] width 464 height 143
click at [622, 375] on button "Generate AI Copy" at bounding box center [641, 374] width 86 height 20
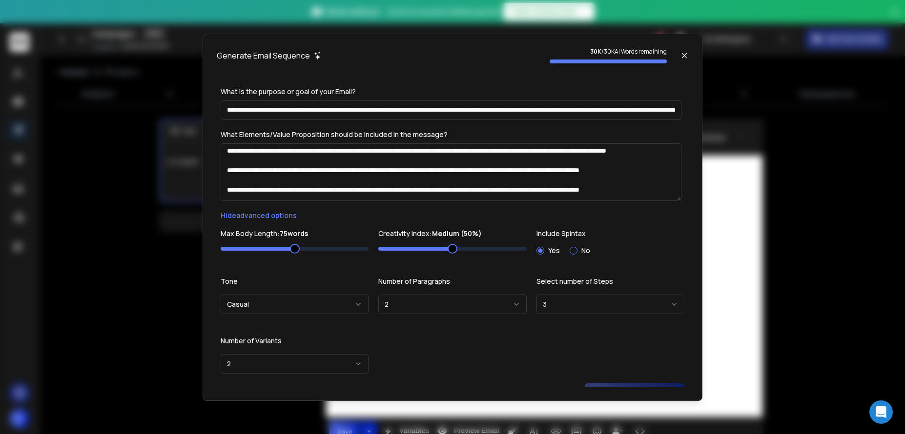
scroll to position [0, 0]
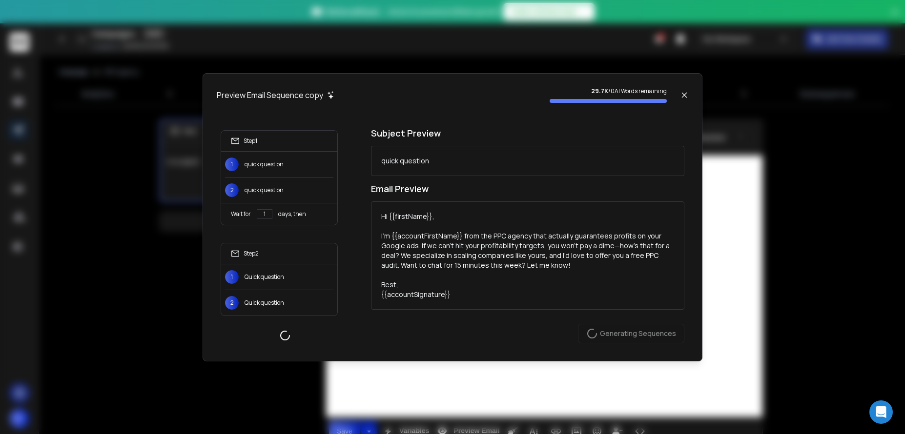
click at [291, 163] on div "1 quick question" at bounding box center [279, 165] width 108 height 26
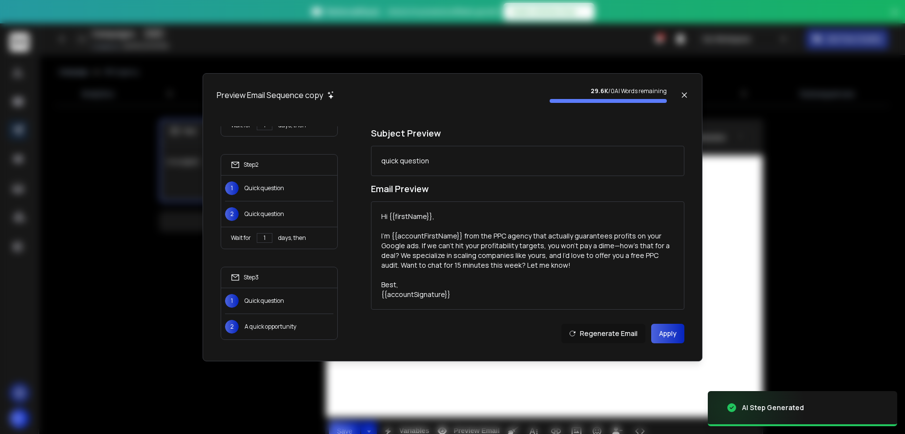
scroll to position [89, 0]
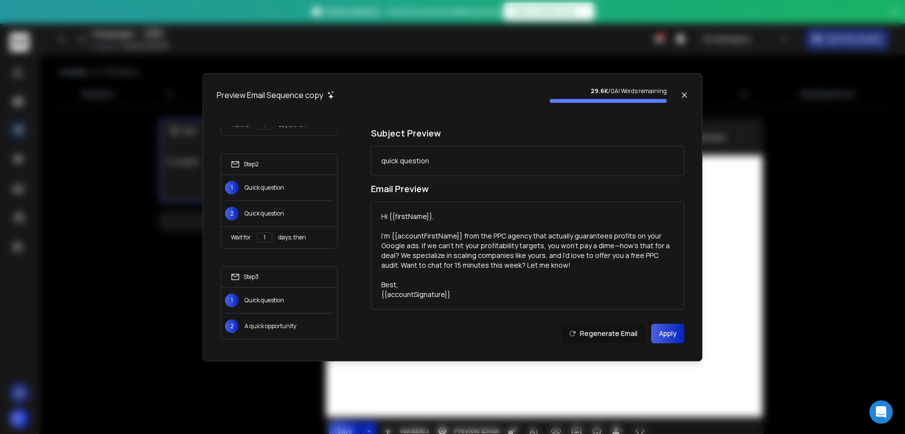
click at [276, 302] on p "Quick question" at bounding box center [265, 301] width 40 height 8
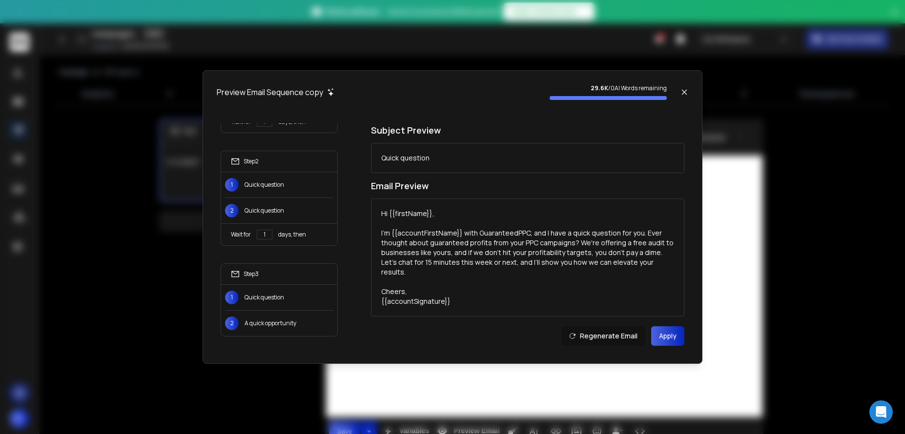
click at [279, 327] on p "A quick opportunity" at bounding box center [271, 324] width 52 height 8
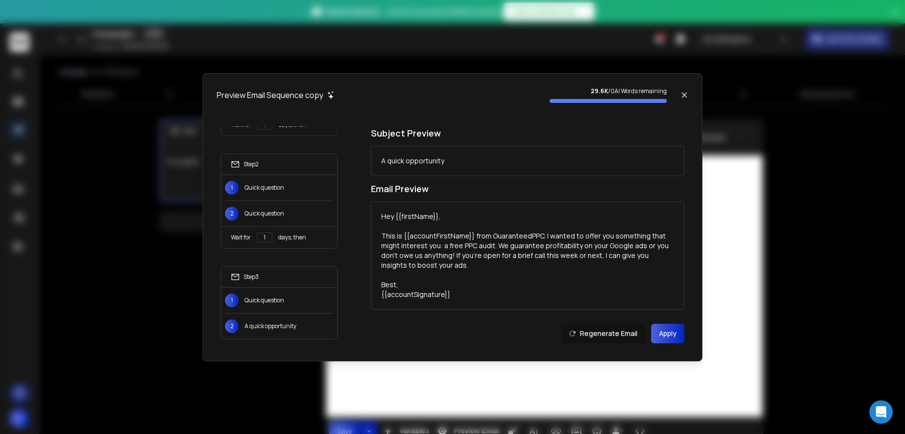
click at [286, 303] on div "1 Quick question" at bounding box center [279, 301] width 108 height 26
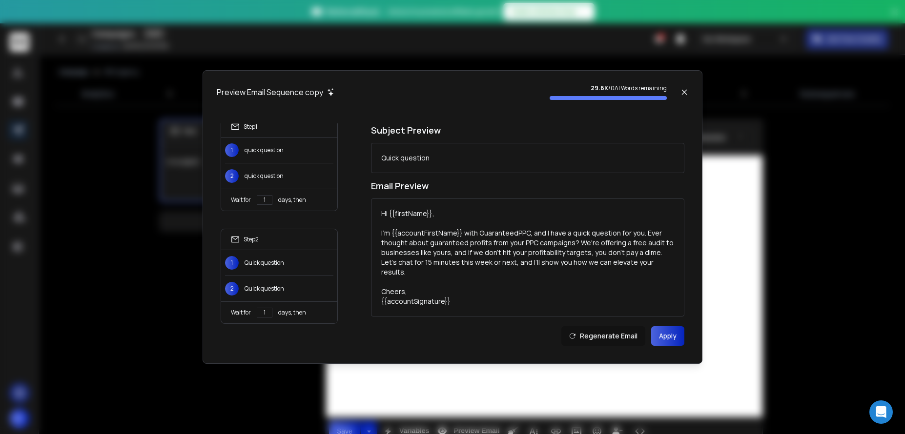
scroll to position [0, 0]
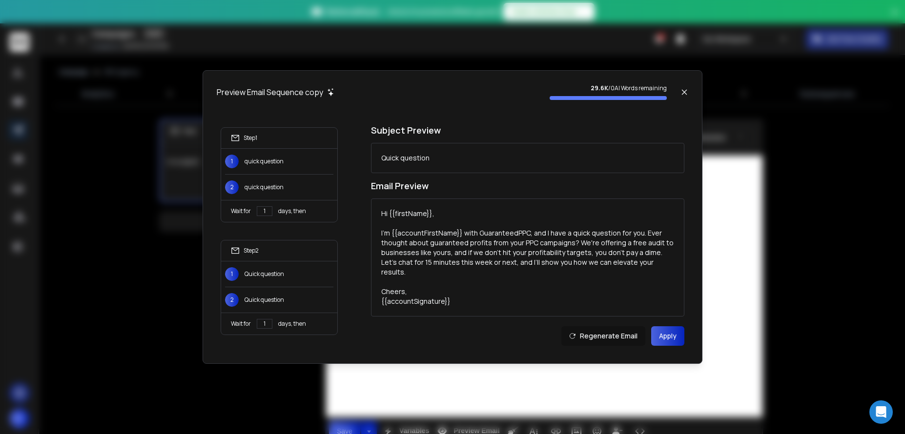
click at [294, 192] on div "2 quick question" at bounding box center [279, 187] width 108 height 25
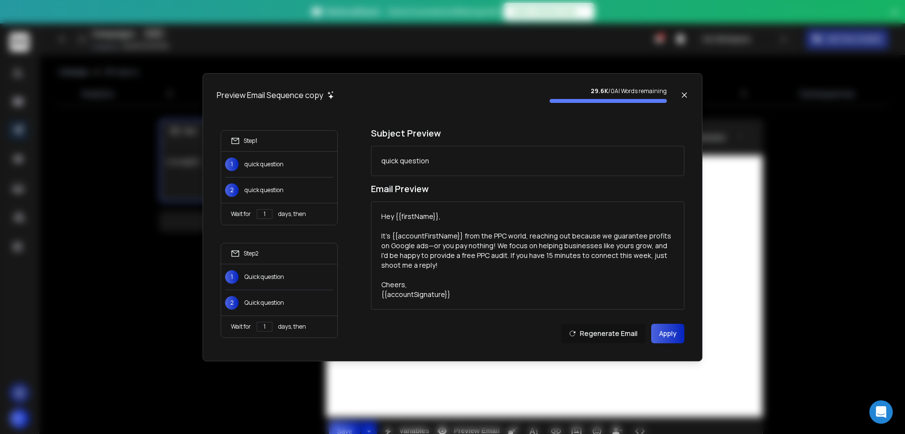
click at [295, 167] on div "1 quick question" at bounding box center [279, 165] width 108 height 26
click at [294, 186] on div "2 quick question" at bounding box center [279, 190] width 108 height 25
click at [298, 167] on div "1 quick question" at bounding box center [279, 165] width 108 height 26
click at [289, 190] on div "2 quick question" at bounding box center [279, 190] width 108 height 25
click at [294, 162] on div "1 quick question" at bounding box center [279, 165] width 108 height 26
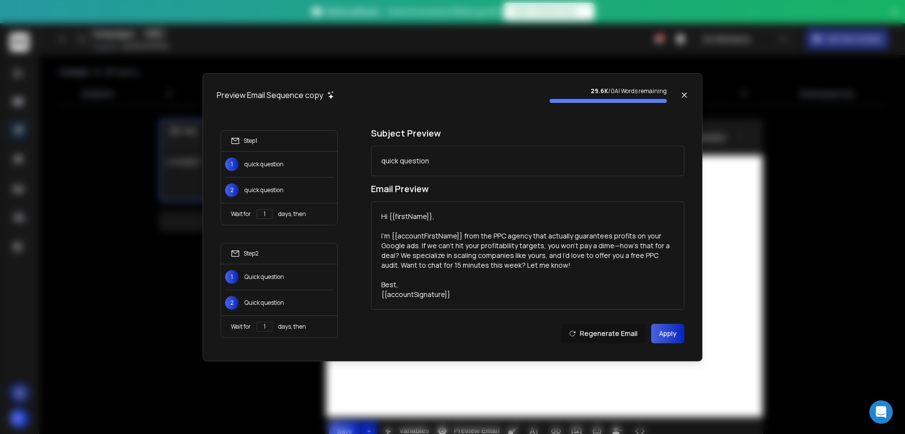
click at [292, 186] on div "2 quick question" at bounding box center [279, 190] width 108 height 25
click at [296, 161] on div "1 quick question" at bounding box center [279, 165] width 108 height 26
click at [290, 185] on div "2 quick question" at bounding box center [279, 190] width 108 height 25
click at [298, 162] on div "1 quick question" at bounding box center [279, 165] width 108 height 26
click at [299, 184] on div "2 quick question" at bounding box center [279, 190] width 108 height 25
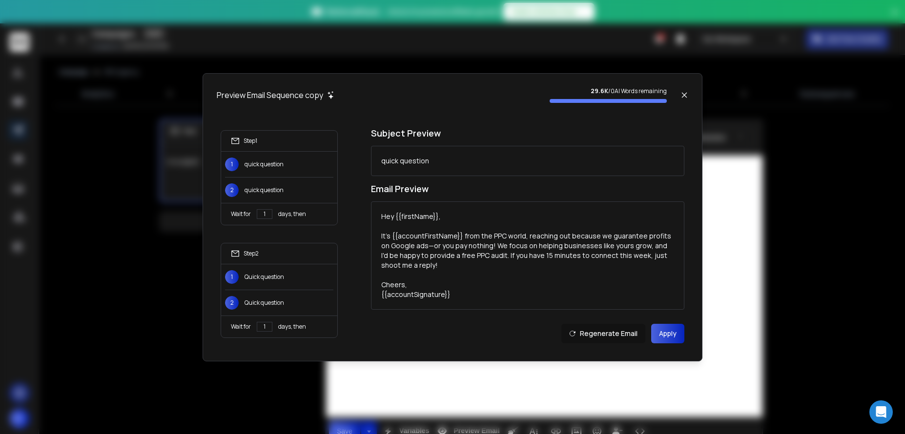
click at [275, 263] on div "Step 2" at bounding box center [279, 254] width 116 height 21
click at [271, 286] on div "1 Quick question" at bounding box center [279, 278] width 108 height 26
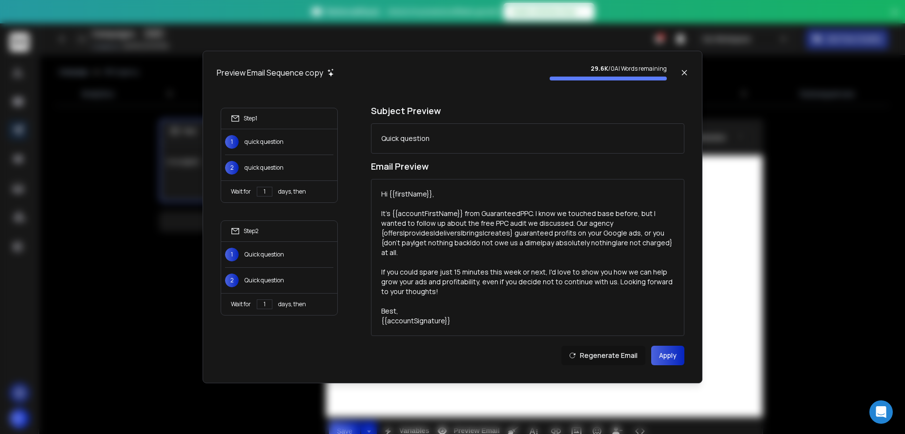
scroll to position [59, 0]
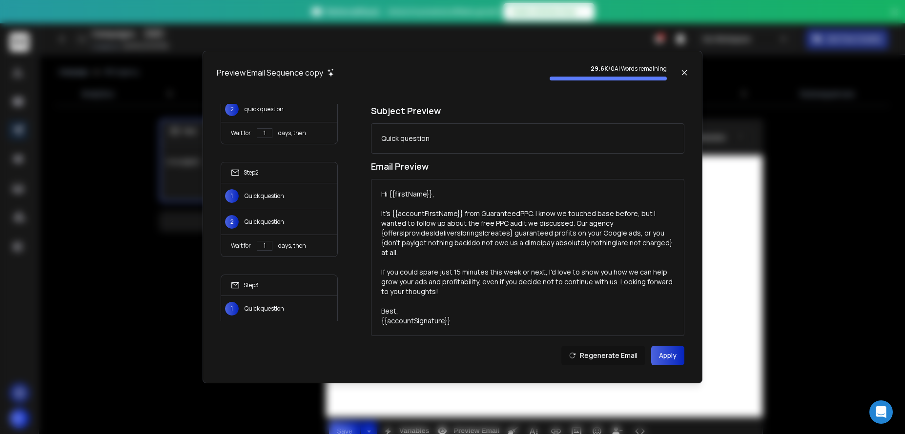
click at [446, 249] on div "Hi {{firstName}}, It's {{accountFirstName}} from GuaranteedPPC. I know we touch…" at bounding box center [527, 257] width 293 height 137
click at [447, 249] on div "Hi {{firstName}}, It's {{accountFirstName}} from GuaranteedPPC. I know we touch…" at bounding box center [527, 257] width 293 height 137
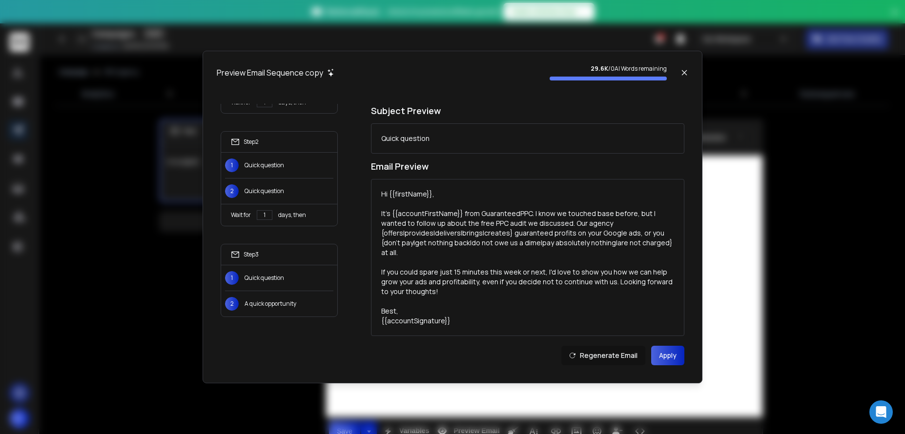
click at [268, 302] on div "2 A quick opportunity" at bounding box center [260, 304] width 71 height 14
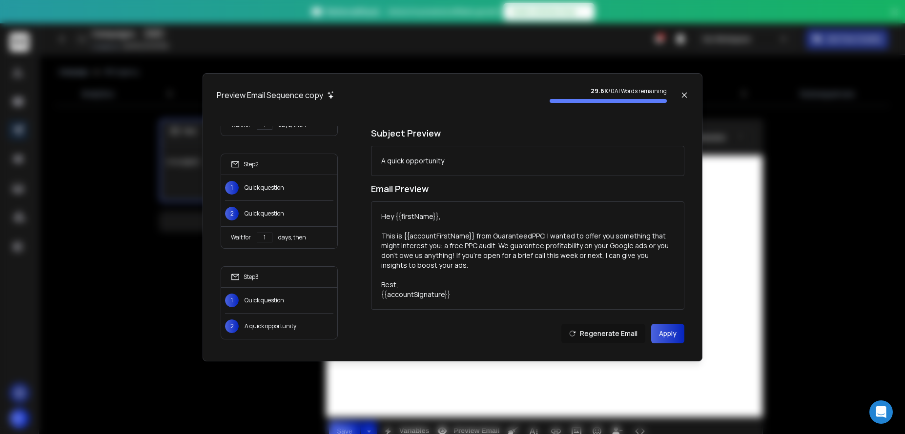
click at [260, 328] on p "A quick opportunity" at bounding box center [271, 327] width 52 height 8
click at [606, 330] on button "Regenerate Email" at bounding box center [603, 334] width 84 height 20
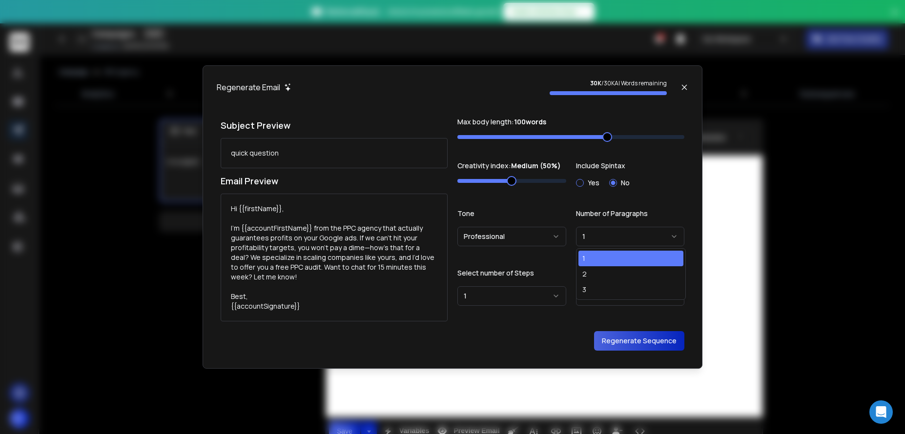
click at [605, 242] on button "1" at bounding box center [630, 237] width 109 height 20
select select "*"
click at [330, 258] on div "Hi {{firstName}}, I'm {{accountFirstName}} from the PPC agency that actually gu…" at bounding box center [334, 257] width 206 height 107
click at [504, 254] on div "**********" at bounding box center [570, 234] width 227 height 143
click at [500, 240] on button "Professional" at bounding box center [511, 237] width 109 height 20
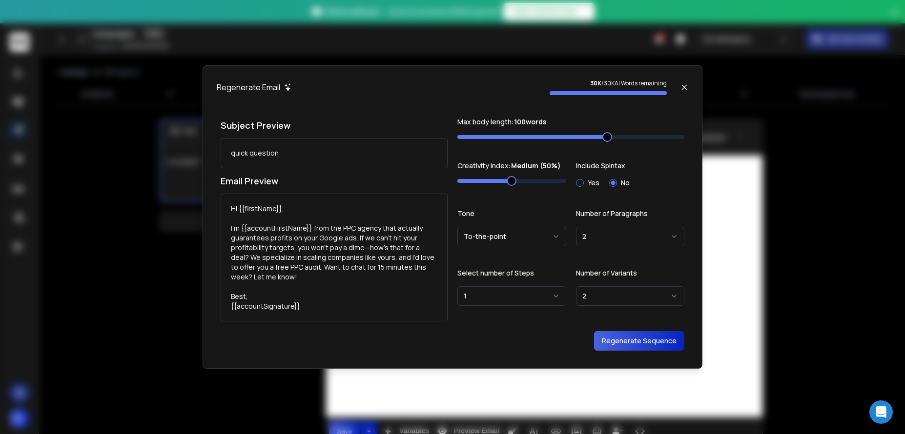
click at [496, 334] on div "Regenerate Sequence" at bounding box center [453, 341] width 464 height 20
click at [524, 242] on button "To-the-point" at bounding box center [511, 237] width 109 height 20
click at [518, 336] on div "Regenerate Sequence" at bounding box center [453, 341] width 464 height 20
click at [516, 242] on button "Casual" at bounding box center [511, 237] width 109 height 20
click at [494, 232] on button "To-the-point" at bounding box center [511, 237] width 109 height 20
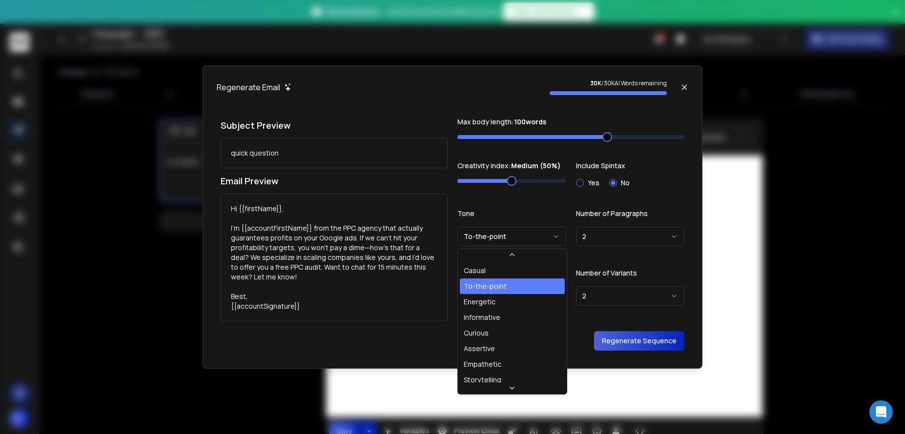
scroll to position [0, 0]
select select "*******"
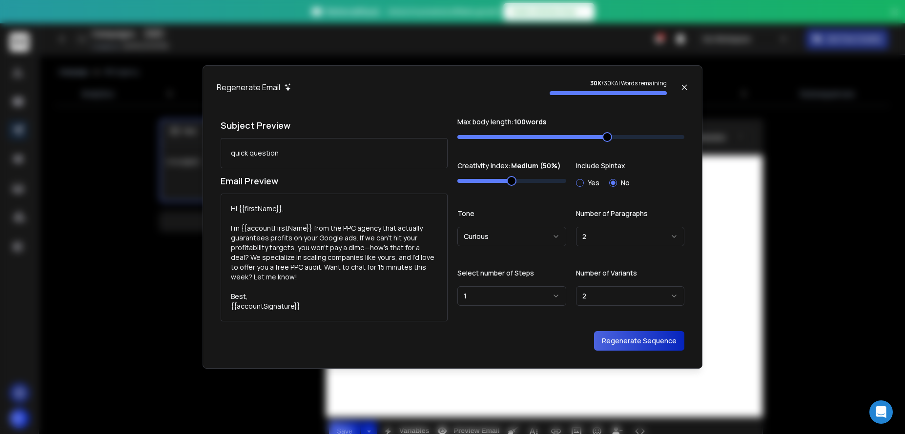
click at [517, 343] on div "Regenerate Sequence" at bounding box center [453, 341] width 464 height 20
click at [579, 184] on button "Yes" at bounding box center [580, 183] width 8 height 8
click at [614, 181] on button "No" at bounding box center [613, 183] width 8 height 8
click at [582, 189] on div "**********" at bounding box center [570, 234] width 227 height 143
click at [577, 186] on button "Yes" at bounding box center [580, 183] width 8 height 8
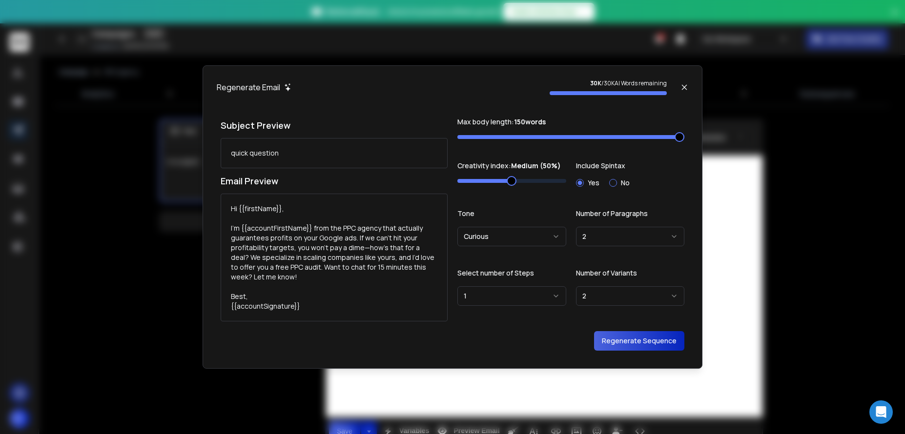
click at [684, 138] on span at bounding box center [679, 137] width 10 height 10
click at [619, 340] on button "Regenerate Sequence" at bounding box center [639, 341] width 90 height 20
